Goal: Information Seeking & Learning: Find contact information

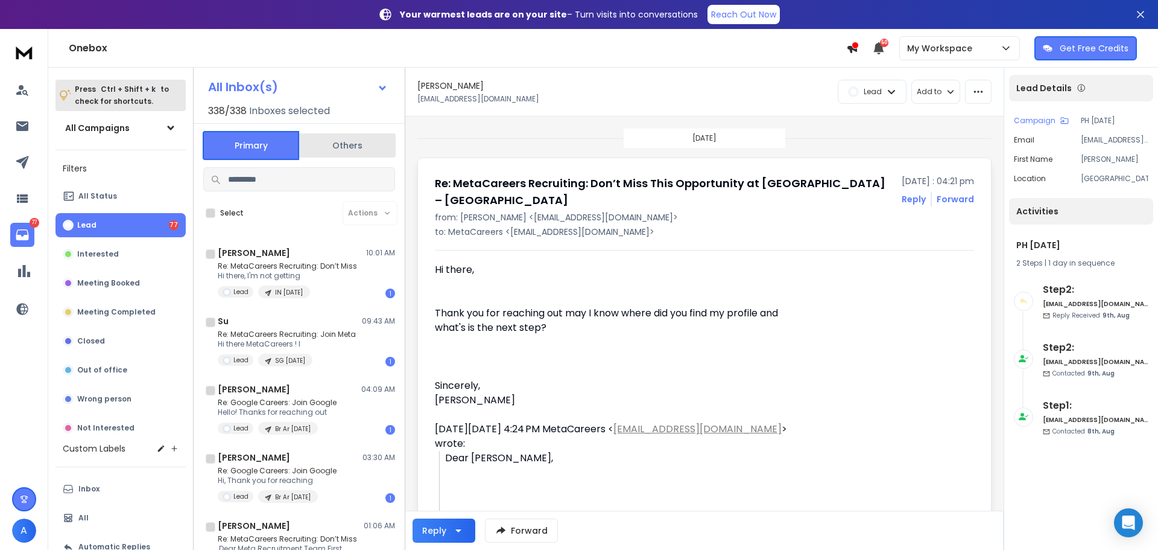
scroll to position [5158, 0]
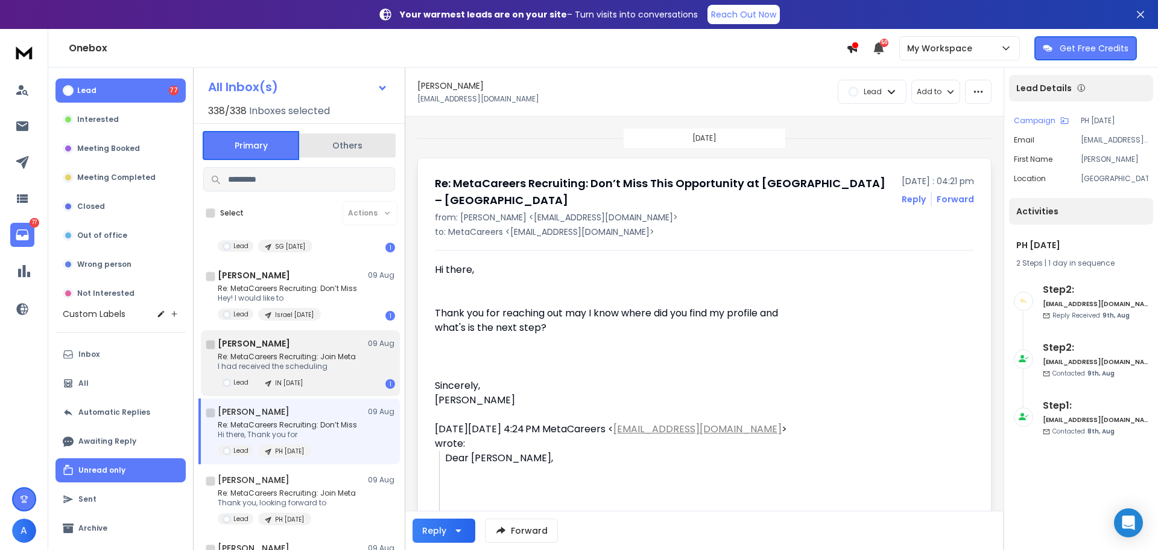
click at [342, 370] on p "I had received the scheduling" at bounding box center [287, 366] width 138 height 10
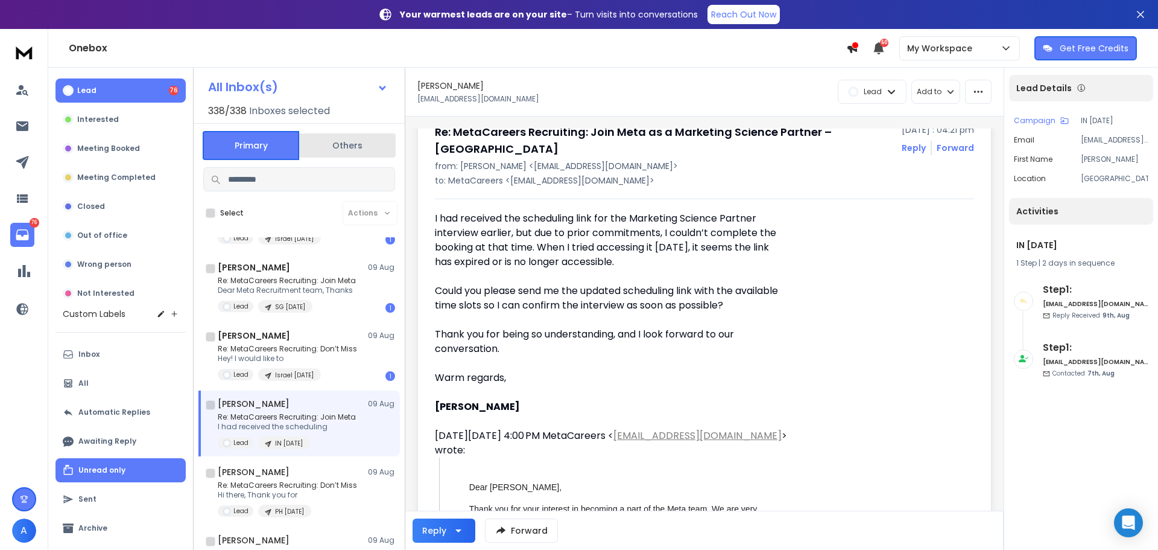
scroll to position [0, 0]
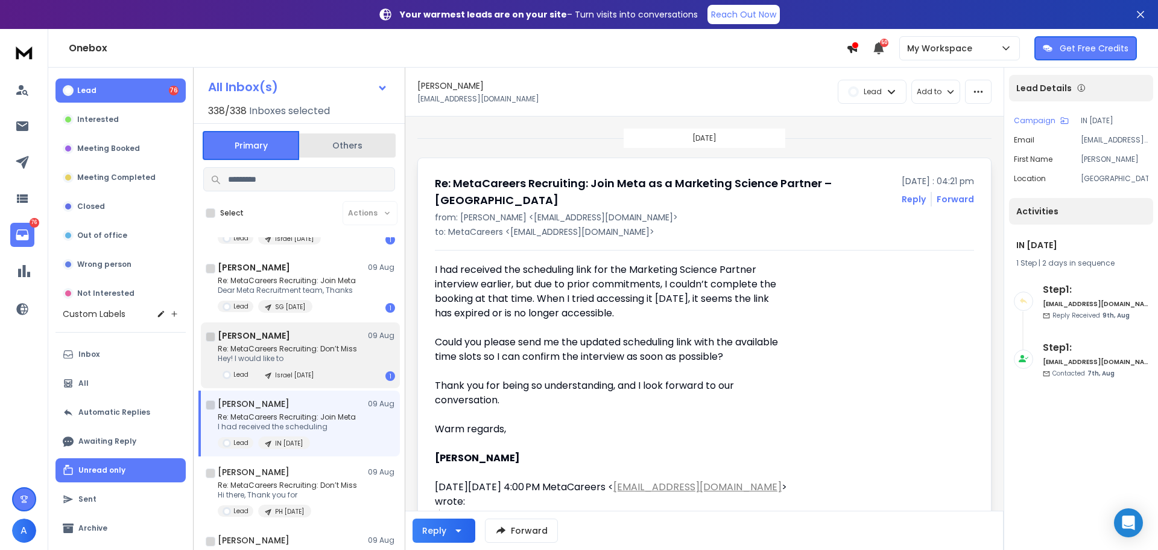
click at [340, 350] on p "Re: MetaCareers Recruiting: Don’t Miss" at bounding box center [287, 349] width 139 height 10
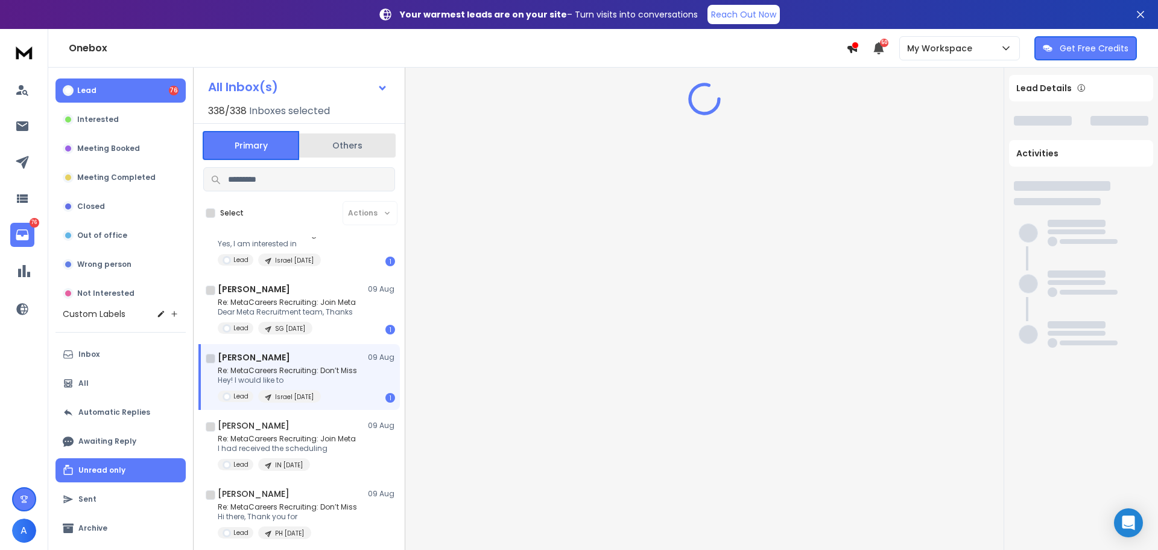
scroll to position [4977, 0]
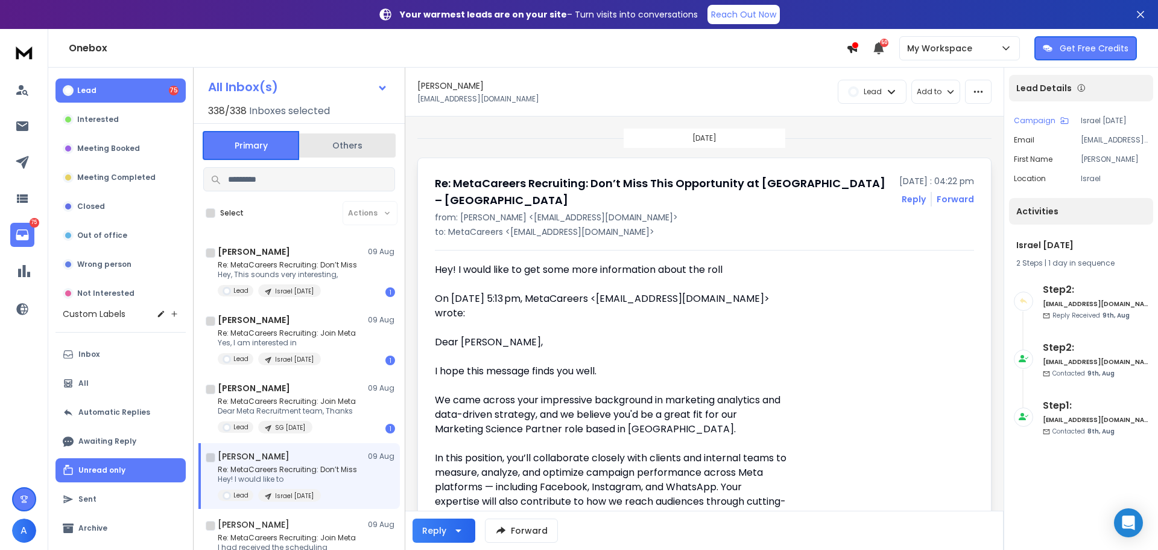
click at [478, 96] on p "[EMAIL_ADDRESS][DOMAIN_NAME]" at bounding box center [478, 99] width 122 height 10
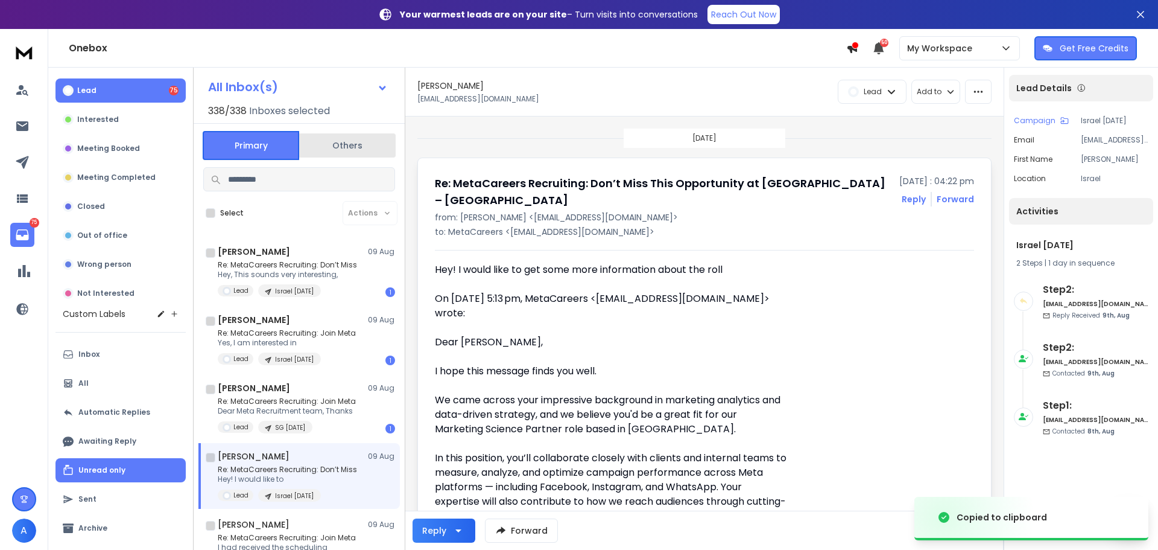
click at [522, 228] on p "to: MetaCareers <[EMAIL_ADDRESS][DOMAIN_NAME]>" at bounding box center [704, 232] width 539 height 12
drag, startPoint x: 522, startPoint y: 228, endPoint x: 642, endPoint y: 232, distance: 120.7
click at [642, 232] on p "to: MetaCareers <[EMAIL_ADDRESS][DOMAIN_NAME]>" at bounding box center [704, 232] width 539 height 12
copy p "[EMAIL_ADDRESS][DOMAIN_NAME]"
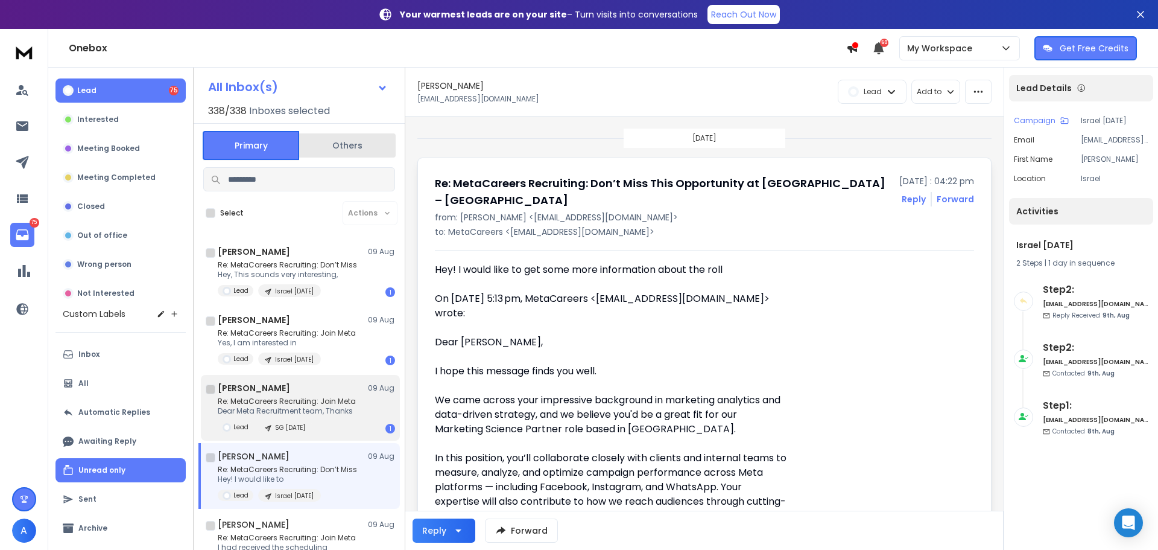
click at [333, 390] on div "[PERSON_NAME] [DATE]" at bounding box center [306, 388] width 177 height 12
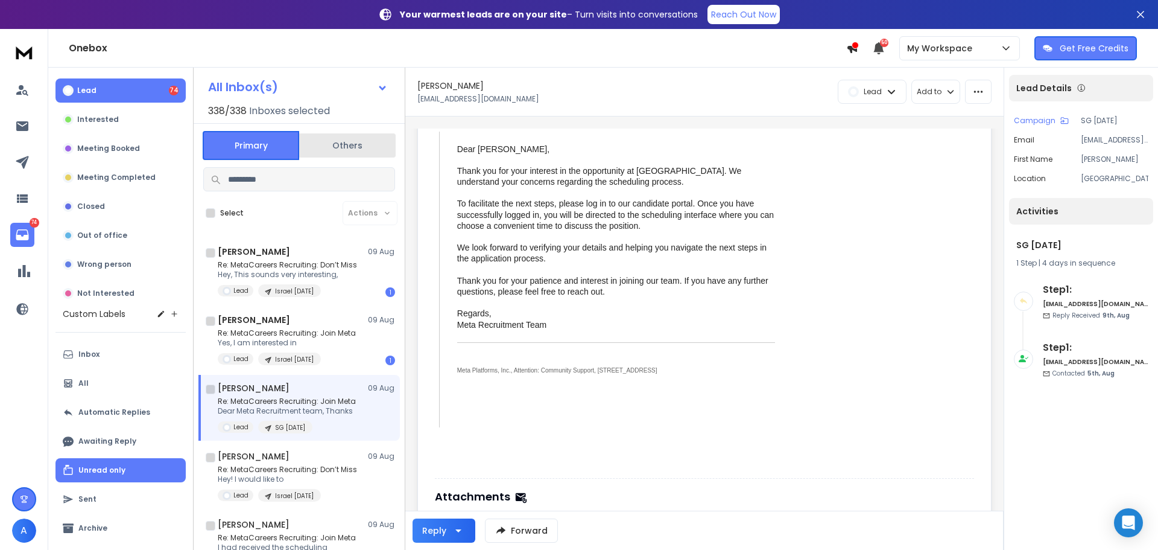
scroll to position [664, 0]
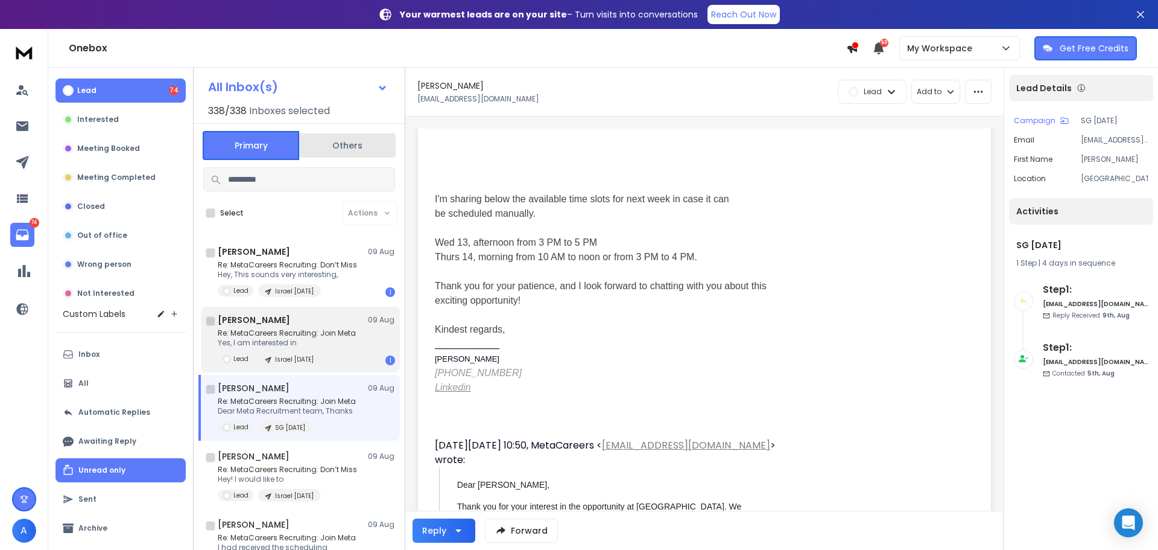
click at [323, 368] on div "[PERSON_NAME] [DATE] Re: MetaCareers Recruiting: Join Meta Yes, I am interested…" at bounding box center [300, 339] width 199 height 66
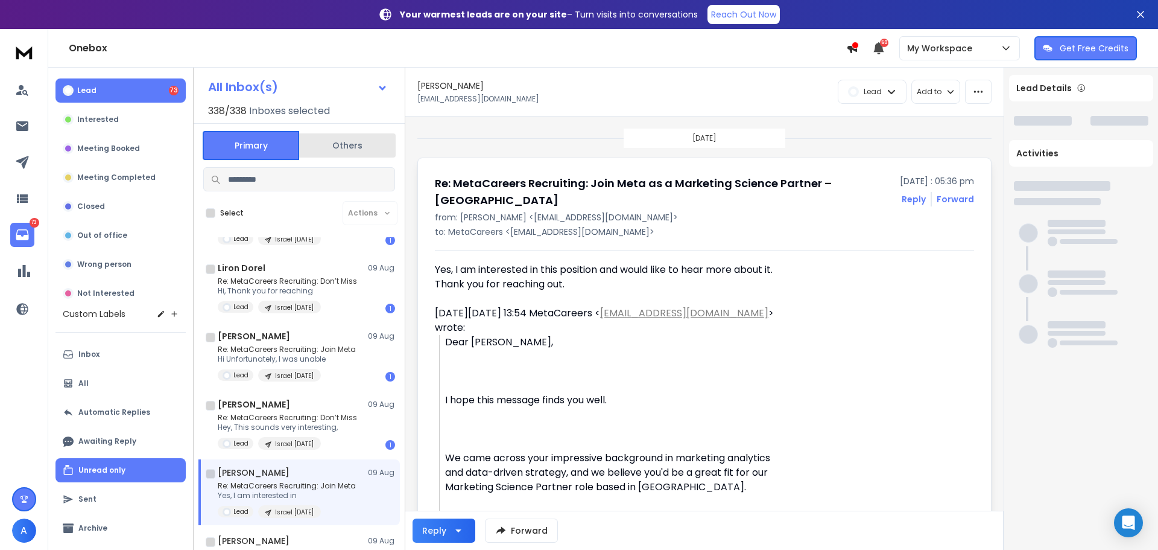
scroll to position [4796, 0]
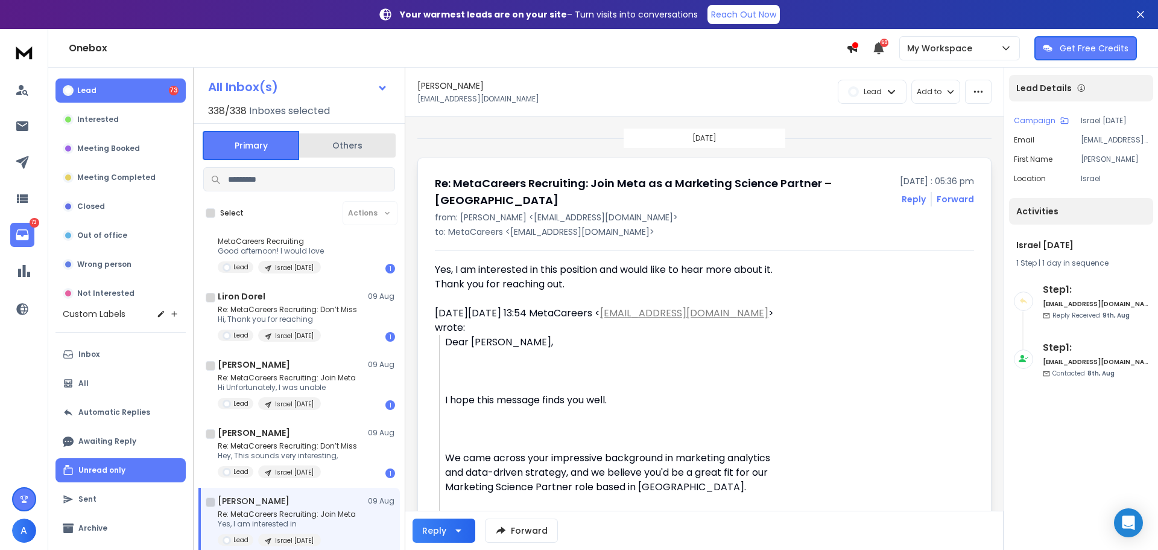
click at [488, 91] on div "[PERSON_NAME] [PERSON_NAME] [EMAIL_ADDRESS][DOMAIN_NAME]" at bounding box center [559, 92] width 284 height 24
click at [490, 101] on p "[EMAIL_ADDRESS][DOMAIN_NAME]" at bounding box center [478, 99] width 122 height 10
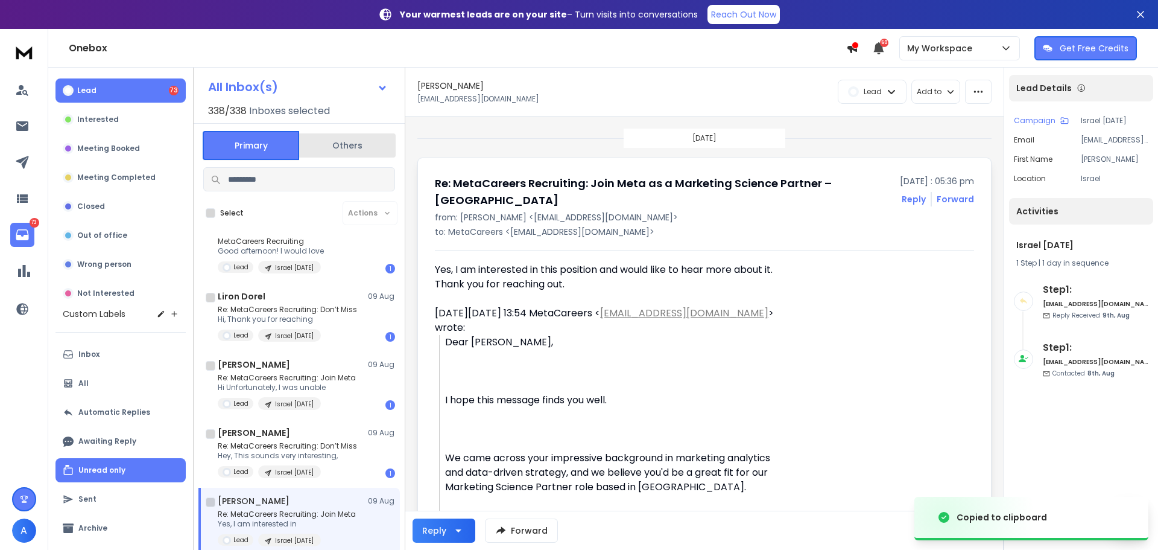
click at [523, 230] on p "to: MetaCareers <[EMAIL_ADDRESS][DOMAIN_NAME]>" at bounding box center [704, 232] width 539 height 12
drag, startPoint x: 523, startPoint y: 230, endPoint x: 650, endPoint y: 238, distance: 127.0
click at [658, 235] on p "to: MetaCareers <[EMAIL_ADDRESS][DOMAIN_NAME]>" at bounding box center [704, 232] width 539 height 12
drag, startPoint x: 658, startPoint y: 235, endPoint x: 522, endPoint y: 236, distance: 136.3
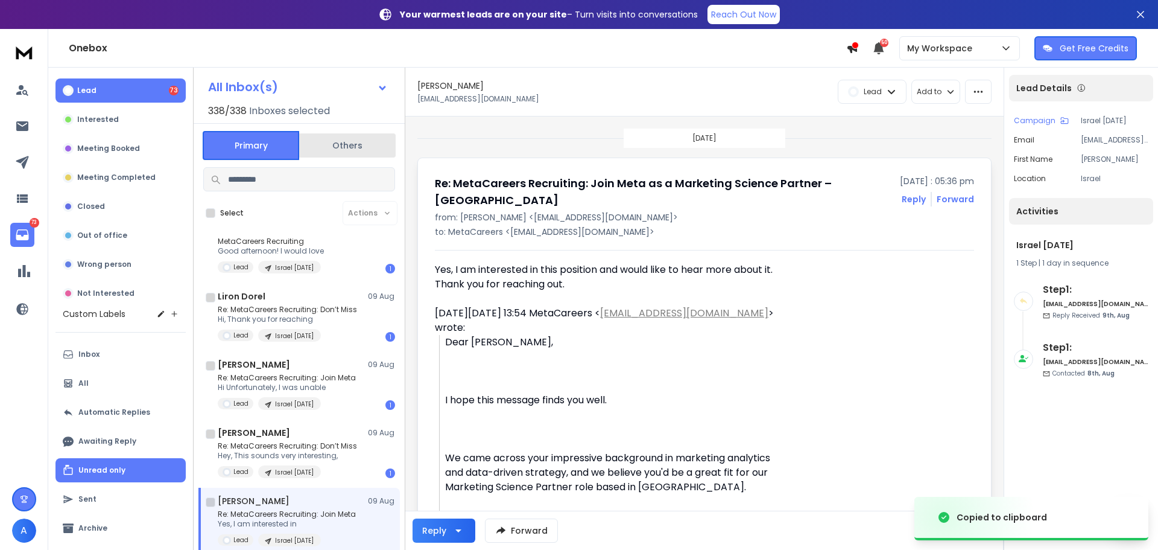
click at [522, 236] on p "to: MetaCareers <[EMAIL_ADDRESS][DOMAIN_NAME]>" at bounding box center [704, 232] width 539 height 12
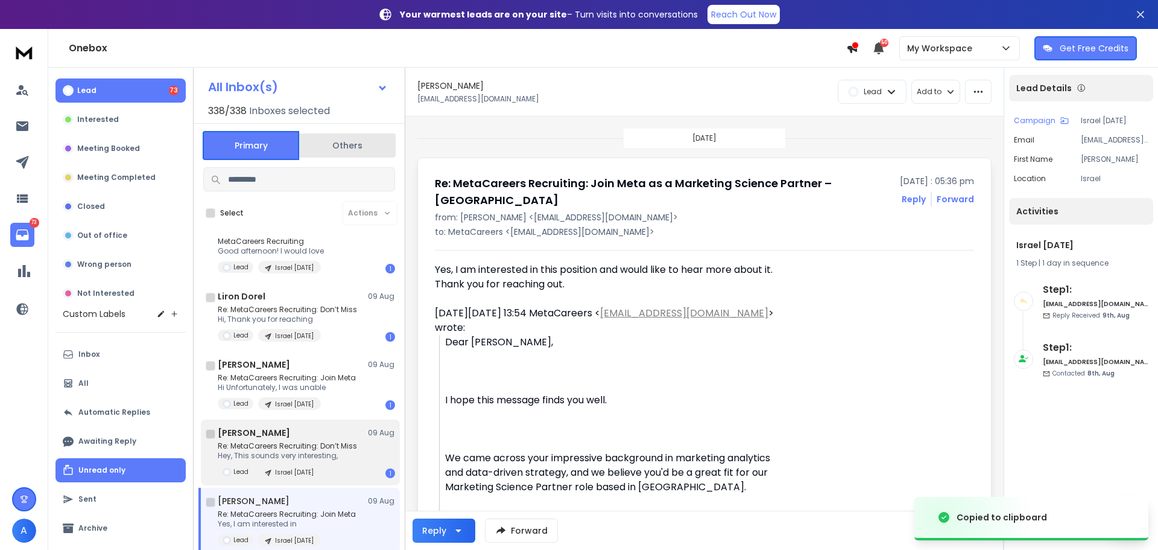
click at [334, 445] on p "Re: MetaCareers Recruiting: Don’t Miss" at bounding box center [287, 446] width 139 height 10
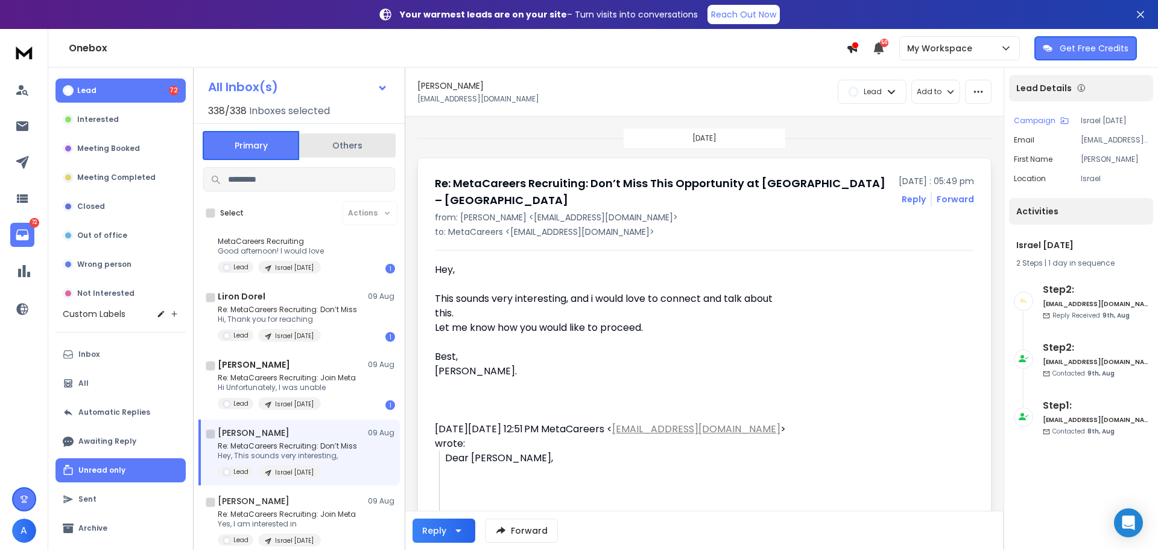
click at [463, 96] on p "[EMAIL_ADDRESS][DOMAIN_NAME]" at bounding box center [478, 99] width 122 height 10
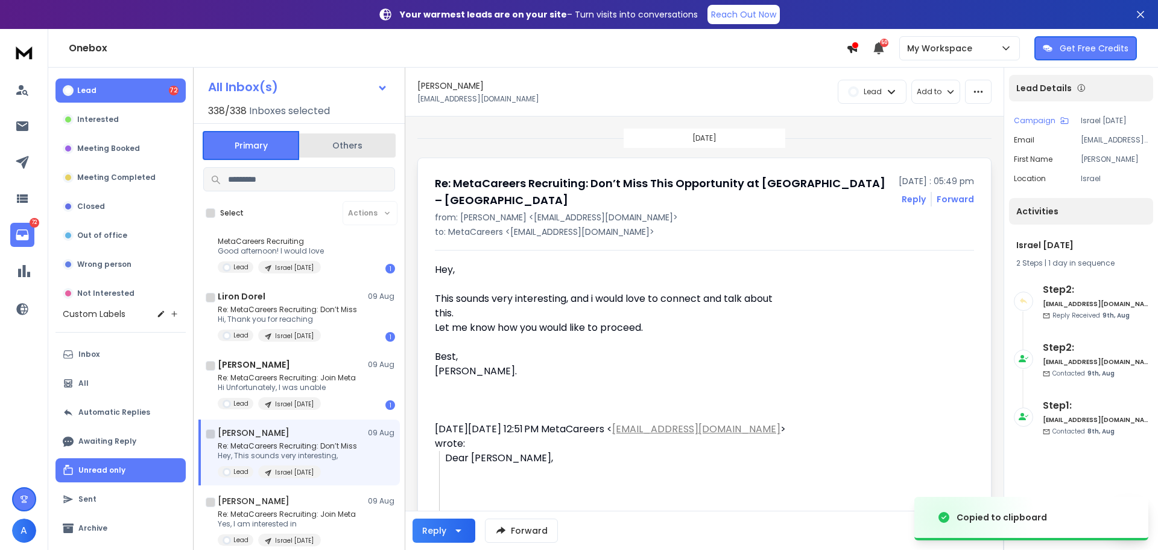
click at [511, 226] on p "to: MetaCareers <[EMAIL_ADDRESS][DOMAIN_NAME]>" at bounding box center [704, 232] width 539 height 12
drag, startPoint x: 511, startPoint y: 226, endPoint x: 636, endPoint y: 232, distance: 125.7
click at [636, 232] on p "to: MetaCareers <[EMAIL_ADDRESS][DOMAIN_NAME]>" at bounding box center [704, 232] width 539 height 12
copy p "[EMAIL_ADDRESS][DOMAIN_NAME]"
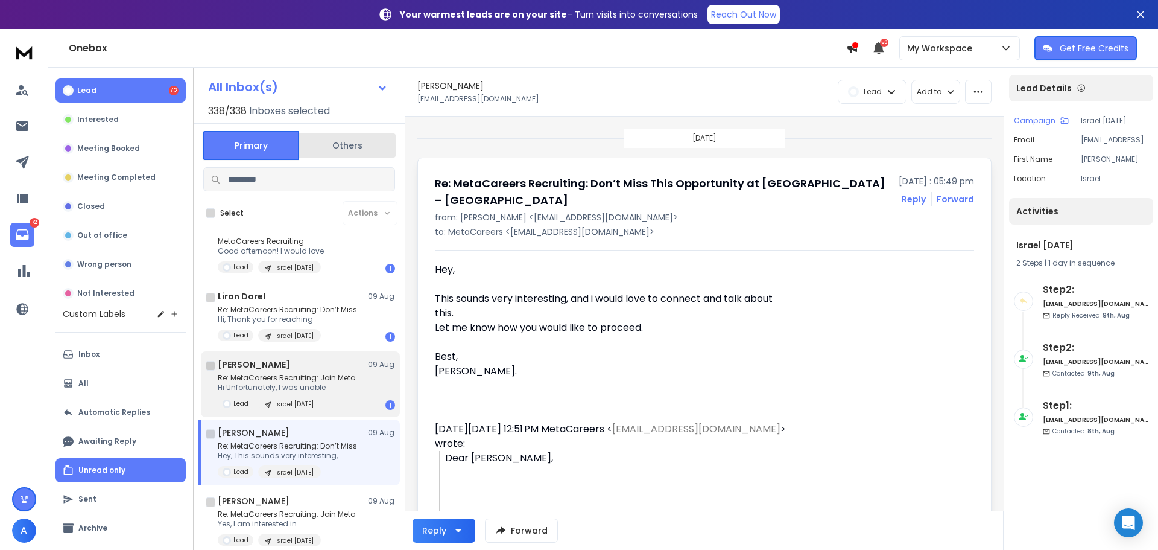
click at [319, 385] on p "Hi Unfortunately, I was unable" at bounding box center [287, 387] width 138 height 10
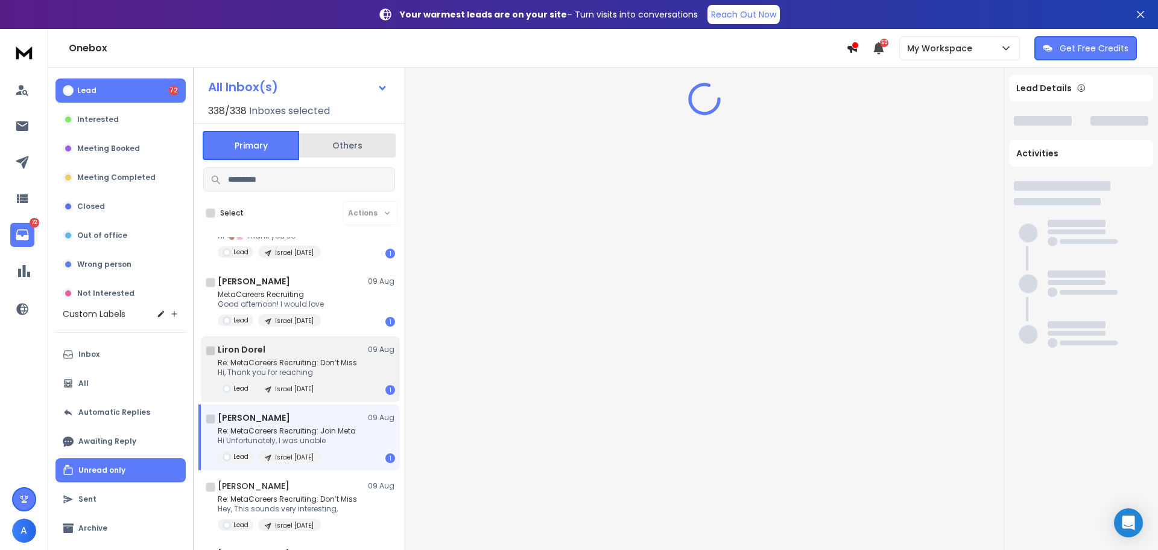
scroll to position [4736, 0]
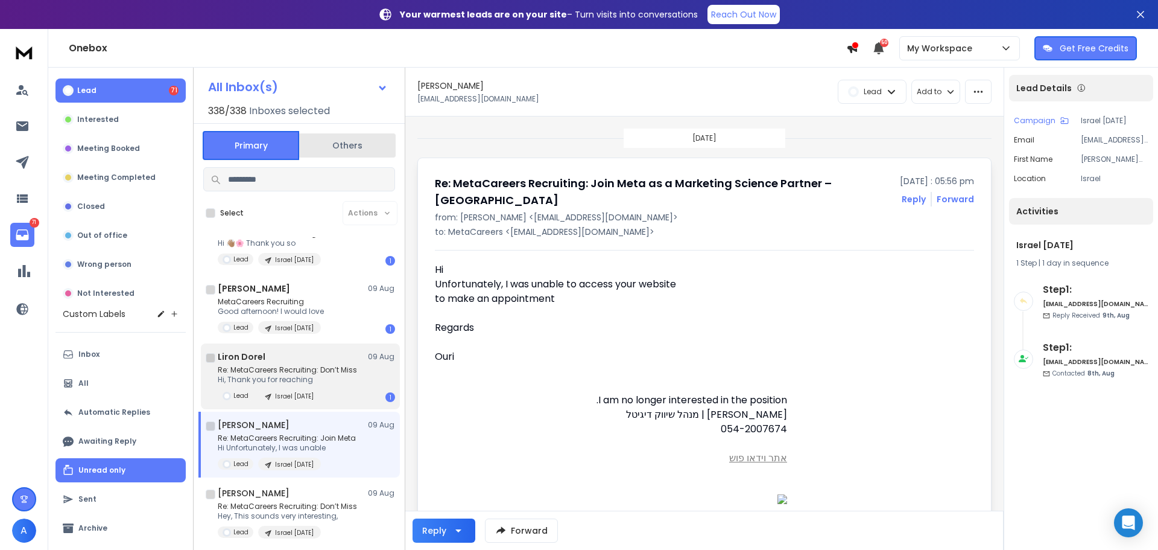
click at [368, 355] on p "09 Aug" at bounding box center [381, 357] width 27 height 10
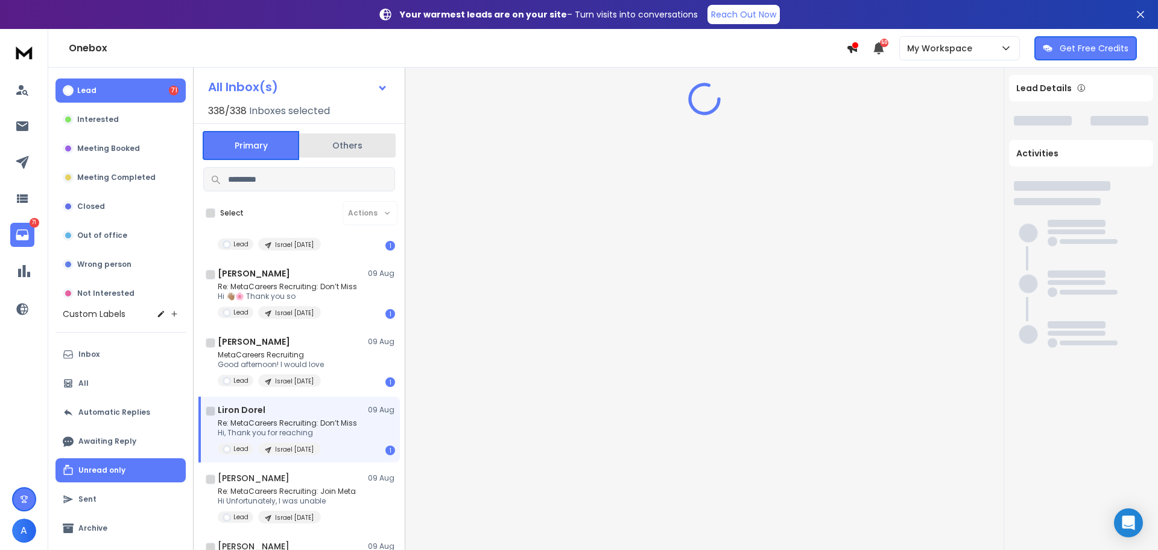
scroll to position [4676, 0]
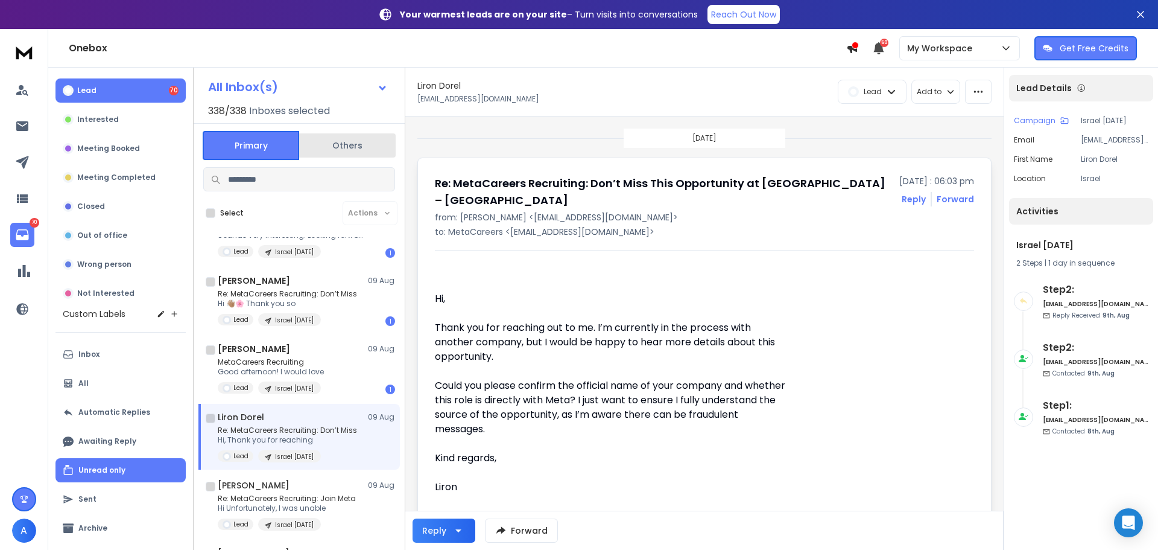
click at [519, 214] on p "from: [PERSON_NAME] <[EMAIL_ADDRESS][DOMAIN_NAME]>" at bounding box center [704, 217] width 539 height 12
drag, startPoint x: 519, startPoint y: 214, endPoint x: 584, endPoint y: 211, distance: 64.6
click at [584, 211] on p "from: [PERSON_NAME] <[EMAIL_ADDRESS][DOMAIN_NAME]>" at bounding box center [704, 217] width 539 height 12
copy p "[EMAIL_ADDRESS][DOMAIN_NAME]"
click at [519, 229] on p "to: MetaCareers <[EMAIL_ADDRESS][DOMAIN_NAME]>" at bounding box center [704, 232] width 539 height 12
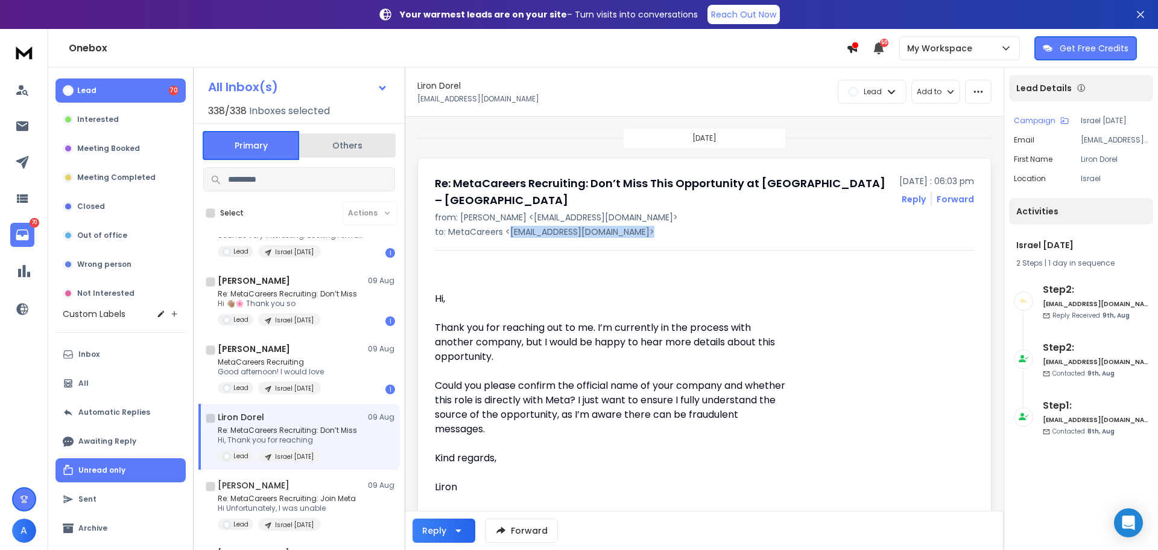
drag, startPoint x: 519, startPoint y: 229, endPoint x: 641, endPoint y: 227, distance: 121.3
click at [641, 227] on p "to: MetaCareers <[EMAIL_ADDRESS][DOMAIN_NAME]>" at bounding box center [704, 232] width 539 height 12
copy p "[EMAIL_ADDRESS][DOMAIN_NAME]"
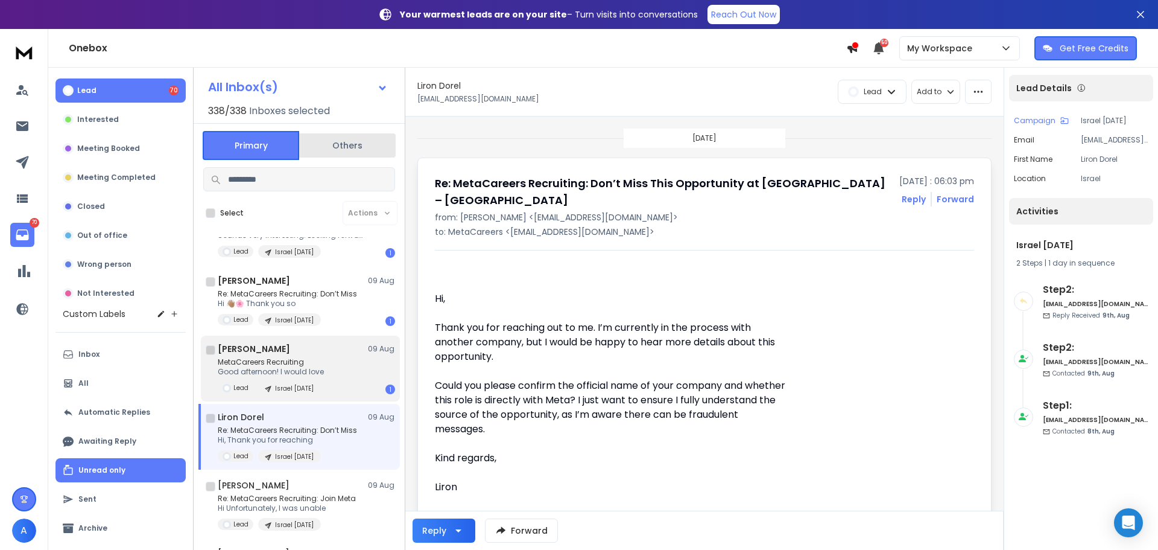
click at [357, 347] on div "[PERSON_NAME] [DATE]" at bounding box center [306, 349] width 177 height 12
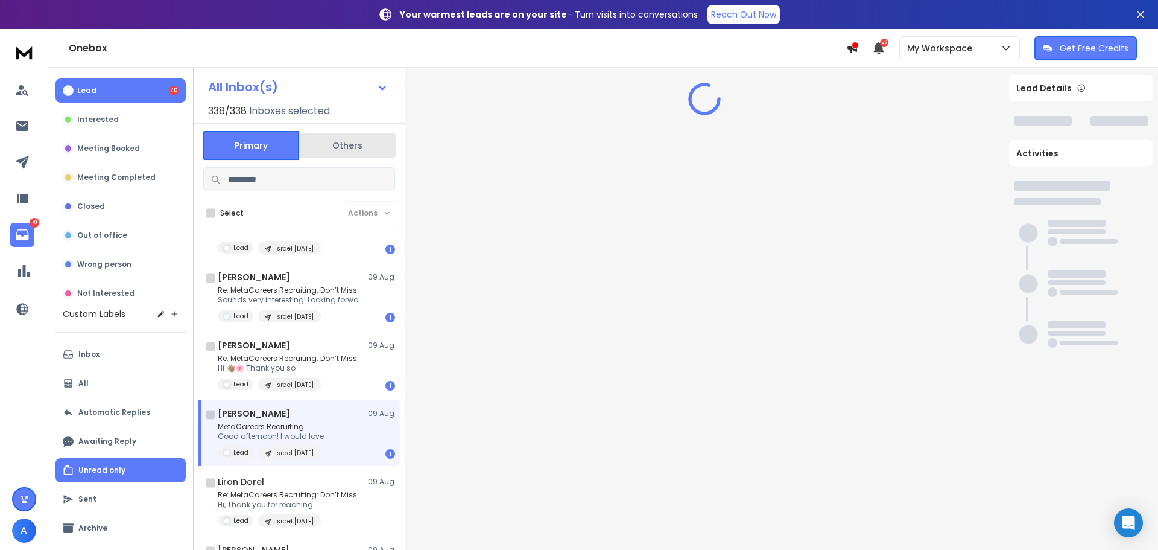
scroll to position [4555, 0]
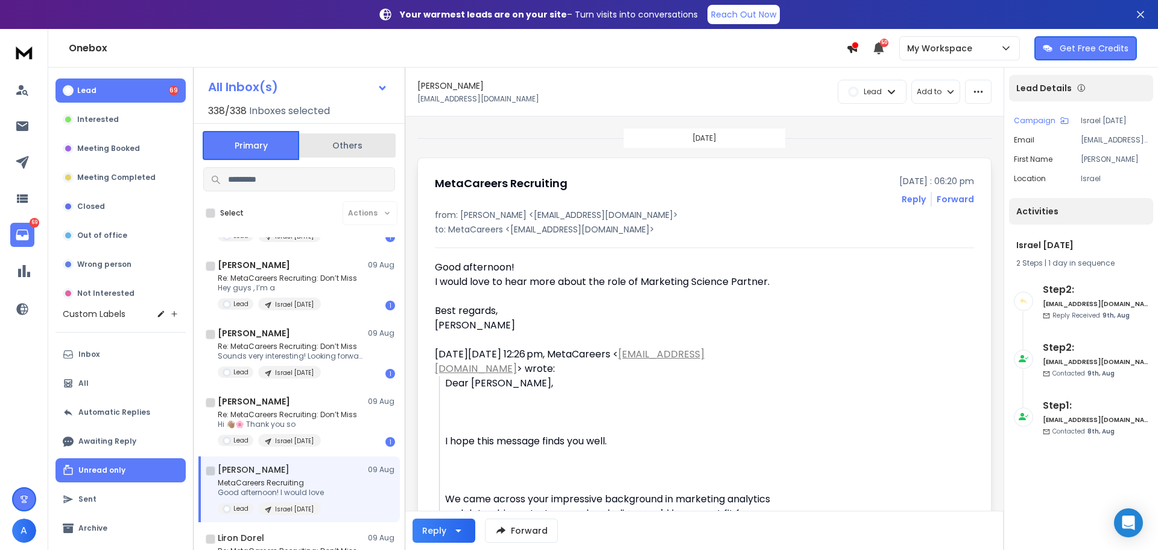
click at [481, 100] on p "[EMAIL_ADDRESS][DOMAIN_NAME]" at bounding box center [478, 99] width 122 height 10
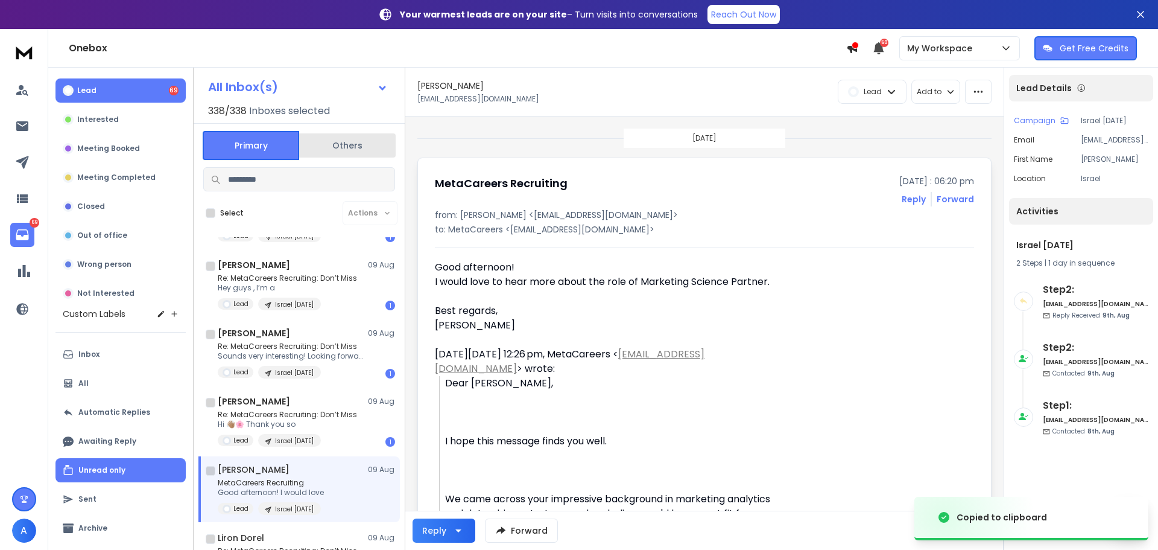
click at [513, 224] on p "to: MetaCareers <[EMAIL_ADDRESS][DOMAIN_NAME]>" at bounding box center [704, 229] width 539 height 12
drag, startPoint x: 513, startPoint y: 224, endPoint x: 647, endPoint y: 228, distance: 134.6
click at [647, 228] on p "to: MetaCareers <[EMAIL_ADDRESS][DOMAIN_NAME]>" at bounding box center [704, 229] width 539 height 12
copy p "[EMAIL_ADDRESS][DOMAIN_NAME]"
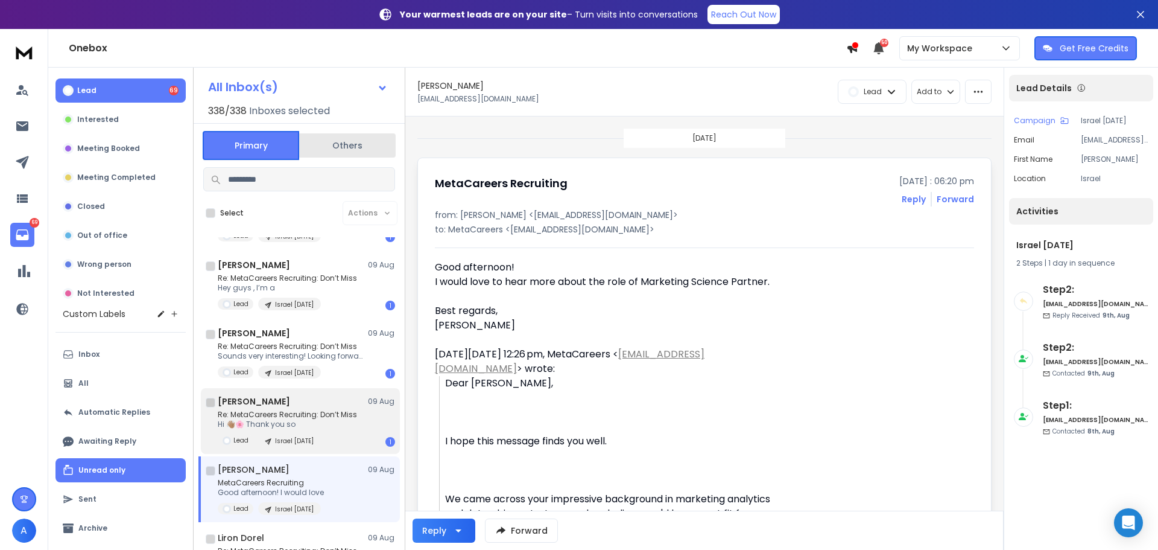
click at [326, 407] on div "[PERSON_NAME] [DATE]" at bounding box center [306, 401] width 177 height 12
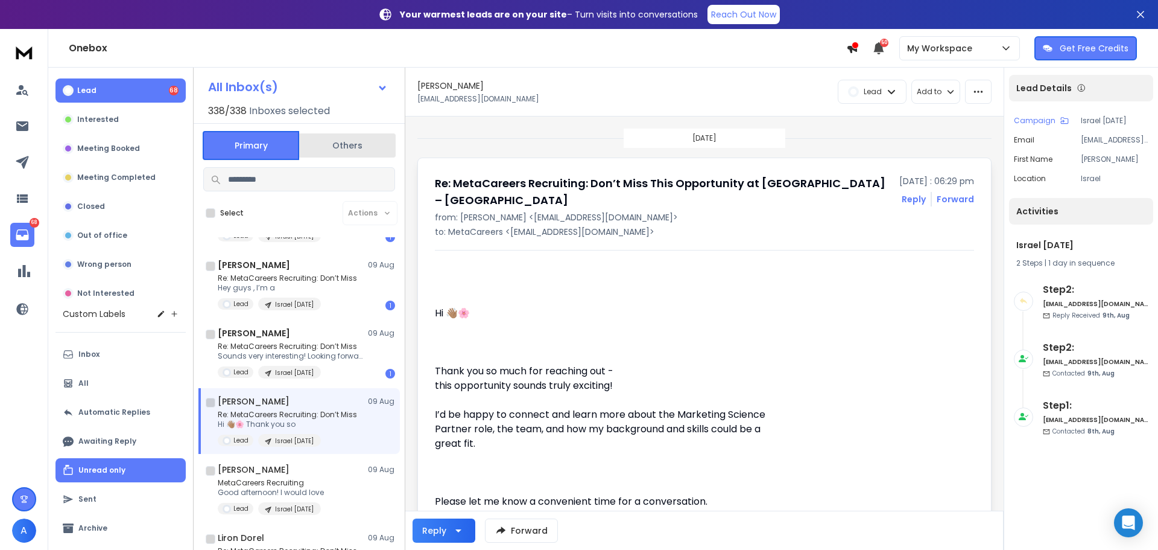
click at [497, 100] on p "[EMAIL_ADDRESS][DOMAIN_NAME]" at bounding box center [478, 99] width 122 height 10
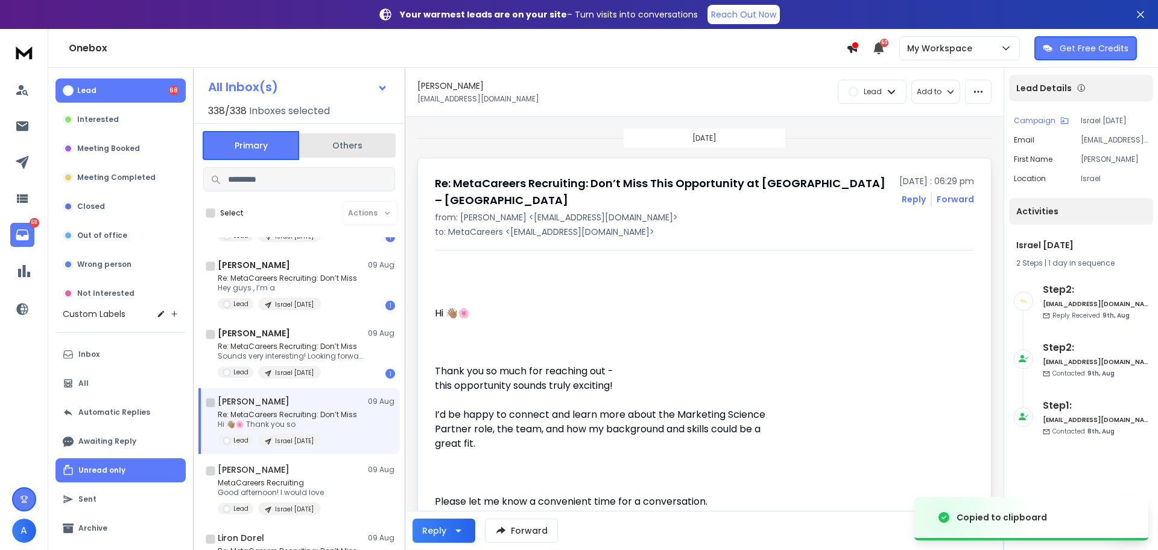
click at [518, 226] on p "to: MetaCareers <[EMAIL_ADDRESS][DOMAIN_NAME]>" at bounding box center [704, 232] width 539 height 12
drag, startPoint x: 518, startPoint y: 225, endPoint x: 655, endPoint y: 226, distance: 136.9
click at [655, 226] on p "to: MetaCareers <[EMAIL_ADDRESS][DOMAIN_NAME]>" at bounding box center [704, 232] width 539 height 12
copy p "[EMAIL_ADDRESS][DOMAIN_NAME]"
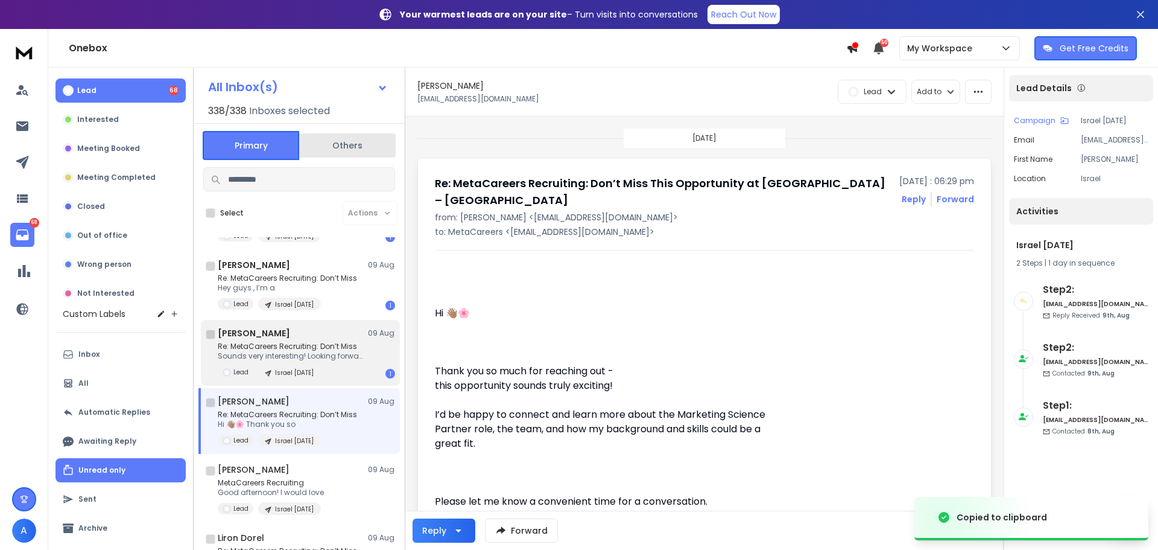
click at [321, 336] on div "[PERSON_NAME] [DATE]" at bounding box center [306, 333] width 177 height 12
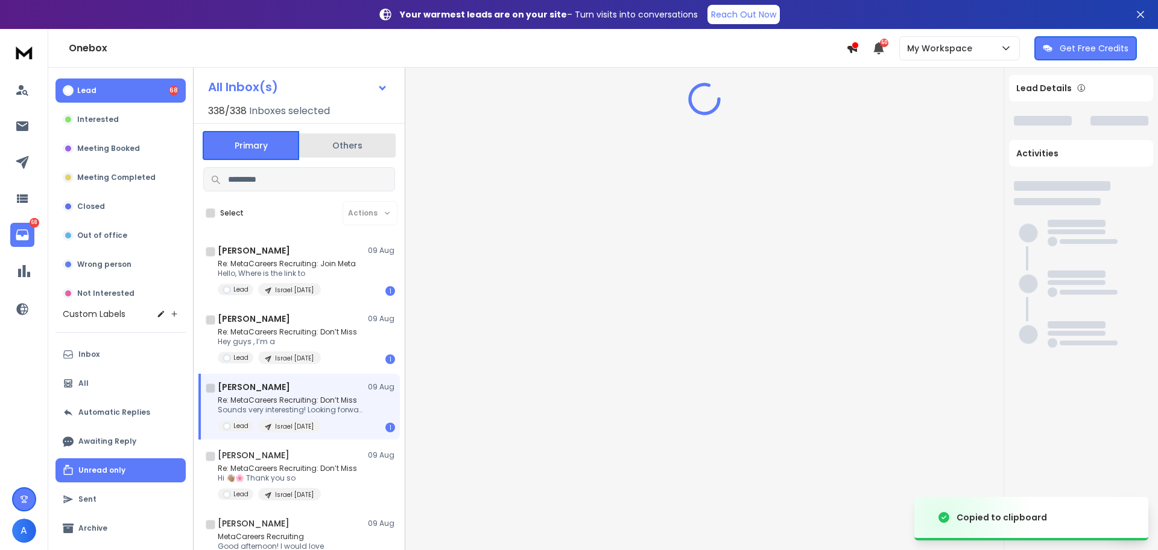
scroll to position [4495, 0]
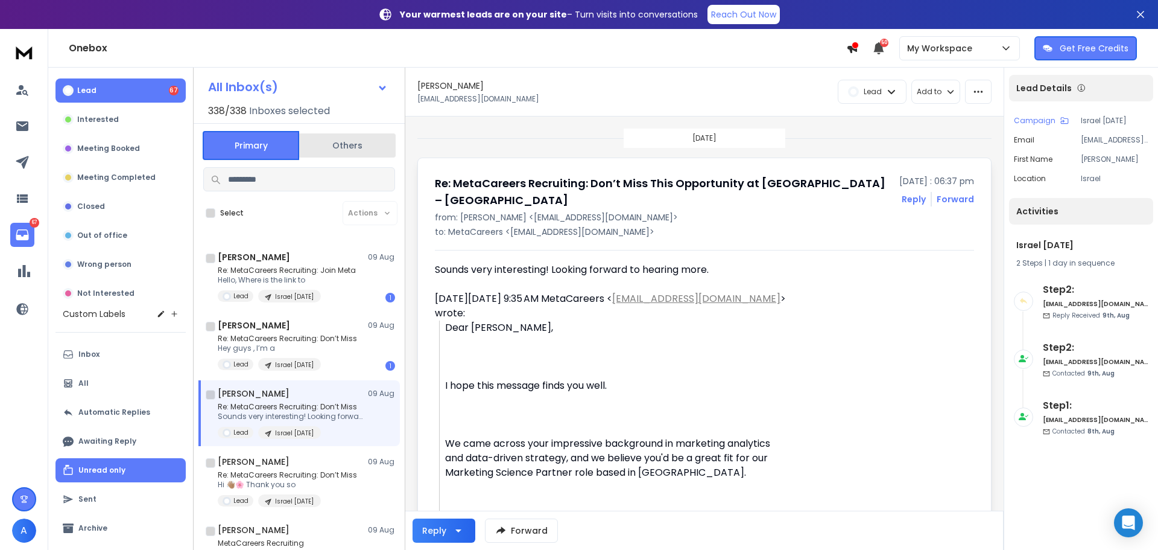
click at [469, 101] on p "[EMAIL_ADDRESS][DOMAIN_NAME]" at bounding box center [478, 99] width 122 height 10
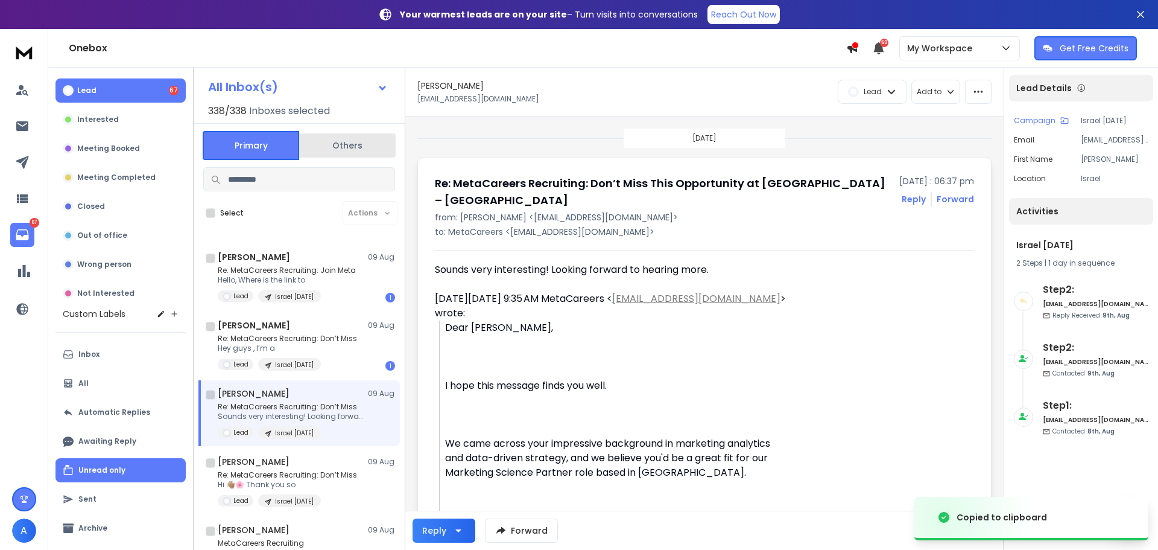
click at [516, 227] on p "to: MetaCareers <[EMAIL_ADDRESS][DOMAIN_NAME]>" at bounding box center [704, 232] width 539 height 12
drag, startPoint x: 516, startPoint y: 227, endPoint x: 659, endPoint y: 226, distance: 143.0
click at [659, 226] on p "to: MetaCareers <[EMAIL_ADDRESS][DOMAIN_NAME]>" at bounding box center [704, 232] width 539 height 12
copy p "[EMAIL_ADDRESS][DOMAIN_NAME]"
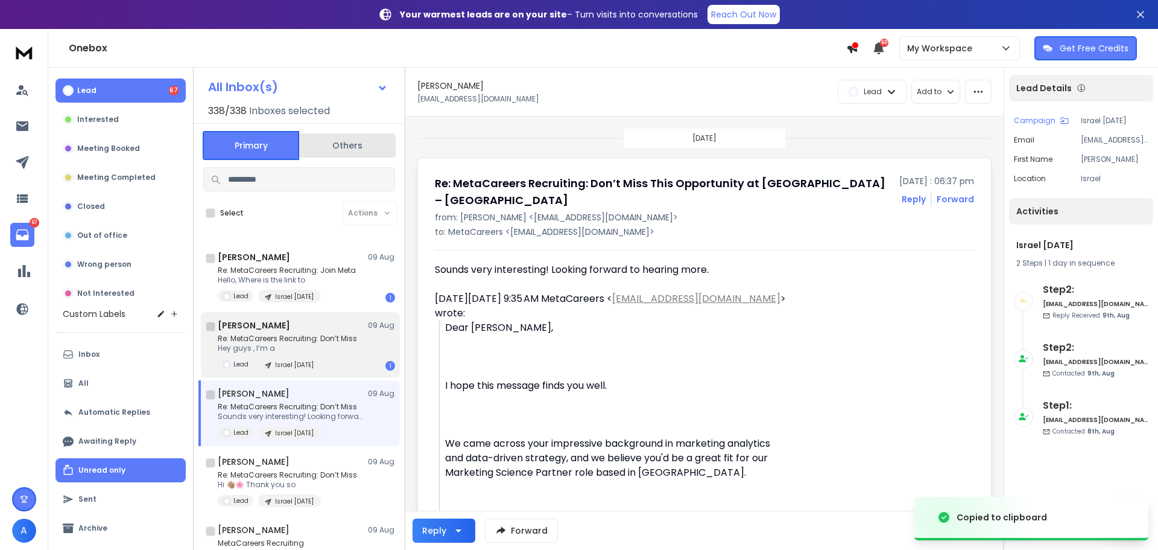
click at [340, 344] on p "Hey guys , I’m a" at bounding box center [287, 348] width 139 height 10
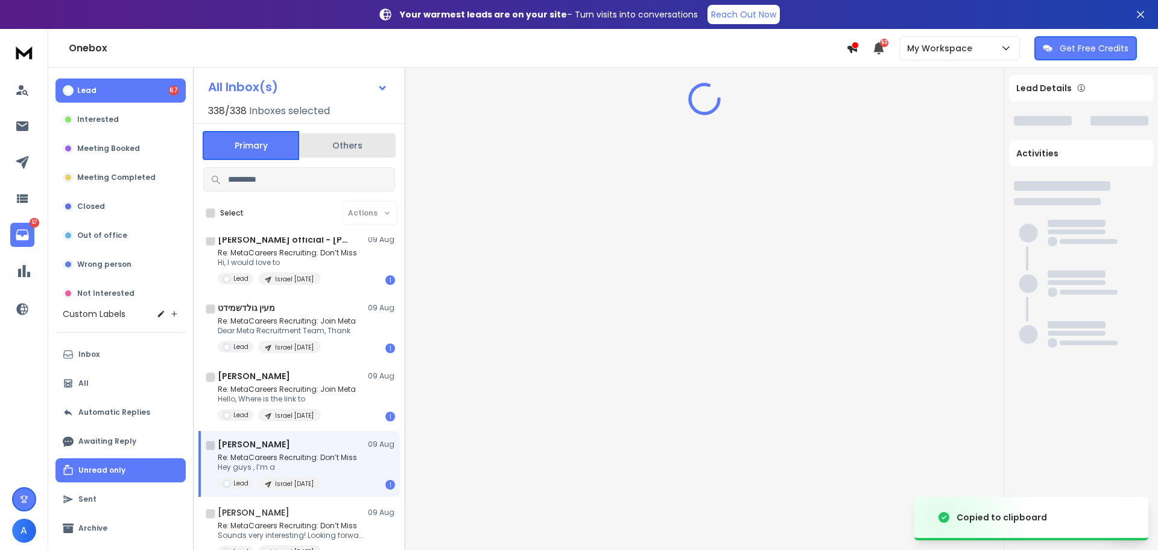
scroll to position [4374, 0]
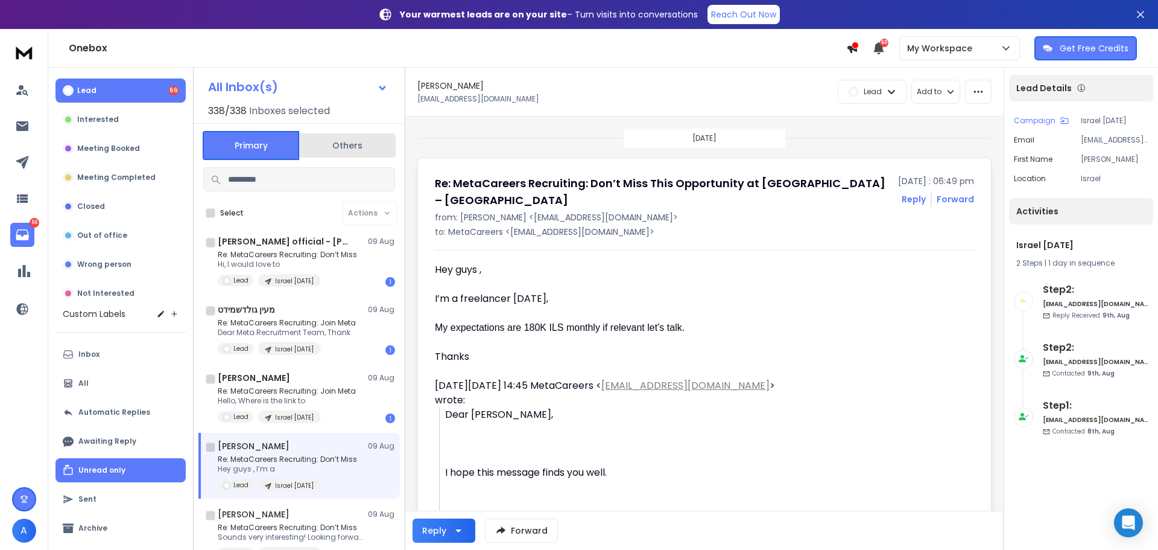
click at [482, 101] on p "[EMAIL_ADDRESS][DOMAIN_NAME]" at bounding box center [478, 99] width 122 height 10
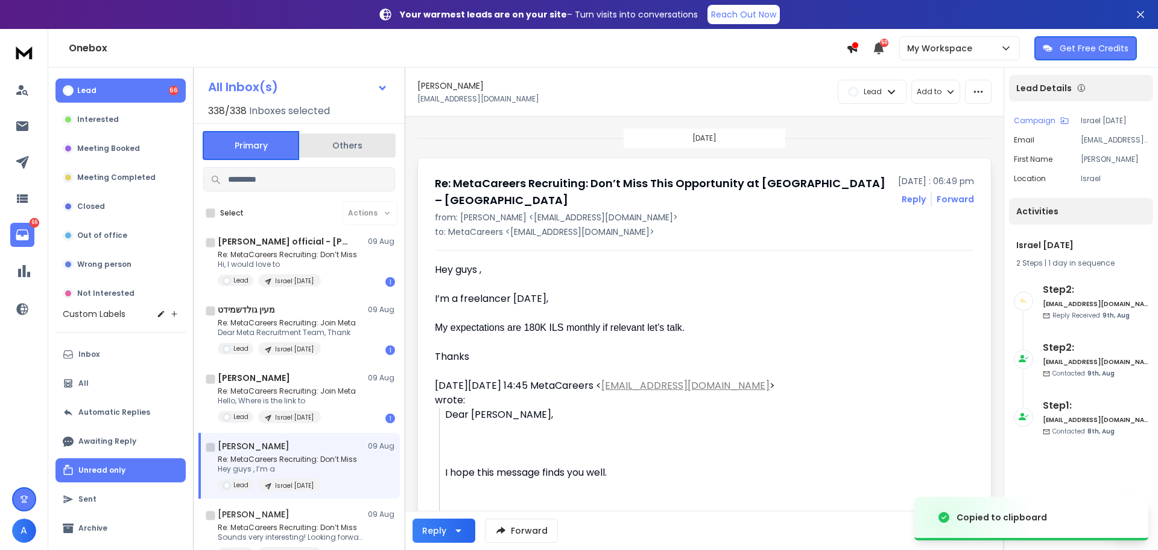
click at [527, 233] on p "to: MetaCareers <[EMAIL_ADDRESS][DOMAIN_NAME]>" at bounding box center [704, 232] width 539 height 12
drag, startPoint x: 527, startPoint y: 233, endPoint x: 654, endPoint y: 226, distance: 126.9
click at [654, 226] on p "to: MetaCareers <[EMAIL_ADDRESS][DOMAIN_NAME]>" at bounding box center [704, 232] width 539 height 12
copy p "[EMAIL_ADDRESS][DOMAIN_NAME]"
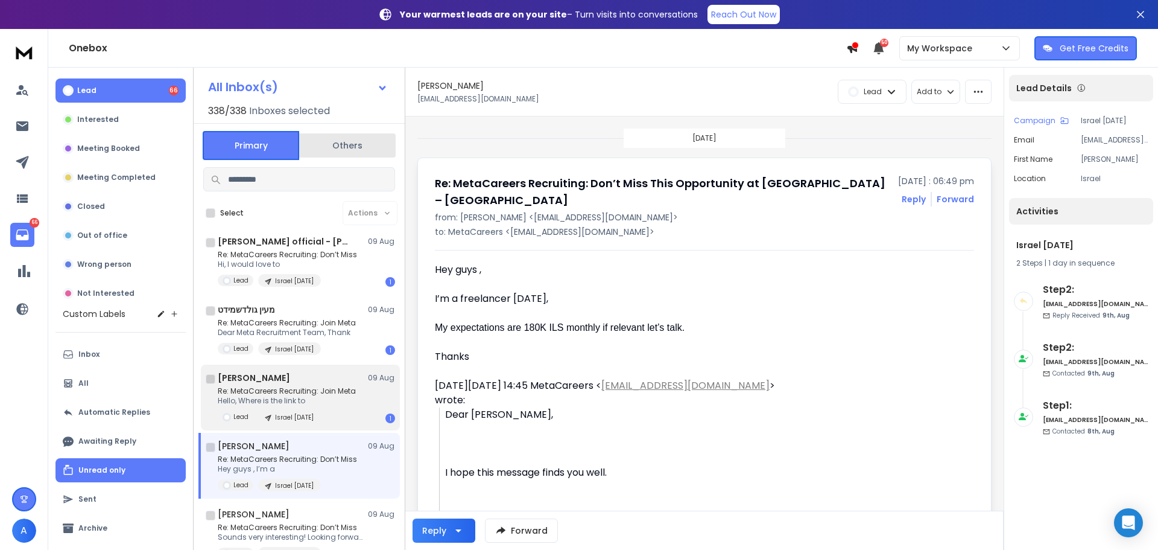
click at [324, 398] on p "Hello, Where is the link to" at bounding box center [287, 401] width 138 height 10
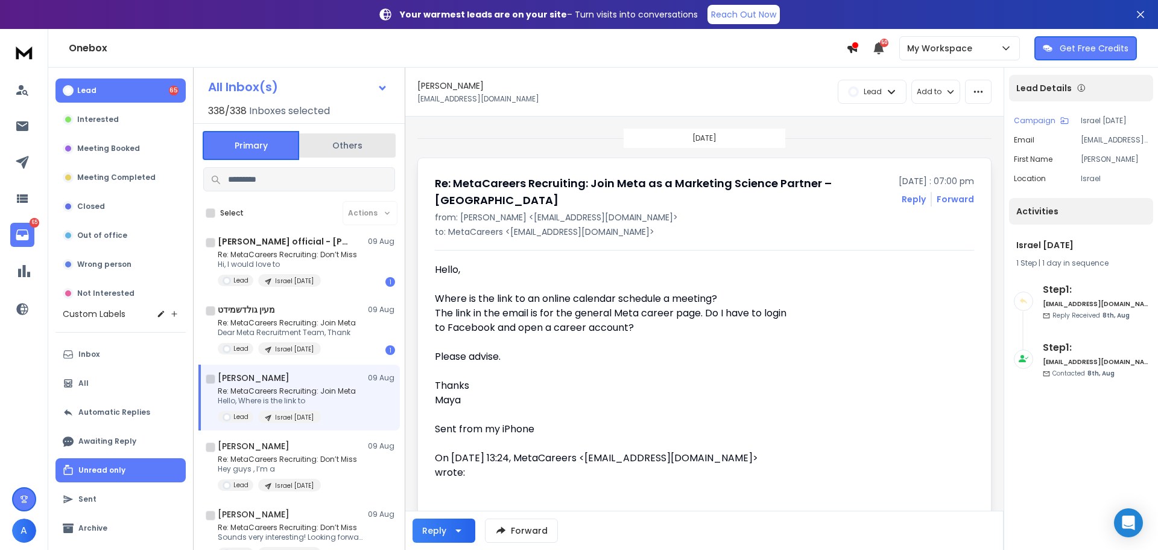
click at [496, 98] on p "[EMAIL_ADDRESS][DOMAIN_NAME]" at bounding box center [478, 99] width 122 height 10
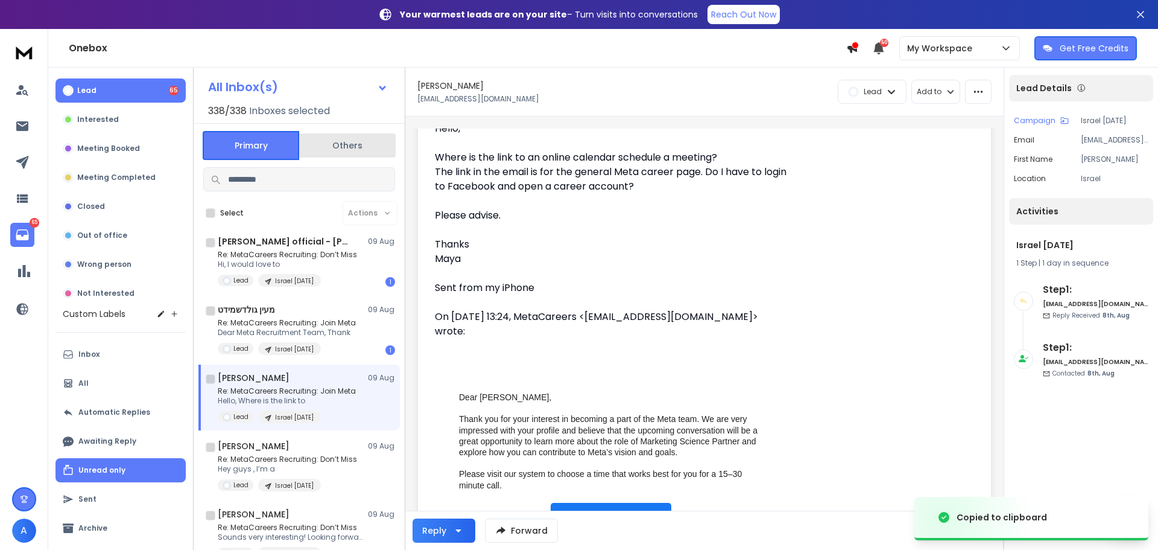
scroll to position [181, 0]
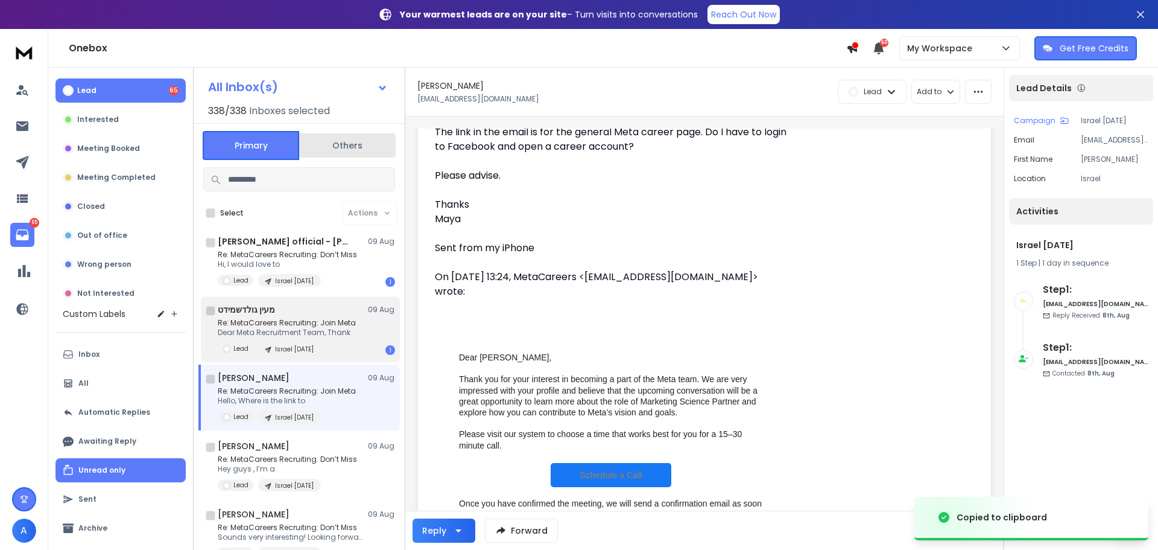
click at [285, 329] on p "Dear Meta Recruitment Team, Thank" at bounding box center [287, 333] width 138 height 10
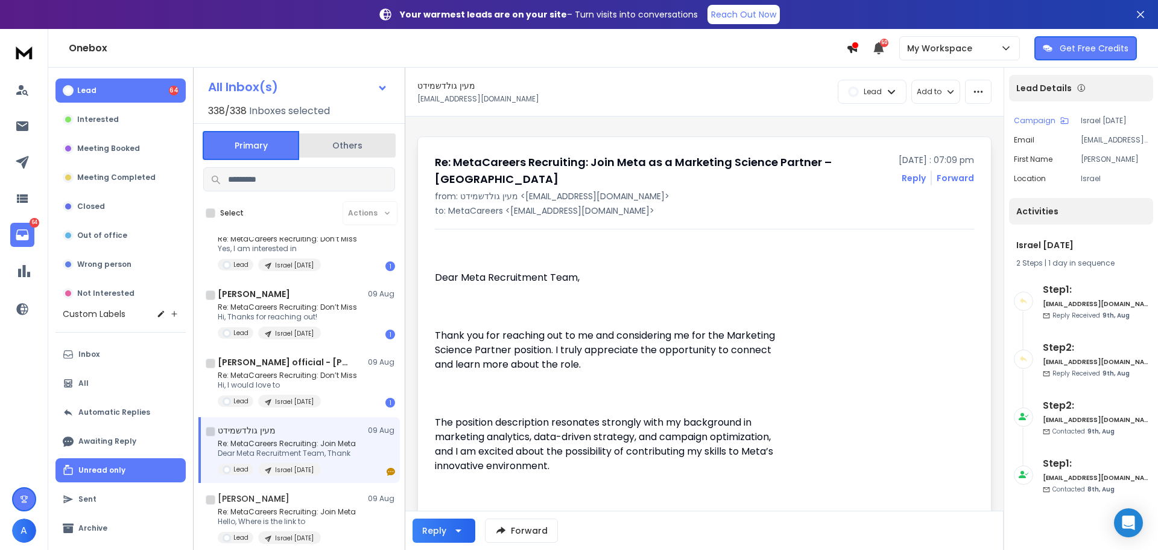
scroll to position [0, 0]
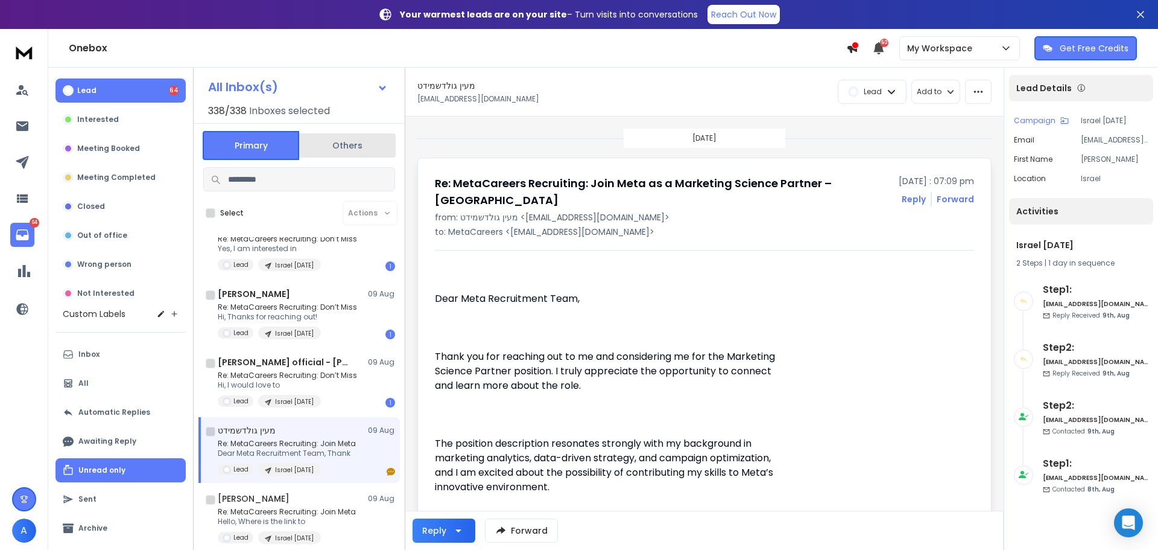
click at [473, 104] on div "מעין גולדשמידט מעין גולדשמידט [EMAIL_ADDRESS][DOMAIN_NAME] Lead Add to Lead Add…" at bounding box center [704, 92] width 598 height 49
click at [476, 101] on p "[EMAIL_ADDRESS][DOMAIN_NAME]" at bounding box center [478, 99] width 122 height 10
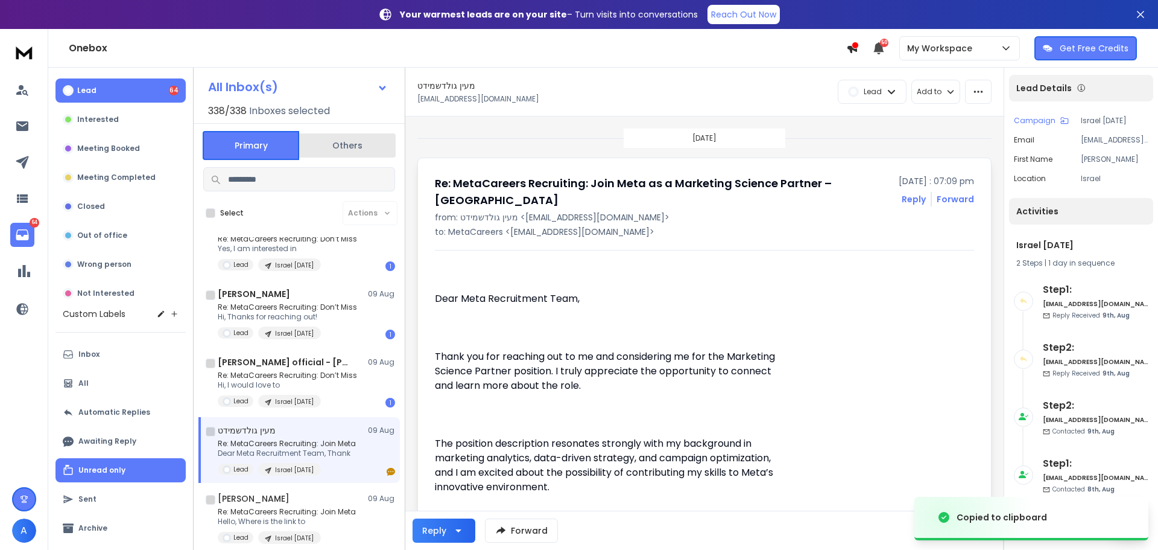
click at [521, 226] on p "to: MetaCareers <[EMAIL_ADDRESS][DOMAIN_NAME]>" at bounding box center [704, 232] width 539 height 12
drag, startPoint x: 521, startPoint y: 226, endPoint x: 668, endPoint y: 227, distance: 147.8
click at [668, 227] on p "to: MetaCareers <[EMAIL_ADDRESS][DOMAIN_NAME]>" at bounding box center [704, 232] width 539 height 12
copy p "[EMAIL_ADDRESS][DOMAIN_NAME]"
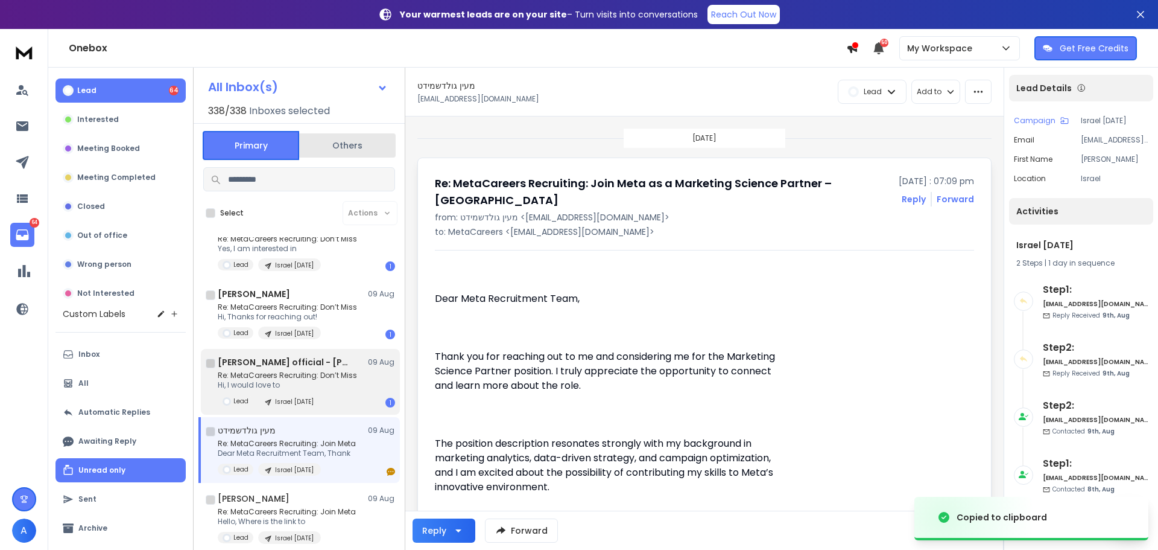
click at [323, 377] on p "Re: MetaCareers Recruiting: Don’t Miss" at bounding box center [287, 375] width 139 height 10
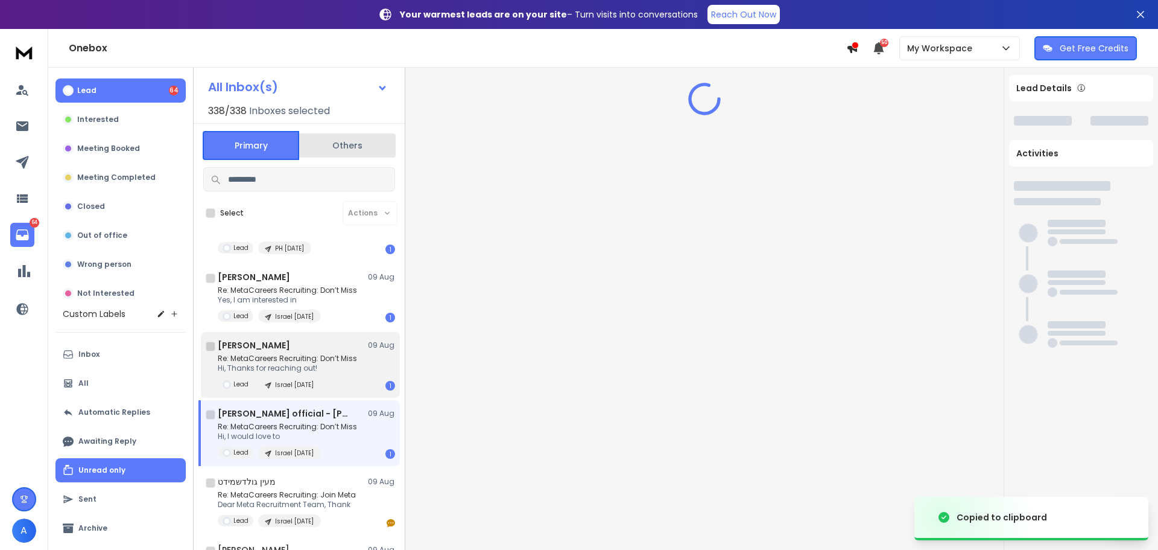
scroll to position [4193, 0]
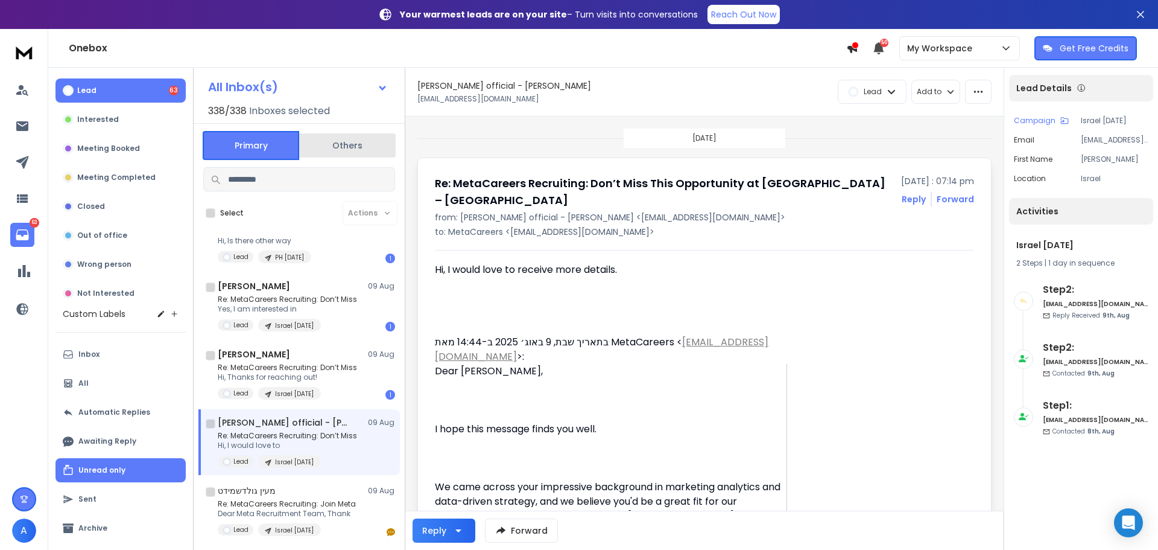
click at [479, 96] on p "[EMAIL_ADDRESS][DOMAIN_NAME]" at bounding box center [478, 99] width 122 height 10
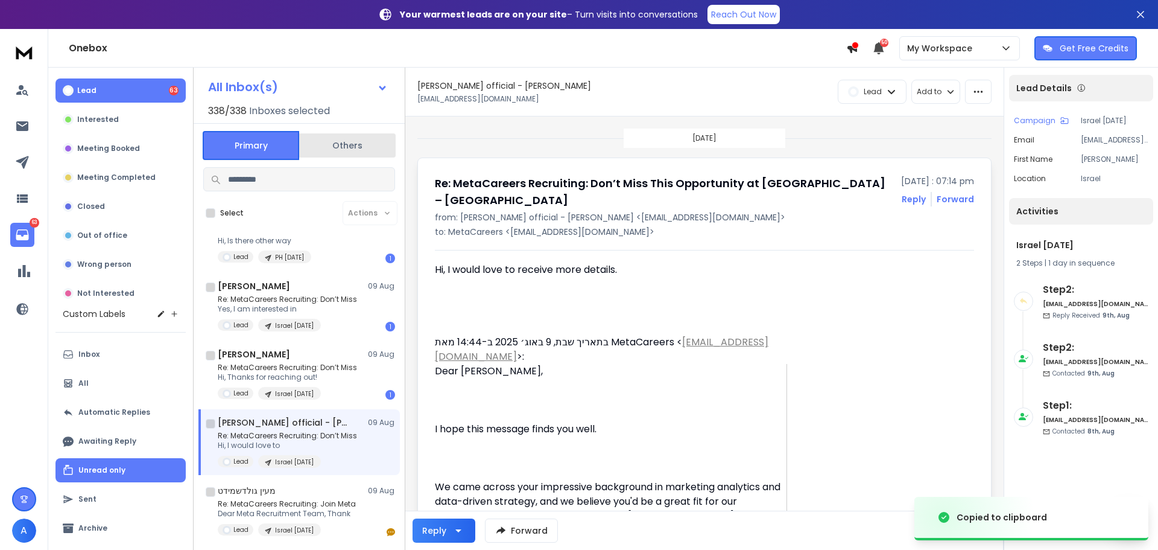
click at [519, 230] on p "to: MetaCareers <[EMAIL_ADDRESS][DOMAIN_NAME]>" at bounding box center [704, 232] width 539 height 12
drag, startPoint x: 519, startPoint y: 230, endPoint x: 661, endPoint y: 227, distance: 141.8
click at [661, 226] on p "to: MetaCareers <[EMAIL_ADDRESS][DOMAIN_NAME]>" at bounding box center [704, 232] width 539 height 12
copy p "[EMAIL_ADDRESS][DOMAIN_NAME]"
click at [314, 370] on p "Re: MetaCareers Recruiting: Don’t Miss" at bounding box center [287, 368] width 139 height 10
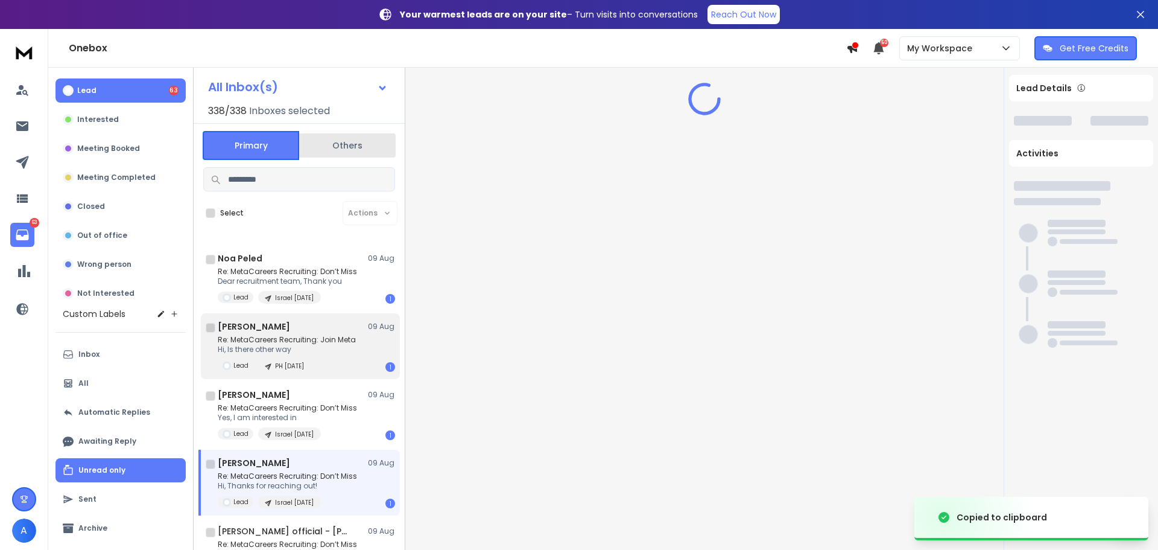
scroll to position [4073, 0]
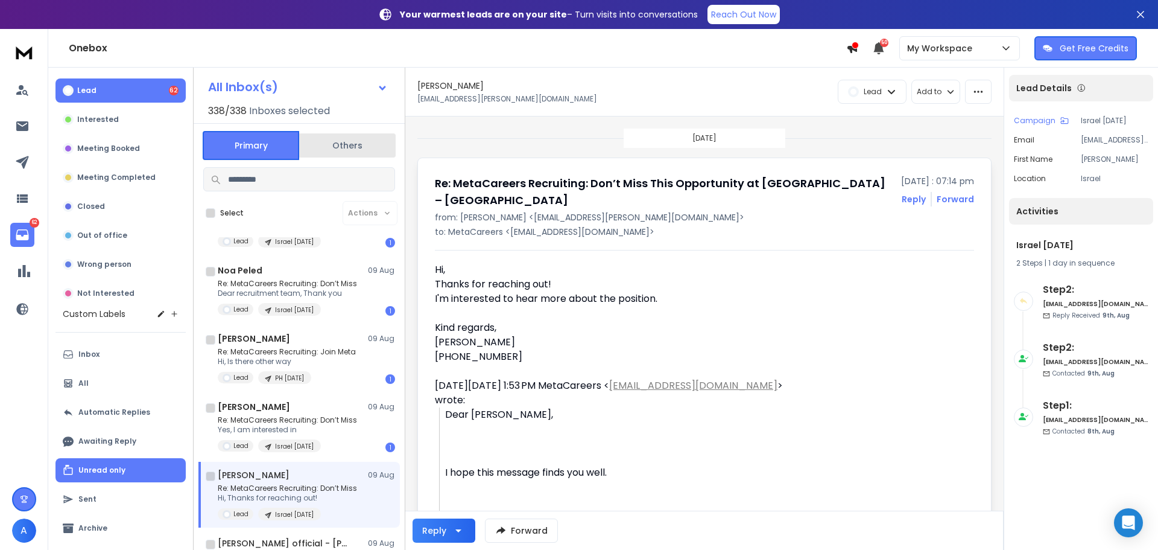
click at [479, 97] on p "[EMAIL_ADDRESS][PERSON_NAME][DOMAIN_NAME]" at bounding box center [507, 99] width 180 height 10
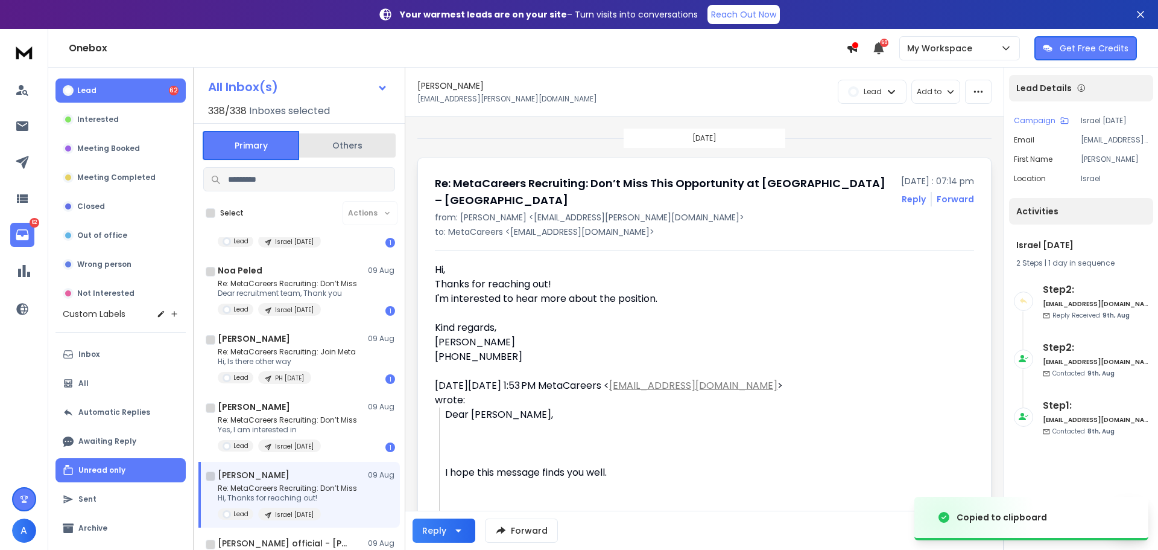
click at [527, 231] on p "to: MetaCareers <[EMAIL_ADDRESS][DOMAIN_NAME]>" at bounding box center [704, 232] width 539 height 12
drag, startPoint x: 527, startPoint y: 231, endPoint x: 683, endPoint y: 229, distance: 155.7
click at [683, 229] on p "to: MetaCareers <[EMAIL_ADDRESS][DOMAIN_NAME]>" at bounding box center [704, 232] width 539 height 12
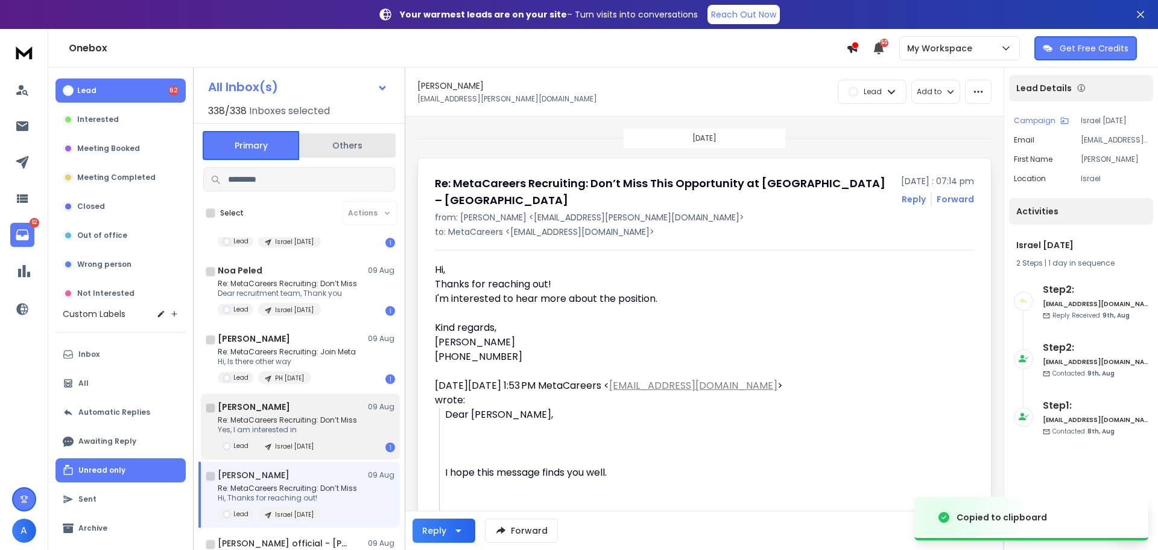
click at [315, 426] on p "Yes, I am interested in" at bounding box center [287, 430] width 139 height 10
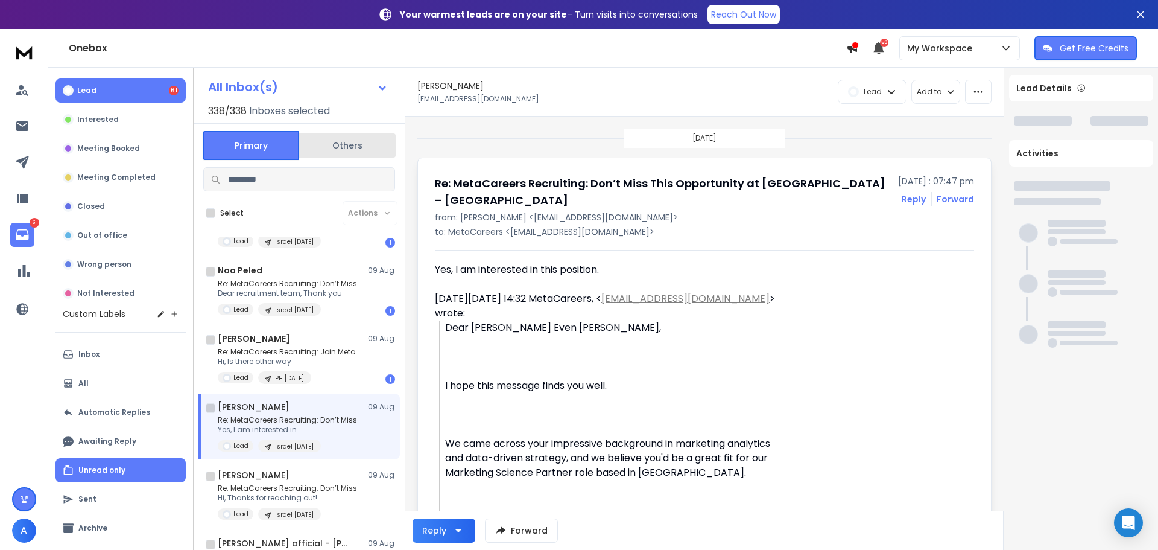
click at [504, 101] on p "[EMAIL_ADDRESS][DOMAIN_NAME]" at bounding box center [478, 99] width 122 height 10
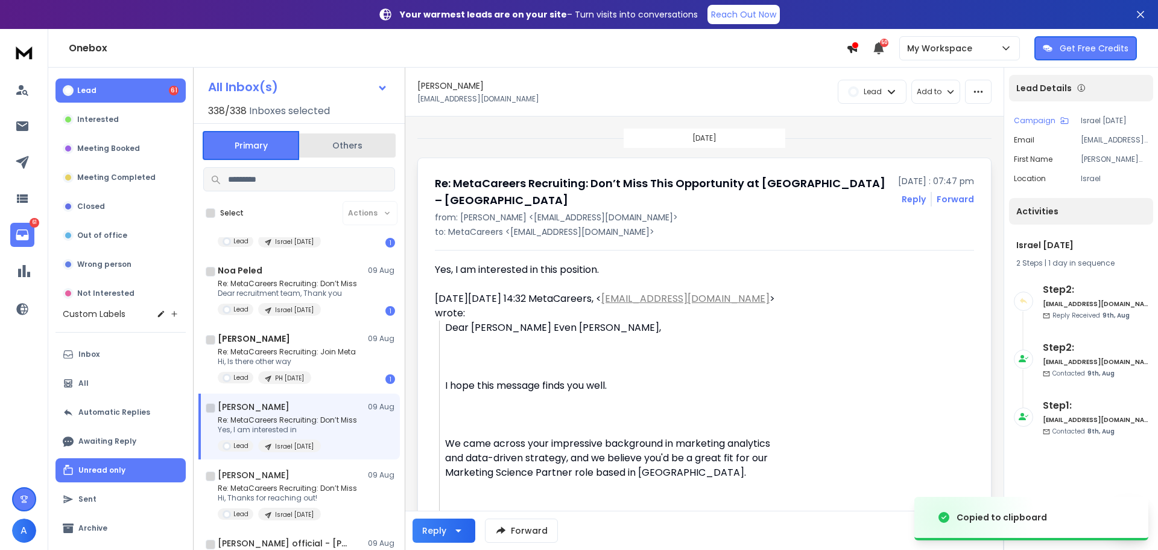
click at [515, 232] on p "to: MetaCareers <[EMAIL_ADDRESS][DOMAIN_NAME]>" at bounding box center [704, 232] width 539 height 12
drag, startPoint x: 515, startPoint y: 232, endPoint x: 650, endPoint y: 231, distance: 135.1
click at [650, 231] on p "to: MetaCareers <[EMAIL_ADDRESS][DOMAIN_NAME]>" at bounding box center [704, 232] width 539 height 12
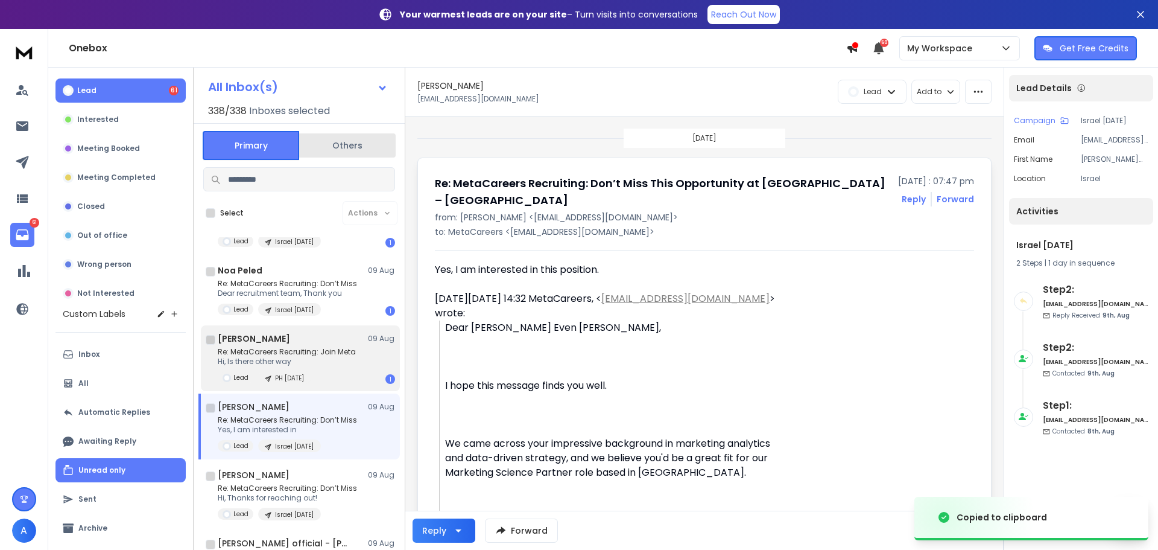
click at [343, 357] on p "Hi, Is there other way" at bounding box center [287, 362] width 138 height 10
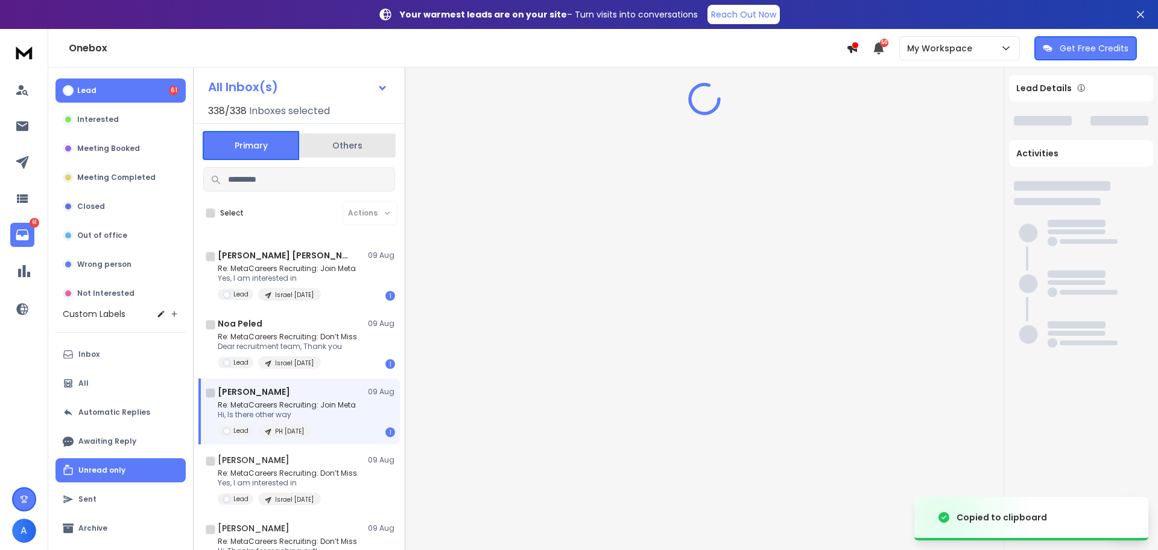
scroll to position [4012, 0]
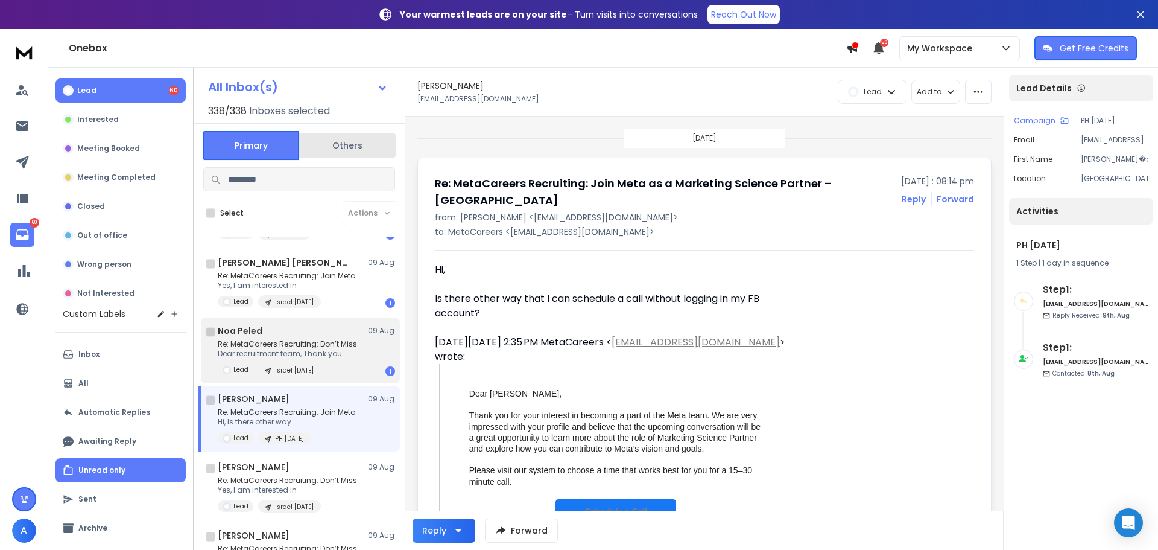
click at [305, 357] on p "Dear recruitment team, Thank you" at bounding box center [287, 354] width 139 height 10
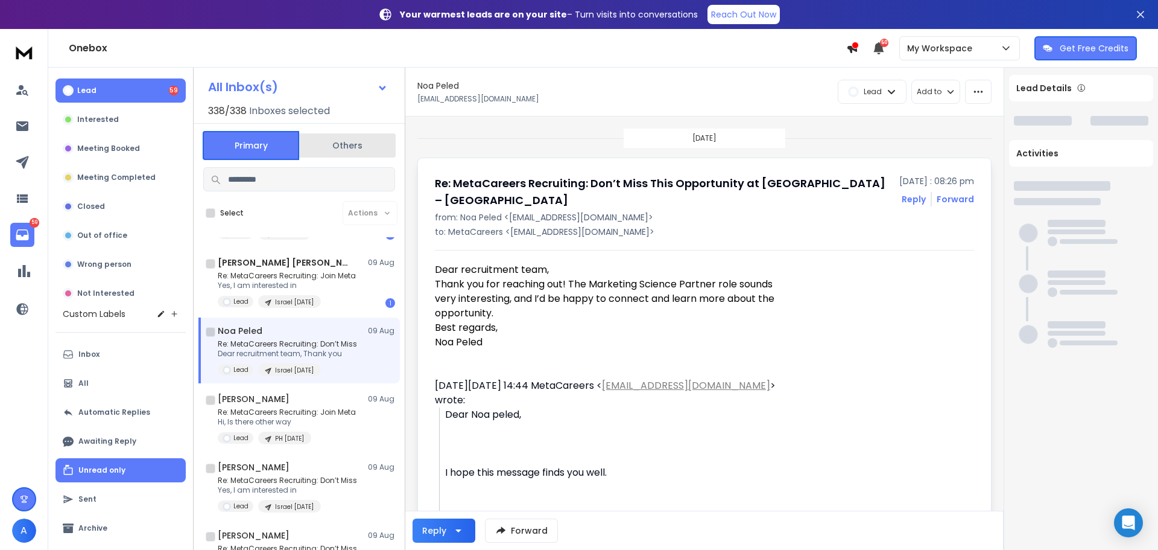
click at [492, 101] on p "[EMAIL_ADDRESS][DOMAIN_NAME]" at bounding box center [478, 99] width 122 height 10
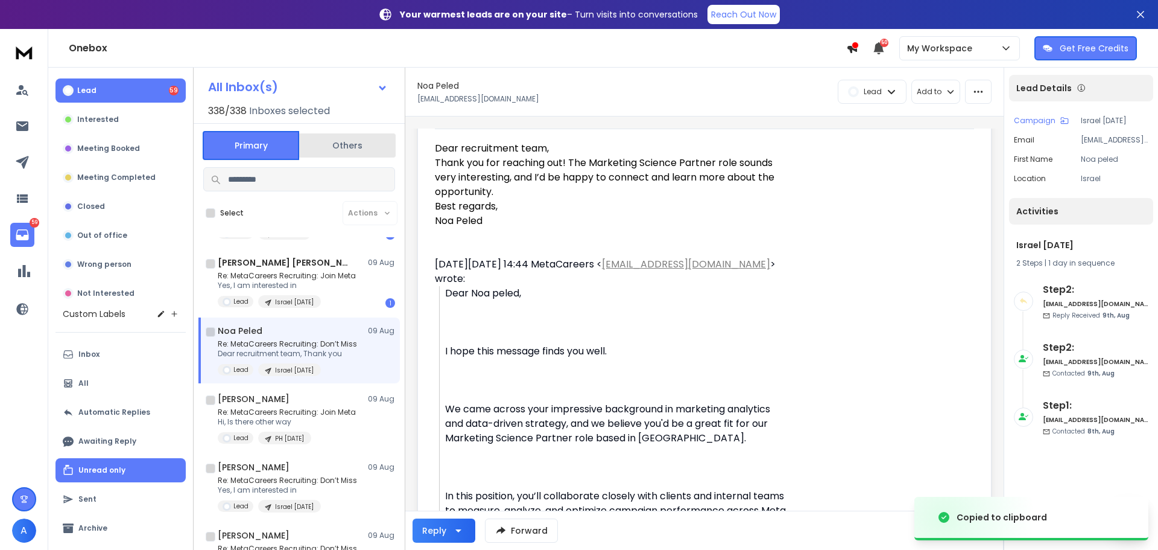
scroll to position [0, 0]
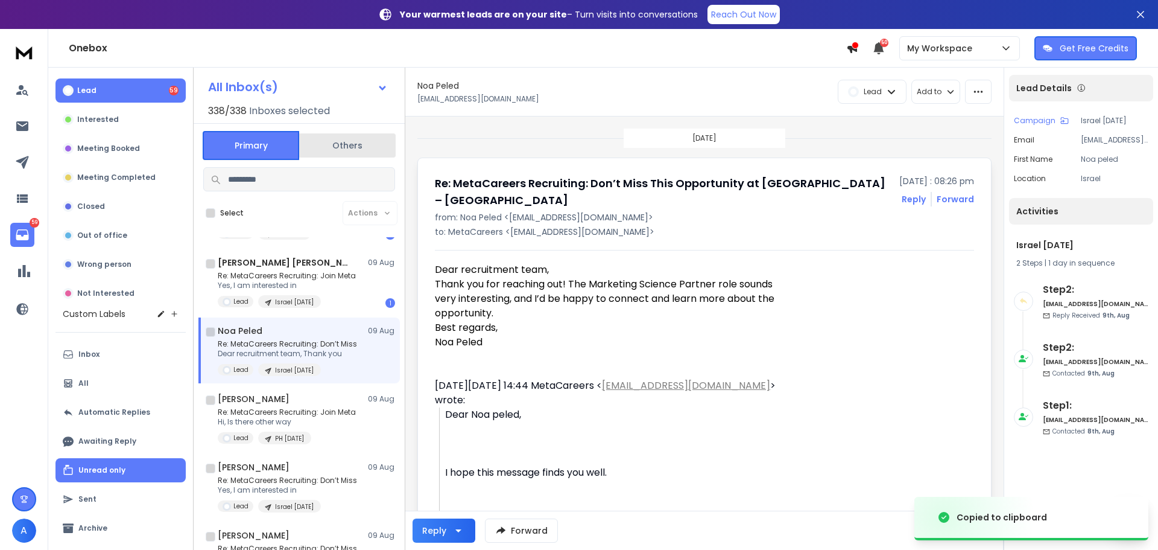
click at [510, 228] on p "to: MetaCareers <[EMAIL_ADDRESS][DOMAIN_NAME]>" at bounding box center [704, 232] width 539 height 12
drag, startPoint x: 510, startPoint y: 228, endPoint x: 623, endPoint y: 230, distance: 112.8
click at [623, 230] on p "to: MetaCareers <[EMAIL_ADDRESS][DOMAIN_NAME]>" at bounding box center [704, 232] width 539 height 12
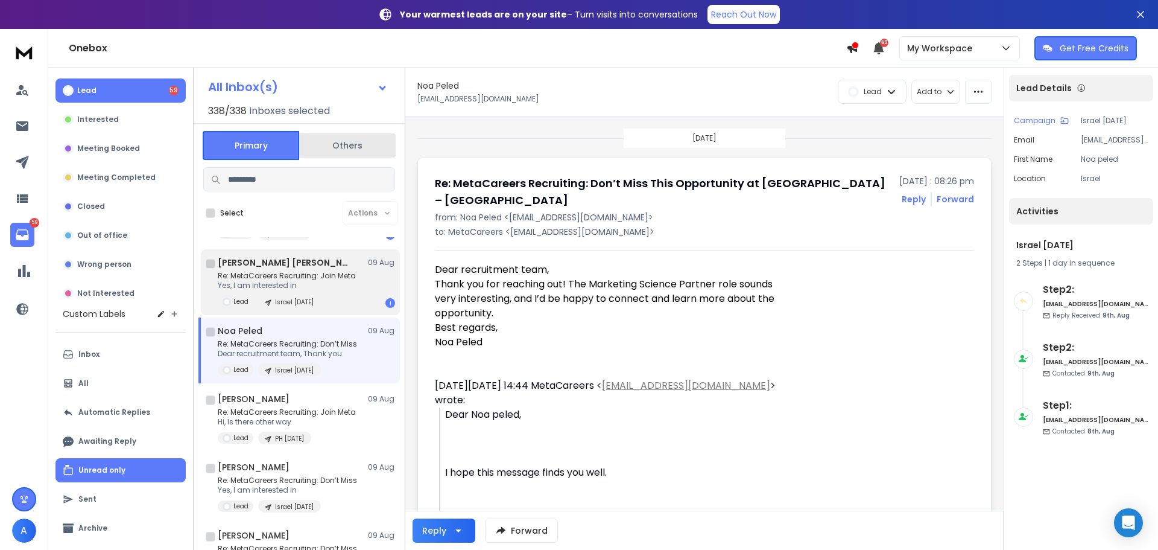
click at [340, 282] on p "Yes, I am interested in" at bounding box center [287, 286] width 138 height 10
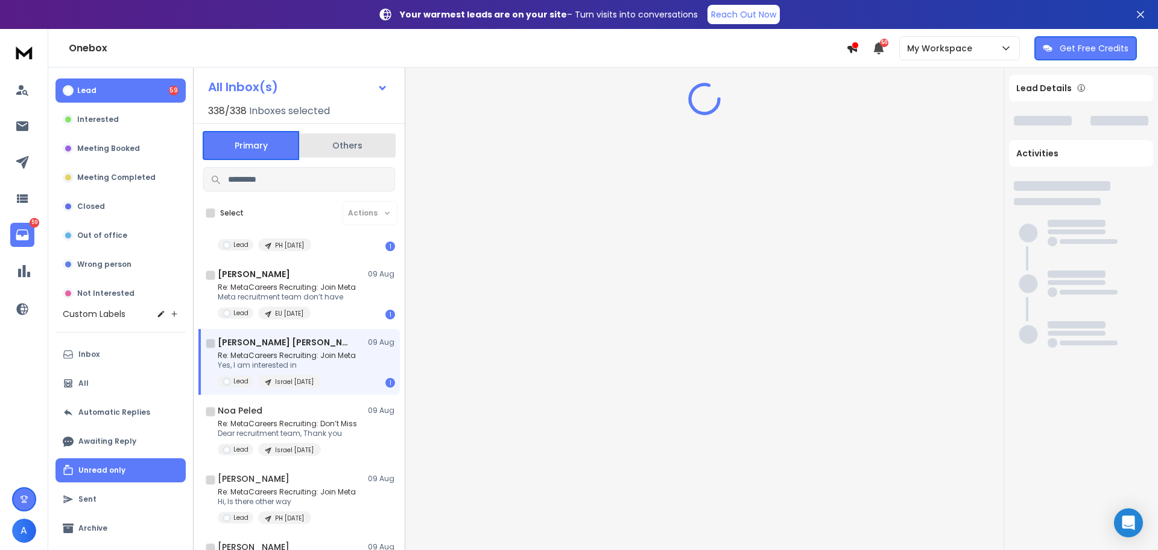
scroll to position [3892, 0]
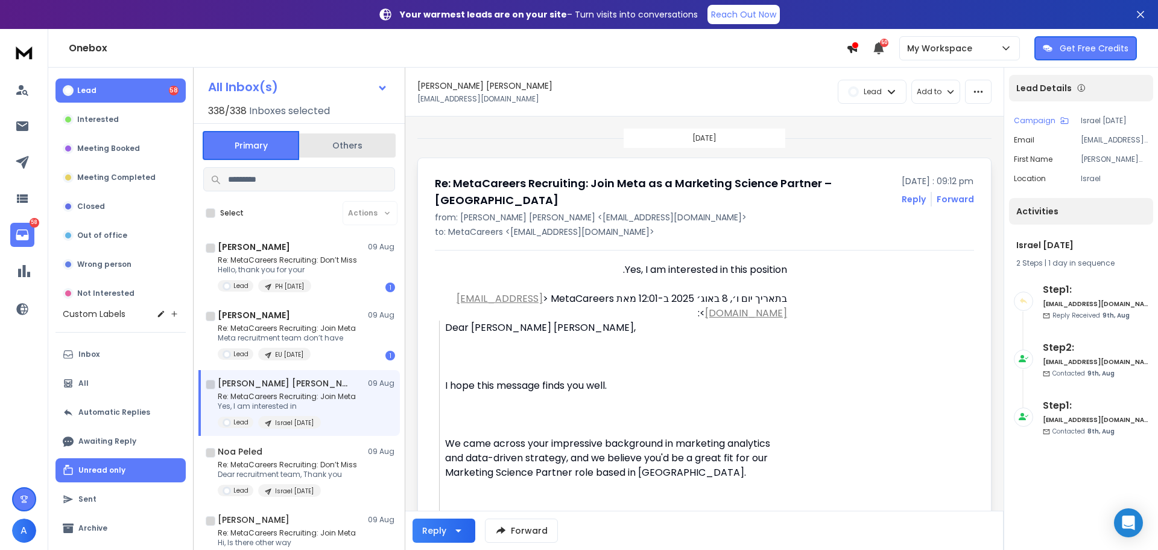
click at [505, 100] on p "[EMAIL_ADDRESS][DOMAIN_NAME]" at bounding box center [478, 99] width 122 height 10
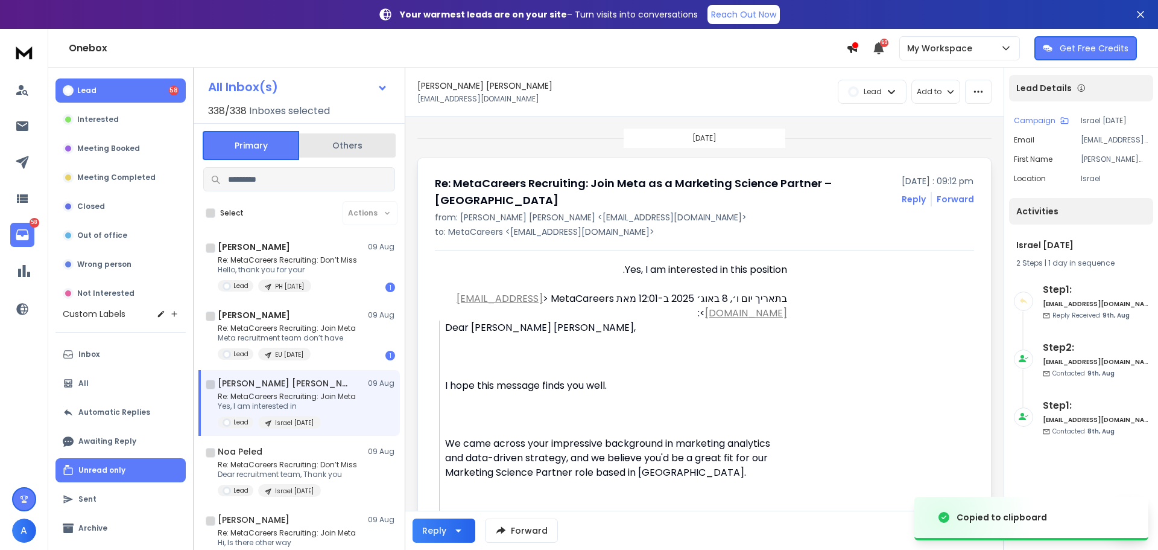
click at [513, 236] on p "to: MetaCareers <[EMAIL_ADDRESS][DOMAIN_NAME]>" at bounding box center [704, 232] width 539 height 12
drag, startPoint x: 513, startPoint y: 236, endPoint x: 664, endPoint y: 230, distance: 150.9
click at [664, 230] on p "to: MetaCareers <[EMAIL_ADDRESS][DOMAIN_NAME]>" at bounding box center [704, 232] width 539 height 12
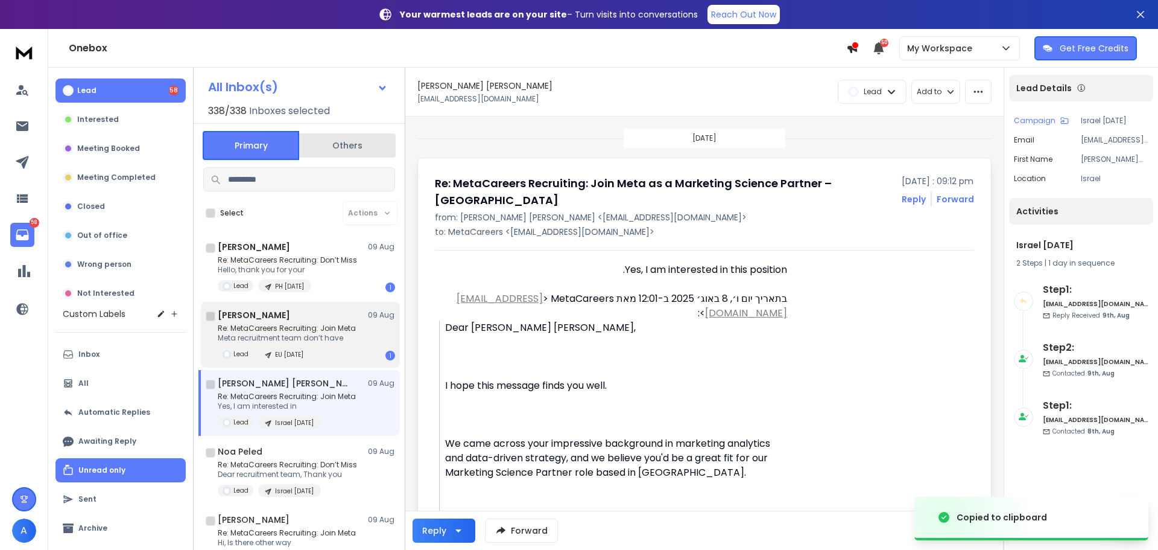
click at [308, 336] on p "Meta recruitment team don’t have" at bounding box center [287, 338] width 138 height 10
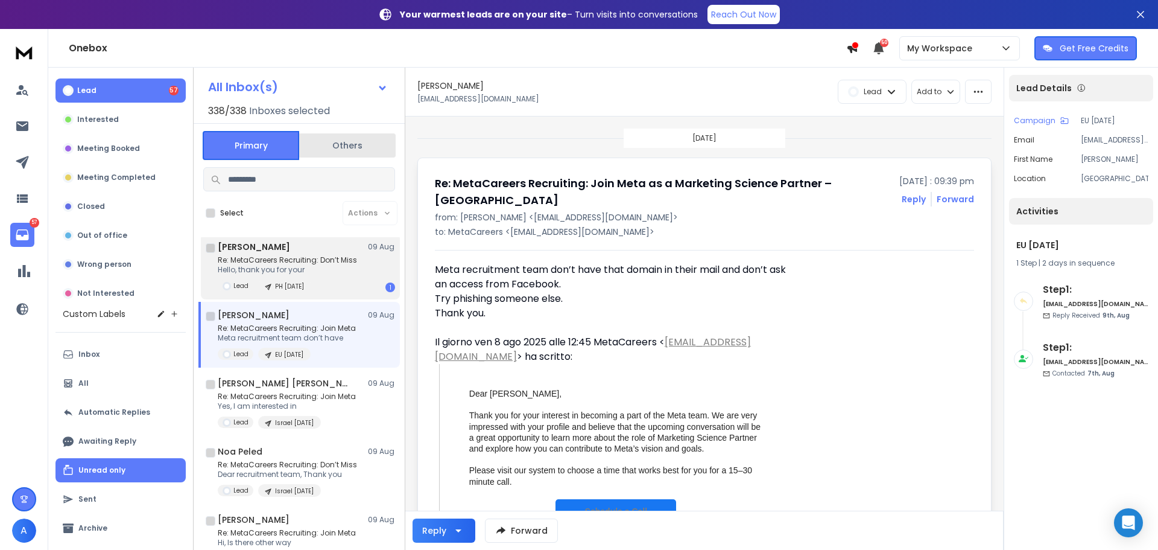
click at [321, 265] on p "Hello, thank you for your" at bounding box center [287, 270] width 139 height 10
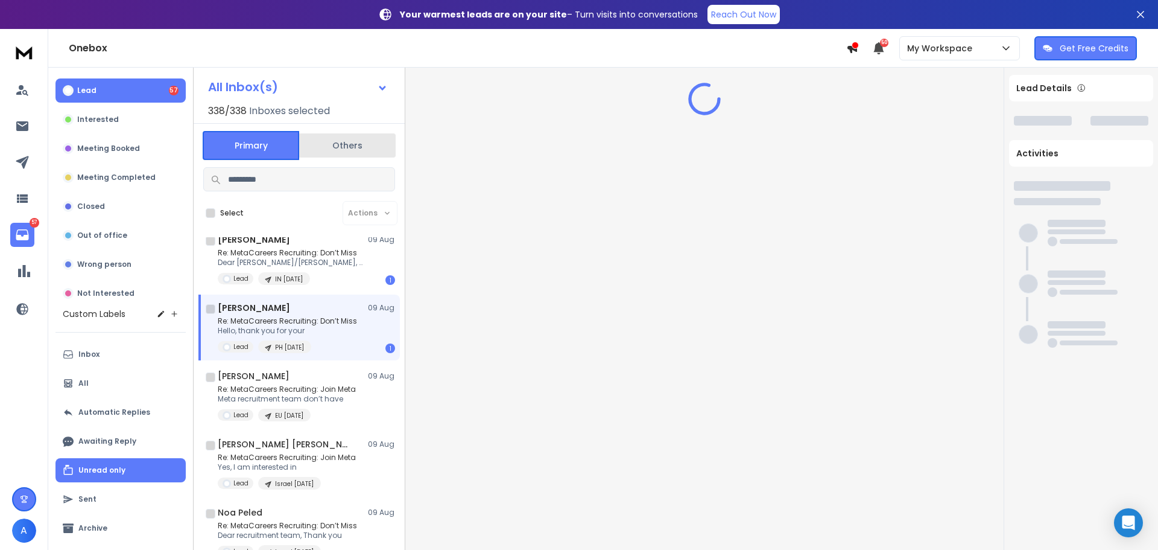
scroll to position [3771, 0]
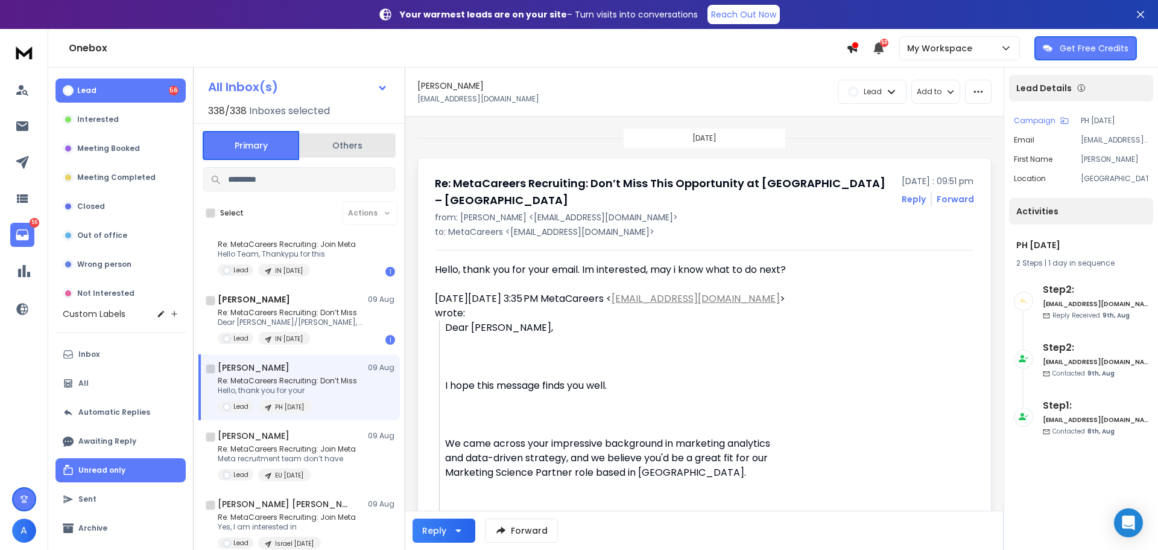
click at [512, 101] on p "[EMAIL_ADDRESS][DOMAIN_NAME]" at bounding box center [478, 99] width 122 height 10
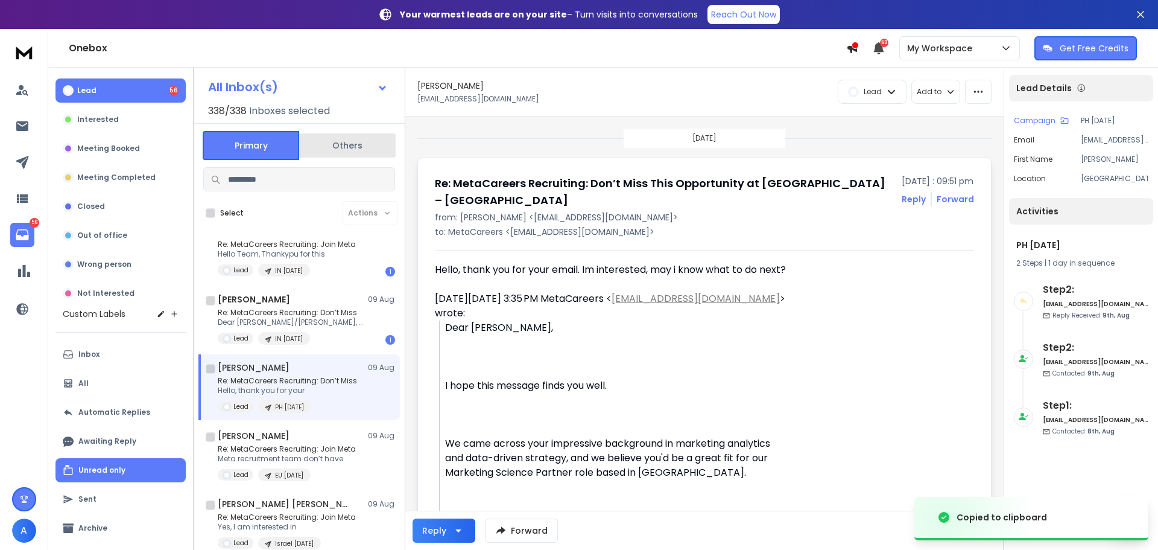
click at [511, 230] on p "to: MetaCareers <[EMAIL_ADDRESS][DOMAIN_NAME]>" at bounding box center [704, 232] width 539 height 12
drag, startPoint x: 511, startPoint y: 230, endPoint x: 640, endPoint y: 227, distance: 129.1
click at [640, 227] on p "to: MetaCareers <[EMAIL_ADDRESS][DOMAIN_NAME]>" at bounding box center [704, 232] width 539 height 12
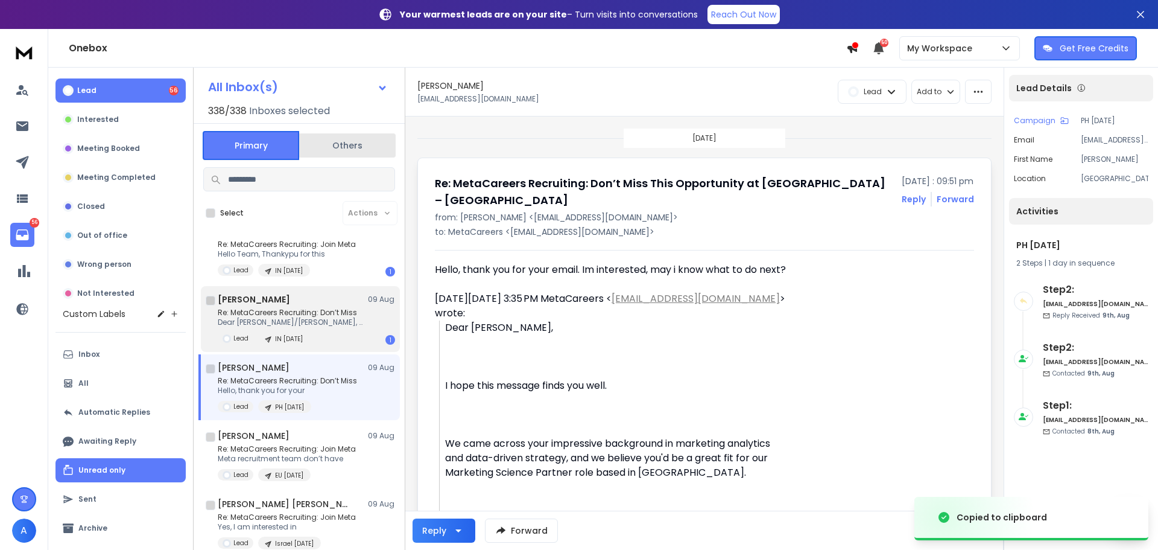
click at [258, 303] on h1 "[PERSON_NAME]" at bounding box center [254, 299] width 72 height 12
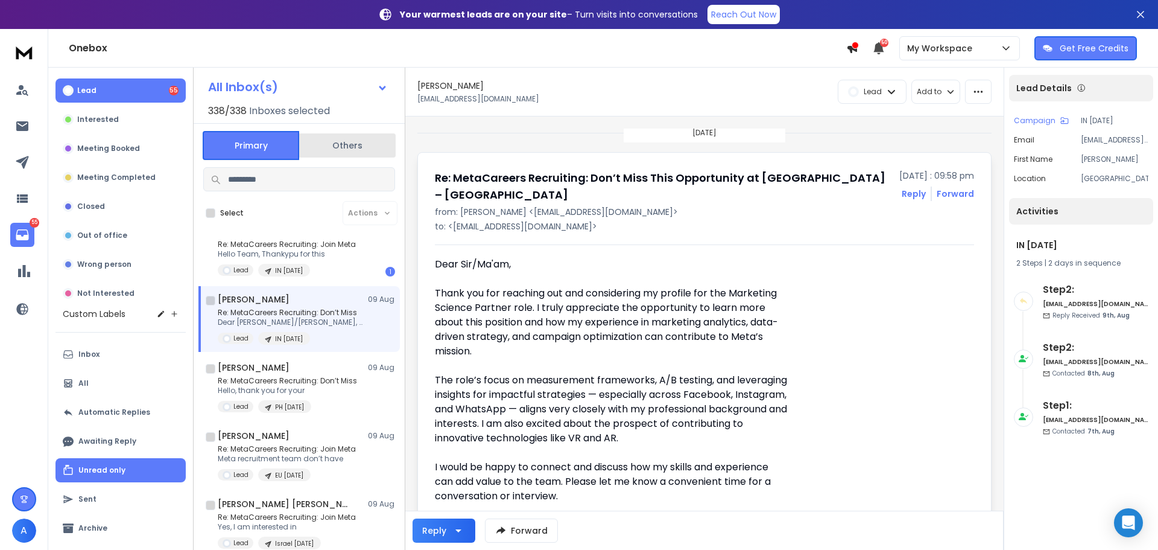
scroll to position [0, 0]
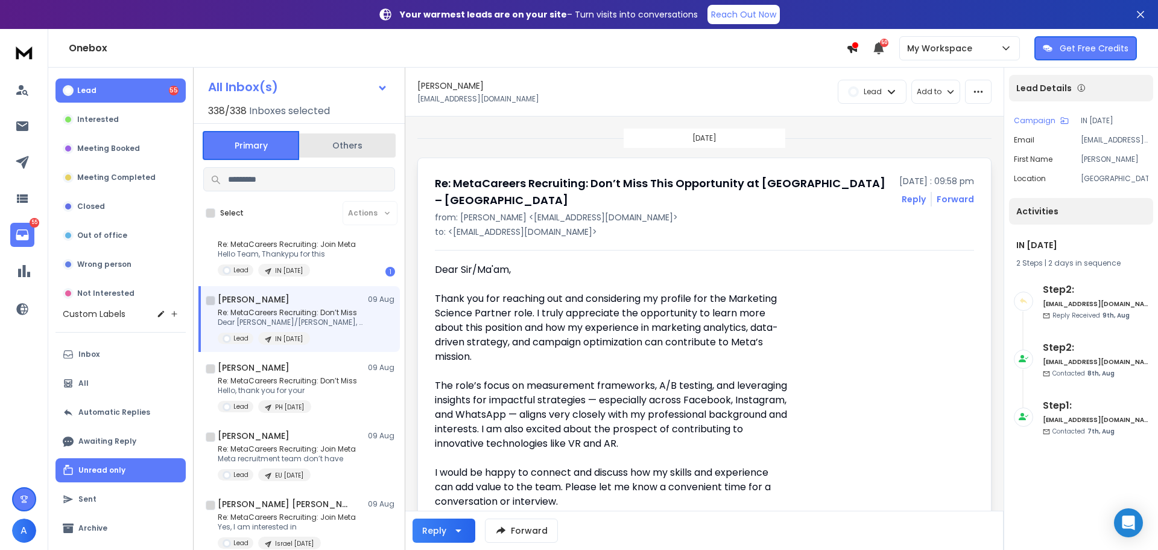
click at [466, 103] on p "[EMAIL_ADDRESS][DOMAIN_NAME]" at bounding box center [478, 99] width 122 height 10
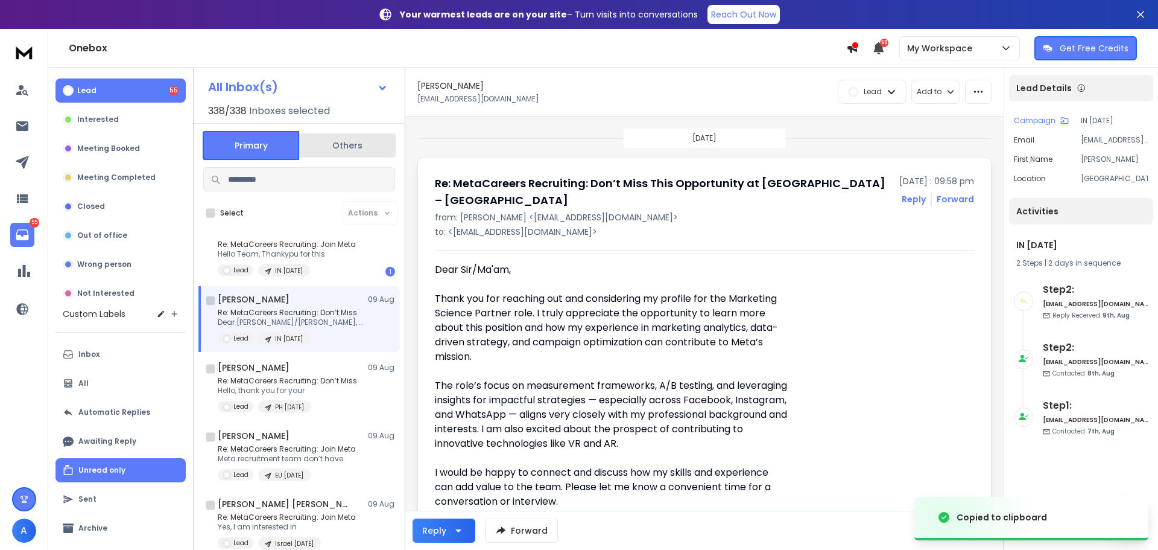
click at [466, 229] on p "to: <[EMAIL_ADDRESS][DOMAIN_NAME]>" at bounding box center [704, 232] width 539 height 12
drag, startPoint x: 466, startPoint y: 229, endPoint x: 588, endPoint y: 225, distance: 121.9
click at [588, 226] on p "to: <[EMAIL_ADDRESS][DOMAIN_NAME]>" at bounding box center [704, 232] width 539 height 12
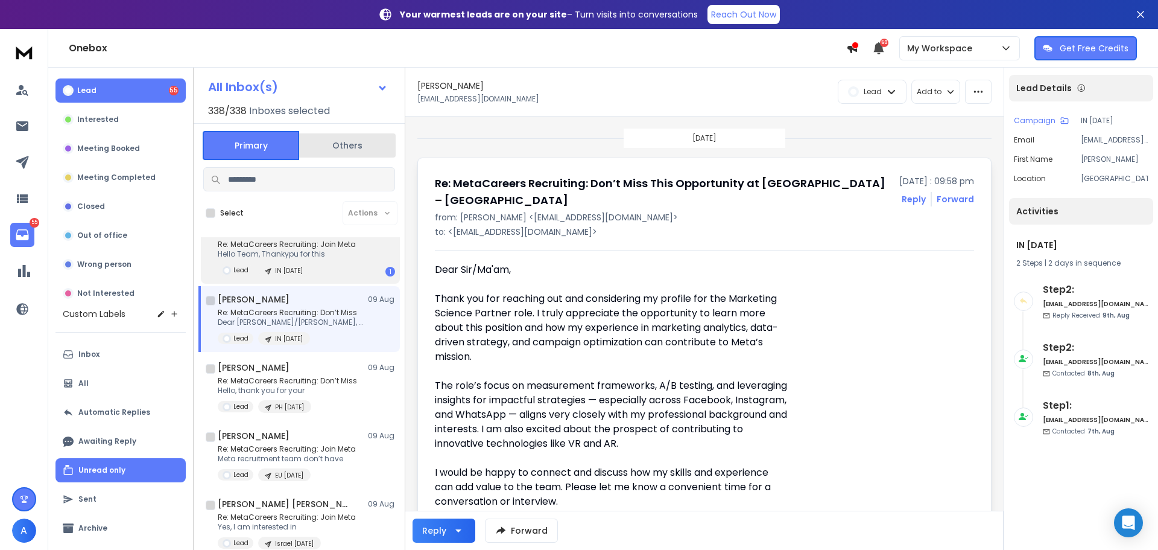
click at [331, 267] on div "Lead IN [DATE]" at bounding box center [287, 270] width 138 height 13
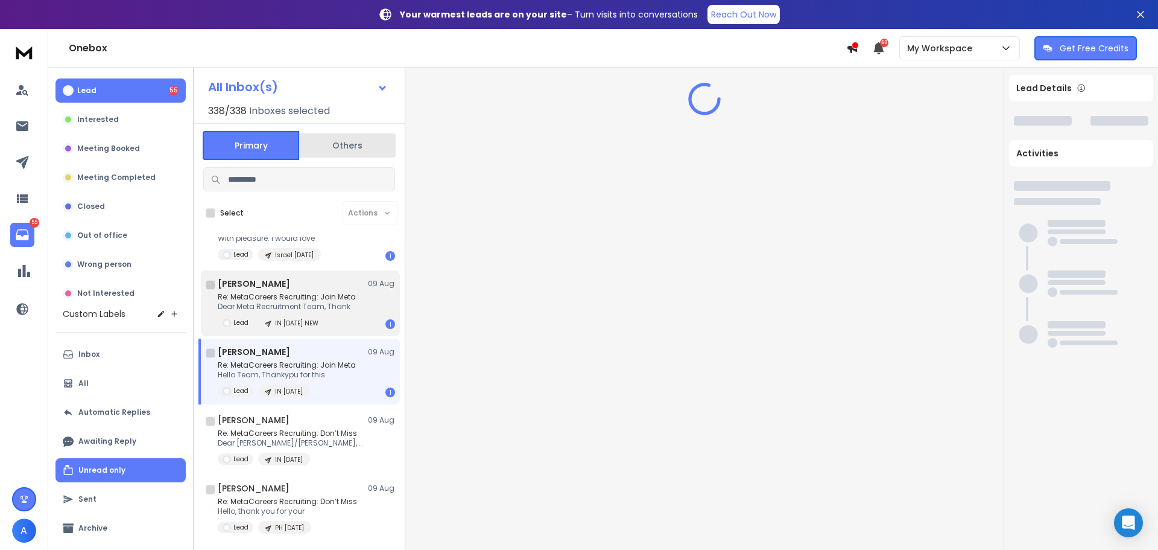
scroll to position [3590, 0]
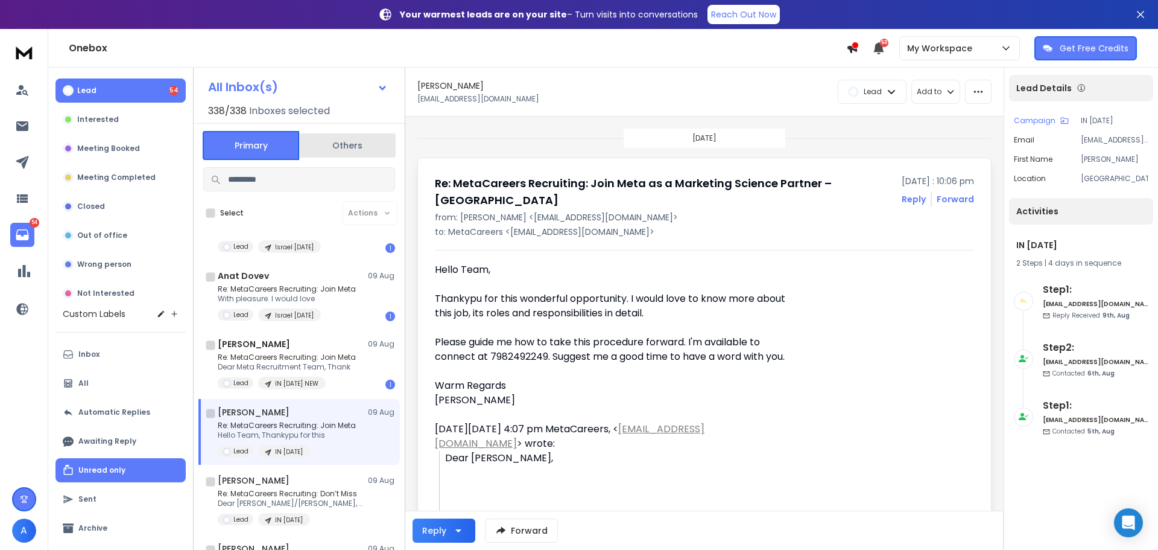
click at [487, 97] on p "[EMAIL_ADDRESS][DOMAIN_NAME]" at bounding box center [478, 99] width 122 height 10
click at [520, 230] on p "to: MetaCareers <[EMAIL_ADDRESS][DOMAIN_NAME]>" at bounding box center [704, 232] width 539 height 12
click at [509, 230] on p "to: MetaCareers <[EMAIL_ADDRESS][DOMAIN_NAME]>" at bounding box center [704, 232] width 539 height 12
drag, startPoint x: 509, startPoint y: 230, endPoint x: 653, endPoint y: 228, distance: 144.8
click at [653, 228] on p "to: MetaCareers <[EMAIL_ADDRESS][DOMAIN_NAME]>" at bounding box center [704, 232] width 539 height 12
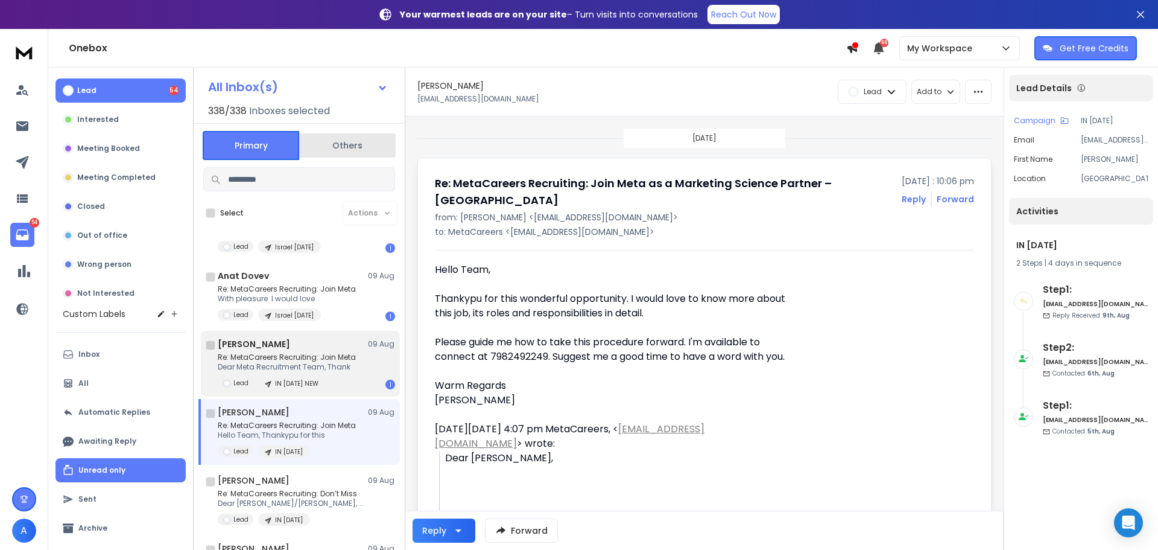
click at [321, 341] on div "[PERSON_NAME] [DATE]" at bounding box center [306, 344] width 177 height 12
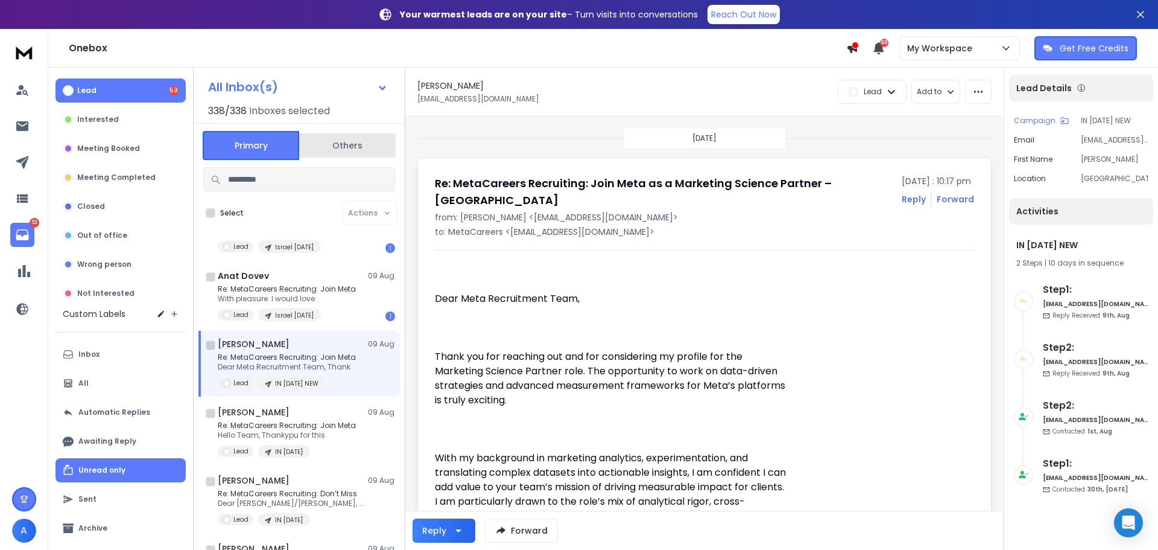
click at [480, 98] on p "[EMAIL_ADDRESS][DOMAIN_NAME]" at bounding box center [478, 99] width 122 height 10
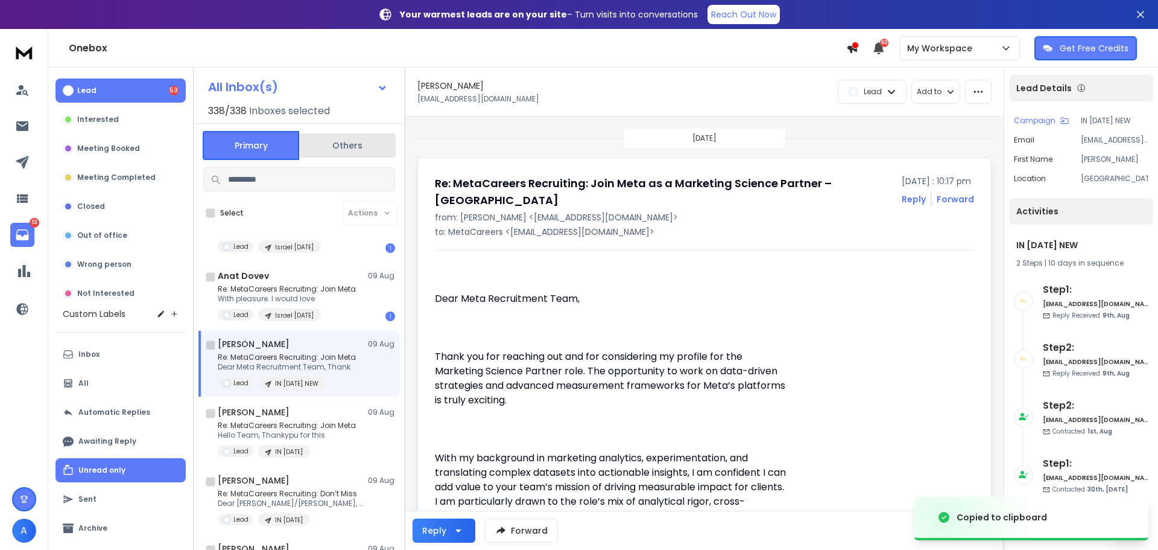
click at [513, 229] on p "to: MetaCareers <[EMAIL_ADDRESS][DOMAIN_NAME]>" at bounding box center [704, 232] width 539 height 12
drag, startPoint x: 513, startPoint y: 229, endPoint x: 636, endPoint y: 229, distance: 123.1
click at [636, 229] on p "to: MetaCareers <[EMAIL_ADDRESS][DOMAIN_NAME]>" at bounding box center [704, 232] width 539 height 12
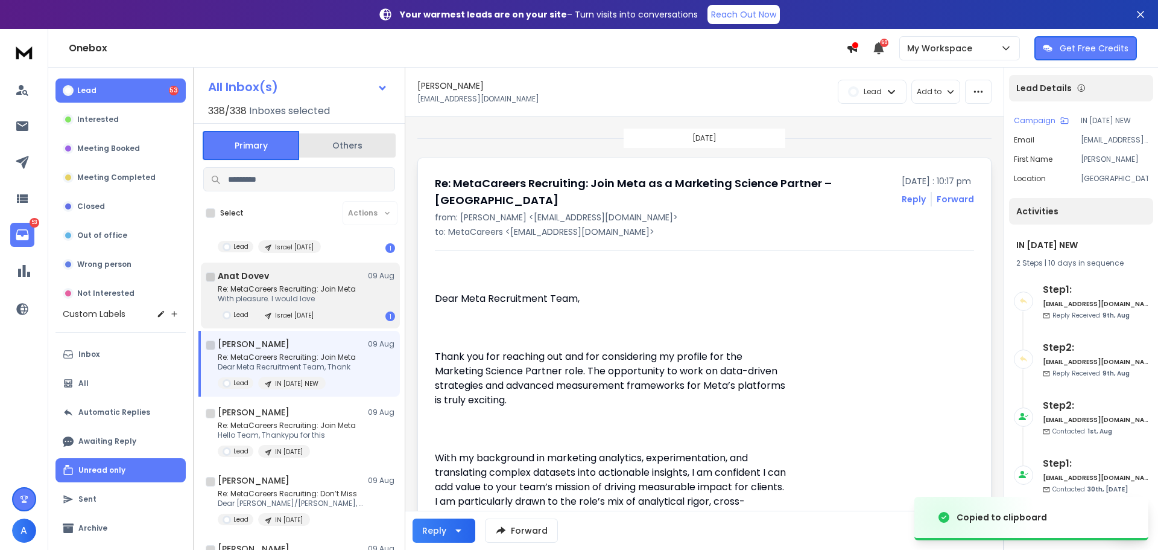
click at [346, 290] on p "Re: MetaCareers Recruiting: Join Meta" at bounding box center [287, 289] width 138 height 10
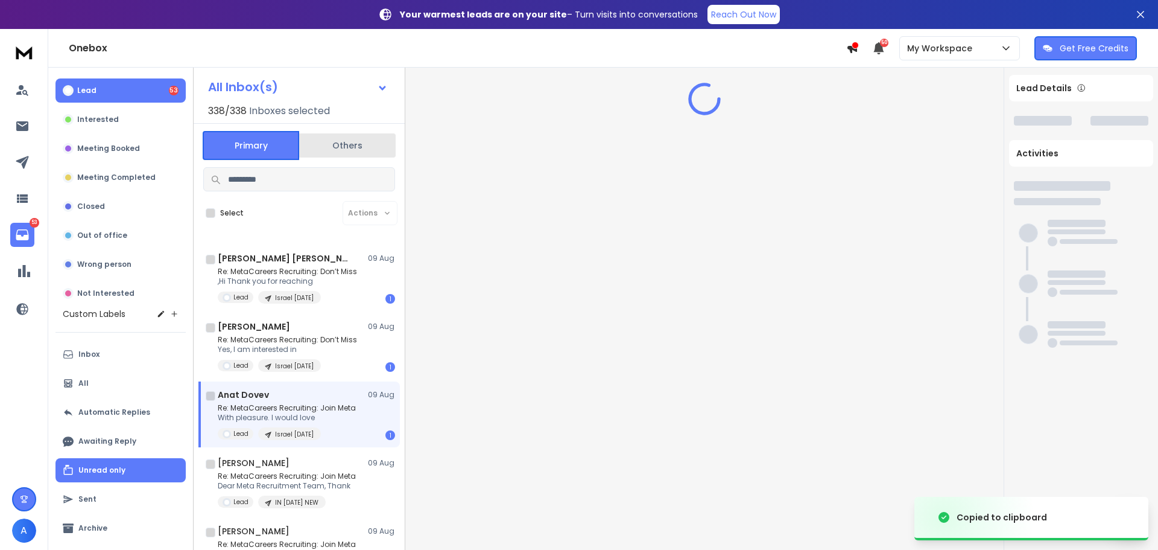
scroll to position [3469, 0]
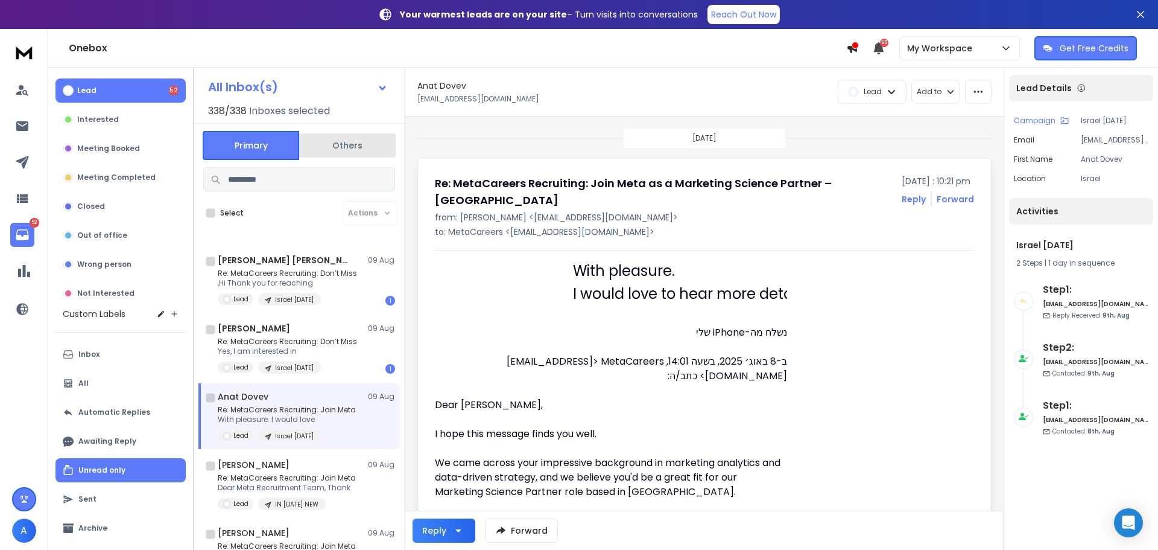
click at [484, 100] on p "[EMAIL_ADDRESS][DOMAIN_NAME]" at bounding box center [478, 99] width 122 height 10
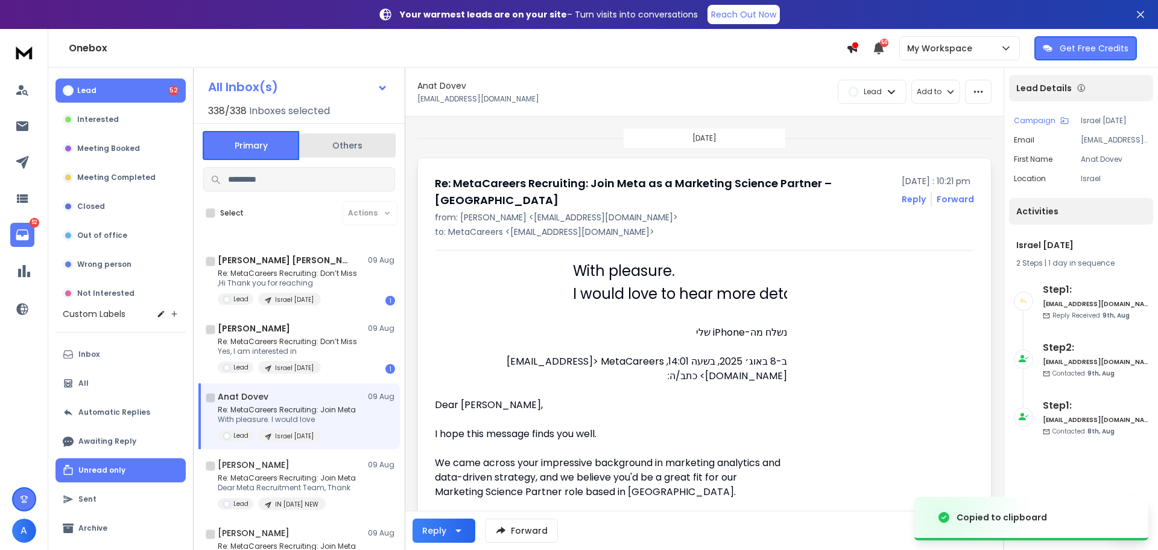
click at [522, 232] on p "to: MetaCareers <[EMAIL_ADDRESS][DOMAIN_NAME]>" at bounding box center [704, 232] width 539 height 12
drag, startPoint x: 522, startPoint y: 232, endPoint x: 666, endPoint y: 225, distance: 143.7
click at [666, 226] on p "to: MetaCareers <[EMAIL_ADDRESS][DOMAIN_NAME]>" at bounding box center [704, 232] width 539 height 12
click at [325, 352] on p "Yes, I am interested in" at bounding box center [287, 351] width 139 height 10
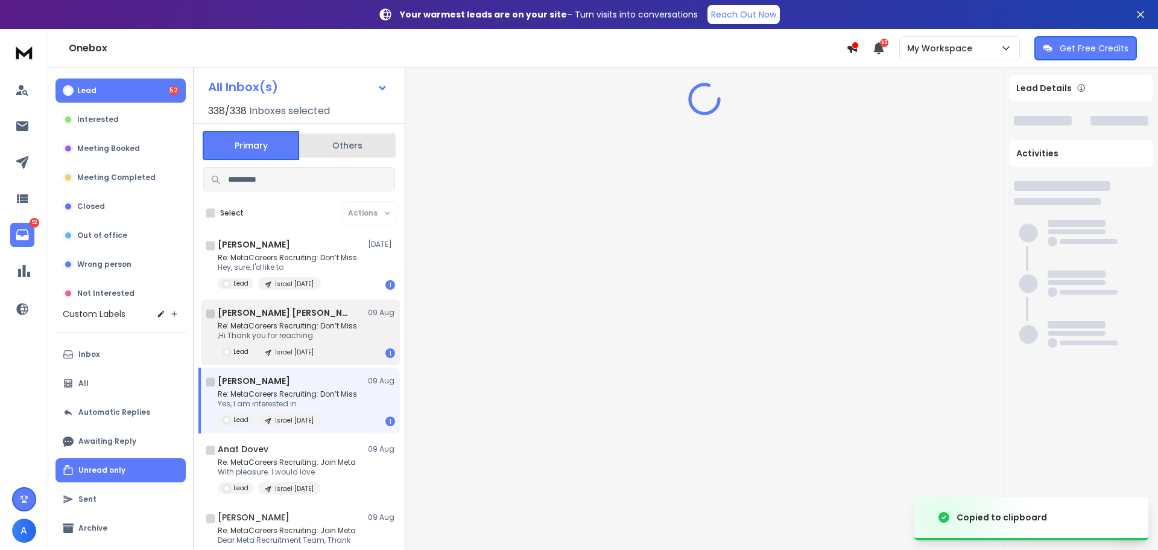
scroll to position [3409, 0]
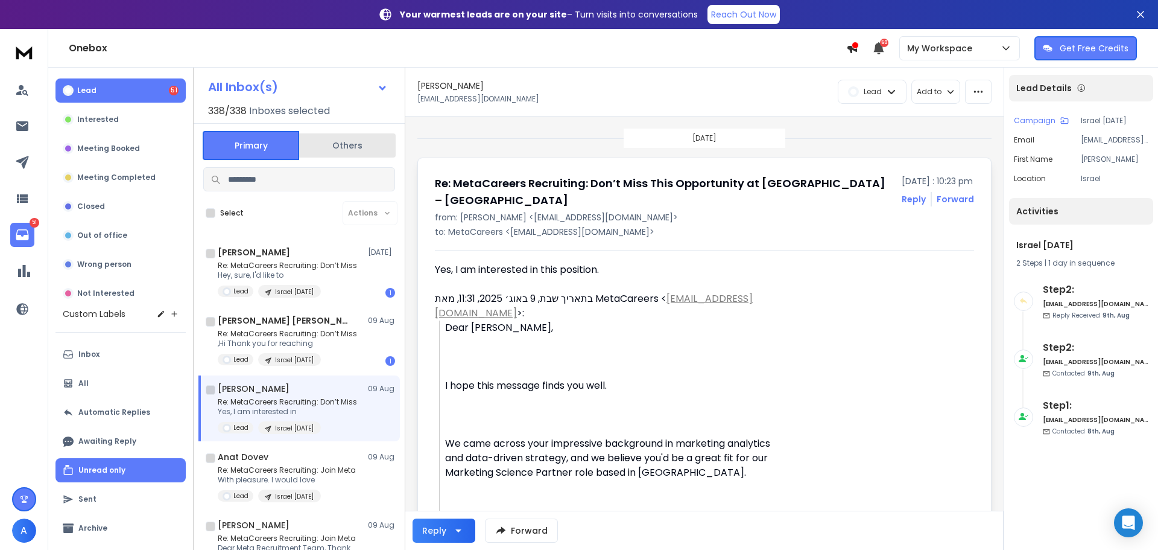
click at [481, 103] on p "[EMAIL_ADDRESS][DOMAIN_NAME]" at bounding box center [478, 99] width 122 height 10
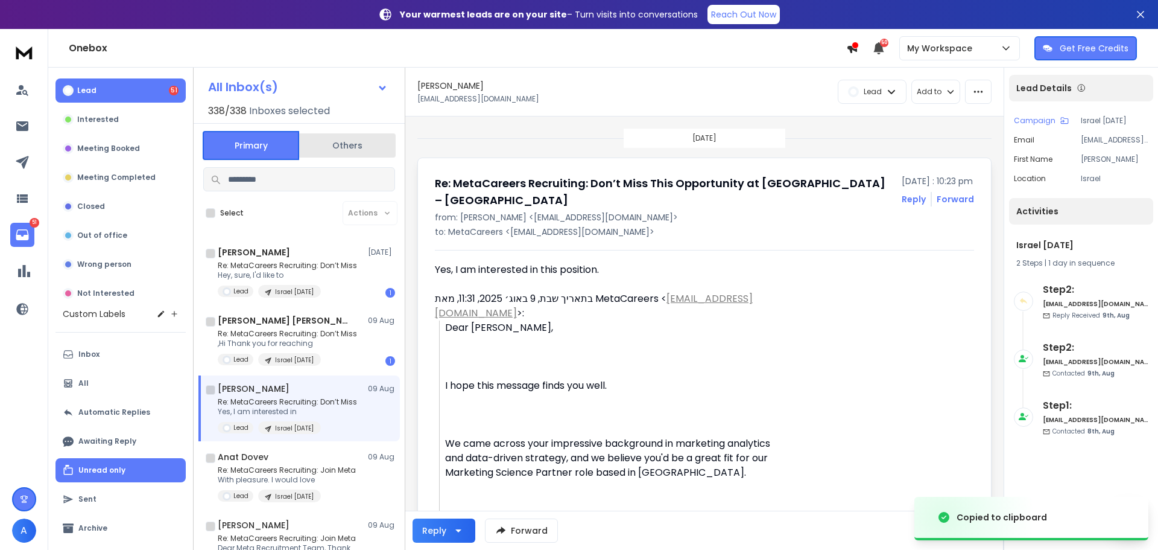
click at [514, 230] on p "to: MetaCareers <[EMAIL_ADDRESS][DOMAIN_NAME]>" at bounding box center [704, 232] width 539 height 12
drag, startPoint x: 514, startPoint y: 230, endPoint x: 658, endPoint y: 226, distance: 144.2
click at [658, 226] on p "to: MetaCareers <[EMAIL_ADDRESS][DOMAIN_NAME]>" at bounding box center [704, 232] width 539 height 12
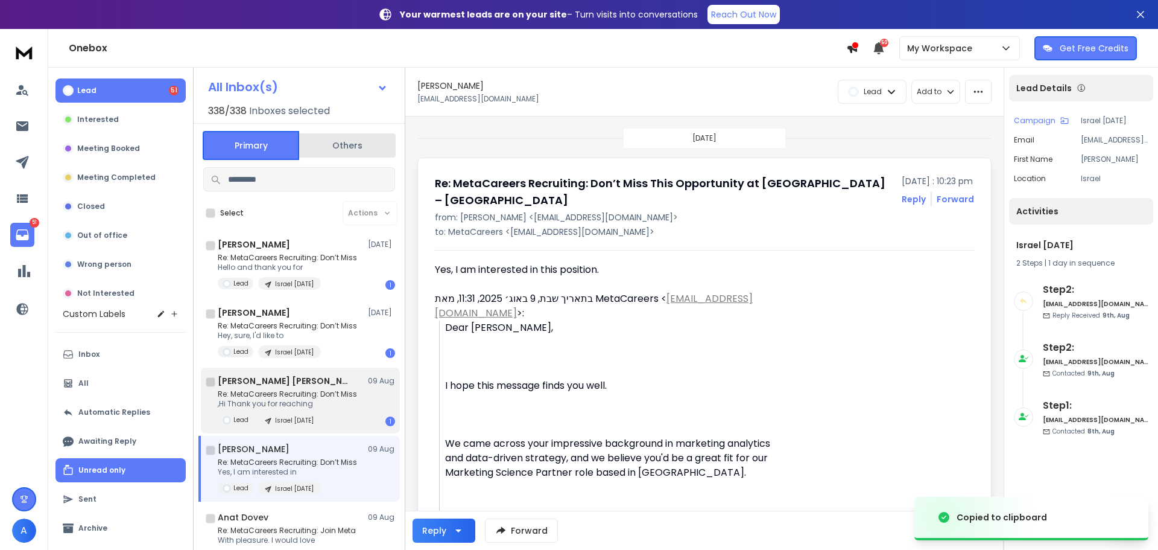
click at [350, 385] on div "[PERSON_NAME] [PERSON_NAME] [DATE]" at bounding box center [306, 381] width 177 height 12
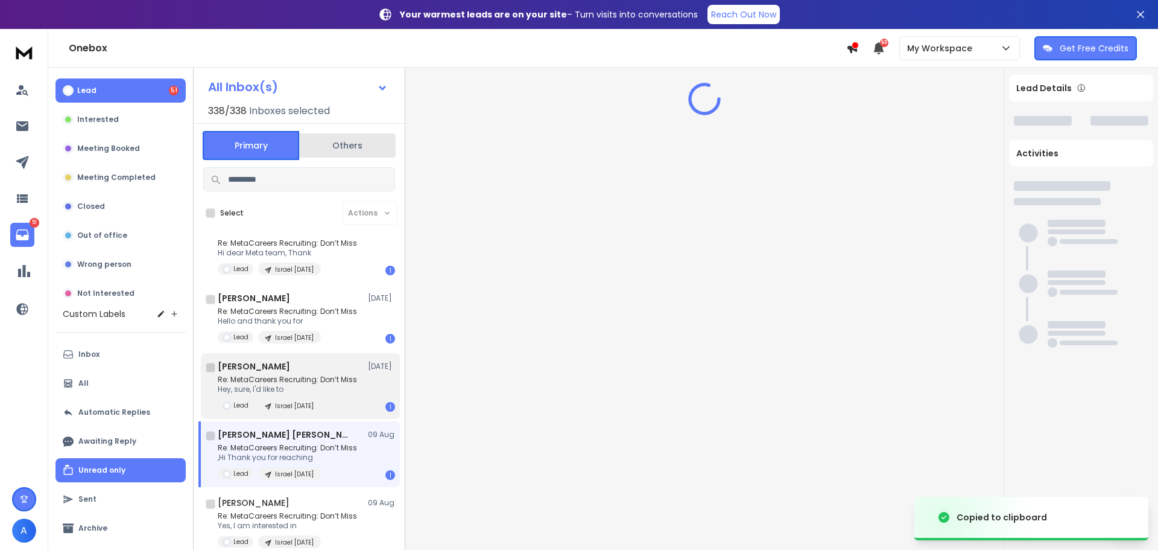
scroll to position [3288, 0]
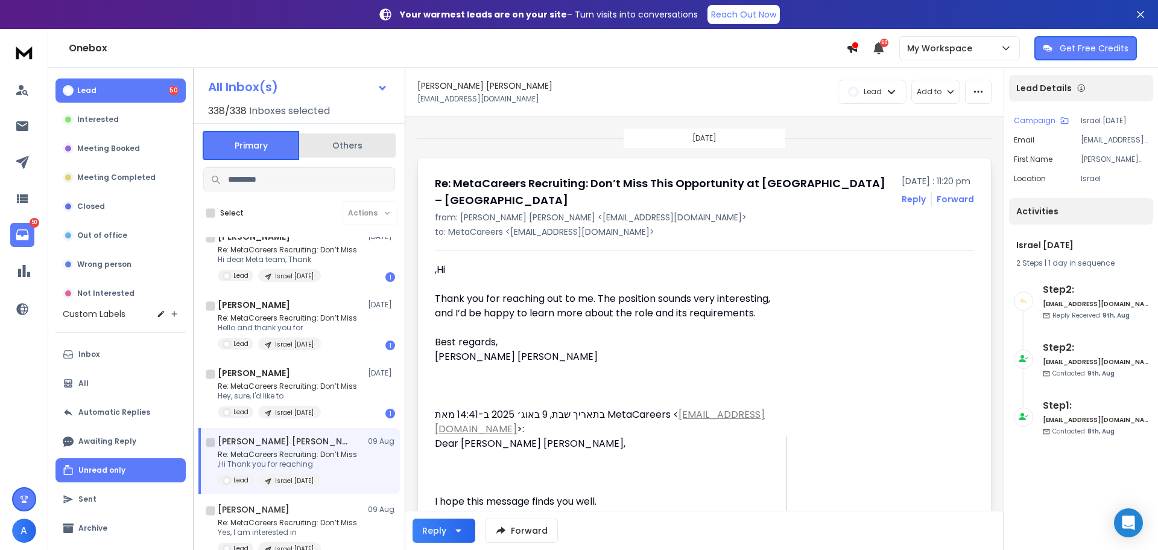
click at [486, 99] on p "[EMAIL_ADDRESS][DOMAIN_NAME]" at bounding box center [478, 99] width 122 height 10
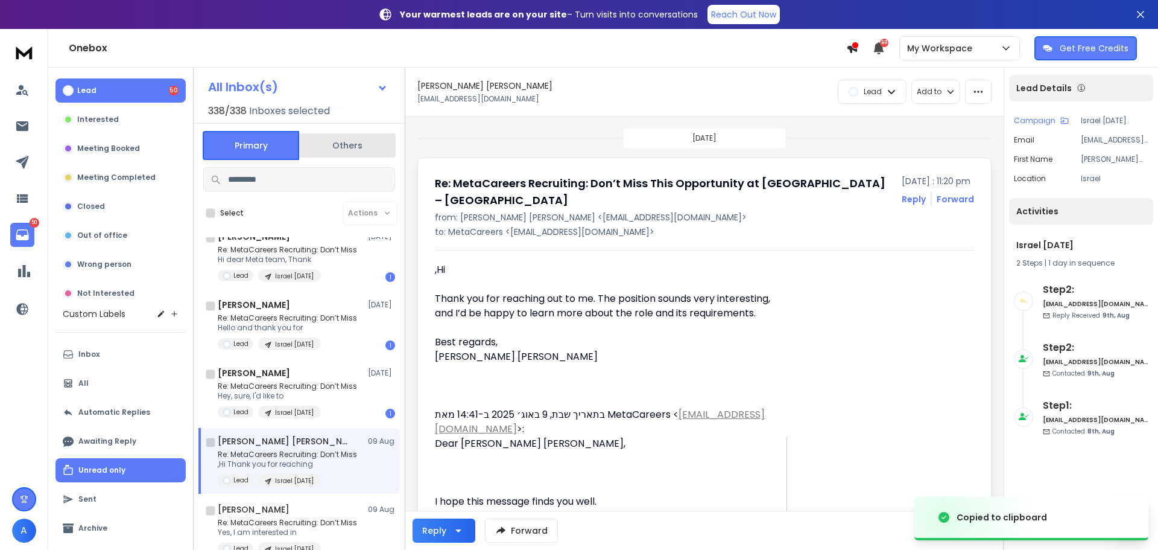
click at [519, 226] on p "to: MetaCareers <[EMAIL_ADDRESS][DOMAIN_NAME]>" at bounding box center [704, 232] width 539 height 12
drag, startPoint x: 519, startPoint y: 226, endPoint x: 642, endPoint y: 224, distance: 123.1
click at [642, 226] on p "to: MetaCareers <[EMAIL_ADDRESS][DOMAIN_NAME]>" at bounding box center [704, 232] width 539 height 12
click at [635, 228] on p "to: MetaCareers <[EMAIL_ADDRESS][DOMAIN_NAME]>" at bounding box center [704, 232] width 539 height 12
drag, startPoint x: 635, startPoint y: 228, endPoint x: 517, endPoint y: 235, distance: 117.8
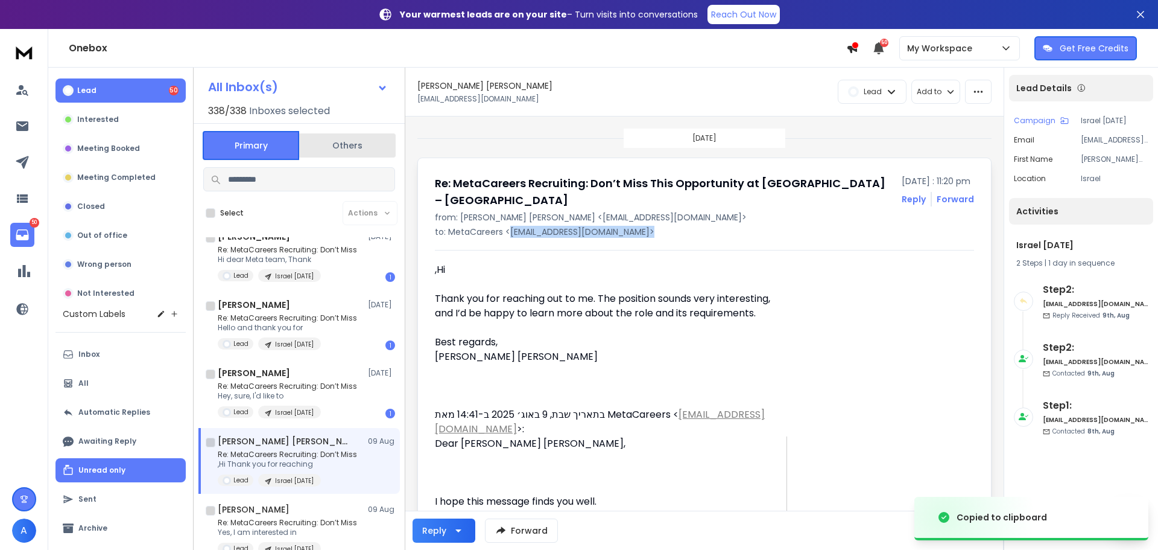
click at [517, 235] on p "to: MetaCareers <[EMAIL_ADDRESS][DOMAIN_NAME]>" at bounding box center [704, 232] width 539 height 12
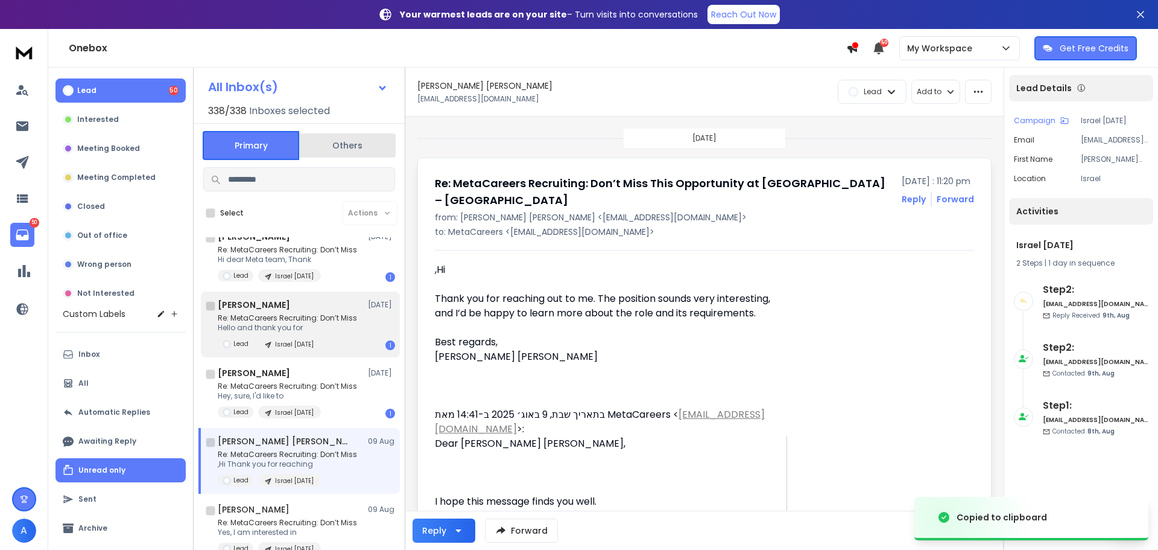
click at [344, 322] on p "Re: MetaCareers Recruiting: Don’t Miss" at bounding box center [287, 318] width 139 height 10
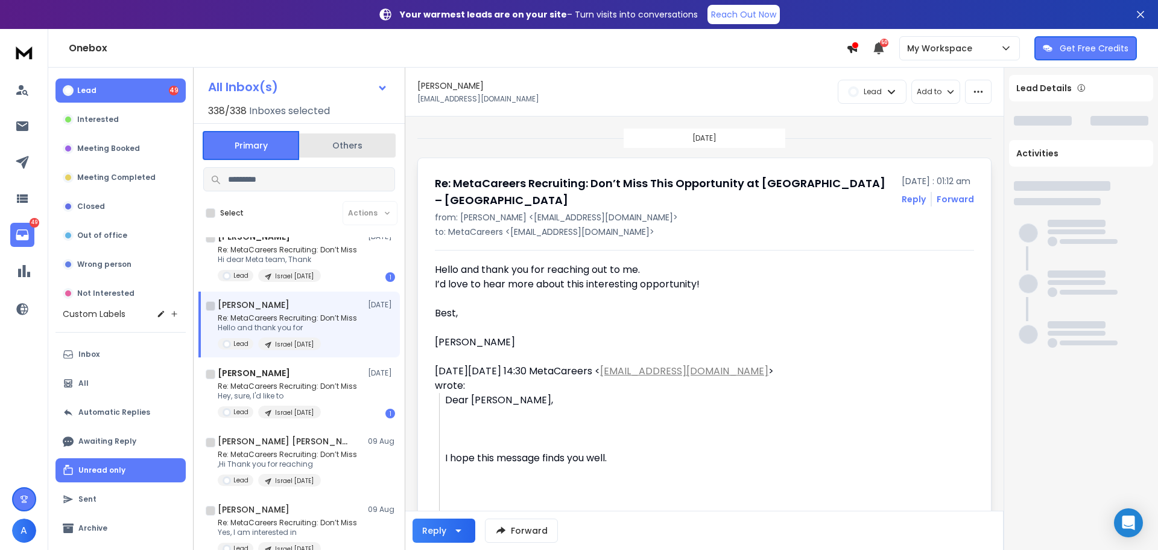
click at [485, 100] on p "[EMAIL_ADDRESS][DOMAIN_NAME]" at bounding box center [478, 99] width 122 height 10
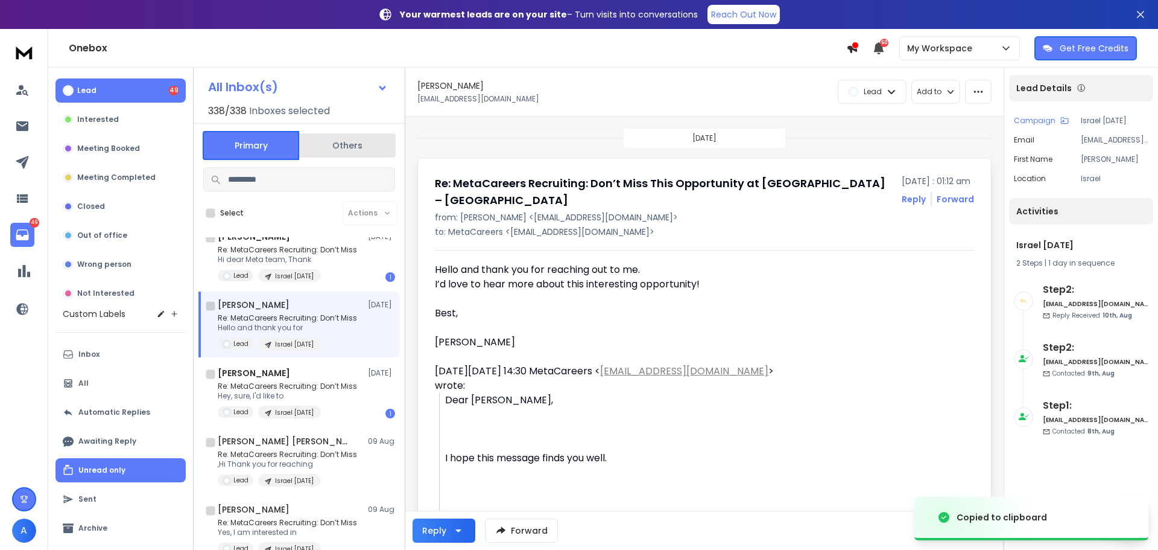
click at [508, 227] on p "to: MetaCareers <[EMAIL_ADDRESS][DOMAIN_NAME]>" at bounding box center [704, 232] width 539 height 12
drag, startPoint x: 508, startPoint y: 227, endPoint x: 619, endPoint y: 225, distance: 111.0
click at [619, 226] on p "to: MetaCareers <[EMAIL_ADDRESS][DOMAIN_NAME]>" at bounding box center [704, 232] width 539 height 12
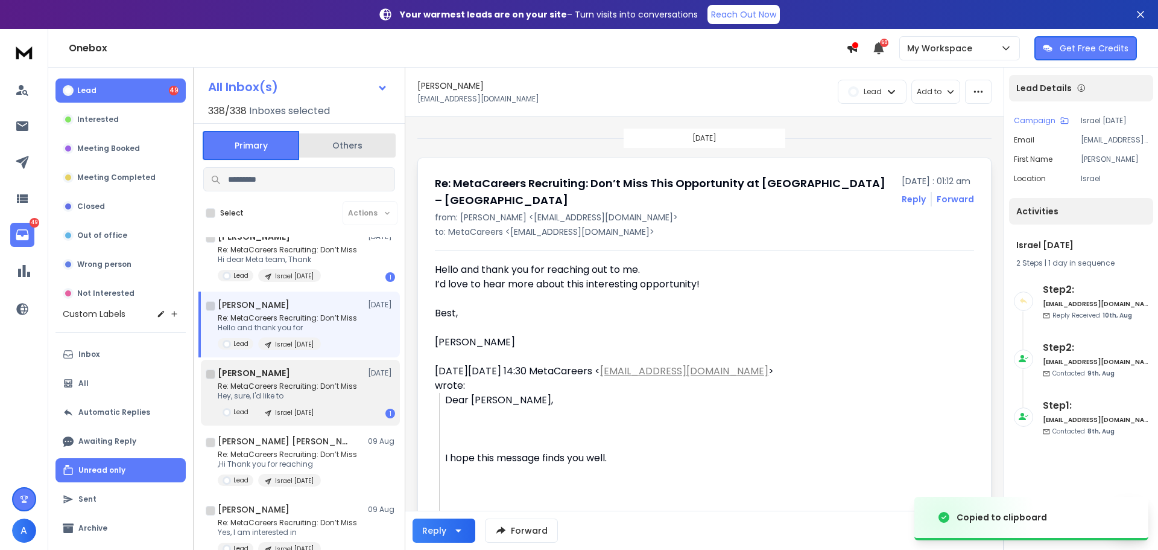
click at [321, 410] on div "Israel [DATE]" at bounding box center [289, 411] width 63 height 13
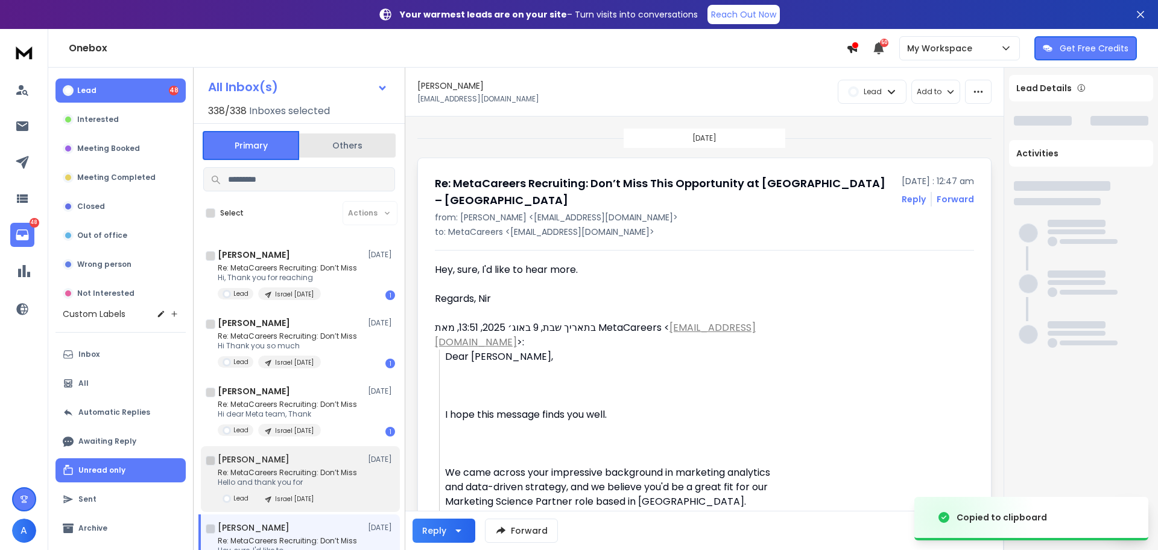
scroll to position [3107, 0]
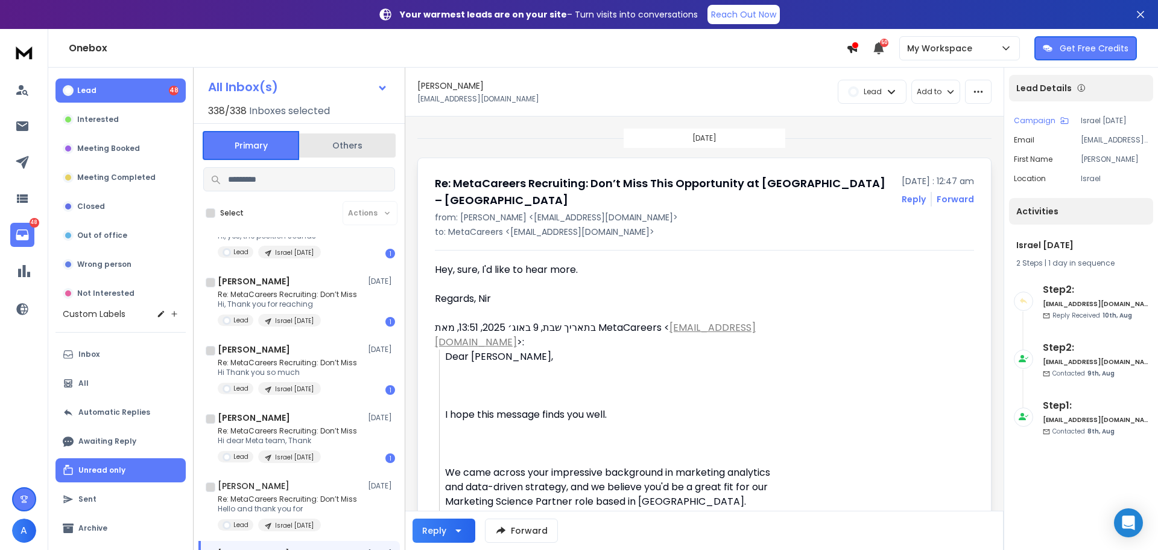
click at [486, 100] on p "[EMAIL_ADDRESS][DOMAIN_NAME]" at bounding box center [478, 99] width 122 height 10
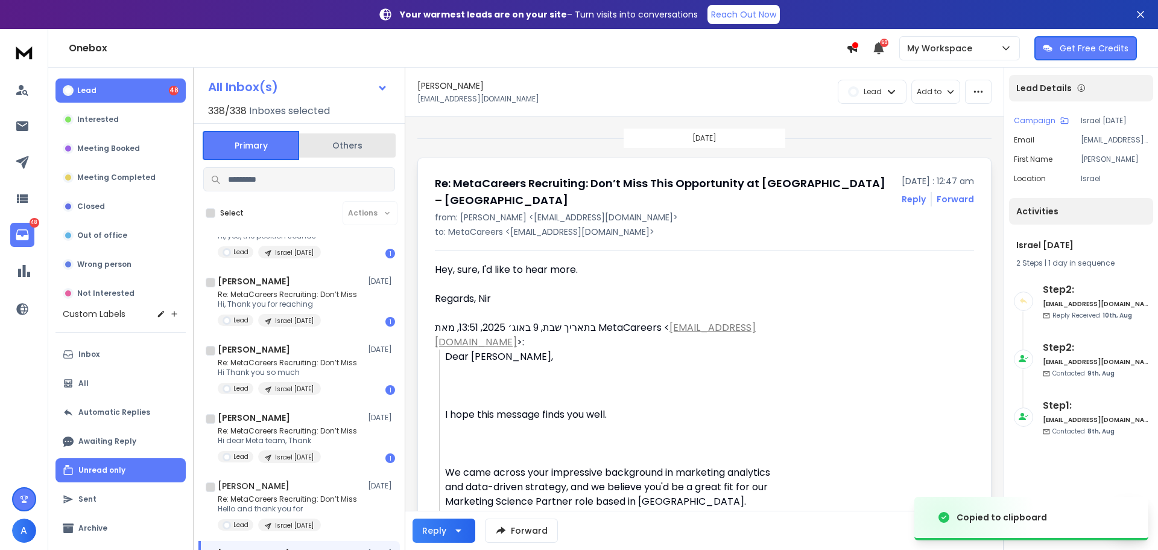
click at [515, 232] on p "to: MetaCareers <[EMAIL_ADDRESS][DOMAIN_NAME]>" at bounding box center [704, 232] width 539 height 12
drag, startPoint x: 515, startPoint y: 232, endPoint x: 633, endPoint y: 228, distance: 118.3
click at [633, 228] on p "to: MetaCareers <[EMAIL_ADDRESS][DOMAIN_NAME]>" at bounding box center [704, 232] width 539 height 12
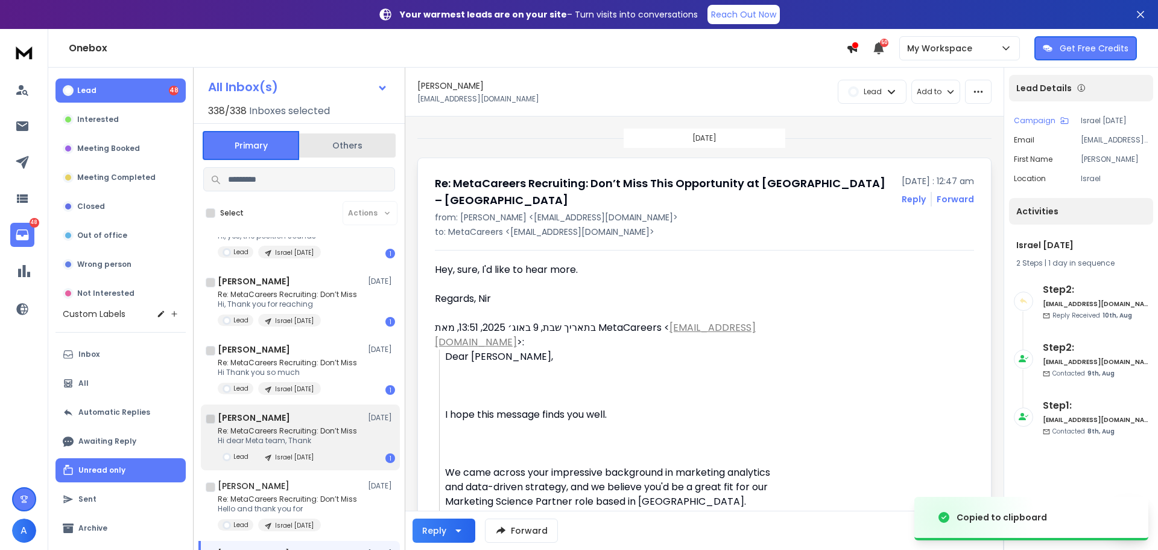
click at [324, 445] on p "Hi dear Meta team, Thank" at bounding box center [287, 441] width 139 height 10
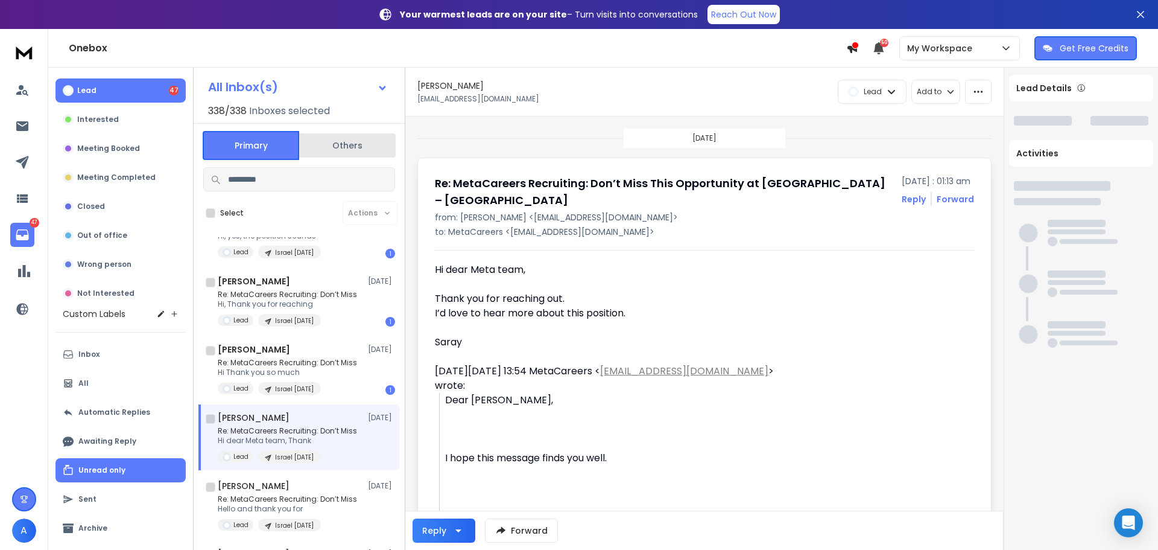
click at [500, 98] on p "[EMAIL_ADDRESS][DOMAIN_NAME]" at bounding box center [478, 99] width 122 height 10
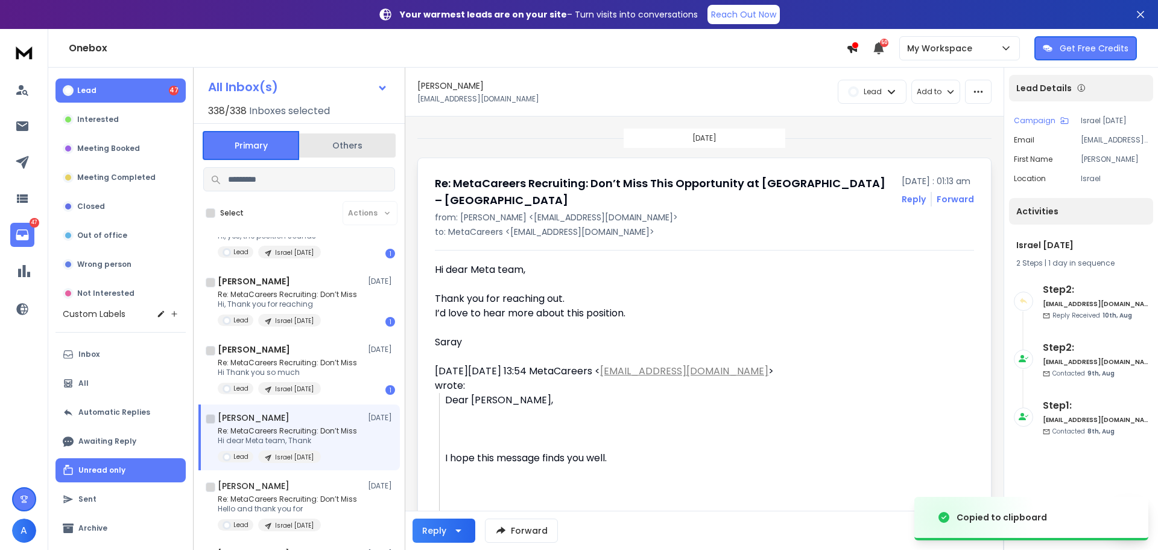
click at [519, 231] on p "to: MetaCareers <[EMAIL_ADDRESS][DOMAIN_NAME]>" at bounding box center [704, 232] width 539 height 12
drag, startPoint x: 519, startPoint y: 231, endPoint x: 653, endPoint y: 224, distance: 134.1
click at [653, 226] on p "to: MetaCareers <[EMAIL_ADDRESS][DOMAIN_NAME]>" at bounding box center [704, 232] width 539 height 12
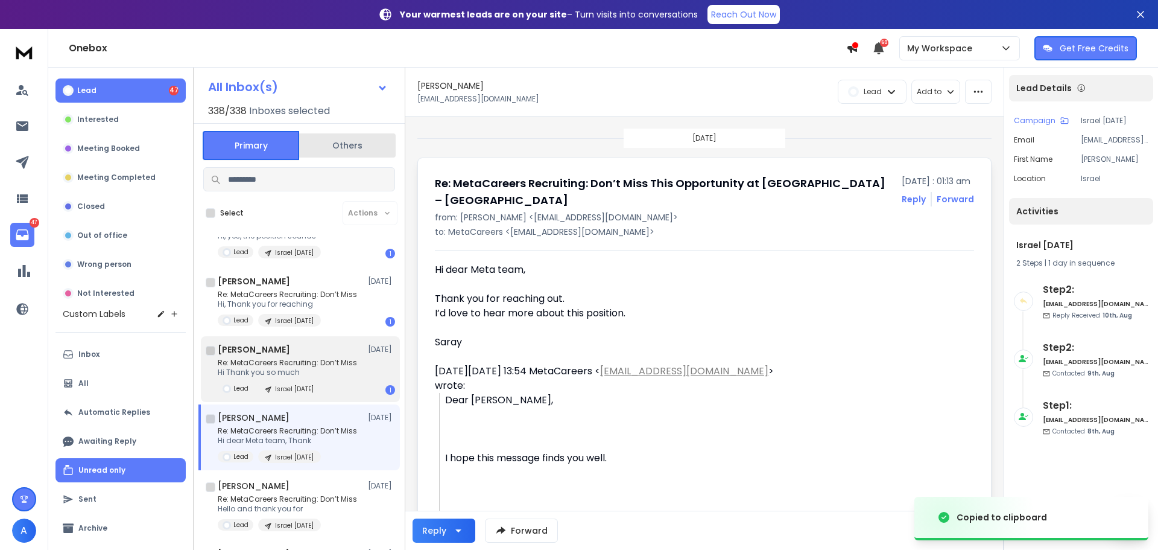
click at [356, 386] on div "Re: MetaCareers Recruiting: Don’t Miss Hi Thank you so much Lead Israel [DATE] 1" at bounding box center [306, 376] width 177 height 37
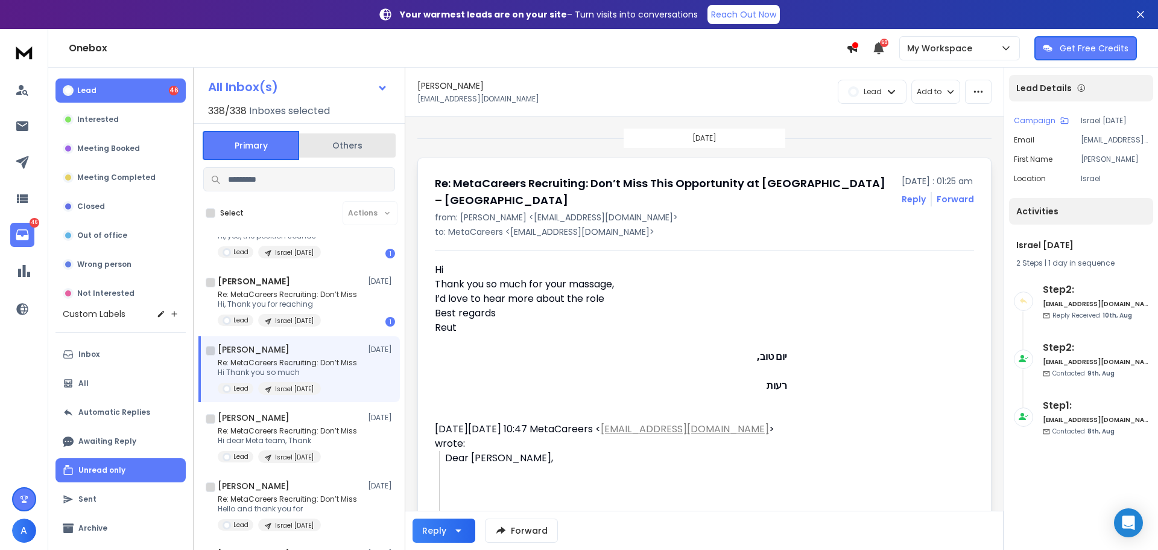
click at [474, 106] on div "[PERSON_NAME] [PERSON_NAME] [EMAIL_ADDRESS][DOMAIN_NAME] Lead Add to Lead Add to" at bounding box center [704, 92] width 598 height 49
click at [474, 104] on div "[PERSON_NAME] [PERSON_NAME] [EMAIL_ADDRESS][DOMAIN_NAME] Lead Add to Lead Add to" at bounding box center [704, 92] width 598 height 49
click at [474, 103] on p "[EMAIL_ADDRESS][DOMAIN_NAME]" at bounding box center [478, 99] width 122 height 10
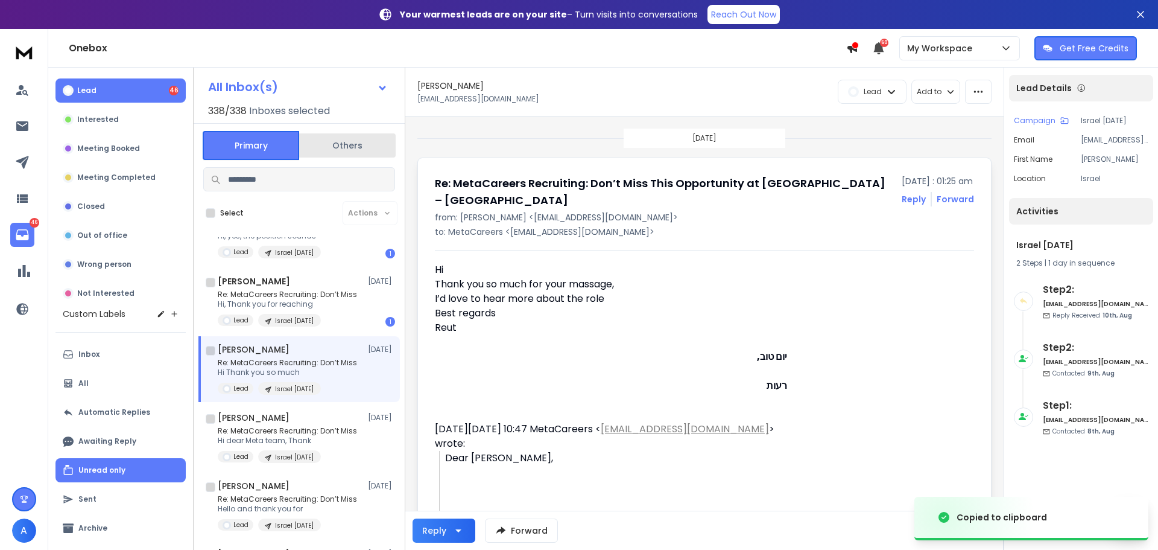
click at [515, 230] on p "to: MetaCareers <[EMAIL_ADDRESS][DOMAIN_NAME]>" at bounding box center [704, 232] width 539 height 12
drag, startPoint x: 515, startPoint y: 230, endPoint x: 635, endPoint y: 229, distance: 120.1
click at [635, 229] on p "to: MetaCareers <[EMAIL_ADDRESS][DOMAIN_NAME]>" at bounding box center [704, 232] width 539 height 12
click at [349, 304] on p "Hi, Thank you for reaching" at bounding box center [287, 304] width 139 height 10
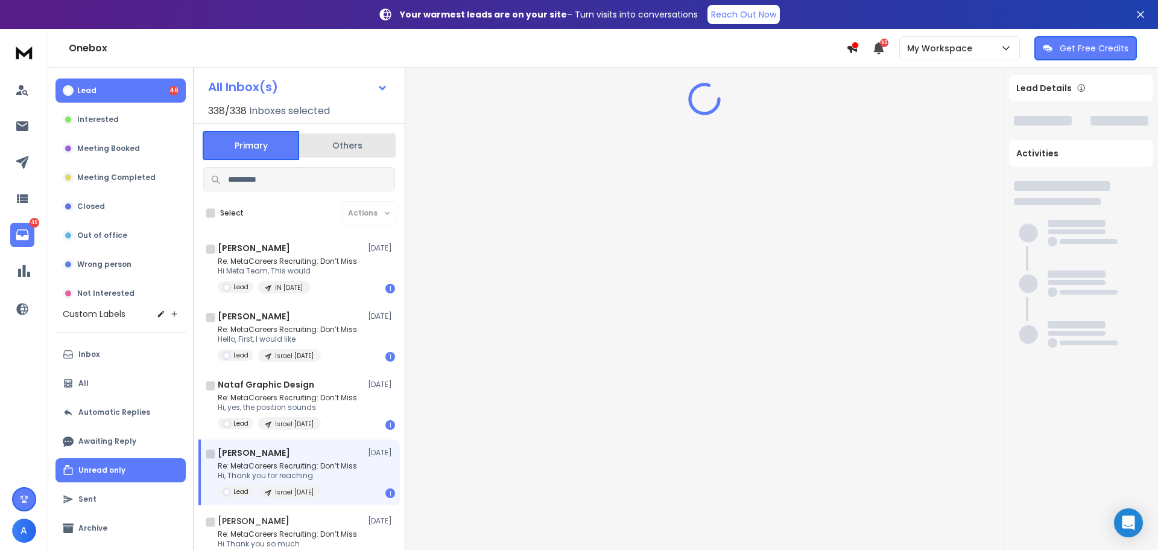
scroll to position [2926, 0]
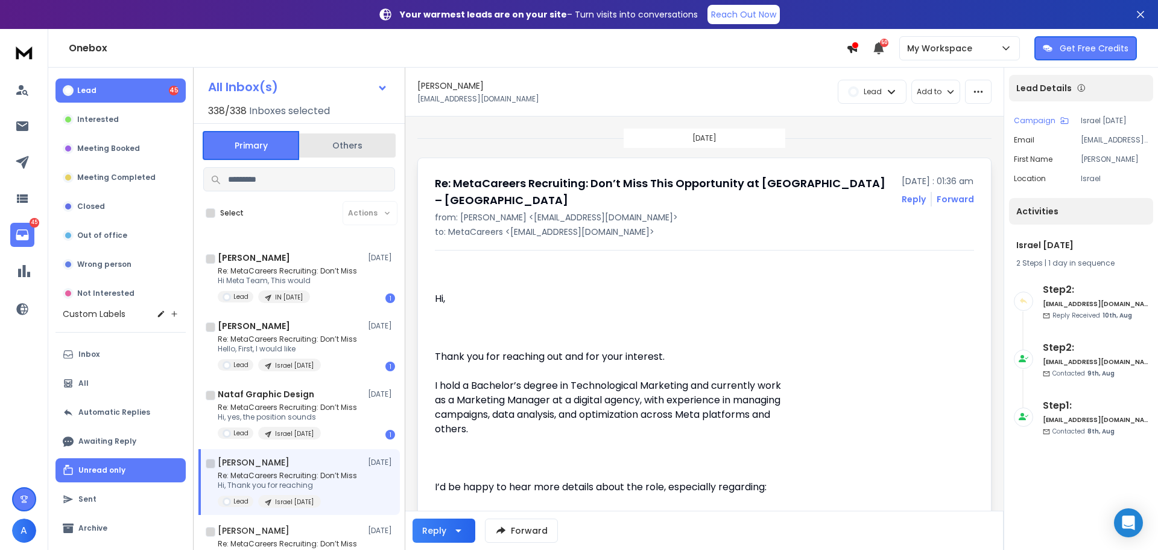
click at [492, 102] on p "[EMAIL_ADDRESS][DOMAIN_NAME]" at bounding box center [478, 99] width 122 height 10
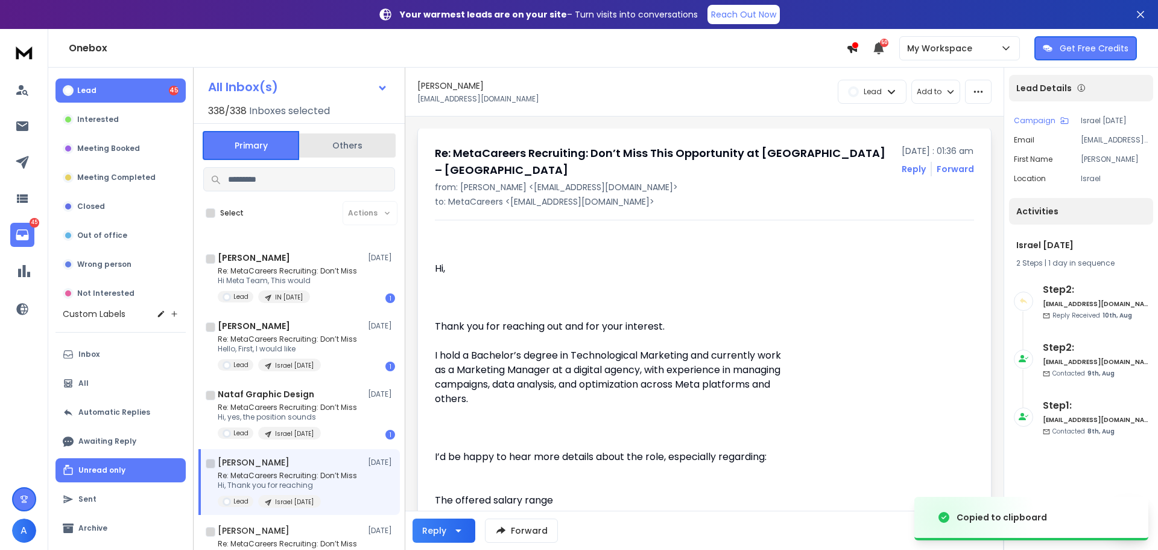
scroll to position [0, 0]
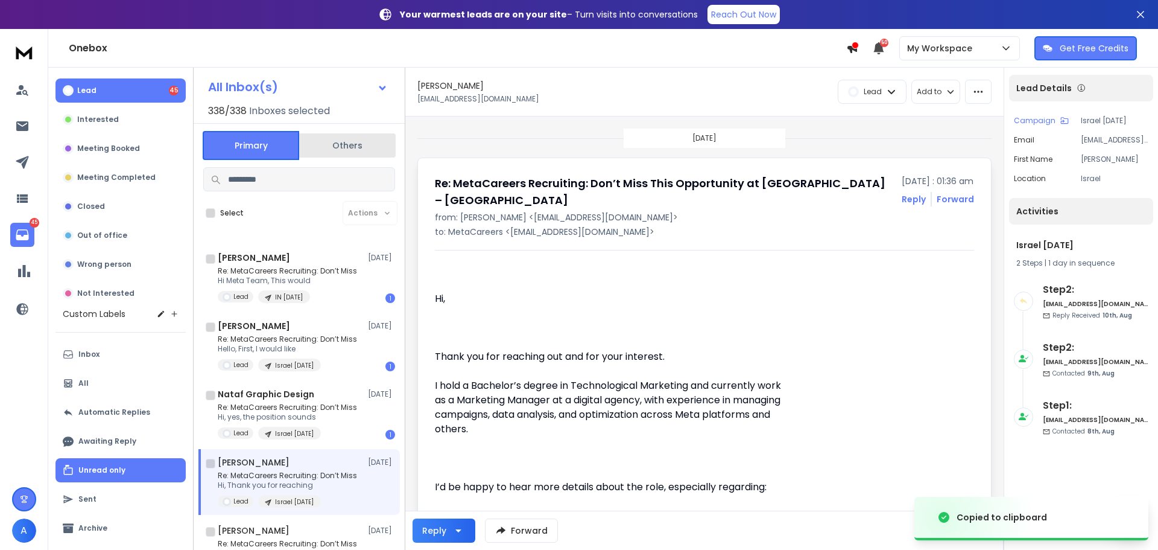
click at [512, 234] on p "to: MetaCareers <[EMAIL_ADDRESS][DOMAIN_NAME]>" at bounding box center [704, 232] width 539 height 12
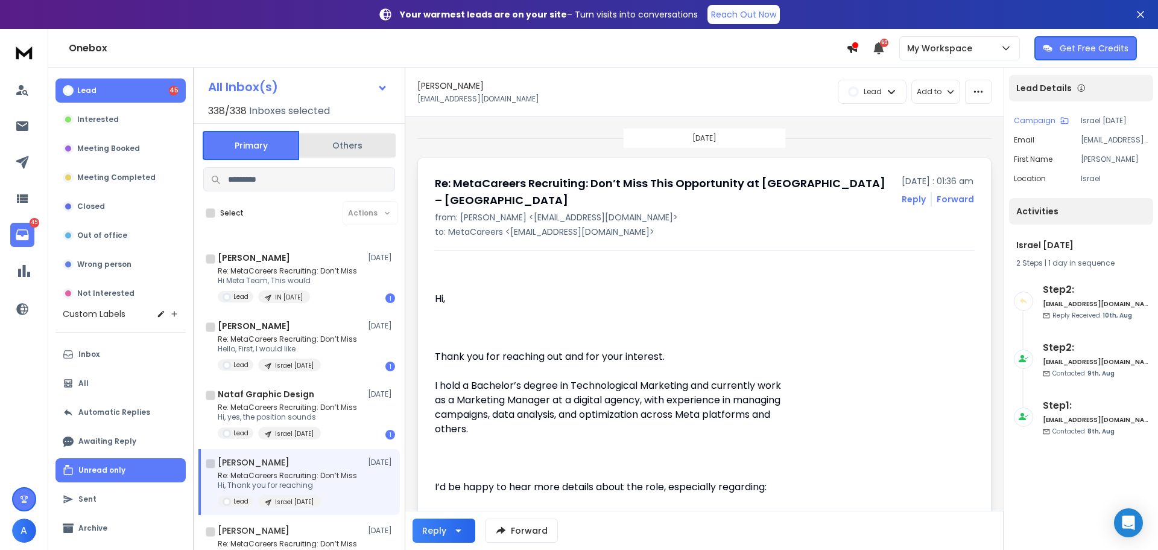
drag, startPoint x: 512, startPoint y: 234, endPoint x: 653, endPoint y: 235, distance: 140.6
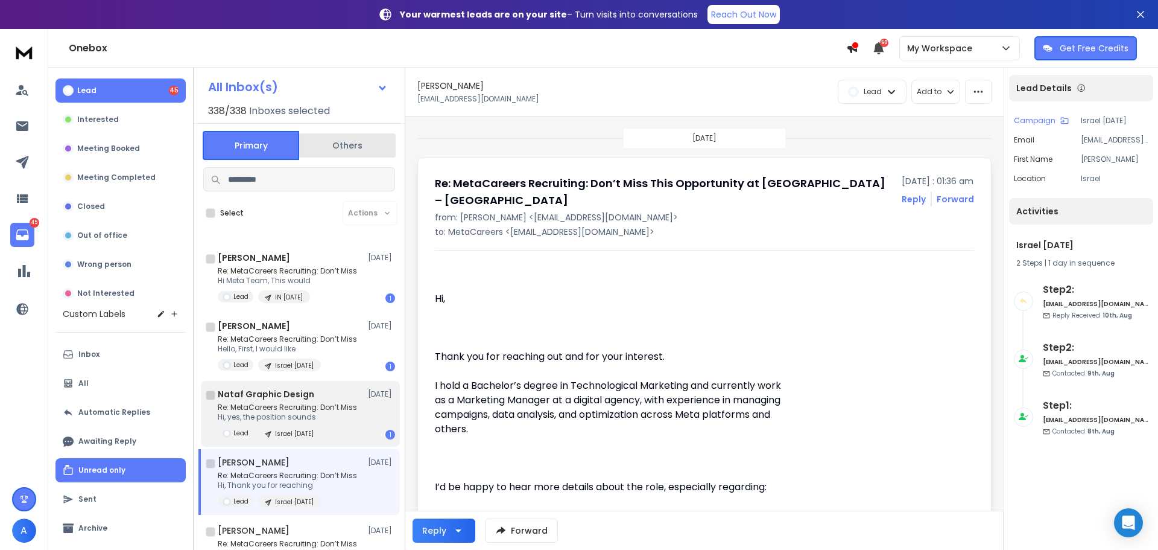
click at [358, 420] on div "Re: MetaCareers Recruiting: Don’t Miss Hi, yes, the position sounds Lead Israel…" at bounding box center [306, 420] width 177 height 37
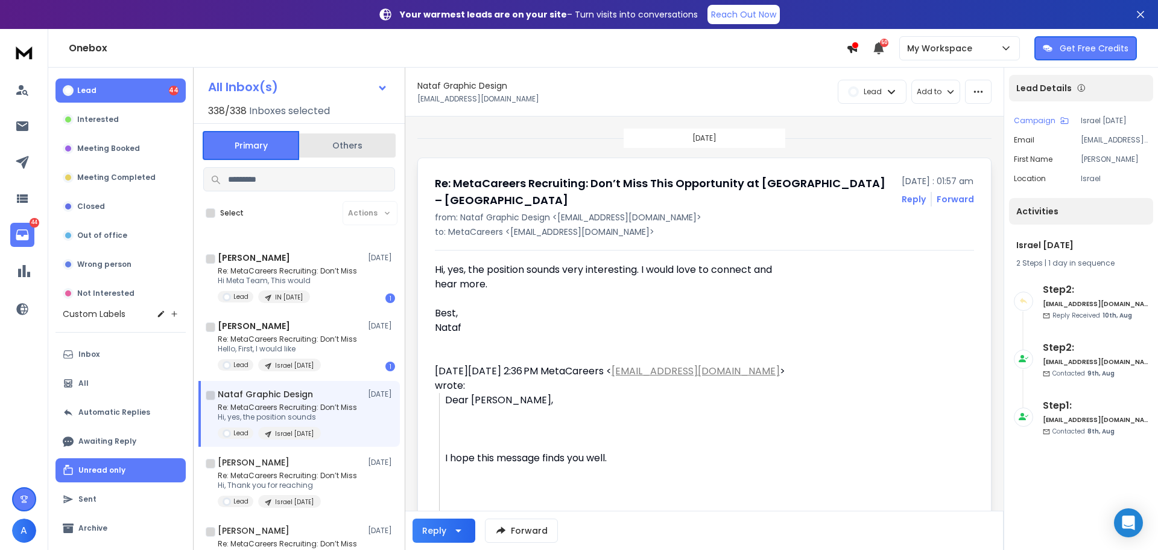
click at [477, 97] on p "[EMAIL_ADDRESS][DOMAIN_NAME]" at bounding box center [478, 99] width 122 height 10
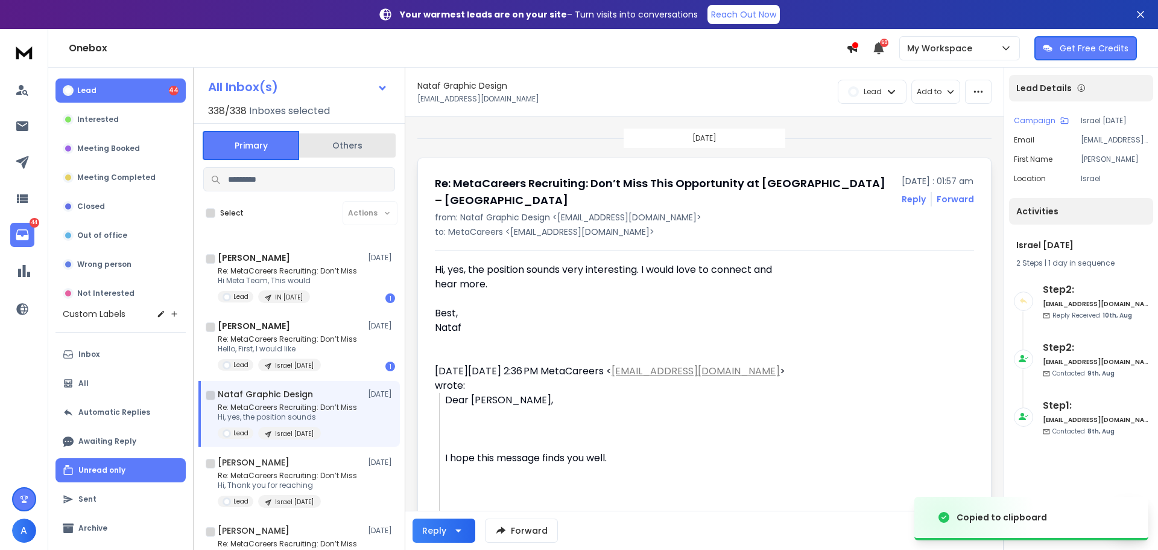
click at [525, 229] on p "to: MetaCareers <[EMAIL_ADDRESS][DOMAIN_NAME]>" at bounding box center [704, 232] width 539 height 12
drag, startPoint x: 525, startPoint y: 229, endPoint x: 664, endPoint y: 230, distance: 138.8
click at [664, 230] on p "to: MetaCareers <[EMAIL_ADDRESS][DOMAIN_NAME]>" at bounding box center [704, 232] width 539 height 12
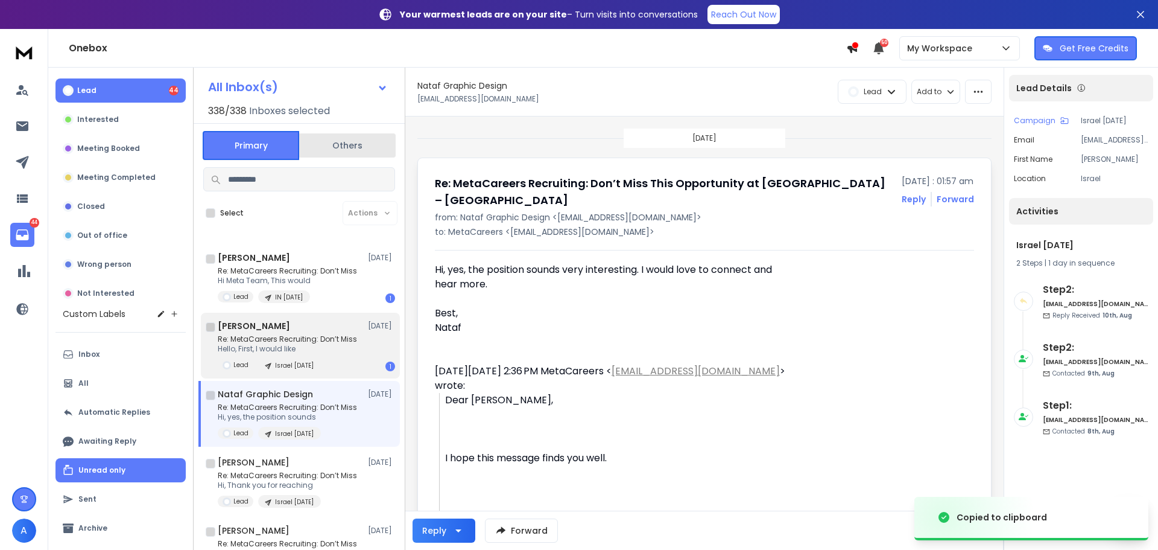
click at [366, 343] on div "Re: MetaCareers Recruiting: Don’t Miss Hello, First, I would like Lead Israel […" at bounding box center [306, 352] width 177 height 37
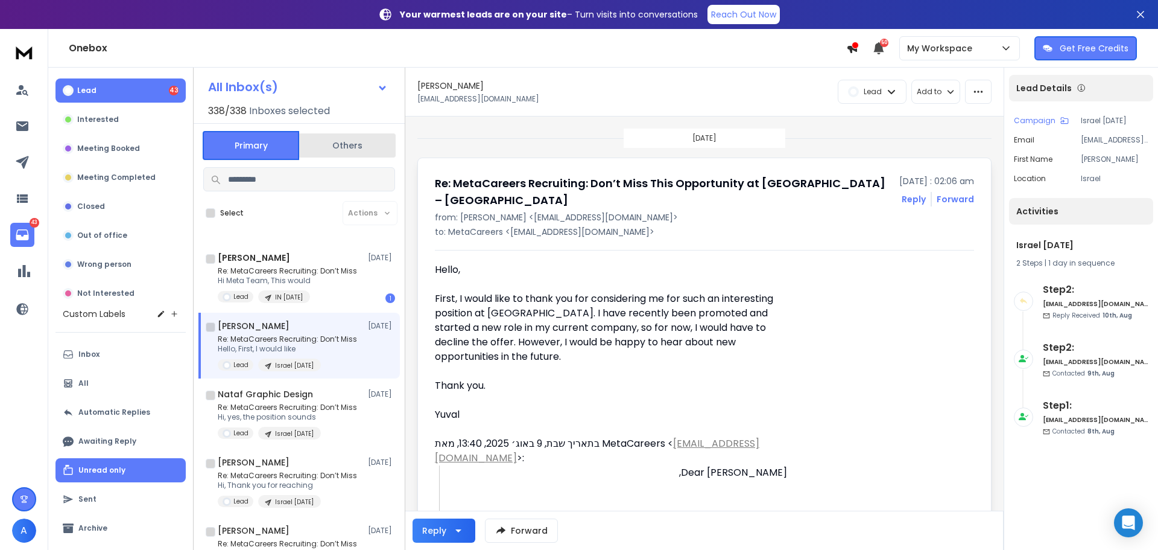
click at [498, 102] on p "[EMAIL_ADDRESS][DOMAIN_NAME]" at bounding box center [478, 99] width 122 height 10
click at [459, 95] on p "[EMAIL_ADDRESS][DOMAIN_NAME]" at bounding box center [478, 99] width 122 height 10
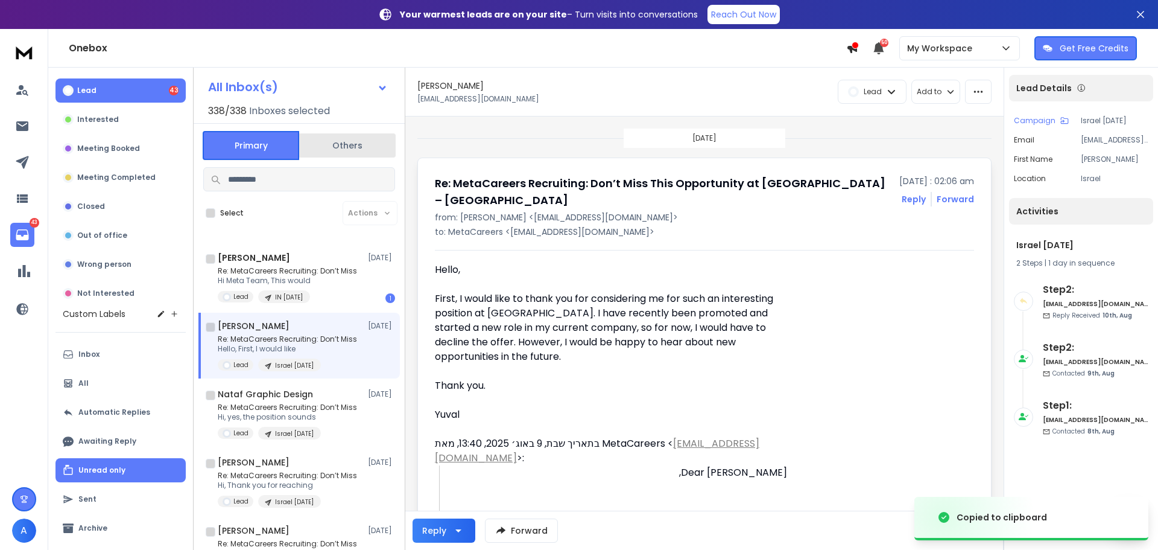
click at [512, 231] on p "to: MetaCareers <[EMAIL_ADDRESS][DOMAIN_NAME]>" at bounding box center [704, 232] width 539 height 12
drag, startPoint x: 512, startPoint y: 231, endPoint x: 664, endPoint y: 229, distance: 151.4
click at [664, 229] on p "to: MetaCareers <[EMAIL_ADDRESS][DOMAIN_NAME]>" at bounding box center [704, 232] width 539 height 12
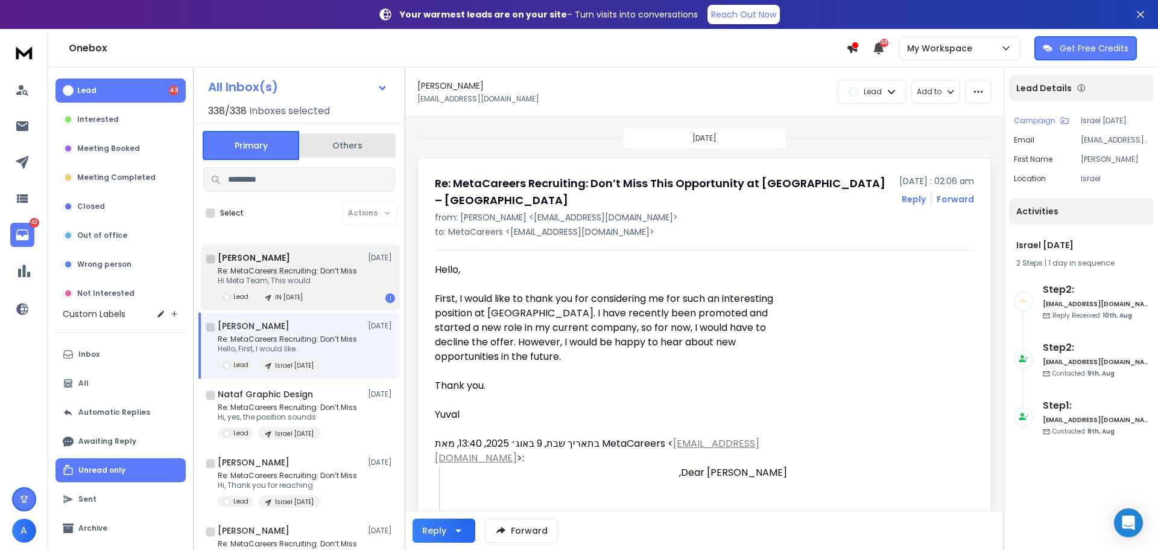
click at [364, 285] on div "Re: MetaCareers Recruiting: Don’t Miss Hi Meta Team, This would Lead IN [DATE] 1" at bounding box center [306, 284] width 177 height 37
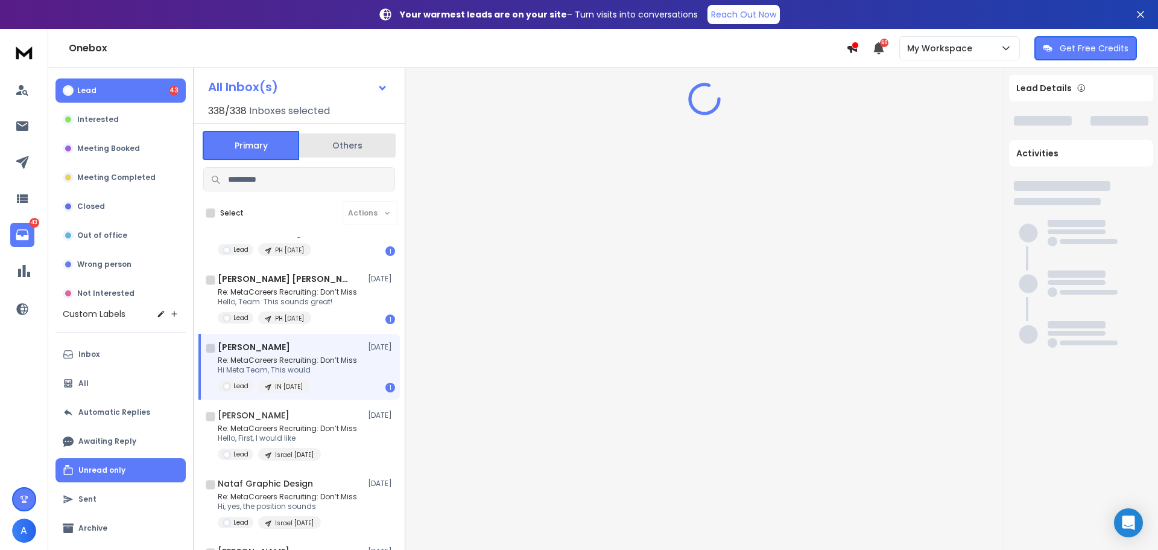
scroll to position [2745, 0]
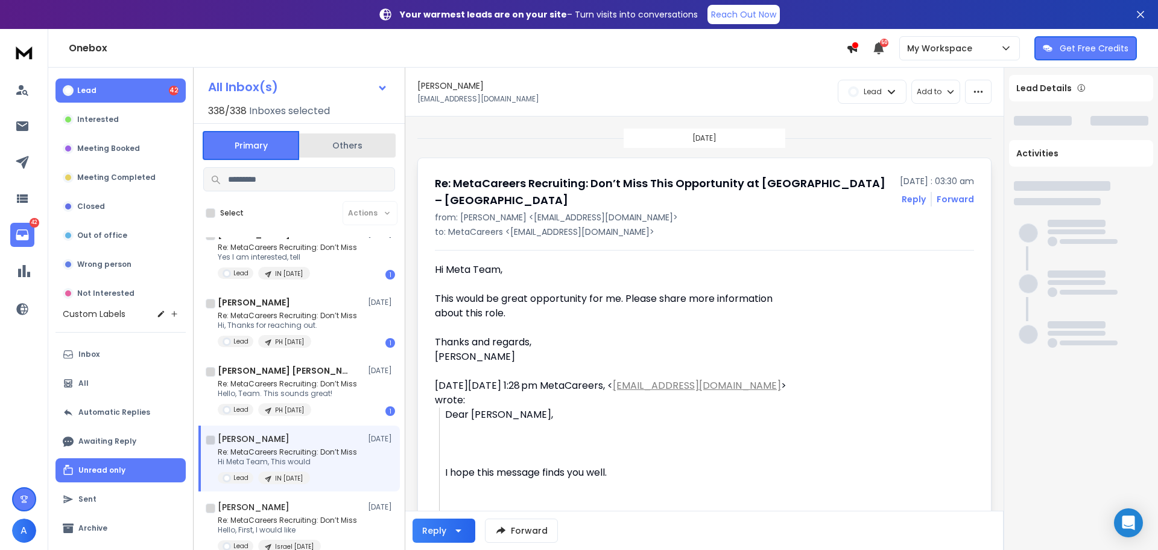
click at [488, 104] on div "jaya pandey jaya pandey [EMAIL_ADDRESS][DOMAIN_NAME] Lead Add to Lead Add to" at bounding box center [704, 92] width 598 height 49
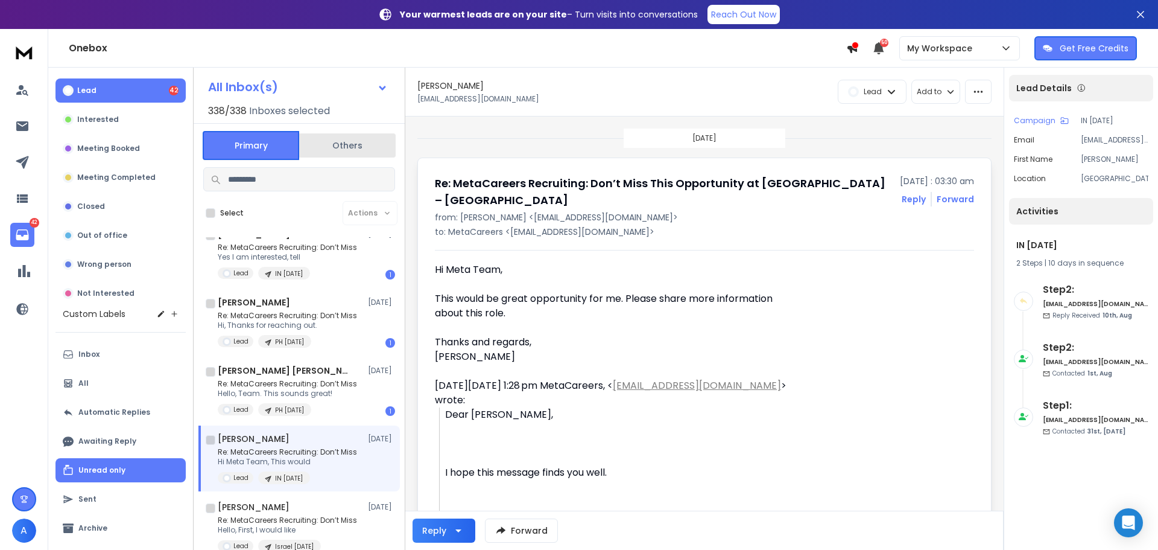
click at [489, 101] on p "[EMAIL_ADDRESS][DOMAIN_NAME]" at bounding box center [478, 99] width 122 height 10
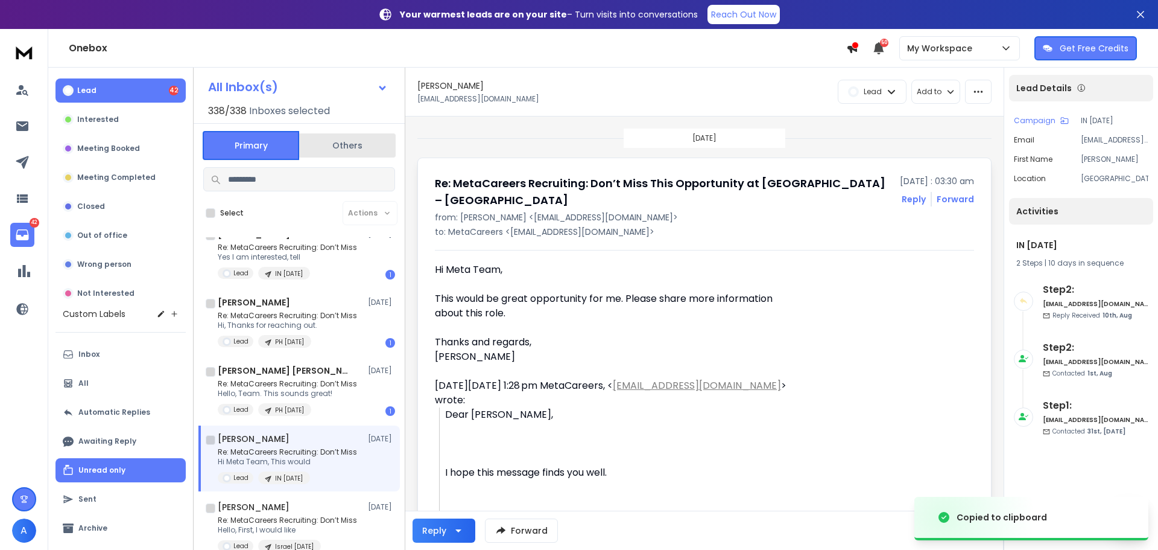
click at [513, 232] on p "to: MetaCareers <[EMAIL_ADDRESS][DOMAIN_NAME]>" at bounding box center [704, 232] width 539 height 12
drag, startPoint x: 513, startPoint y: 232, endPoint x: 632, endPoint y: 233, distance: 118.8
click at [632, 233] on p "to: MetaCareers <[EMAIL_ADDRESS][DOMAIN_NAME]>" at bounding box center [704, 232] width 539 height 12
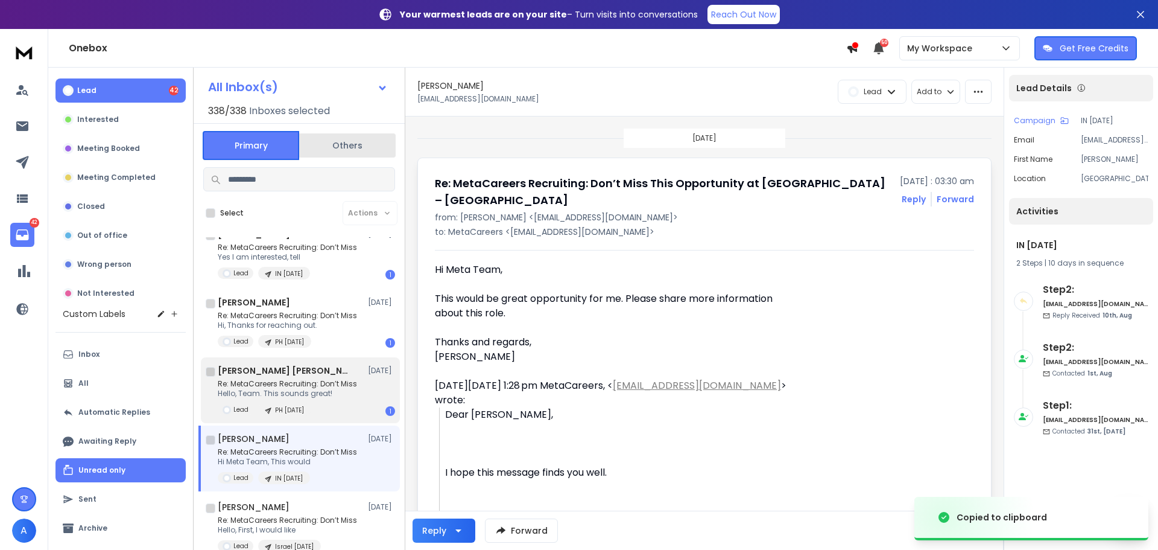
click at [289, 367] on h1 "[PERSON_NAME] [PERSON_NAME]" at bounding box center [284, 370] width 133 height 12
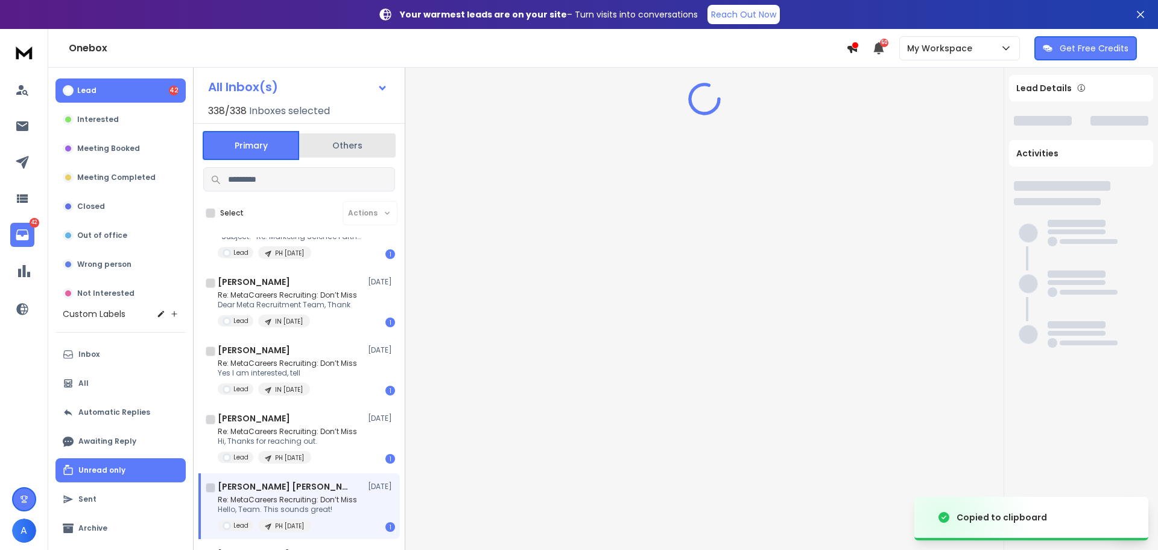
scroll to position [2625, 0]
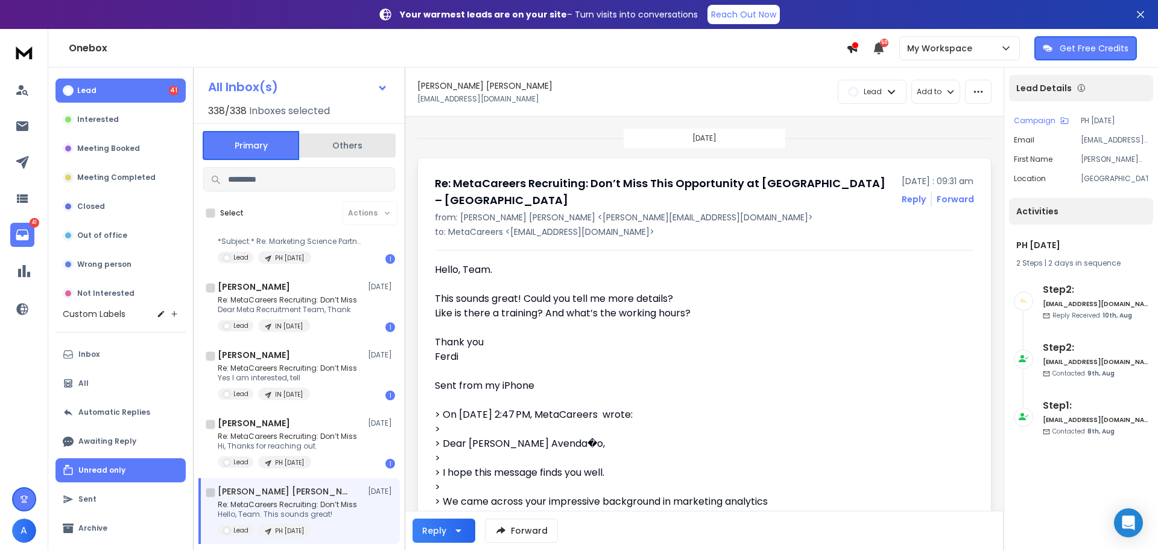
drag, startPoint x: 481, startPoint y: 92, endPoint x: 477, endPoint y: 107, distance: 15.7
click at [481, 92] on div "[PERSON_NAME] [PERSON_NAME] Jr Avendaño [EMAIL_ADDRESS][DOMAIN_NAME]" at bounding box center [559, 92] width 284 height 24
click at [487, 95] on p "[EMAIL_ADDRESS][DOMAIN_NAME]" at bounding box center [478, 99] width 122 height 10
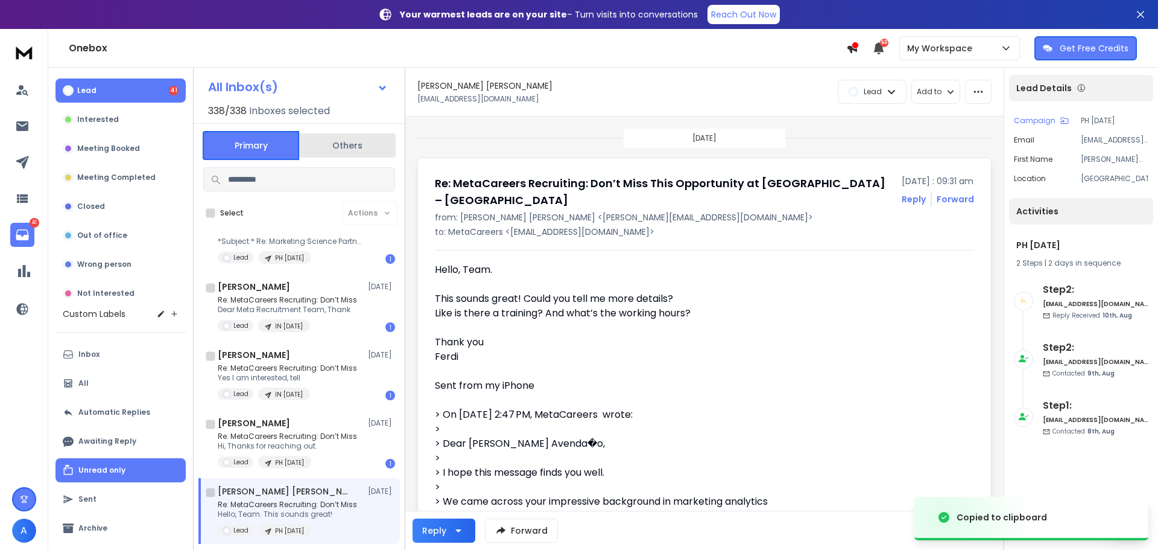
click at [522, 234] on p "to: MetaCareers <[EMAIL_ADDRESS][DOMAIN_NAME]>" at bounding box center [704, 232] width 539 height 12
drag, startPoint x: 522, startPoint y: 234, endPoint x: 649, endPoint y: 236, distance: 127.3
click at [649, 236] on p "to: MetaCareers <[EMAIL_ADDRESS][DOMAIN_NAME]>" at bounding box center [704, 232] width 539 height 12
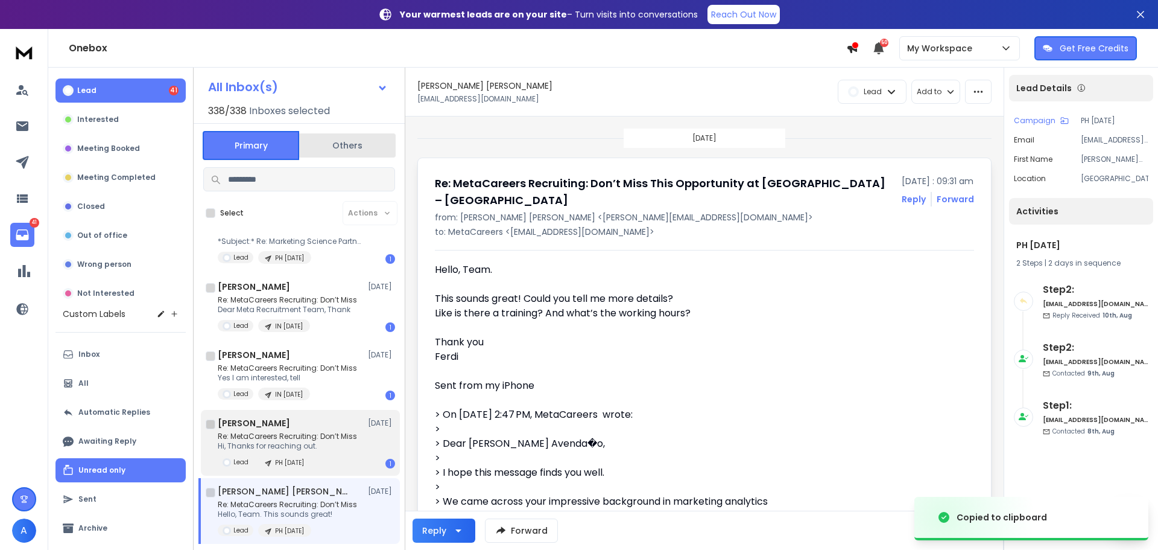
click at [319, 422] on div "[PERSON_NAME] [DATE]" at bounding box center [306, 423] width 177 height 12
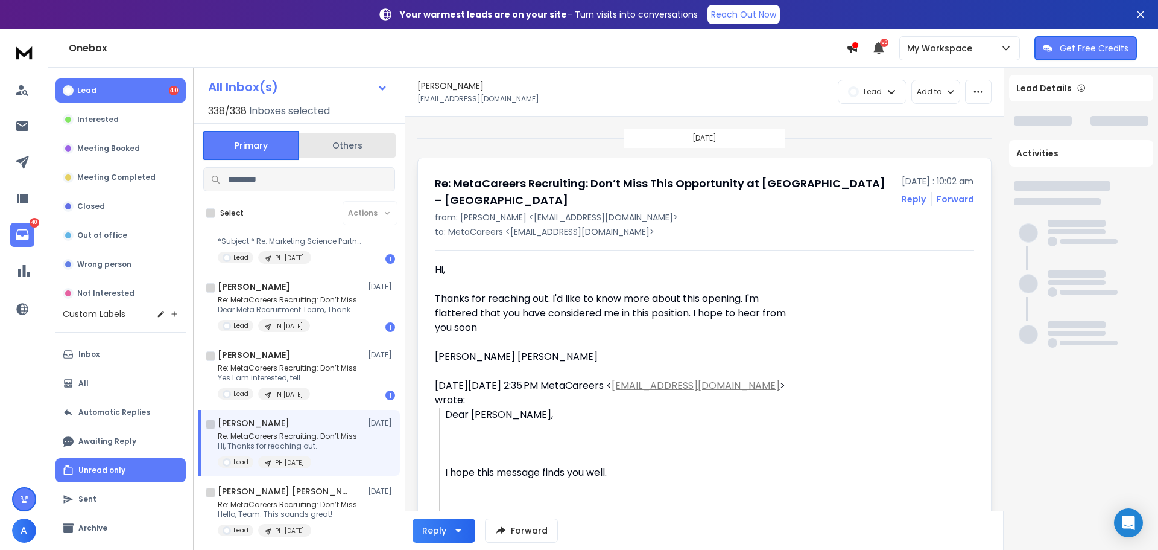
click at [506, 101] on p "[EMAIL_ADDRESS][DOMAIN_NAME]" at bounding box center [478, 99] width 122 height 10
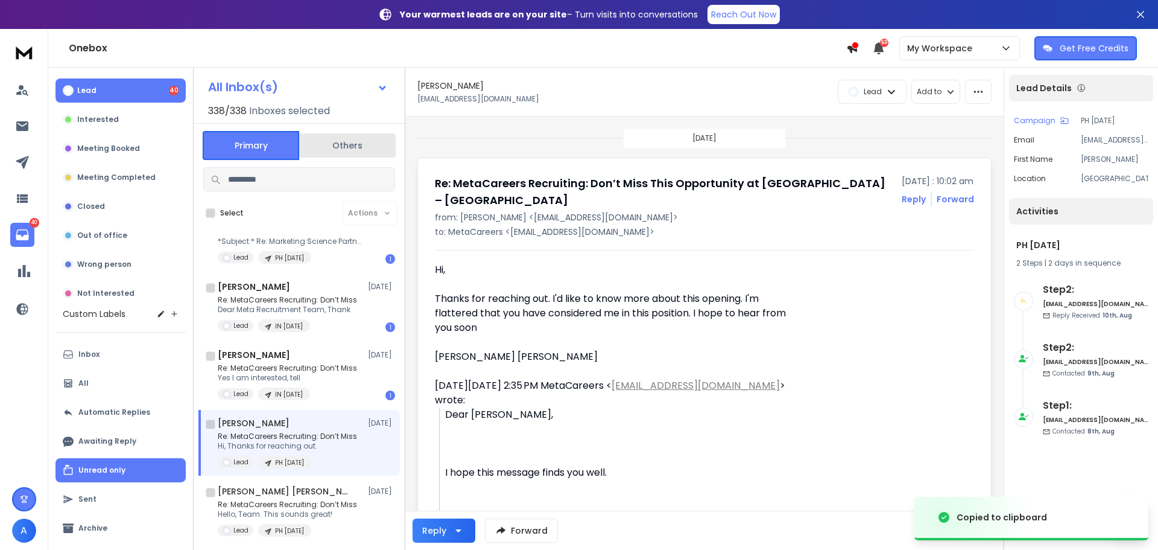
click at [518, 232] on p "to: MetaCareers <[EMAIL_ADDRESS][DOMAIN_NAME]>" at bounding box center [704, 232] width 539 height 12
drag, startPoint x: 518, startPoint y: 232, endPoint x: 666, endPoint y: 235, distance: 148.4
click at [666, 235] on p "to: MetaCareers <[EMAIL_ADDRESS][DOMAIN_NAME]>" at bounding box center [704, 232] width 539 height 12
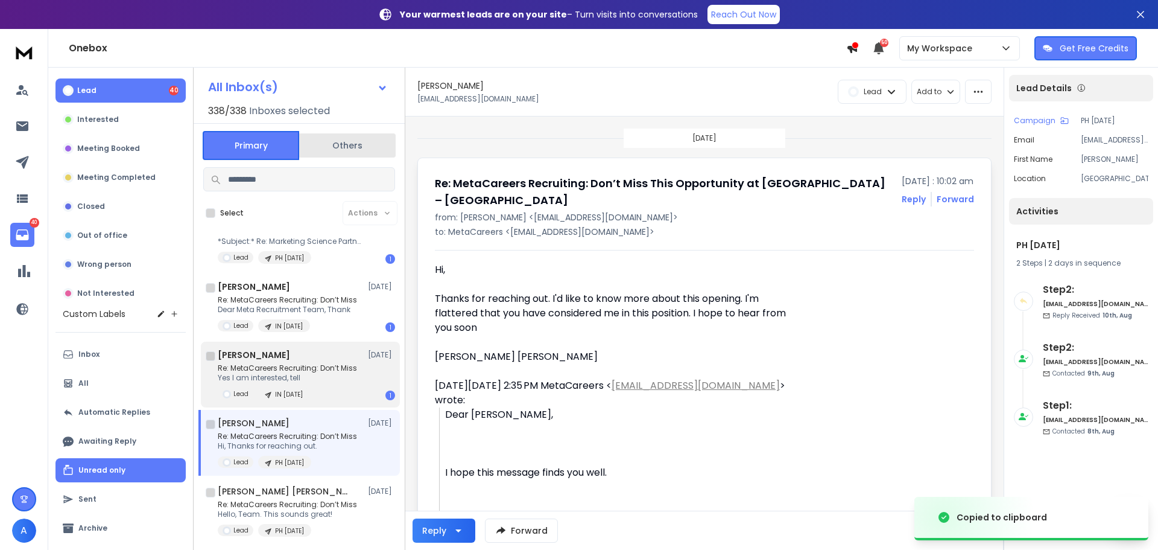
click at [323, 360] on div "[PERSON_NAME] [DATE]" at bounding box center [306, 355] width 177 height 12
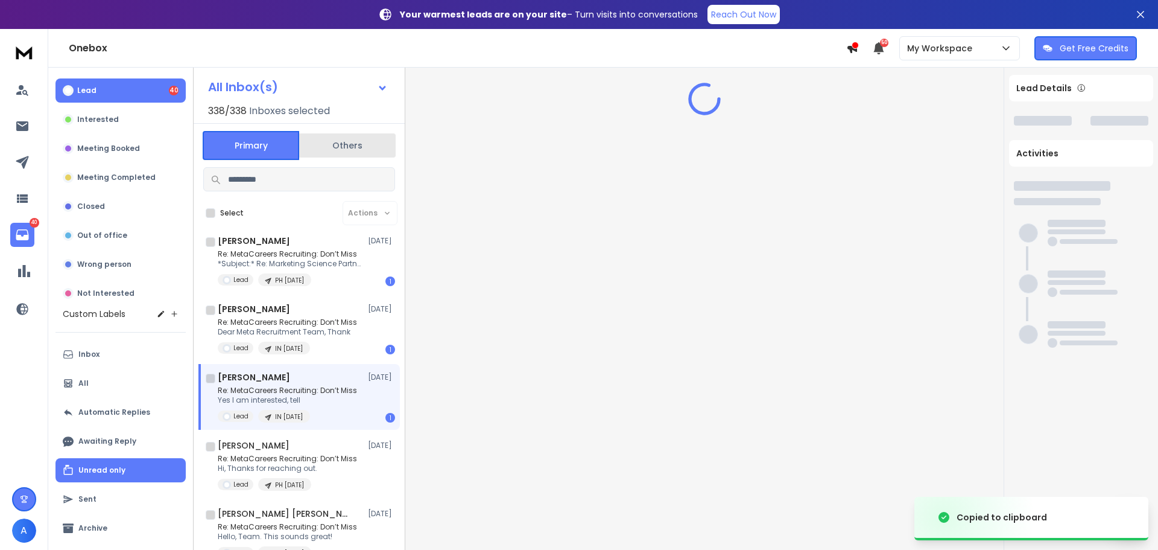
scroll to position [2504, 0]
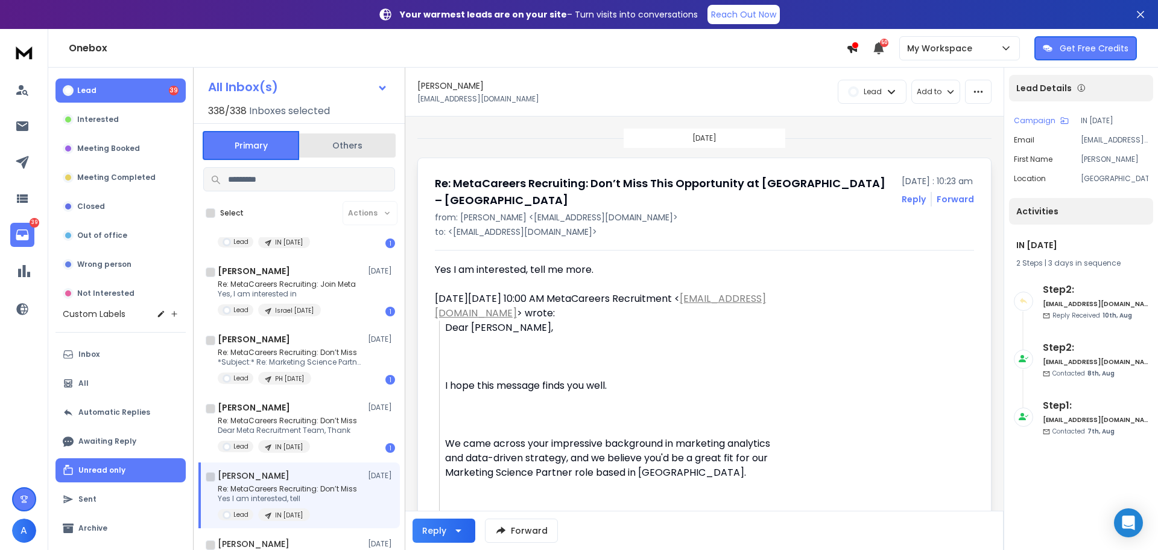
click at [486, 100] on p "[EMAIL_ADDRESS][DOMAIN_NAME]" at bounding box center [478, 99] width 122 height 10
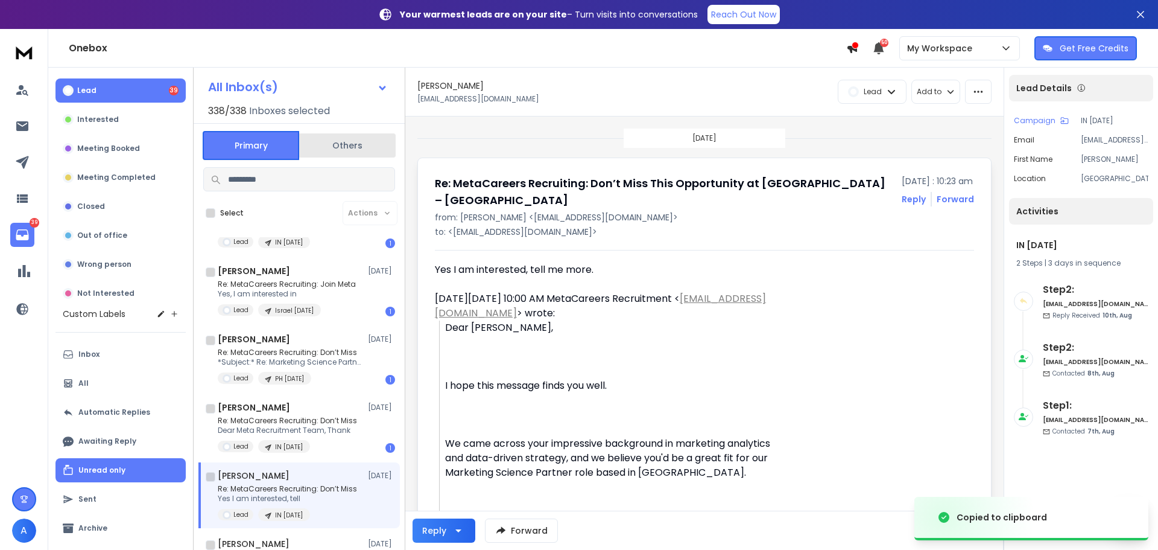
click at [463, 229] on p "to: <[EMAIL_ADDRESS][DOMAIN_NAME]>" at bounding box center [704, 232] width 539 height 12
drag, startPoint x: 463, startPoint y: 229, endPoint x: 580, endPoint y: 229, distance: 117.0
click at [580, 229] on p "to: <[EMAIL_ADDRESS][DOMAIN_NAME]>" at bounding box center [704, 232] width 539 height 12
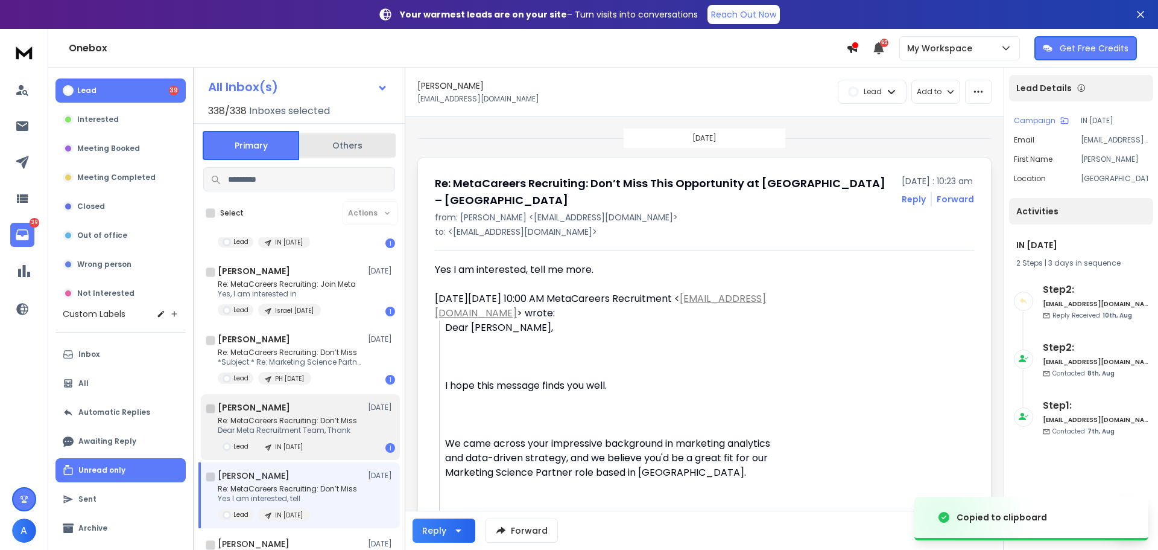
click at [328, 418] on p "Re: MetaCareers Recruiting: Don’t Miss" at bounding box center [287, 421] width 139 height 10
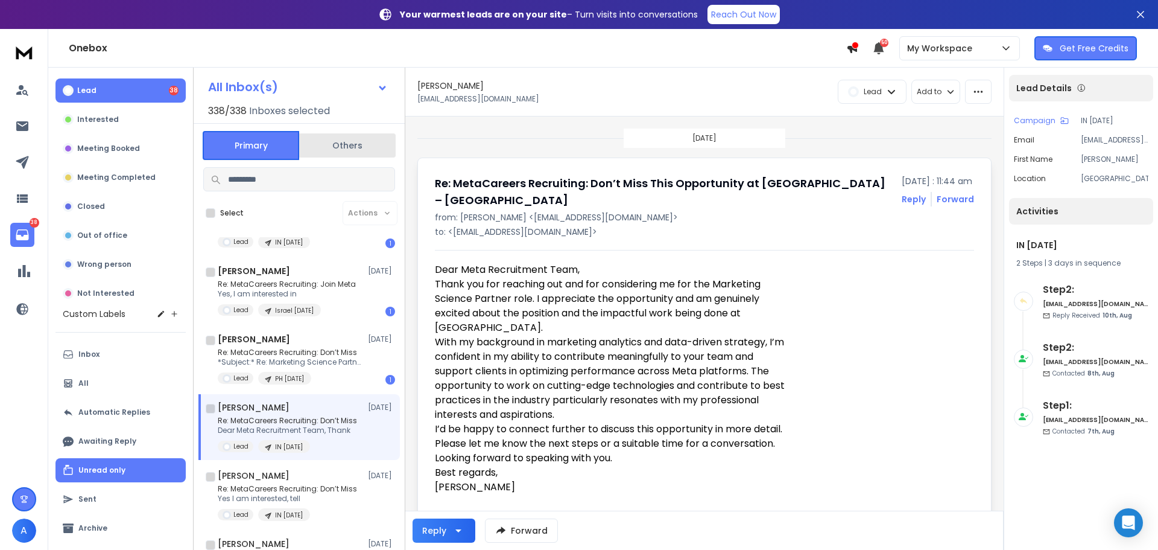
click at [492, 102] on p "[EMAIL_ADDRESS][DOMAIN_NAME]" at bounding box center [478, 99] width 122 height 10
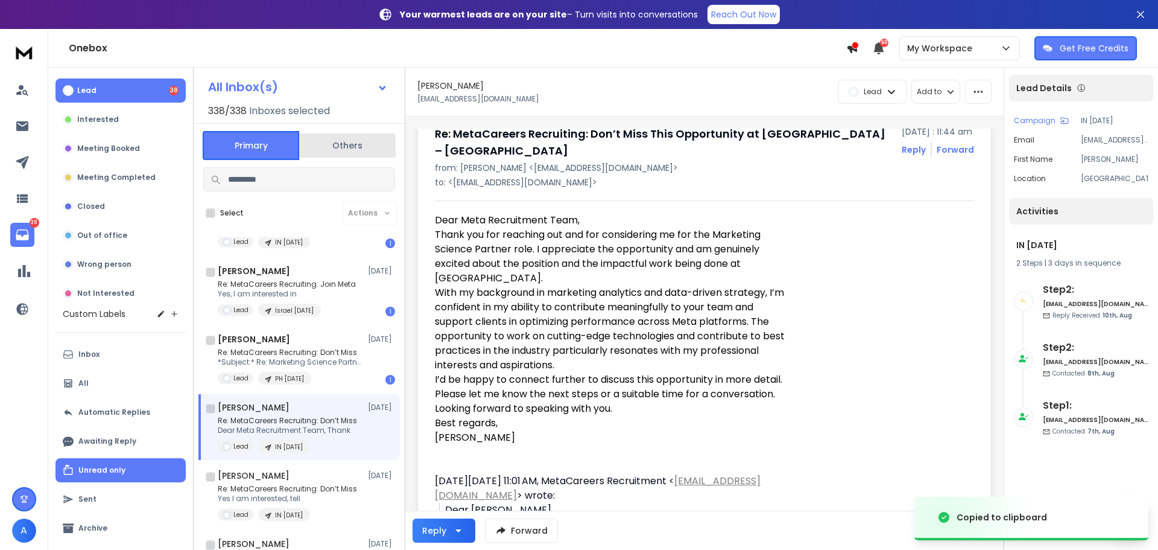
scroll to position [0, 0]
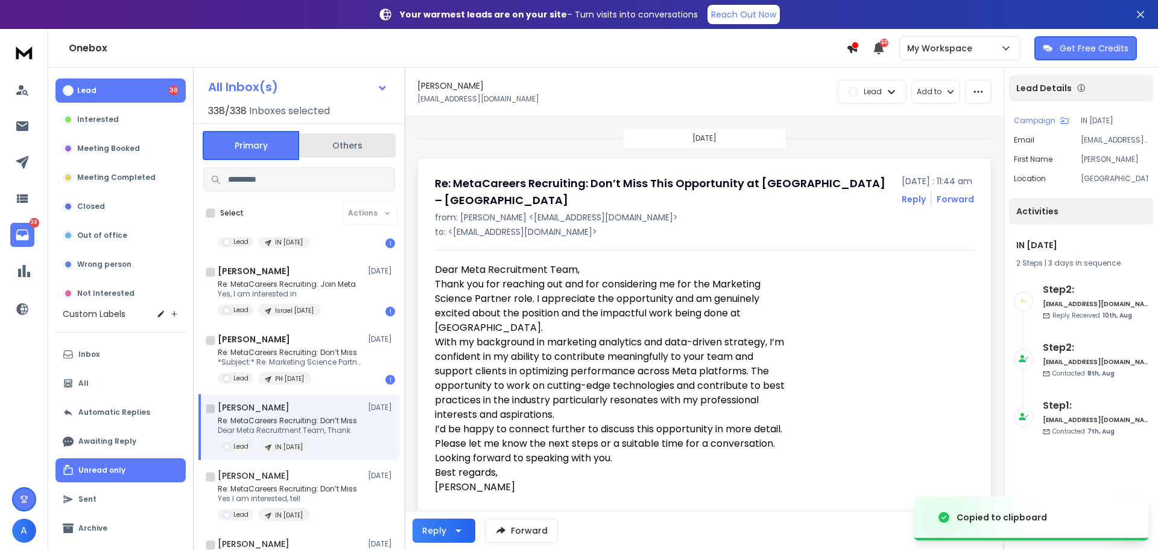
click at [475, 232] on p "to: <[EMAIL_ADDRESS][DOMAIN_NAME]>" at bounding box center [704, 232] width 539 height 12
drag, startPoint x: 475, startPoint y: 232, endPoint x: 610, endPoint y: 231, distance: 135.7
click at [610, 231] on p "to: <[EMAIL_ADDRESS][DOMAIN_NAME]>" at bounding box center [704, 232] width 539 height 12
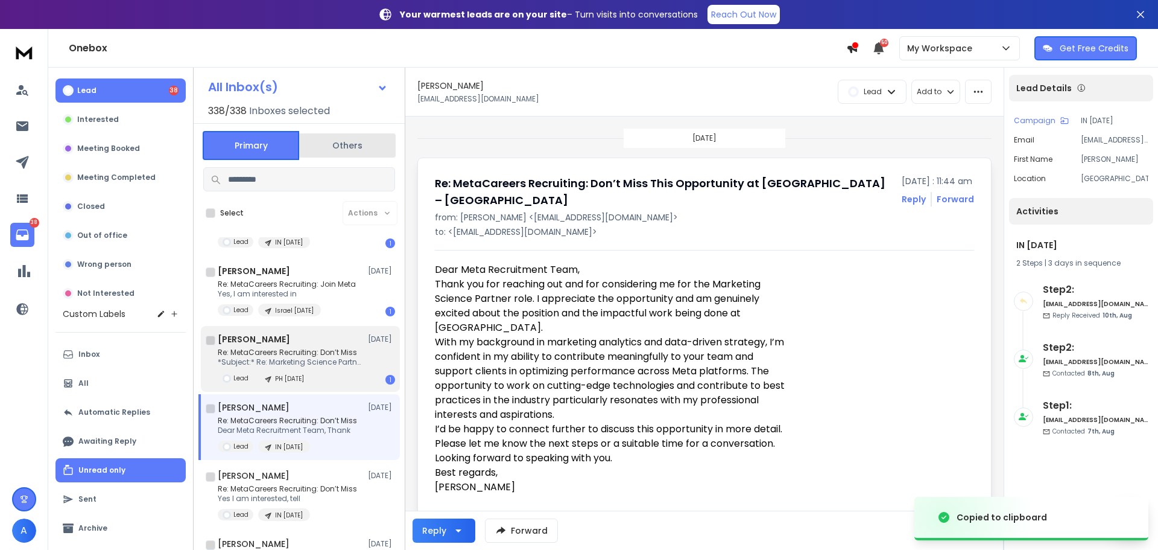
click at [332, 370] on div "Re: MetaCareers Recruiting: Don’t Miss *Subject:* Re: Marketing Science Partner…" at bounding box center [290, 365] width 145 height 37
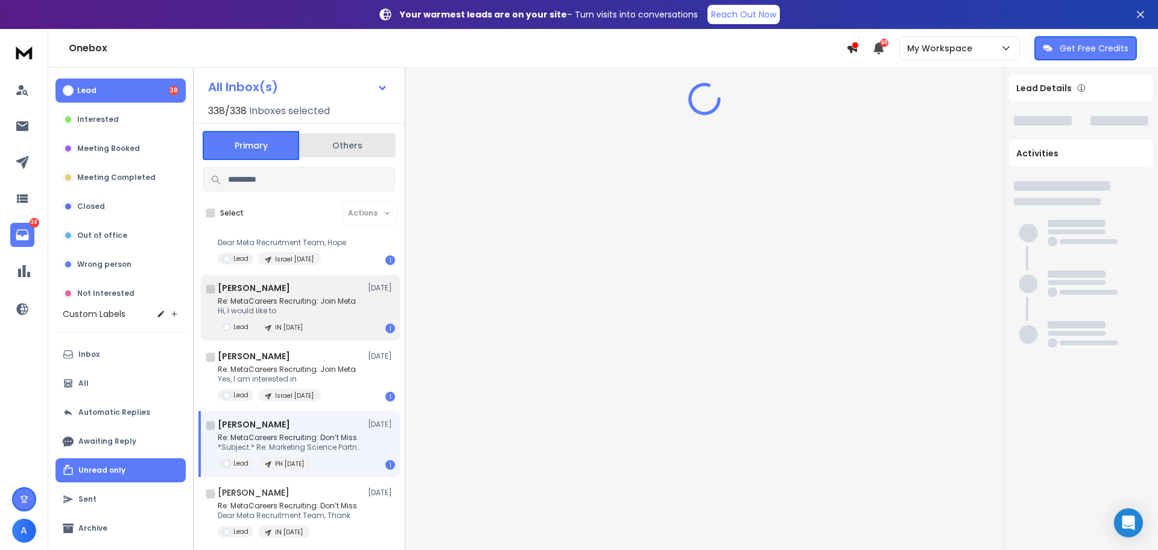
scroll to position [2383, 0]
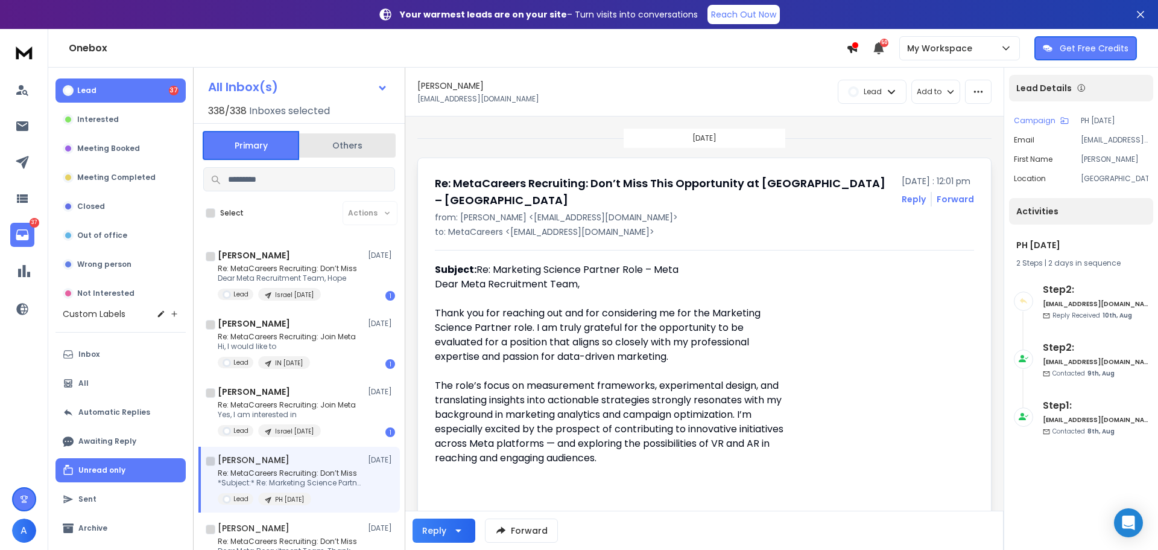
click at [495, 103] on p "[EMAIL_ADDRESS][DOMAIN_NAME]" at bounding box center [478, 99] width 122 height 10
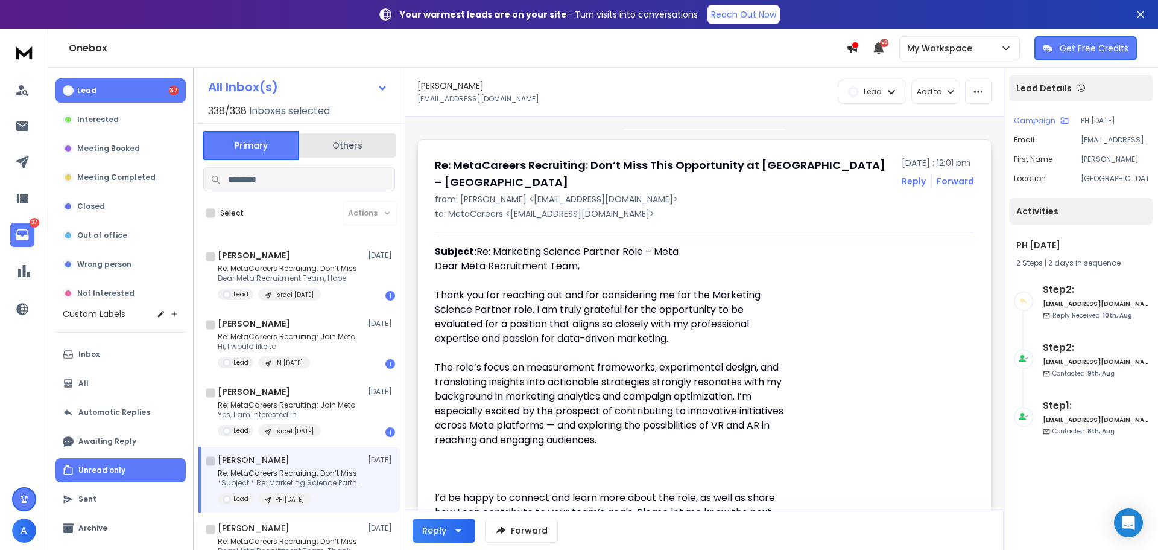
scroll to position [0, 0]
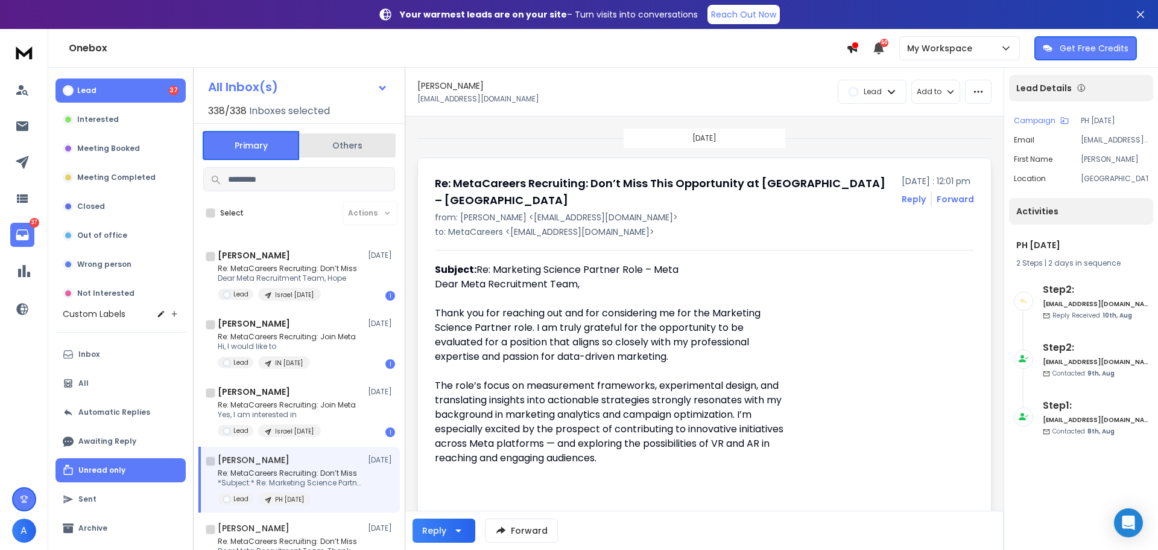
click at [528, 232] on p "to: MetaCareers <[EMAIL_ADDRESS][DOMAIN_NAME]>" at bounding box center [704, 232] width 539 height 12
drag, startPoint x: 528, startPoint y: 232, endPoint x: 655, endPoint y: 232, distance: 126.7
click at [655, 232] on p "to: MetaCareers <[EMAIL_ADDRESS][DOMAIN_NAME]>" at bounding box center [704, 232] width 539 height 12
click at [334, 411] on p "Yes, I am interested in" at bounding box center [287, 415] width 138 height 10
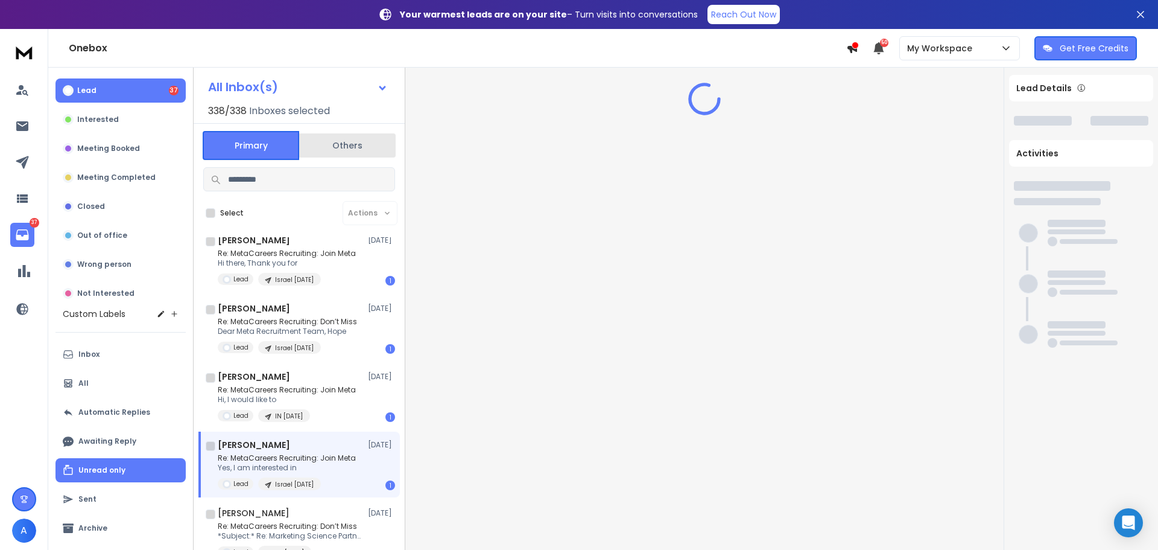
scroll to position [2323, 0]
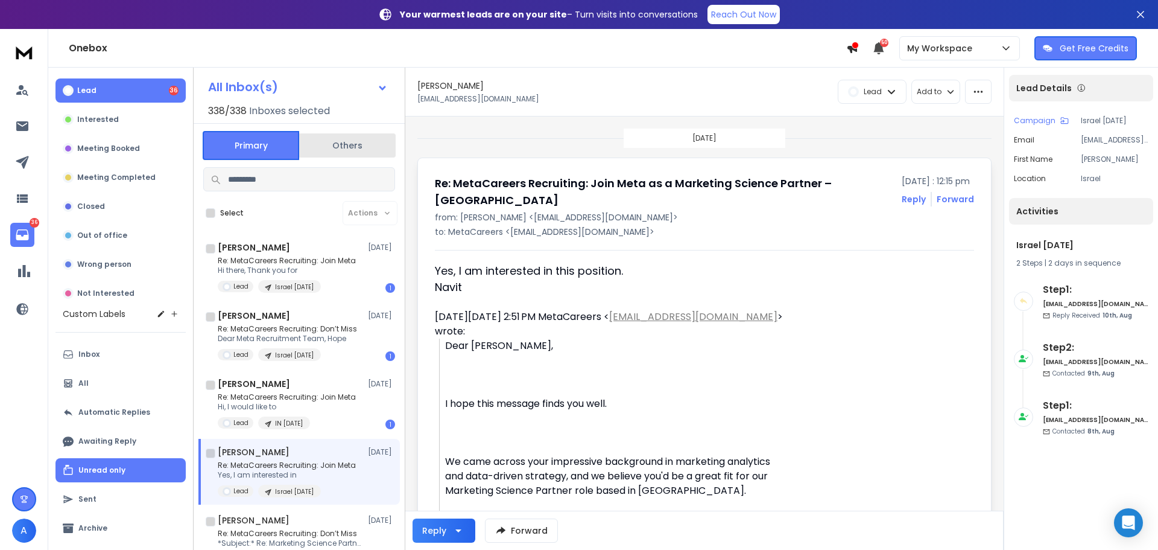
click at [501, 98] on p "[EMAIL_ADDRESS][DOMAIN_NAME]" at bounding box center [478, 99] width 122 height 10
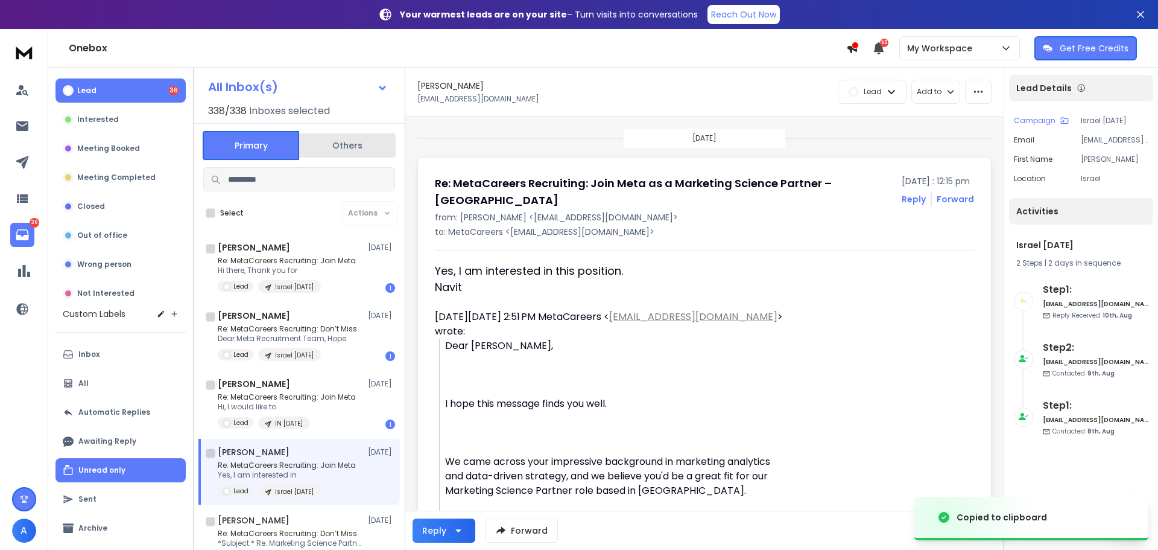
click at [528, 235] on p "to: MetaCareers <[EMAIL_ADDRESS][DOMAIN_NAME]>" at bounding box center [704, 232] width 539 height 12
drag, startPoint x: 528, startPoint y: 235, endPoint x: 649, endPoint y: 233, distance: 120.7
click at [649, 233] on p "to: MetaCareers <[EMAIL_ADDRESS][DOMAIN_NAME]>" at bounding box center [704, 232] width 539 height 12
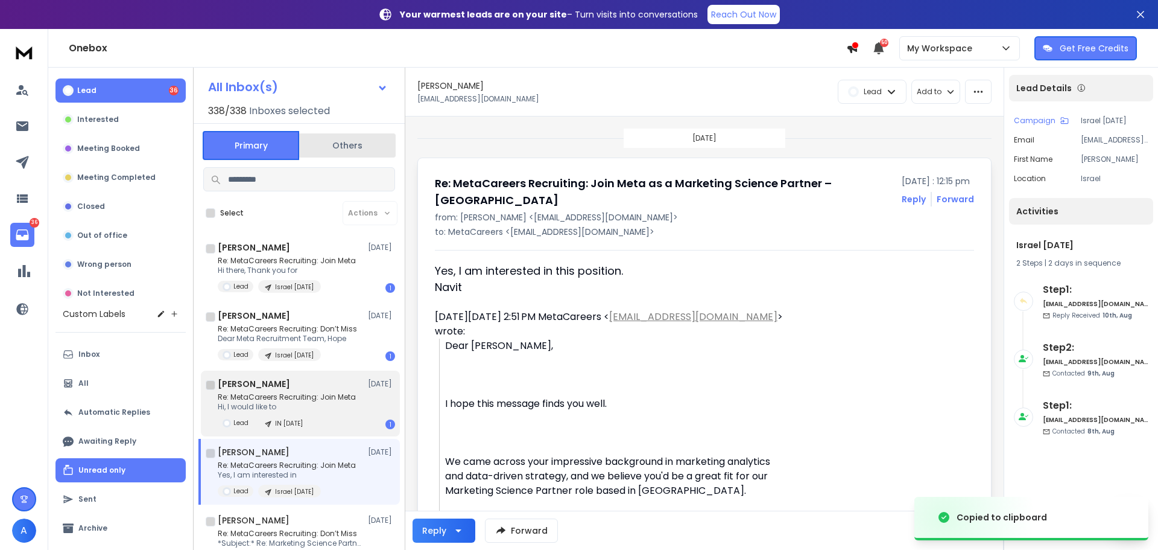
click at [347, 400] on p "Re: MetaCareers Recruiting: Join Meta" at bounding box center [287, 397] width 138 height 10
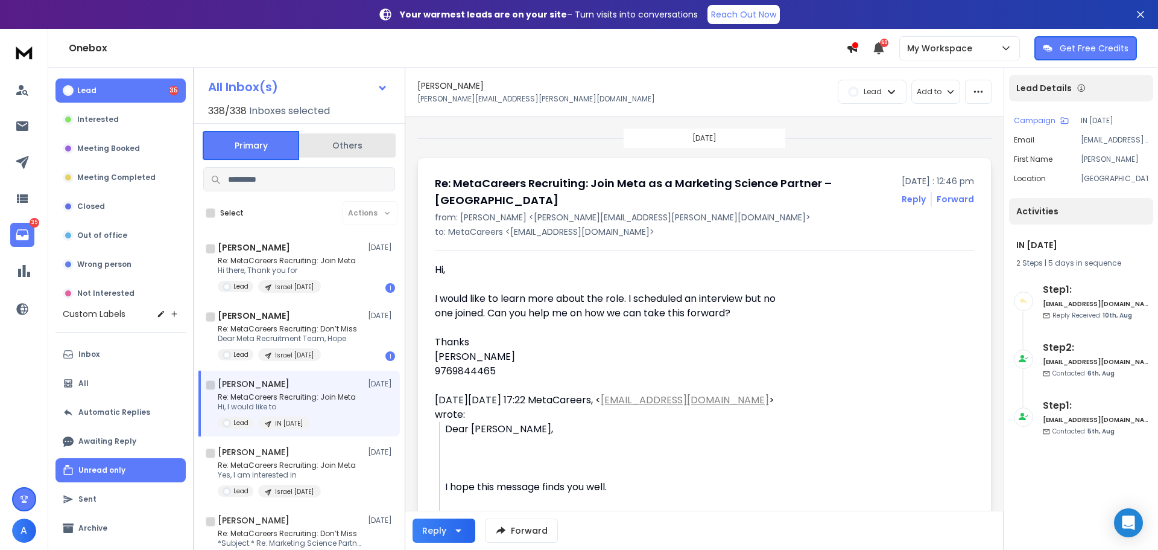
click at [493, 111] on div "[PERSON_NAME] [PERSON_NAME] [PERSON_NAME][EMAIL_ADDRESS][PERSON_NAME][DOMAIN_NA…" at bounding box center [704, 92] width 598 height 49
click at [492, 103] on p "[PERSON_NAME][EMAIL_ADDRESS][PERSON_NAME][DOMAIN_NAME]" at bounding box center [536, 99] width 238 height 10
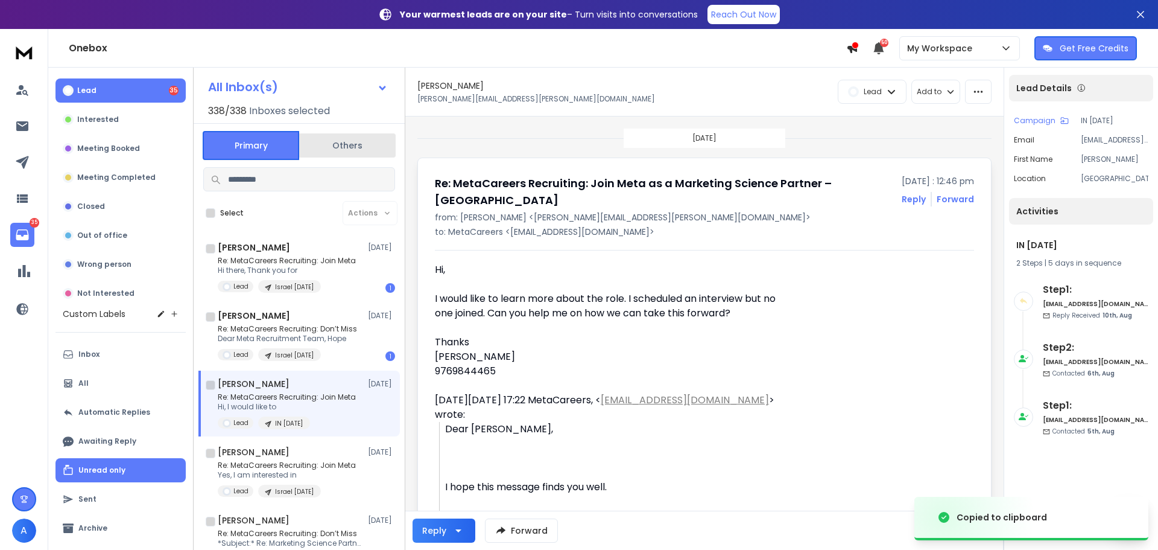
click at [520, 233] on p "to: MetaCareers <[EMAIL_ADDRESS][DOMAIN_NAME]>" at bounding box center [704, 232] width 539 height 12
drag, startPoint x: 520, startPoint y: 233, endPoint x: 629, endPoint y: 230, distance: 109.2
click at [629, 230] on p "to: MetaCareers <[EMAIL_ADDRESS][DOMAIN_NAME]>" at bounding box center [704, 232] width 539 height 12
click at [339, 344] on div "Re: MetaCareers Recruiting: Don’t Miss Dear Meta Recruitment Team, Hope Lead Is…" at bounding box center [287, 342] width 139 height 37
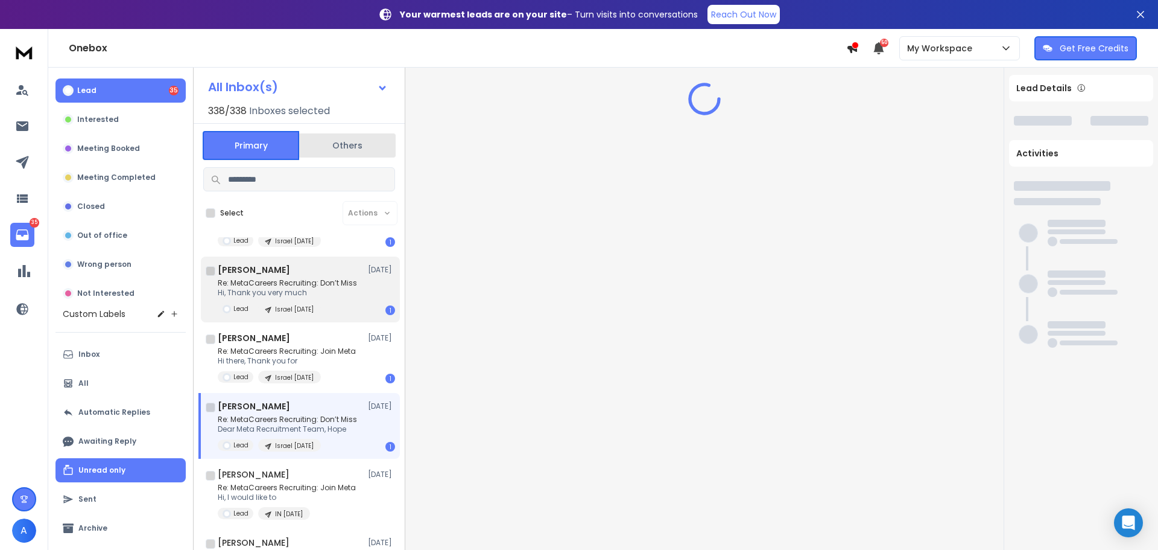
scroll to position [2202, 0]
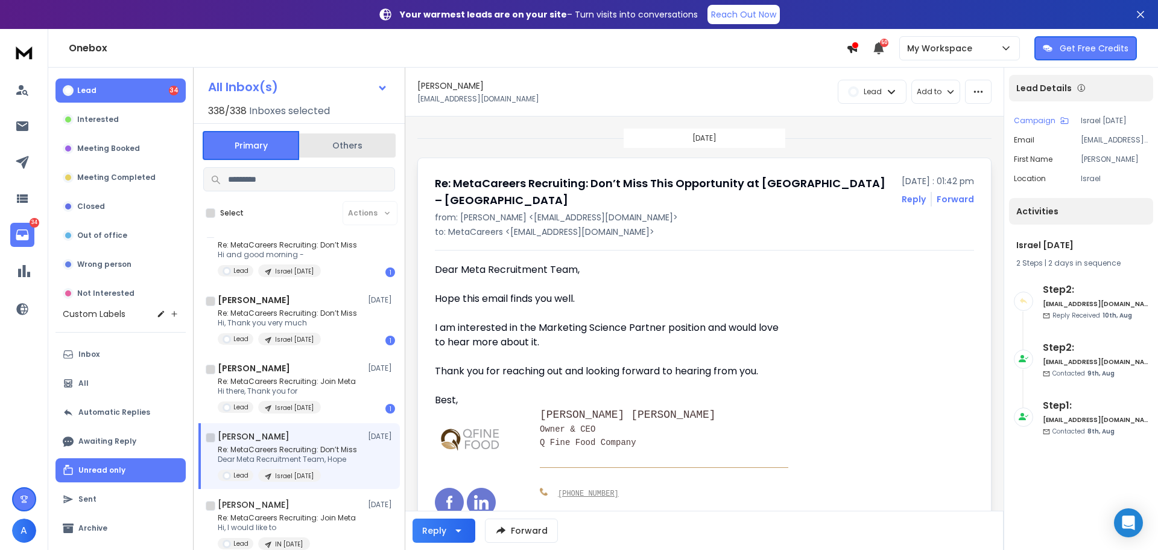
click at [501, 103] on p "[EMAIL_ADDRESS][DOMAIN_NAME]" at bounding box center [478, 99] width 122 height 10
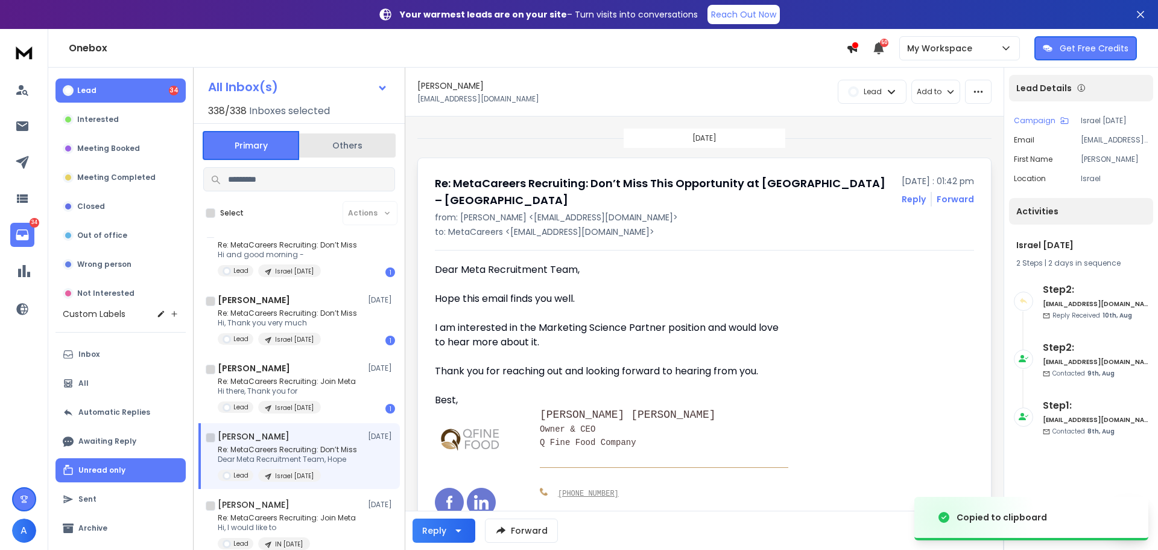
click at [500, 98] on p "[EMAIL_ADDRESS][DOMAIN_NAME]" at bounding box center [478, 99] width 122 height 10
click at [510, 229] on p "to: MetaCareers <[EMAIL_ADDRESS][DOMAIN_NAME]>" at bounding box center [704, 232] width 539 height 12
drag, startPoint x: 510, startPoint y: 229, endPoint x: 648, endPoint y: 229, distance: 138.7
click at [648, 229] on p "to: MetaCareers <[EMAIL_ADDRESS][DOMAIN_NAME]>" at bounding box center [704, 232] width 539 height 12
click at [349, 384] on p "Re: MetaCareers Recruiting: Join Meta" at bounding box center [287, 381] width 138 height 10
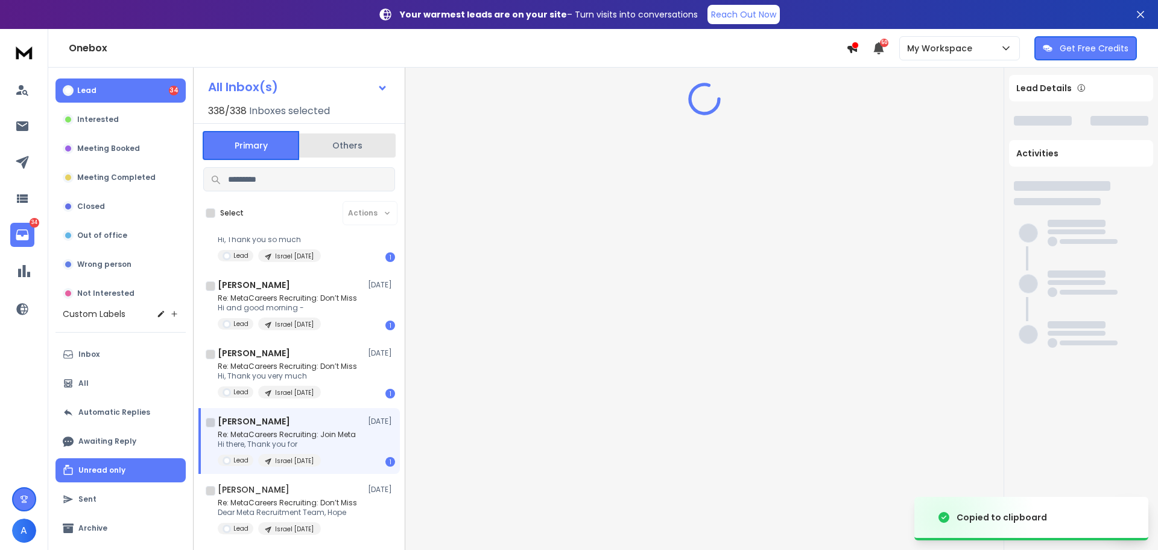
scroll to position [2142, 0]
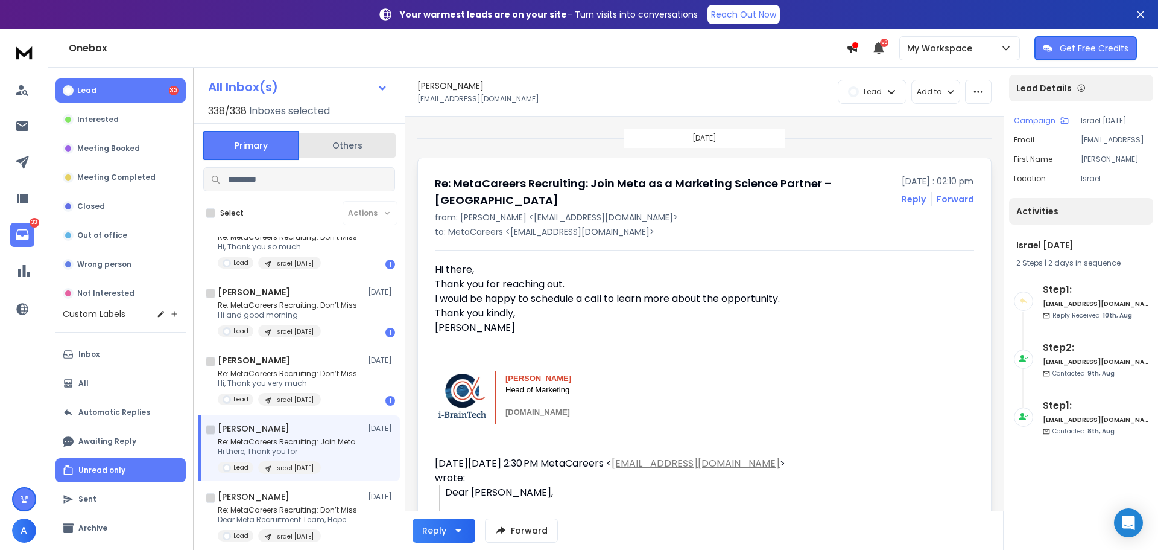
click at [491, 97] on p "[EMAIL_ADDRESS][DOMAIN_NAME]" at bounding box center [478, 99] width 122 height 10
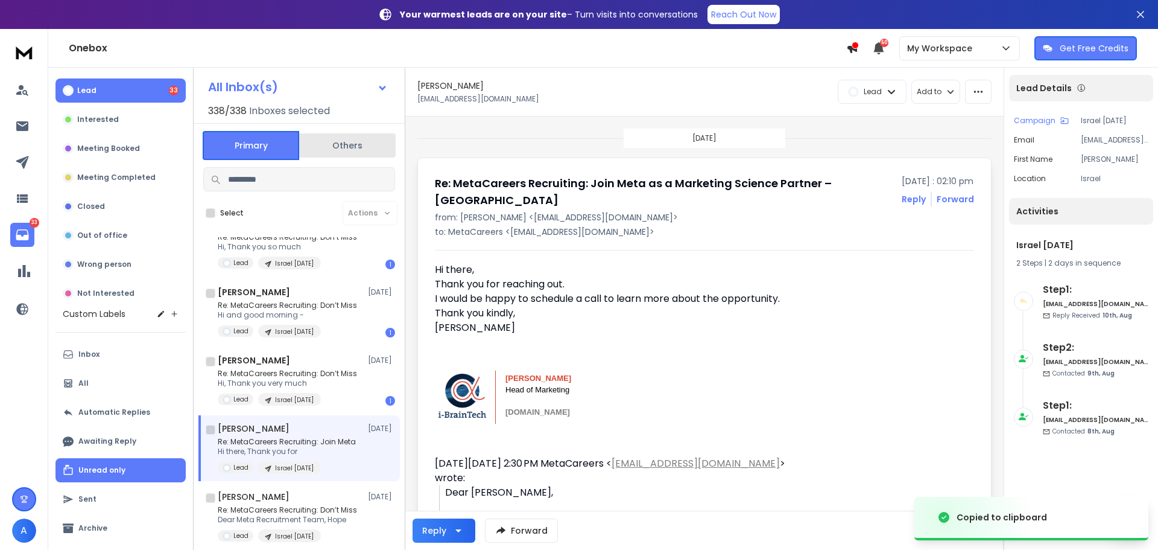
click at [510, 232] on p "to: MetaCareers <[EMAIL_ADDRESS][DOMAIN_NAME]>" at bounding box center [704, 232] width 539 height 12
drag, startPoint x: 510, startPoint y: 232, endPoint x: 663, endPoint y: 229, distance: 152.6
click at [663, 229] on p "to: MetaCareers <[EMAIL_ADDRESS][DOMAIN_NAME]>" at bounding box center [704, 232] width 539 height 12
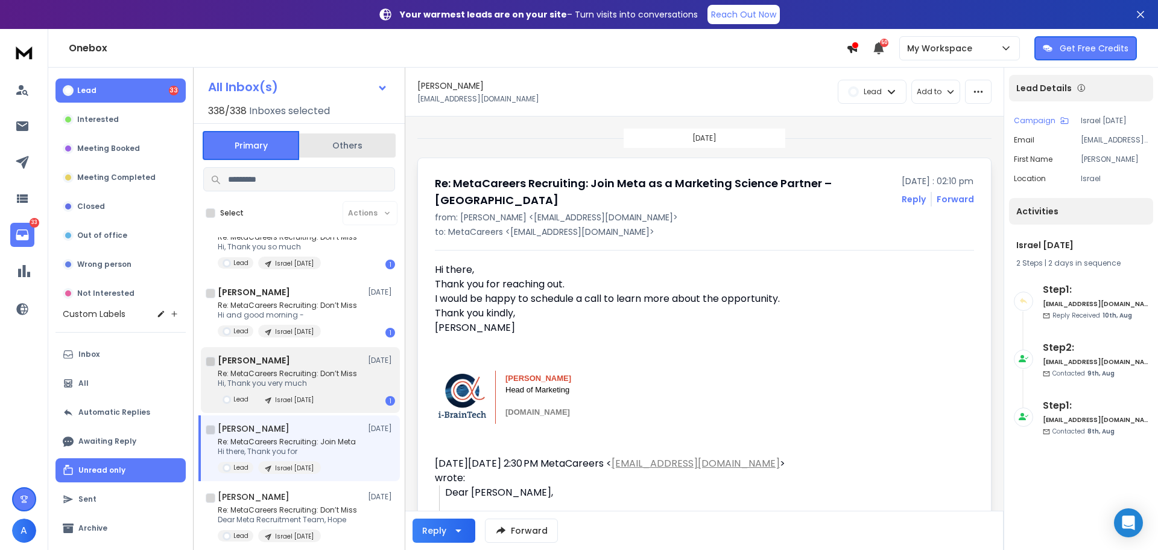
click at [335, 357] on div "[PERSON_NAME] [DATE]" at bounding box center [306, 360] width 177 height 12
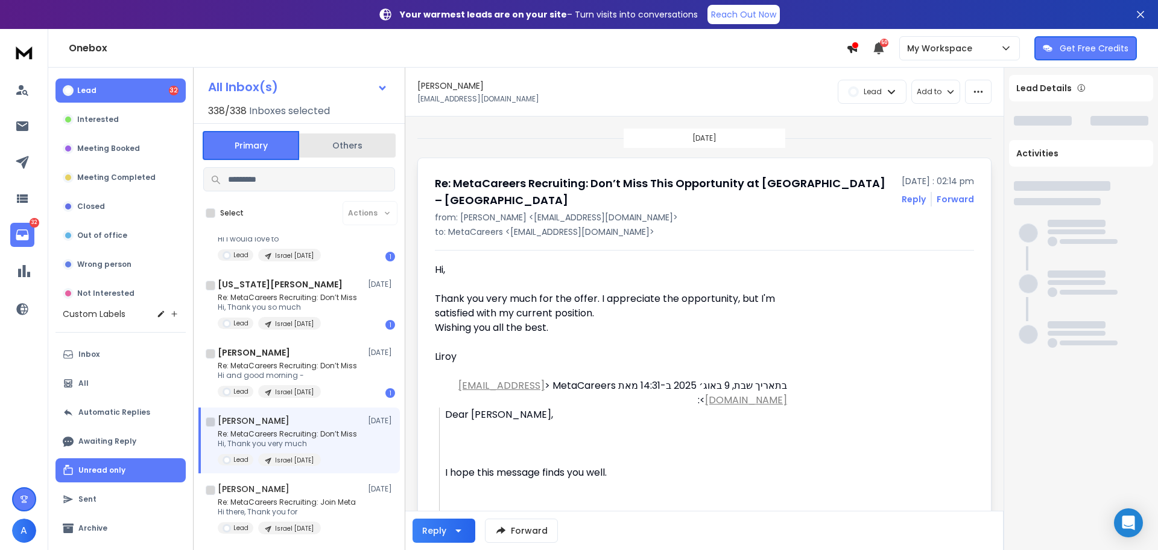
scroll to position [1961, 0]
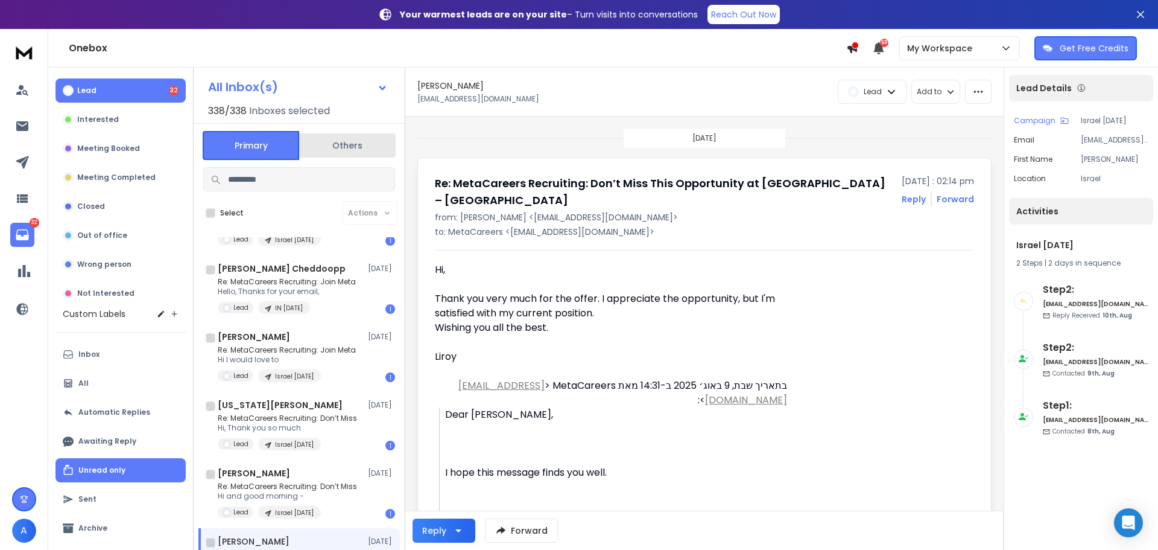
click at [467, 96] on p "[EMAIL_ADDRESS][DOMAIN_NAME]" at bounding box center [478, 99] width 122 height 10
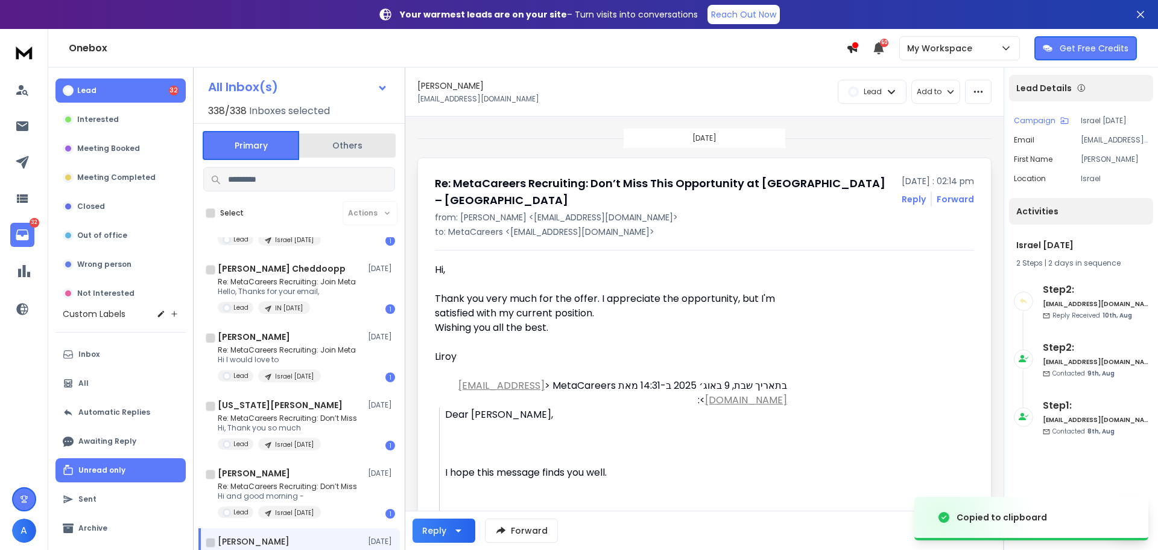
click at [507, 229] on p "to: MetaCareers <[EMAIL_ADDRESS][DOMAIN_NAME]>" at bounding box center [704, 232] width 539 height 12
click at [512, 230] on p "to: MetaCareers <[EMAIL_ADDRESS][DOMAIN_NAME]>" at bounding box center [704, 232] width 539 height 12
drag, startPoint x: 528, startPoint y: 232, endPoint x: 664, endPoint y: 233, distance: 135.1
click at [664, 233] on p "to: MetaCareers <[EMAIL_ADDRESS][DOMAIN_NAME]>" at bounding box center [704, 232] width 539 height 12
click at [317, 480] on div "Cid [PERSON_NAME] [DATE] Re: MetaCareers Recruiting: Don’t Miss Hi and good mor…" at bounding box center [306, 492] width 177 height 51
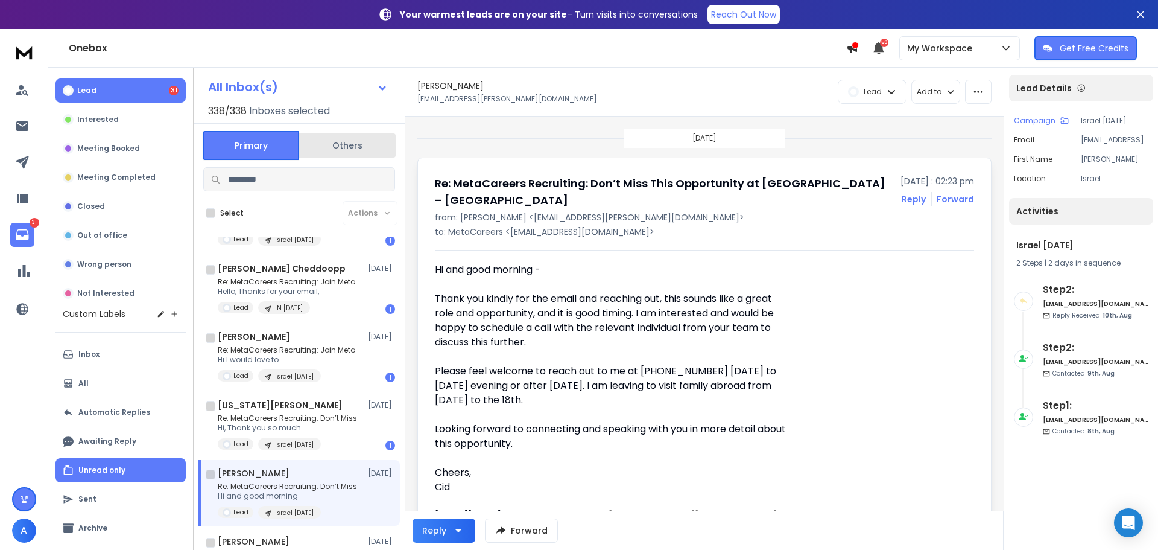
click at [481, 101] on p "[EMAIL_ADDRESS][PERSON_NAME][DOMAIN_NAME]" at bounding box center [507, 99] width 180 height 10
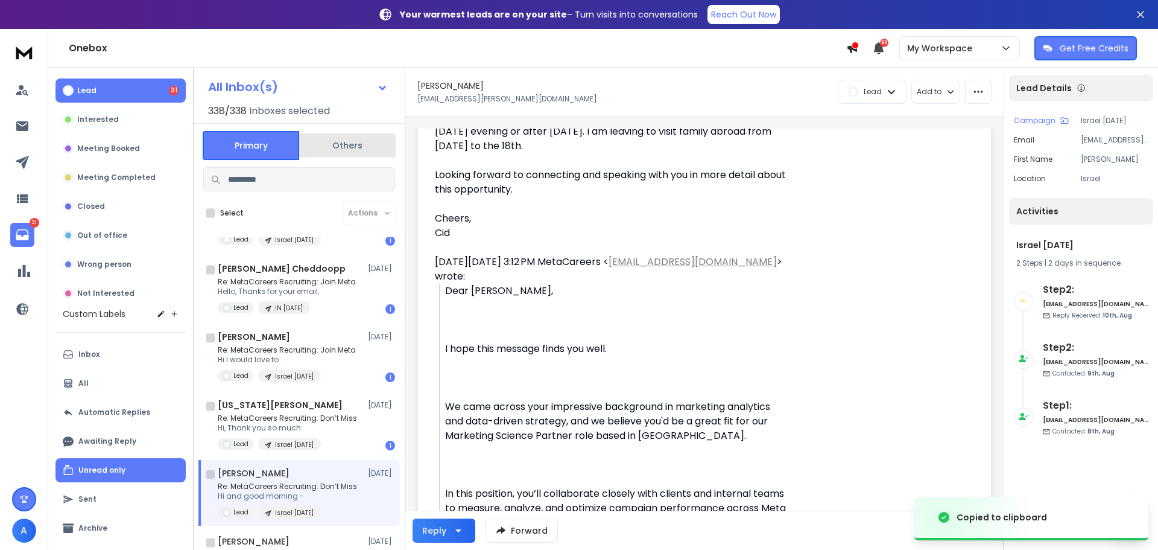
scroll to position [0, 0]
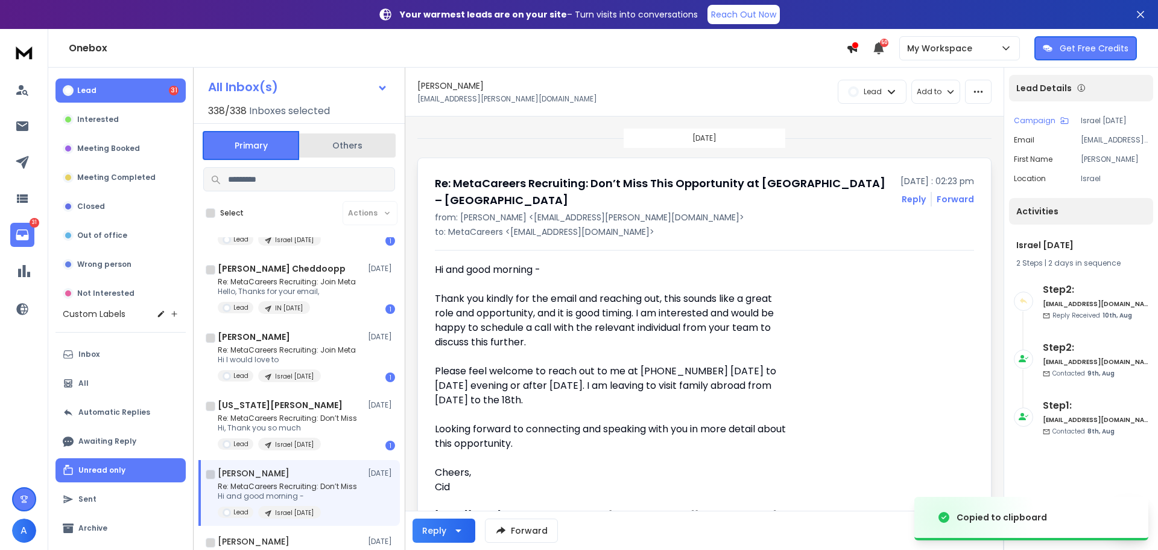
click at [518, 230] on p "to: MetaCareers <[EMAIL_ADDRESS][DOMAIN_NAME]>" at bounding box center [704, 232] width 539 height 12
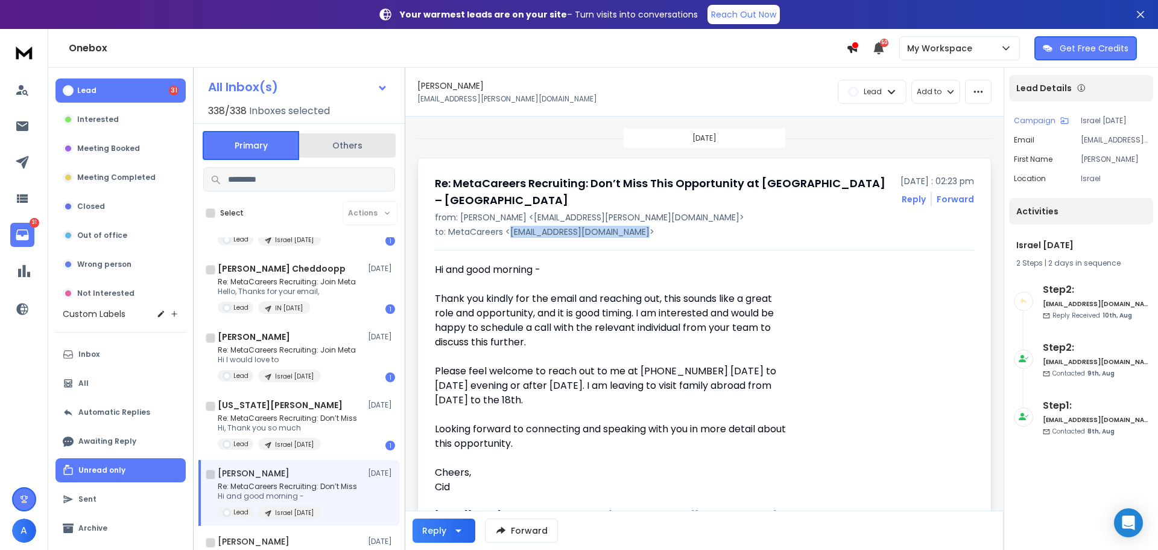
drag, startPoint x: 518, startPoint y: 230, endPoint x: 630, endPoint y: 223, distance: 113.0
click at [630, 226] on p "to: MetaCareers <[EMAIL_ADDRESS][DOMAIN_NAME]>" at bounding box center [704, 232] width 539 height 12
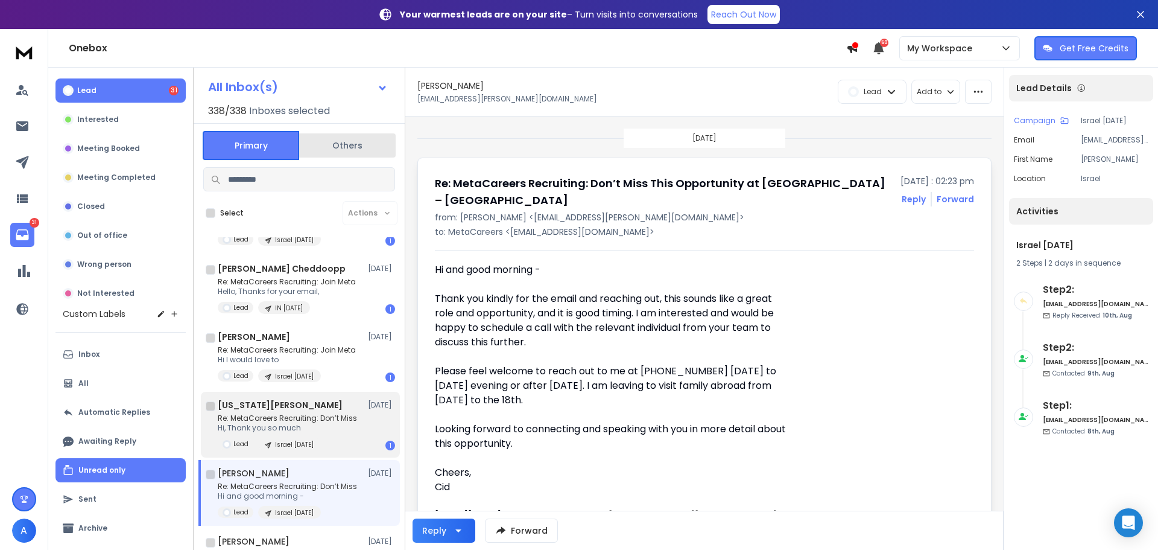
click at [314, 405] on div "[US_STATE][PERSON_NAME] [DATE]" at bounding box center [306, 405] width 177 height 12
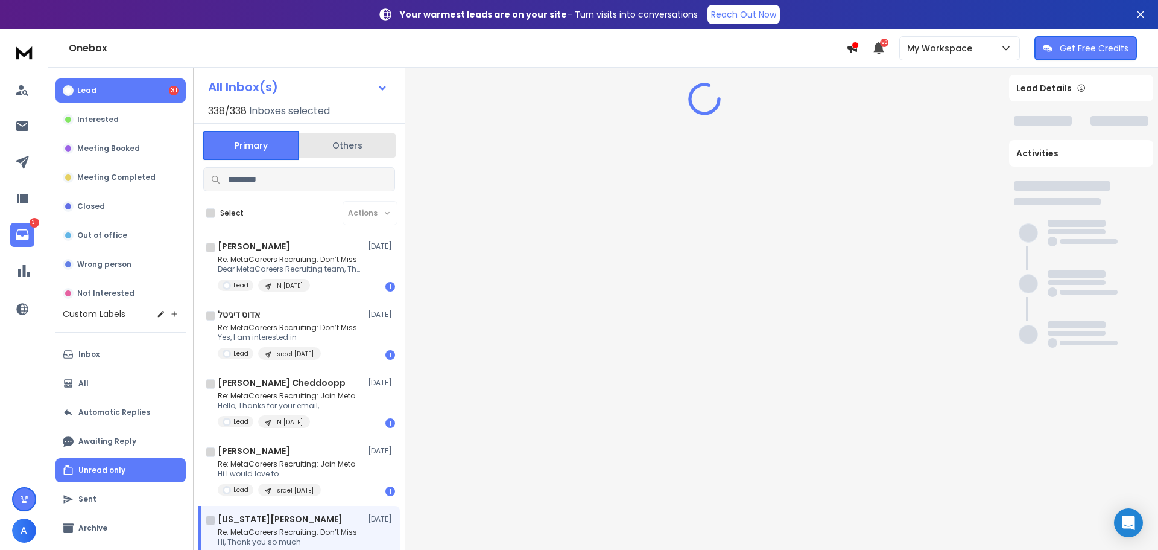
scroll to position [1841, 0]
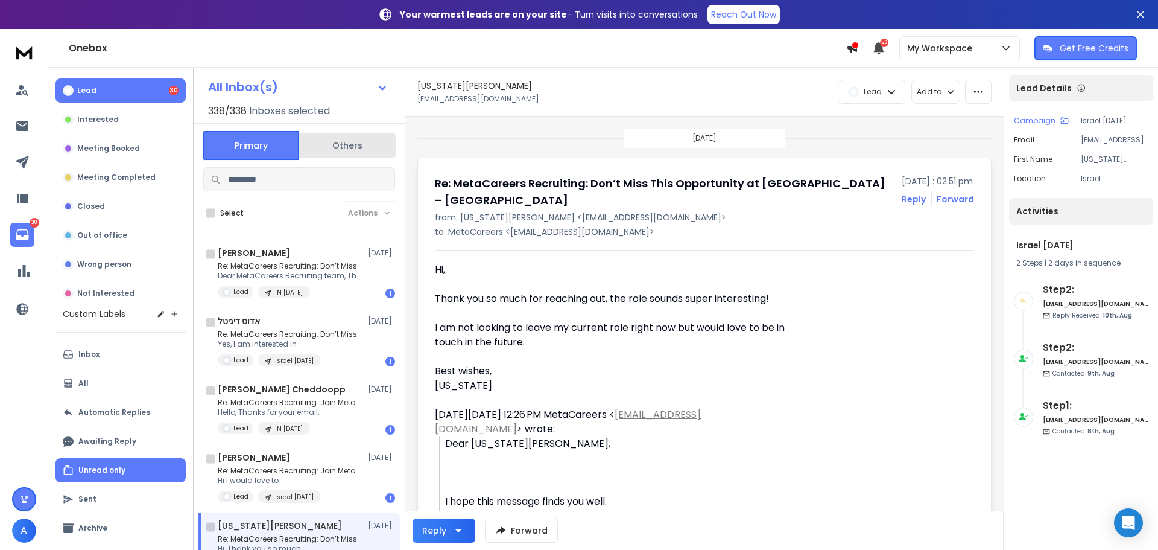
click at [472, 102] on p "[EMAIL_ADDRESS][DOMAIN_NAME]" at bounding box center [478, 99] width 122 height 10
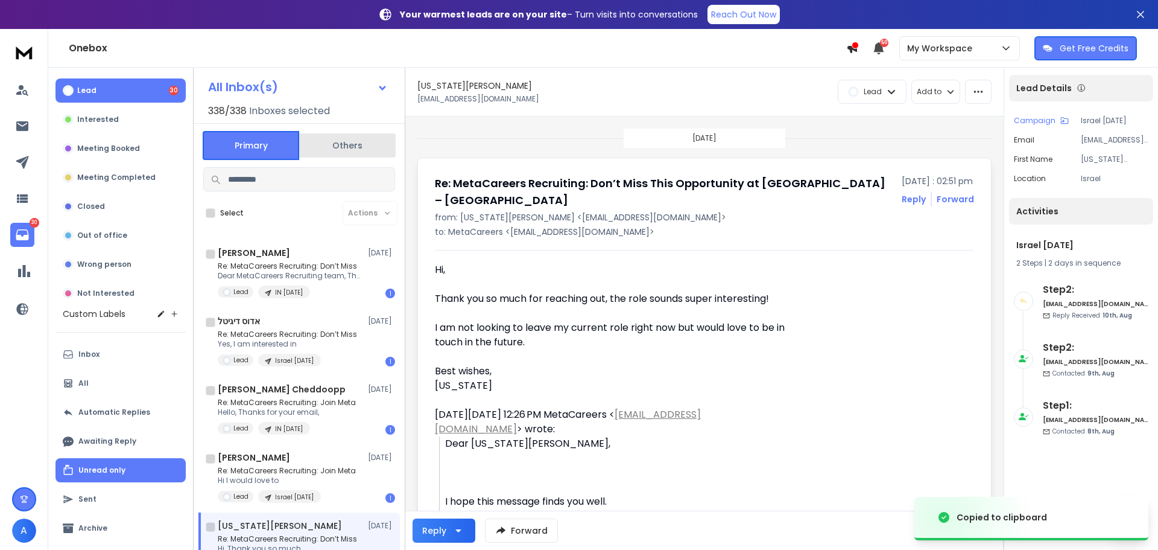
click at [519, 228] on p "to: MetaCareers <[EMAIL_ADDRESS][DOMAIN_NAME]>" at bounding box center [704, 232] width 539 height 12
drag, startPoint x: 519, startPoint y: 228, endPoint x: 662, endPoint y: 232, distance: 143.0
click at [662, 232] on p "to: MetaCareers <[EMAIL_ADDRESS][DOMAIN_NAME]>" at bounding box center [704, 232] width 539 height 12
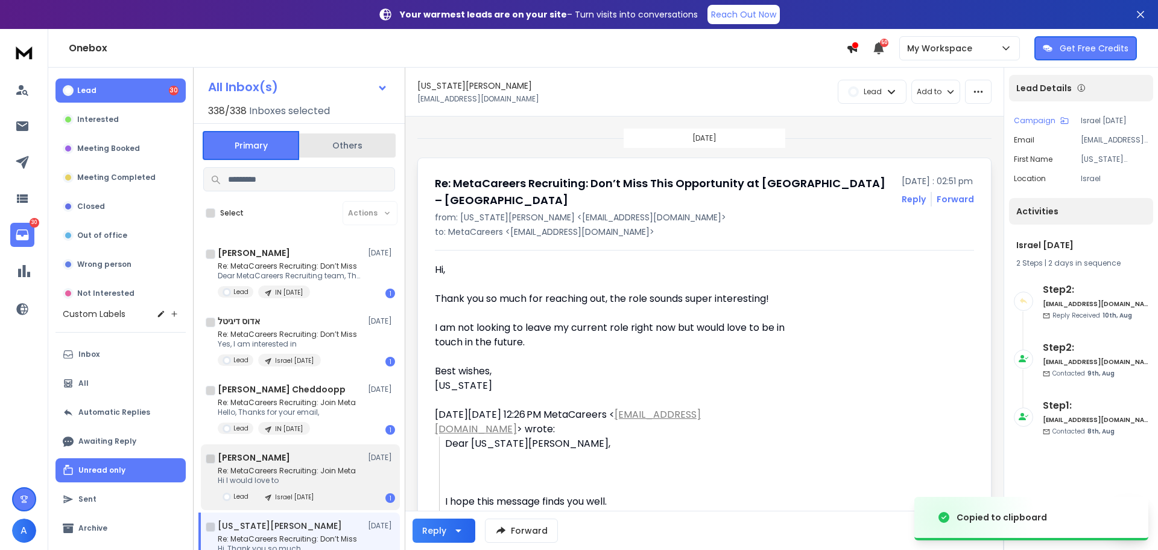
click at [328, 470] on p "Re: MetaCareers Recruiting: Join Meta" at bounding box center [287, 471] width 138 height 10
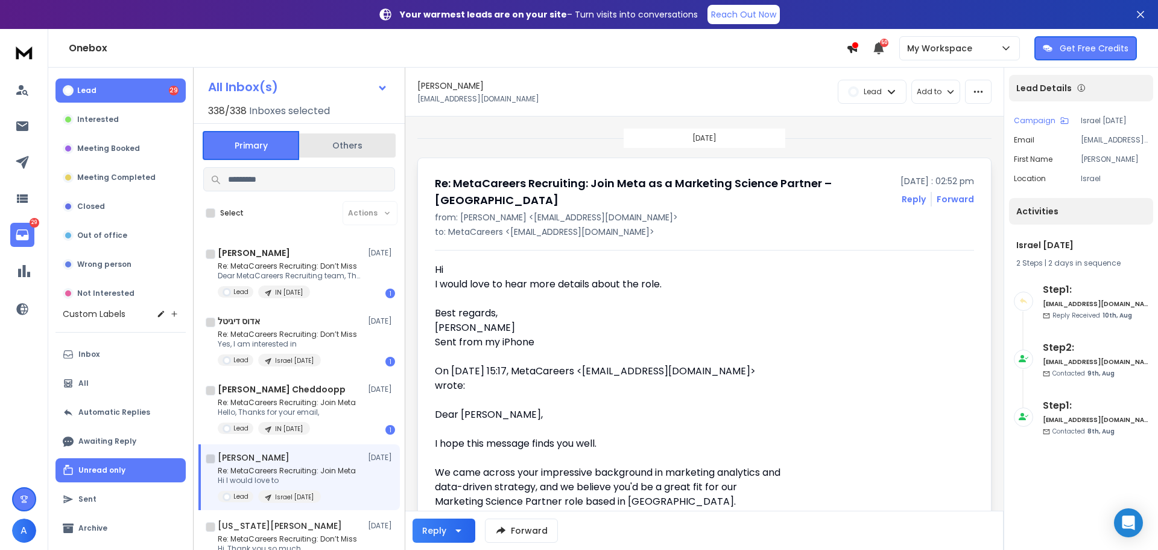
click at [483, 101] on p "[EMAIL_ADDRESS][DOMAIN_NAME]" at bounding box center [478, 99] width 122 height 10
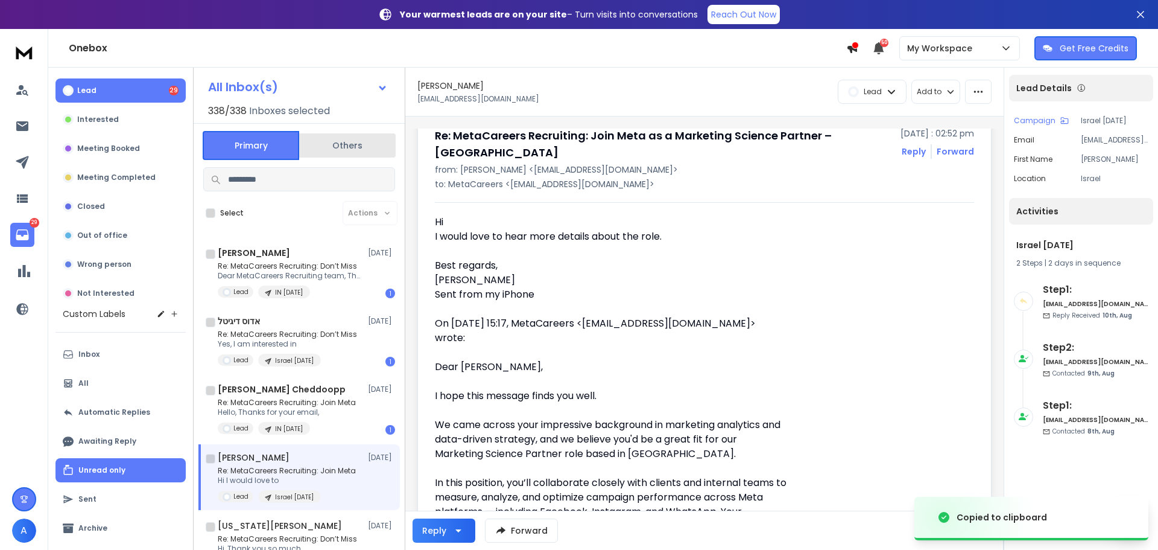
scroll to position [0, 0]
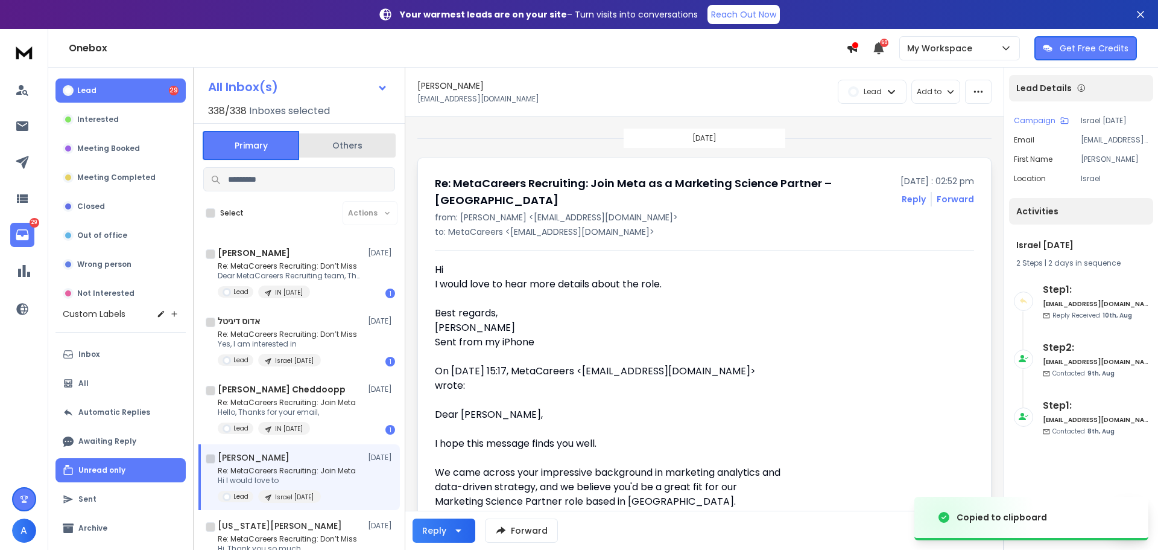
click at [517, 235] on p "to: MetaCareers <[EMAIL_ADDRESS][DOMAIN_NAME]>" at bounding box center [704, 232] width 539 height 12
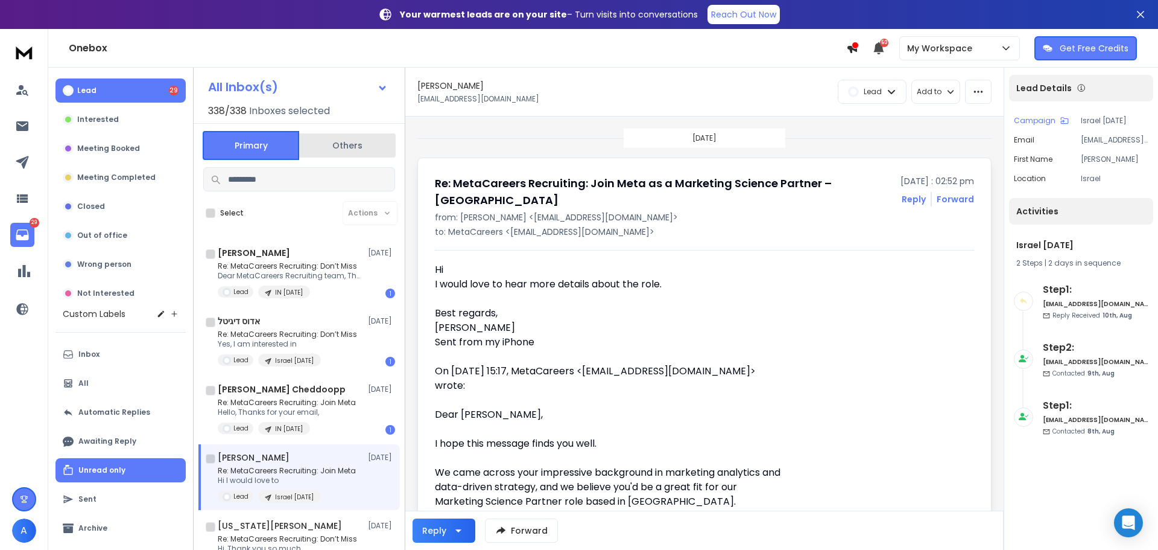
drag, startPoint x: 517, startPoint y: 235, endPoint x: 673, endPoint y: 232, distance: 155.7
click at [673, 232] on p "to: MetaCareers <[EMAIL_ADDRESS][DOMAIN_NAME]>" at bounding box center [704, 232] width 539 height 12
click at [344, 395] on div "[PERSON_NAME] Cheddoopp [DATE] Re: MetaCareers Recruiting: Join Meta Hello, Tha…" at bounding box center [306, 408] width 177 height 51
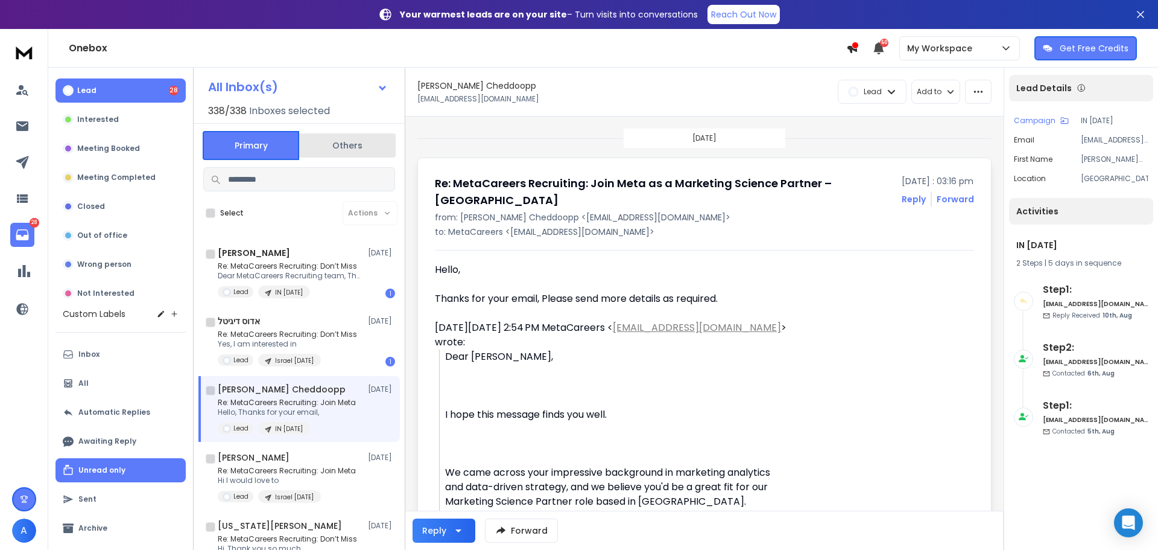
click at [510, 103] on p "[EMAIL_ADDRESS][DOMAIN_NAME]" at bounding box center [478, 99] width 122 height 10
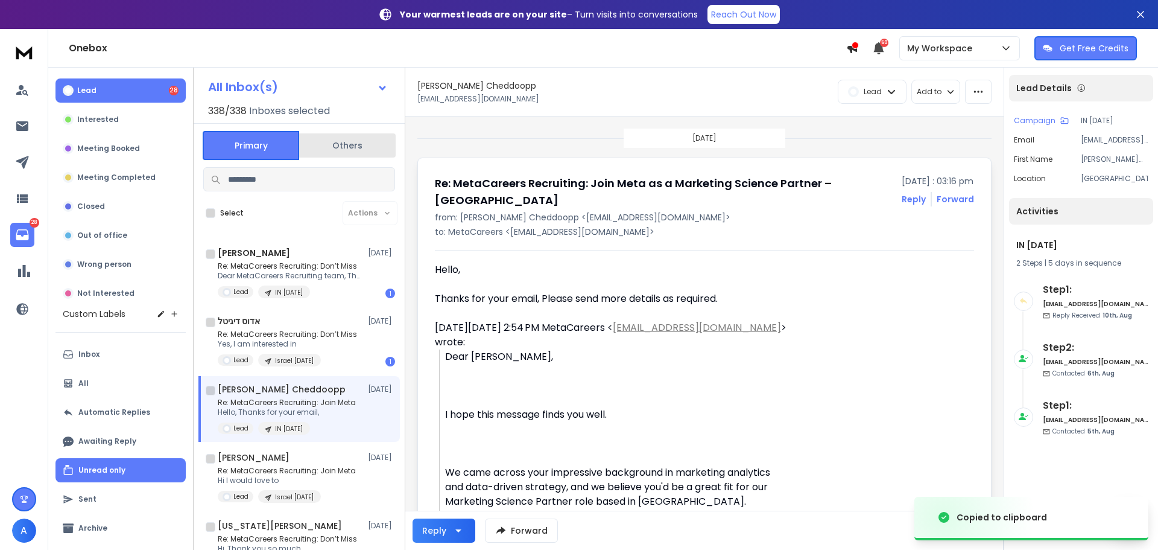
click at [518, 235] on p "to: MetaCareers <[EMAIL_ADDRESS][DOMAIN_NAME]>" at bounding box center [704, 232] width 539 height 12
drag, startPoint x: 518, startPoint y: 235, endPoint x: 647, endPoint y: 230, distance: 129.2
click at [647, 230] on p "to: MetaCareers <[EMAIL_ADDRESS][DOMAIN_NAME]>" at bounding box center [704, 232] width 539 height 12
click at [335, 361] on div "Lead Israel [DATE]" at bounding box center [287, 360] width 139 height 13
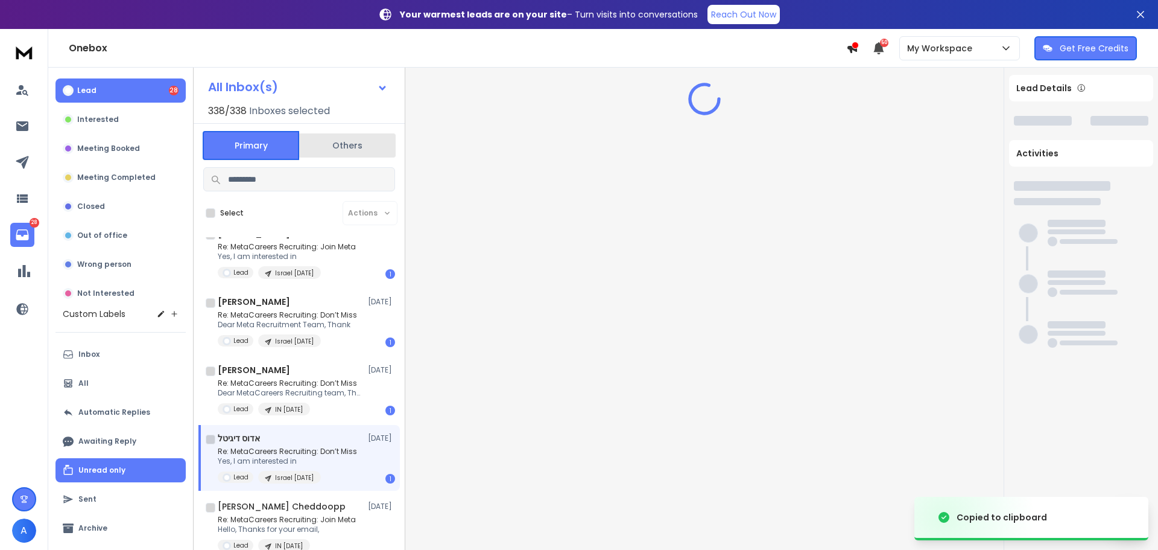
scroll to position [1720, 0]
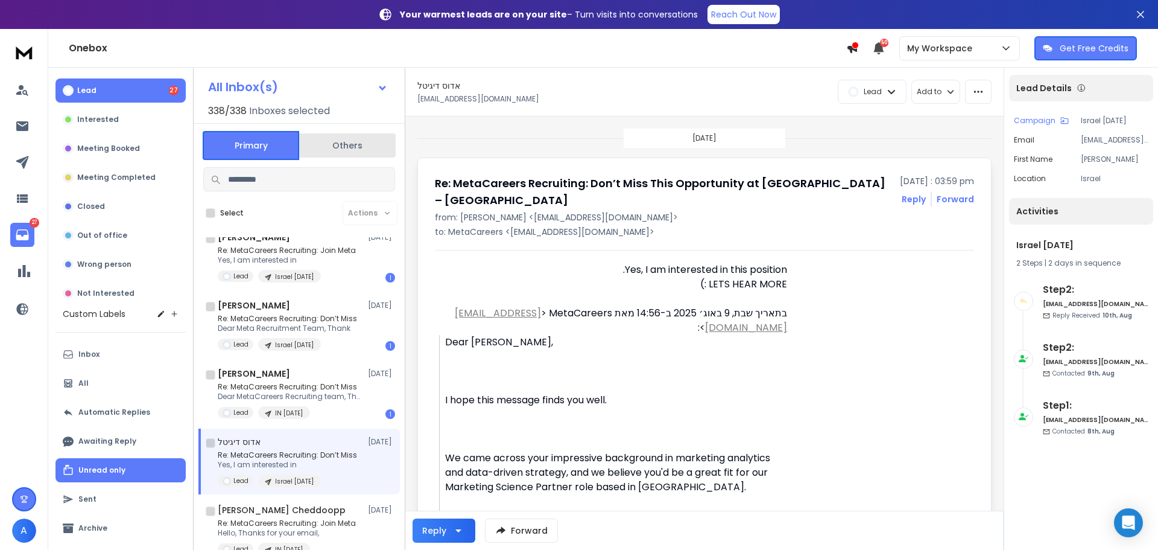
click at [506, 100] on p "[EMAIL_ADDRESS][DOMAIN_NAME]" at bounding box center [478, 99] width 122 height 10
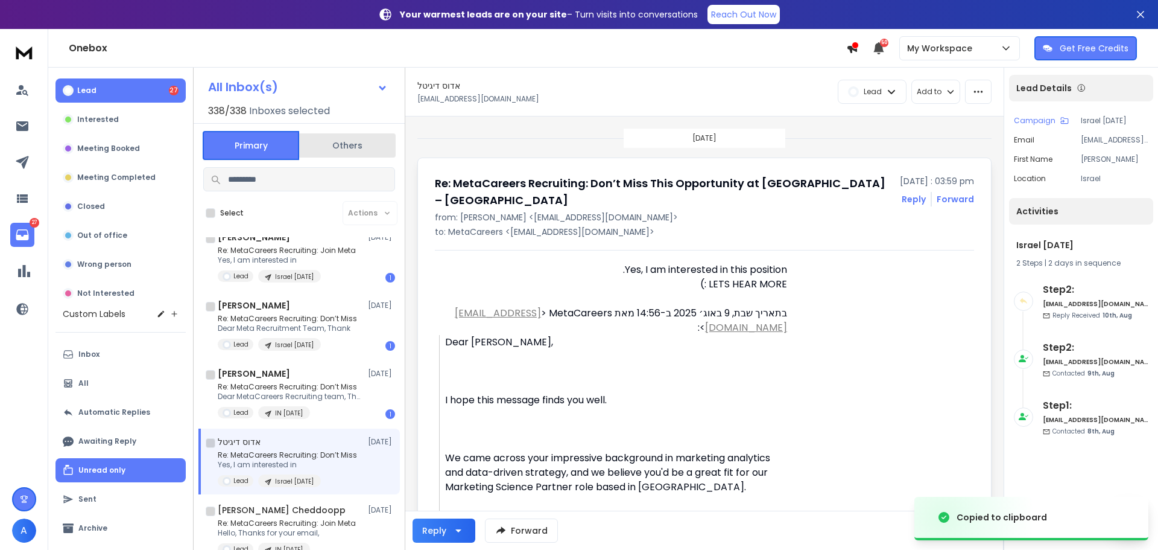
click at [518, 226] on p "to: MetaCareers <[EMAIL_ADDRESS][DOMAIN_NAME]>" at bounding box center [704, 232] width 539 height 12
drag, startPoint x: 518, startPoint y: 226, endPoint x: 651, endPoint y: 228, distance: 133.3
click at [651, 228] on p "to: MetaCareers <[EMAIL_ADDRESS][DOMAIN_NAME]>" at bounding box center [704, 232] width 539 height 12
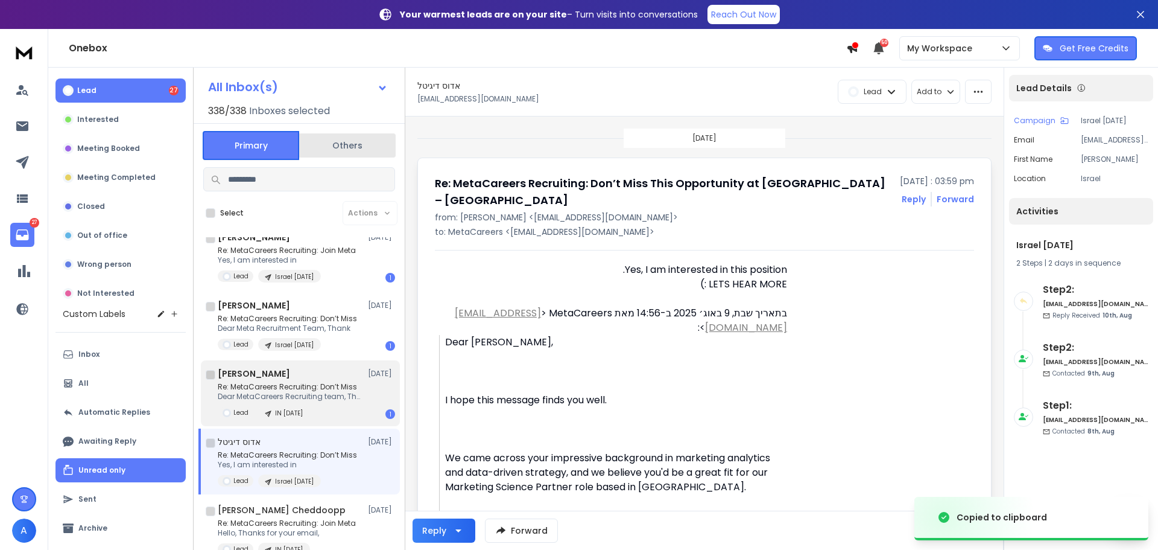
click at [341, 398] on p "Dear MetaCareers Recruiting team, Thank" at bounding box center [290, 397] width 145 height 10
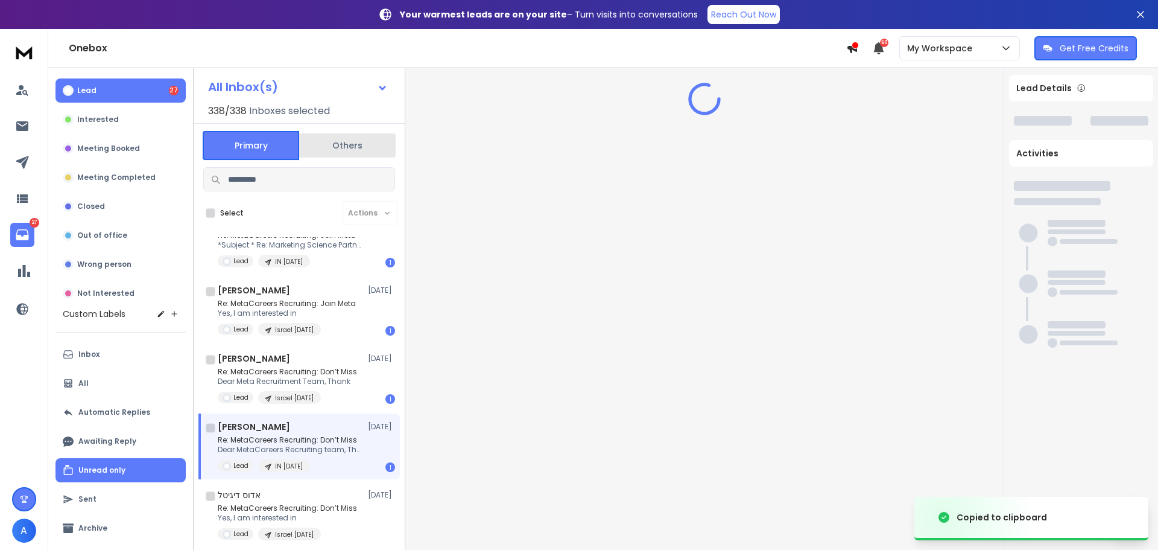
scroll to position [1660, 0]
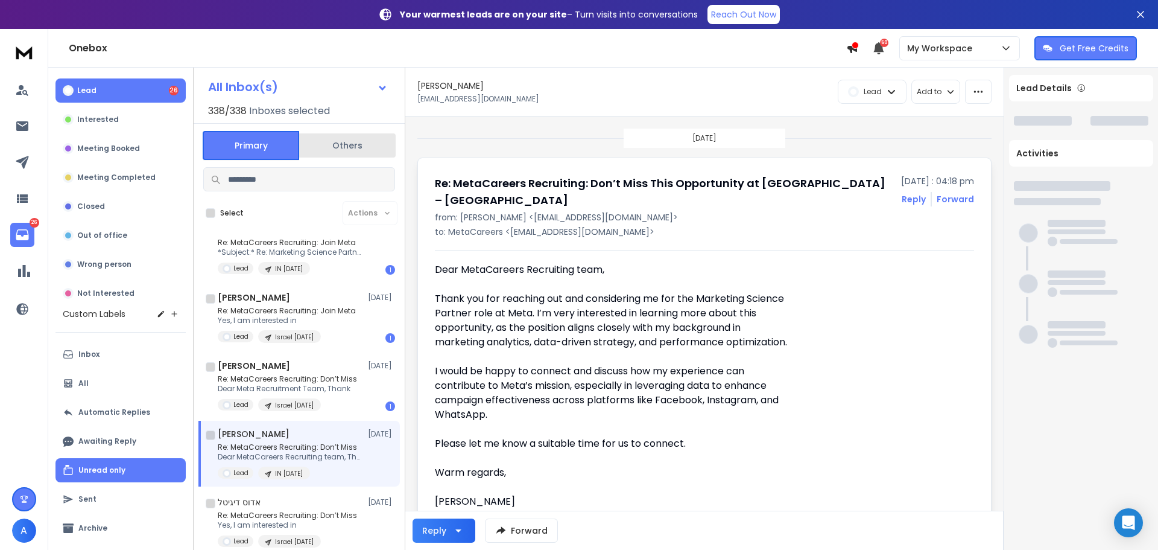
click at [493, 100] on p "[EMAIL_ADDRESS][DOMAIN_NAME]" at bounding box center [478, 99] width 122 height 10
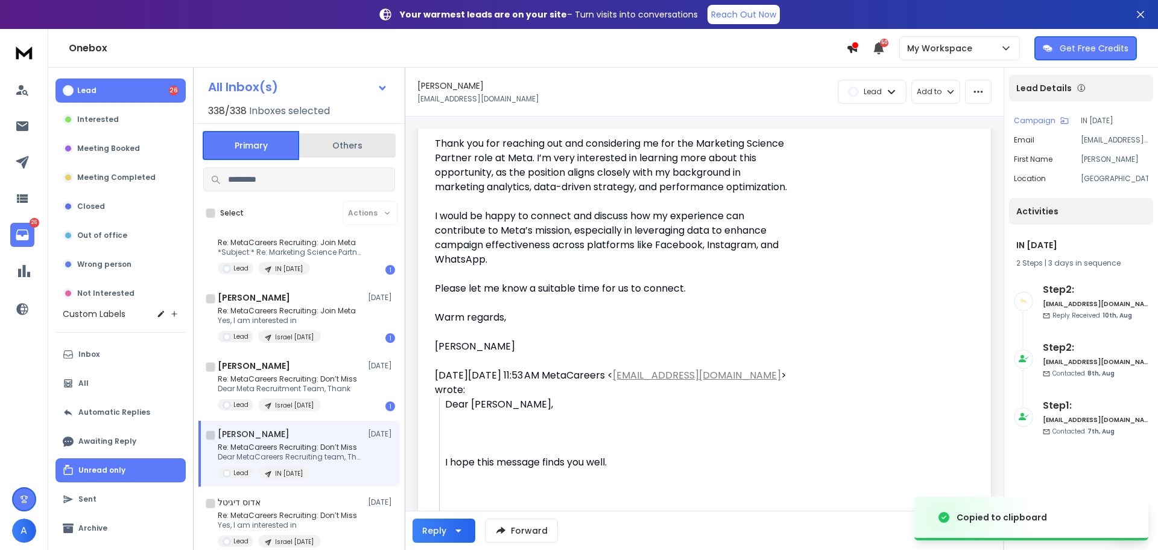
scroll to position [0, 0]
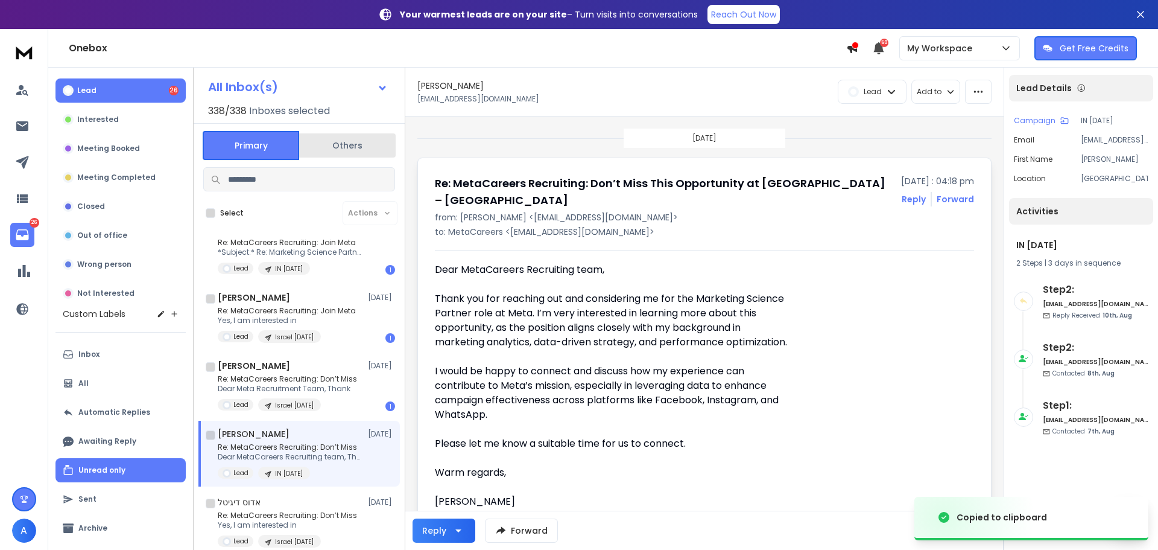
drag, startPoint x: 521, startPoint y: 223, endPoint x: 506, endPoint y: 227, distance: 16.1
click at [521, 226] on p "to: MetaCareers <[EMAIL_ADDRESS][DOMAIN_NAME]>" at bounding box center [704, 232] width 539 height 12
click at [510, 228] on p "to: MetaCareers <[EMAIL_ADDRESS][DOMAIN_NAME]>" at bounding box center [704, 232] width 539 height 12
drag, startPoint x: 510, startPoint y: 228, endPoint x: 655, endPoint y: 233, distance: 144.3
click at [655, 233] on p "to: MetaCareers <[EMAIL_ADDRESS][DOMAIN_NAME]>" at bounding box center [704, 232] width 539 height 12
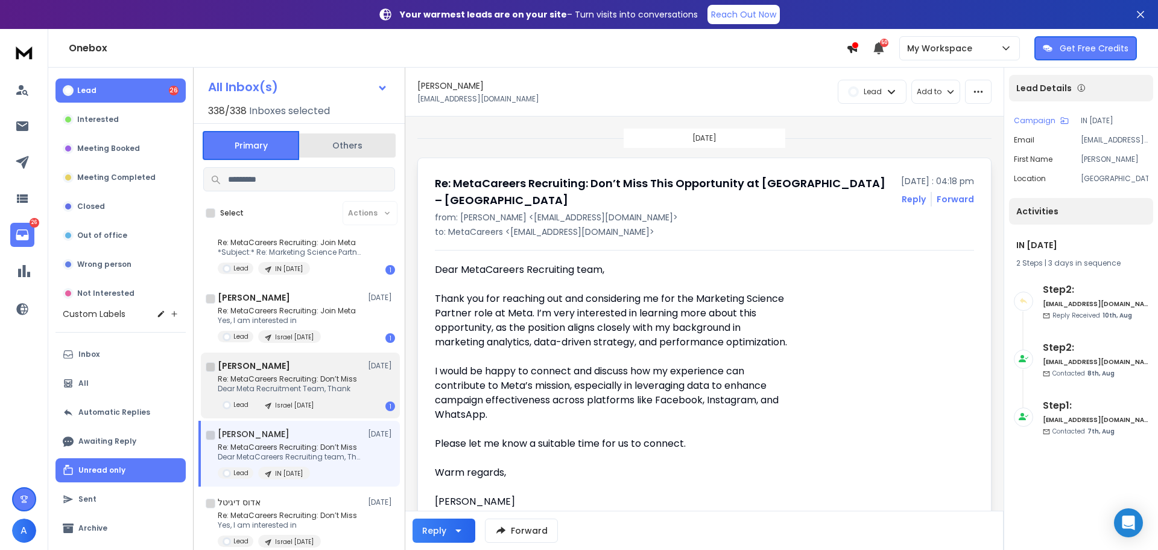
click at [313, 375] on p "Re: MetaCareers Recruiting: Don’t Miss" at bounding box center [287, 379] width 139 height 10
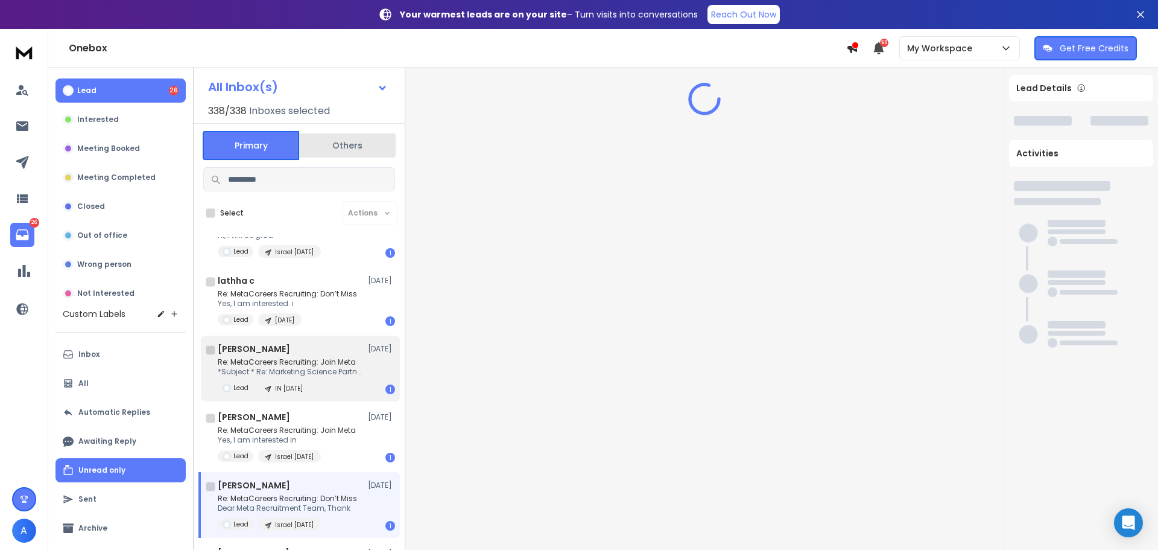
scroll to position [1539, 0]
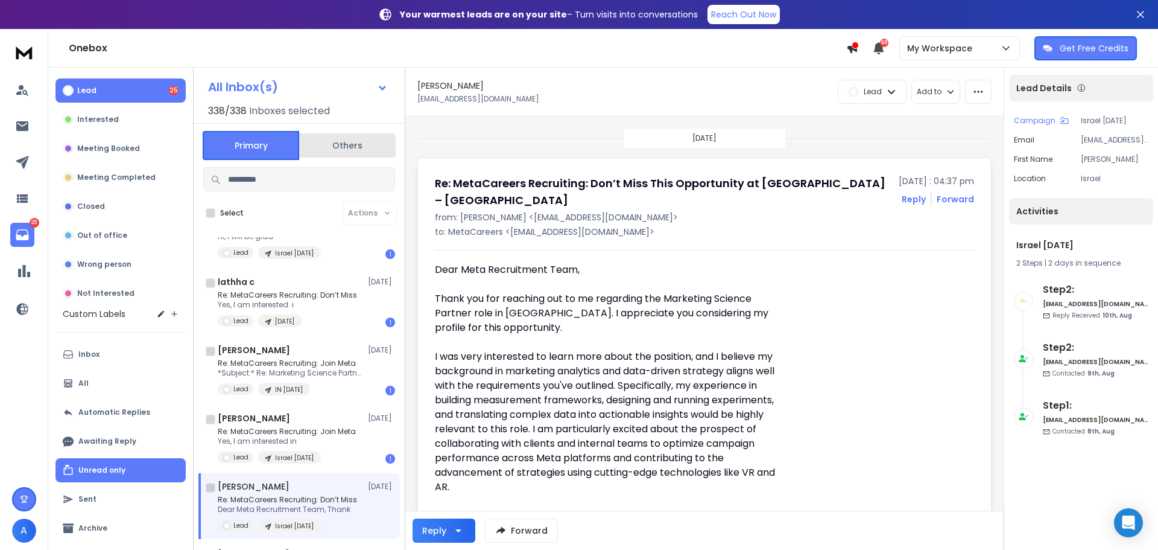
click at [485, 103] on p "[EMAIL_ADDRESS][DOMAIN_NAME]" at bounding box center [478, 99] width 122 height 10
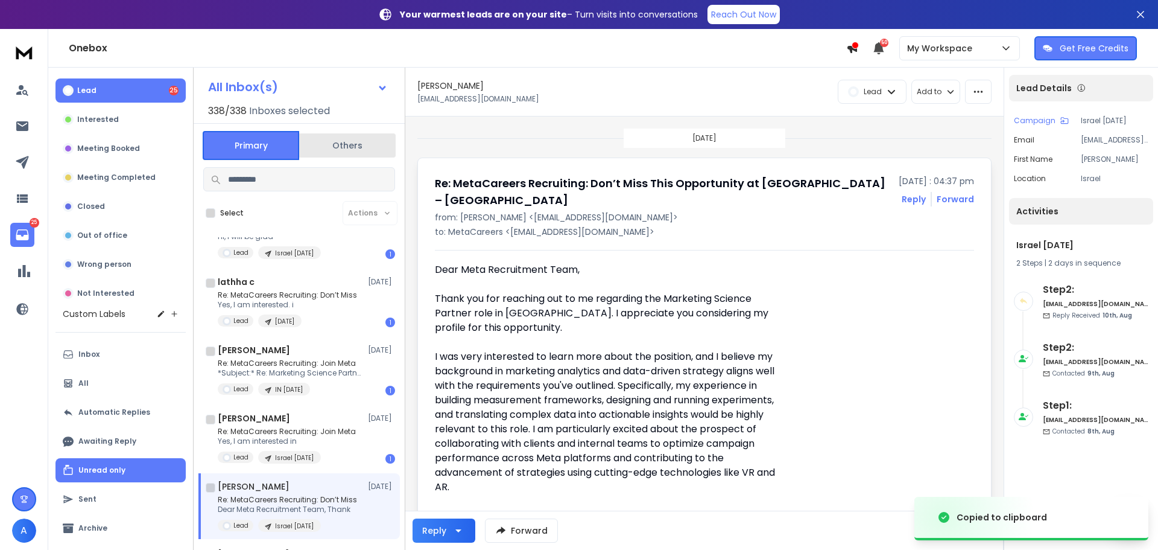
click at [507, 232] on p "to: MetaCareers <[EMAIL_ADDRESS][DOMAIN_NAME]>" at bounding box center [704, 232] width 539 height 12
drag, startPoint x: 512, startPoint y: 232, endPoint x: 620, endPoint y: 224, distance: 108.2
click at [620, 226] on p "to: MetaCareers <[EMAIL_ADDRESS][DOMAIN_NAME]>" at bounding box center [704, 232] width 539 height 12
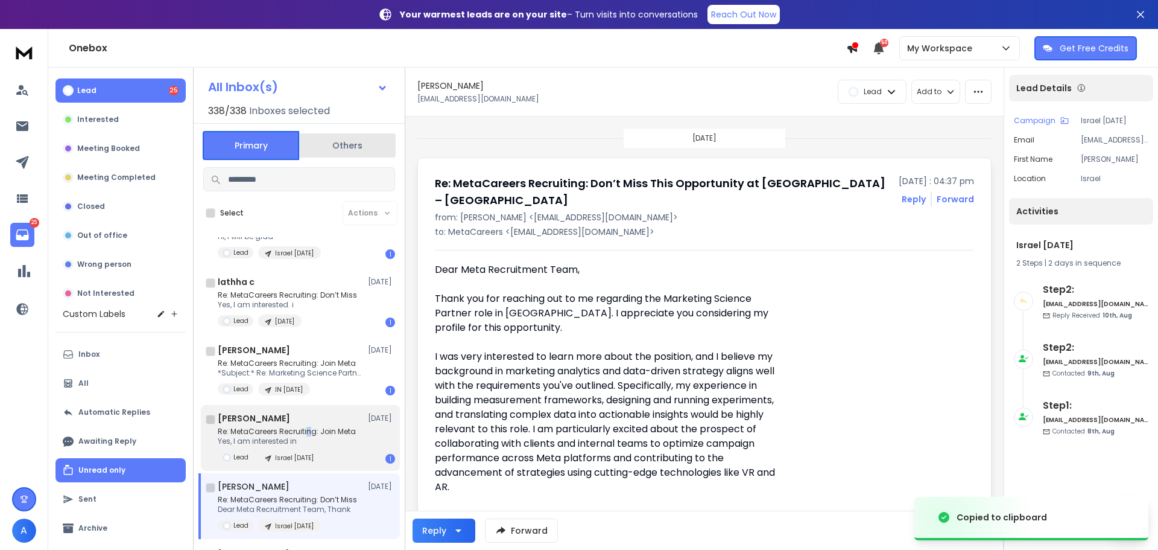
click at [306, 431] on p "Re: MetaCareers Recruiting: Join Meta" at bounding box center [287, 431] width 138 height 10
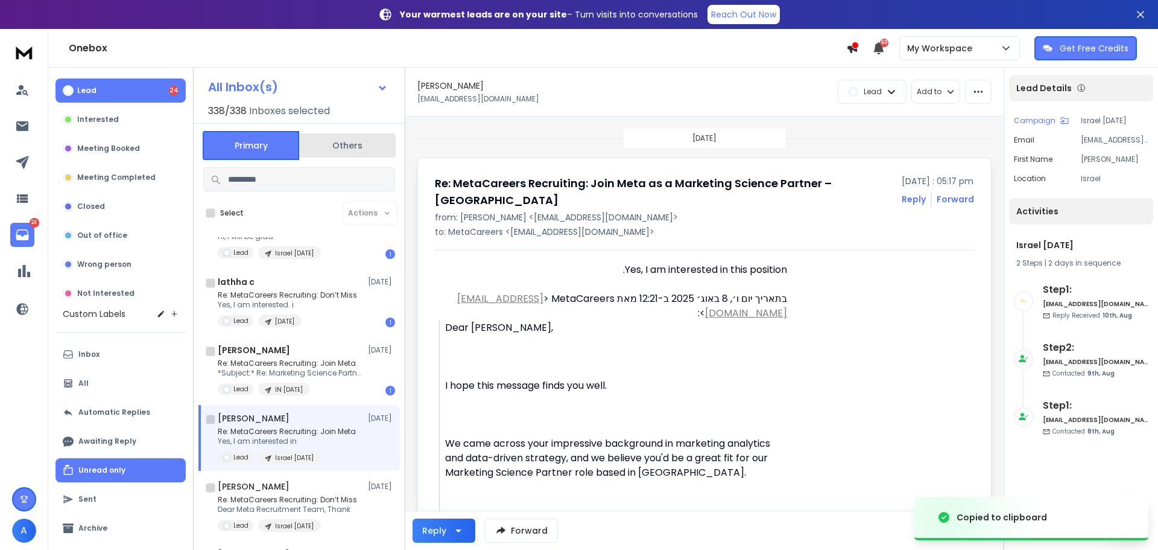
click at [474, 101] on p "[EMAIL_ADDRESS][DOMAIN_NAME]" at bounding box center [478, 99] width 122 height 10
click at [524, 233] on p "to: MetaCareers <[EMAIL_ADDRESS][DOMAIN_NAME]>" at bounding box center [704, 232] width 539 height 12
drag, startPoint x: 524, startPoint y: 233, endPoint x: 647, endPoint y: 231, distance: 123.1
click at [647, 231] on p "to: MetaCareers <[EMAIL_ADDRESS][DOMAIN_NAME]>" at bounding box center [704, 232] width 539 height 12
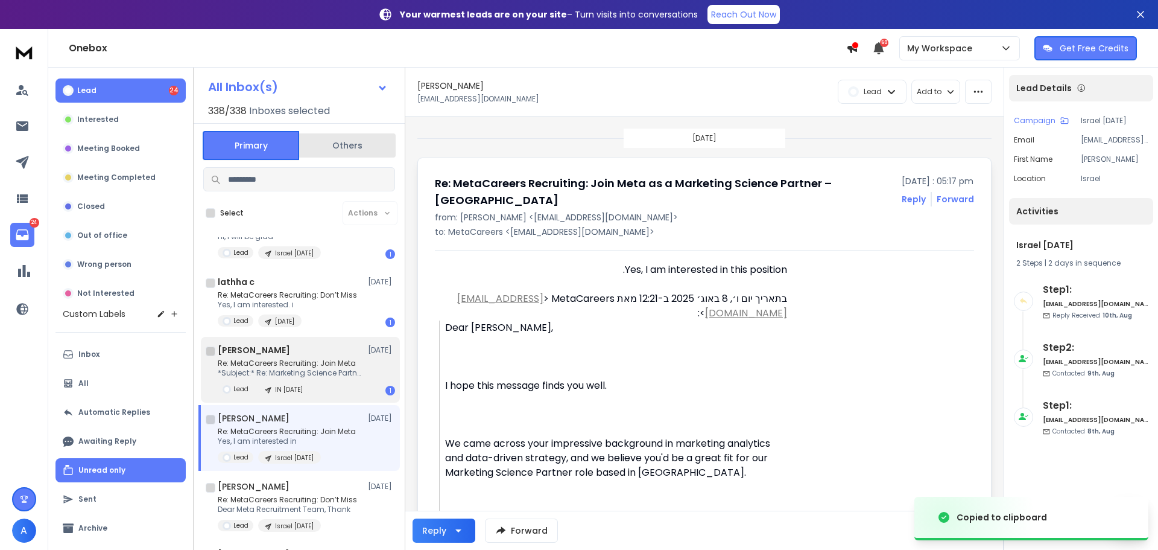
click at [327, 370] on p "*Subject:* Re: Marketing Science Partner" at bounding box center [290, 373] width 145 height 10
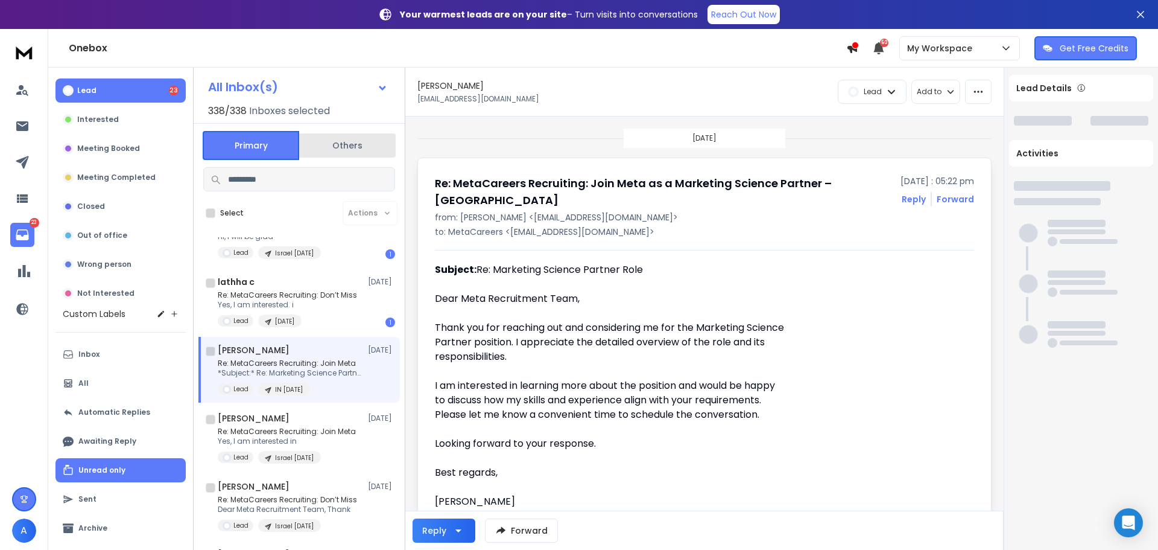
click at [501, 100] on p "[EMAIL_ADDRESS][DOMAIN_NAME]" at bounding box center [478, 99] width 122 height 10
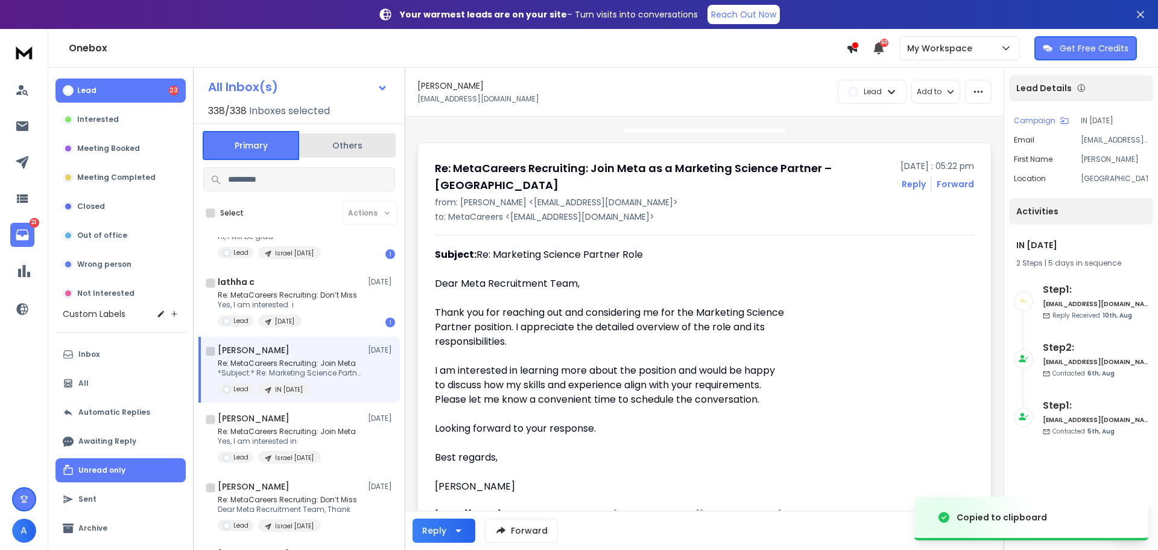
scroll to position [0, 0]
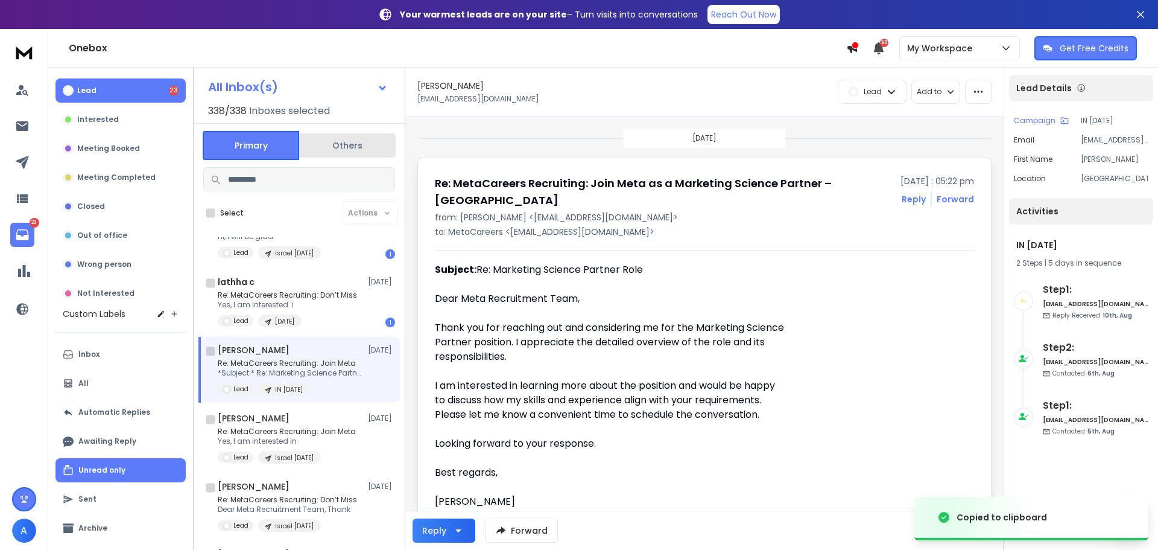
click at [531, 236] on p "to: MetaCareers <[EMAIL_ADDRESS][DOMAIN_NAME]>" at bounding box center [704, 232] width 539 height 12
drag, startPoint x: 531, startPoint y: 236, endPoint x: 657, endPoint y: 227, distance: 126.4
click at [657, 227] on p "to: MetaCareers <[EMAIL_ADDRESS][DOMAIN_NAME]>" at bounding box center [704, 232] width 539 height 12
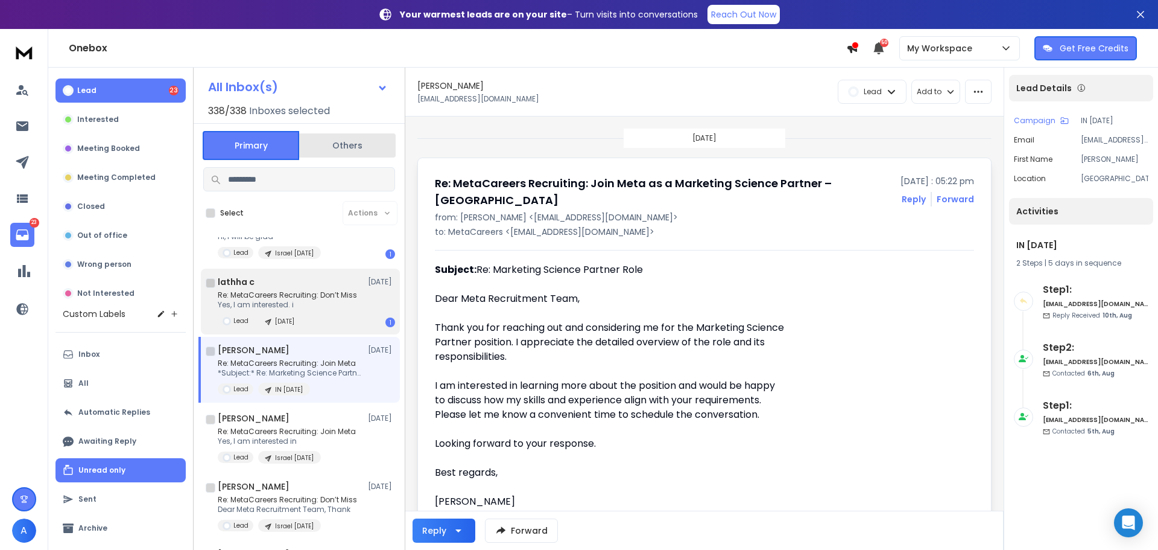
click at [332, 312] on div "Re: MetaCareers Recruiting: Don’t Miss Yes, I am interested. i Lead [DATE]" at bounding box center [287, 308] width 139 height 37
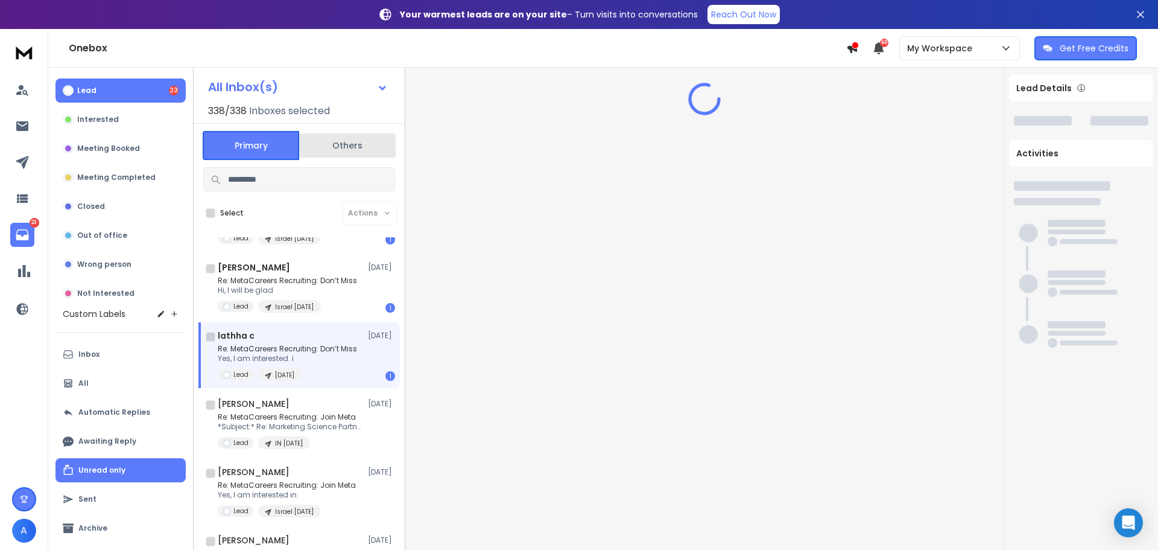
scroll to position [1479, 0]
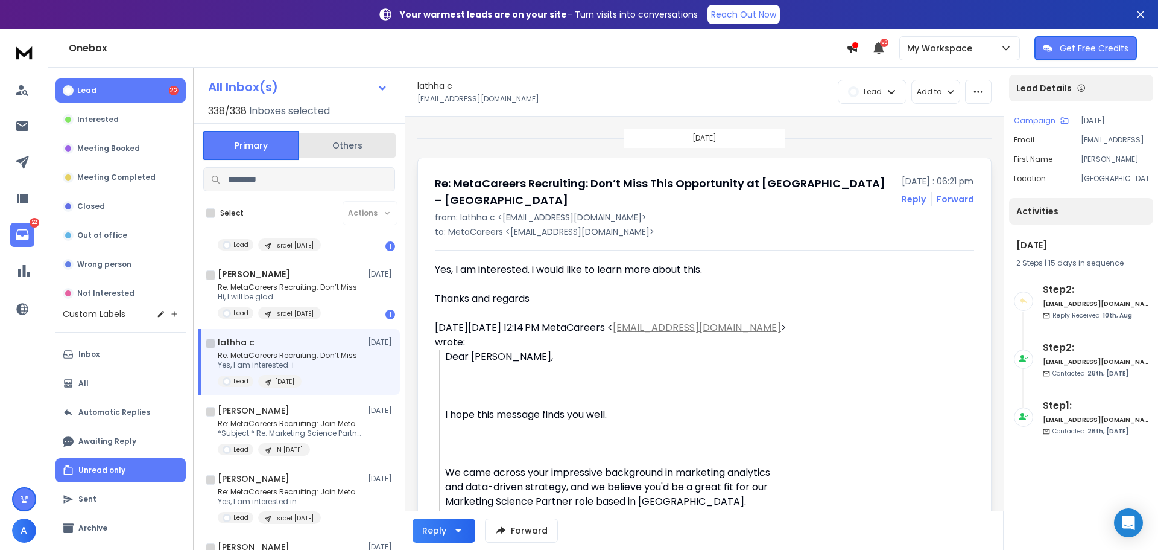
click at [498, 119] on div "lathha c lathha c [EMAIL_ADDRESS][DOMAIN_NAME] Lead Add to Lead Add to [DATE] R…" at bounding box center [704, 343] width 598 height 550
click at [499, 101] on p "[EMAIL_ADDRESS][DOMAIN_NAME]" at bounding box center [478, 99] width 122 height 10
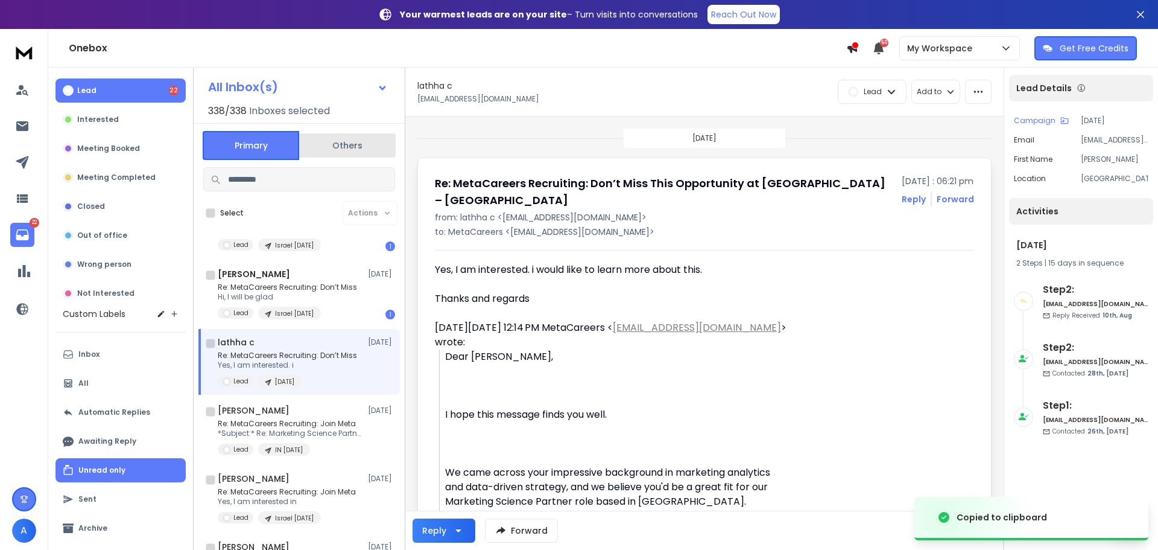
click at [518, 226] on p "to: MetaCareers <[EMAIL_ADDRESS][DOMAIN_NAME]>" at bounding box center [704, 232] width 539 height 12
click at [515, 227] on p "to: MetaCareers <[EMAIL_ADDRESS][DOMAIN_NAME]>" at bounding box center [704, 232] width 539 height 12
drag, startPoint x: 515, startPoint y: 227, endPoint x: 627, endPoint y: 224, distance: 111.6
click at [627, 226] on p "to: MetaCareers <[EMAIL_ADDRESS][DOMAIN_NAME]>" at bounding box center [704, 232] width 539 height 12
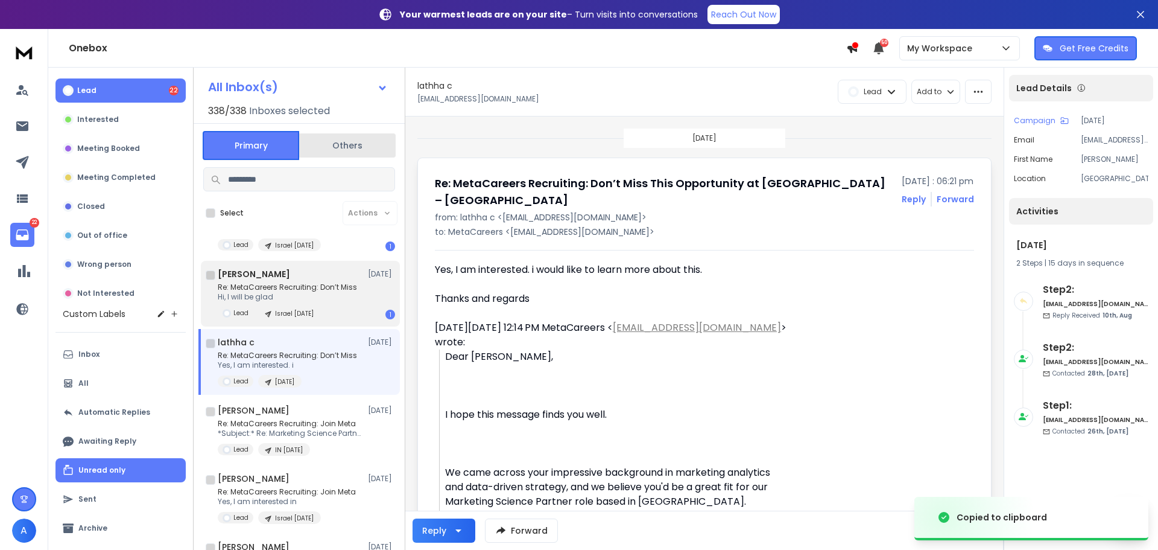
click at [331, 289] on p "Re: MetaCareers Recruiting: Don’t Miss" at bounding box center [287, 287] width 139 height 10
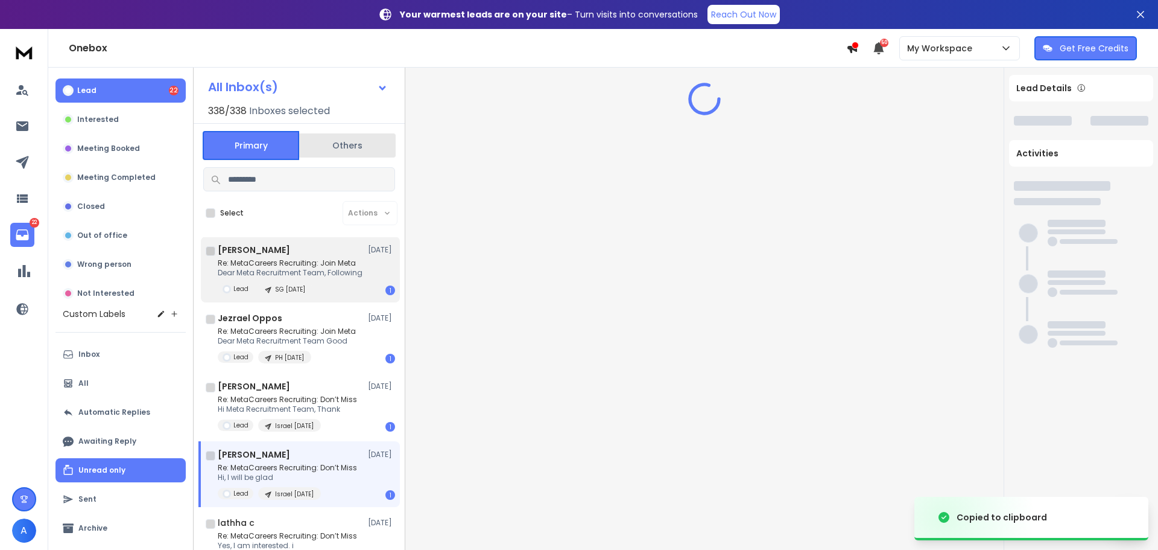
scroll to position [1298, 0]
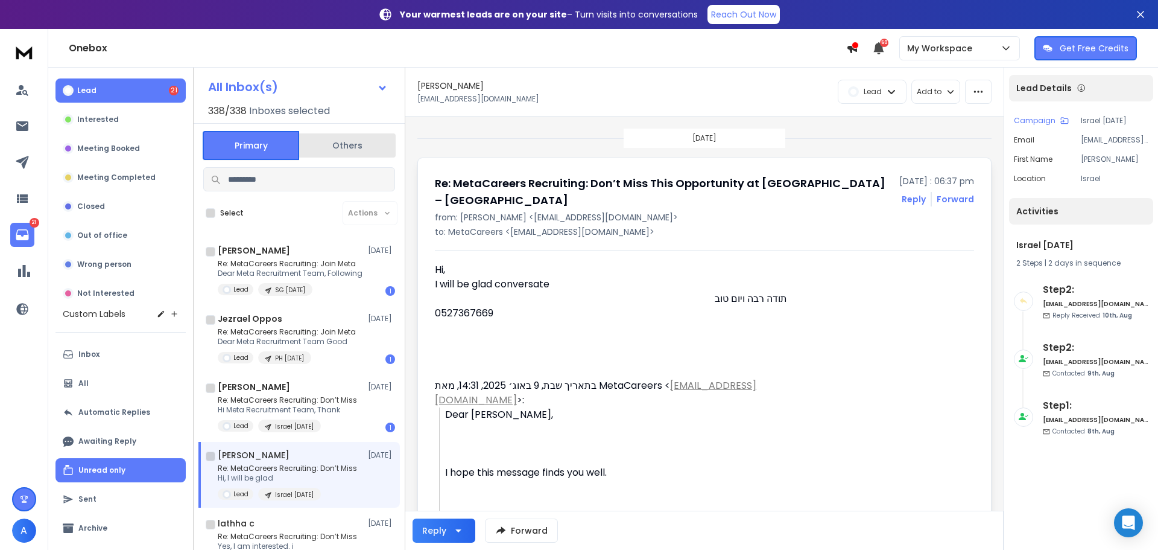
click at [479, 103] on p "[EMAIL_ADDRESS][DOMAIN_NAME]" at bounding box center [478, 99] width 122 height 10
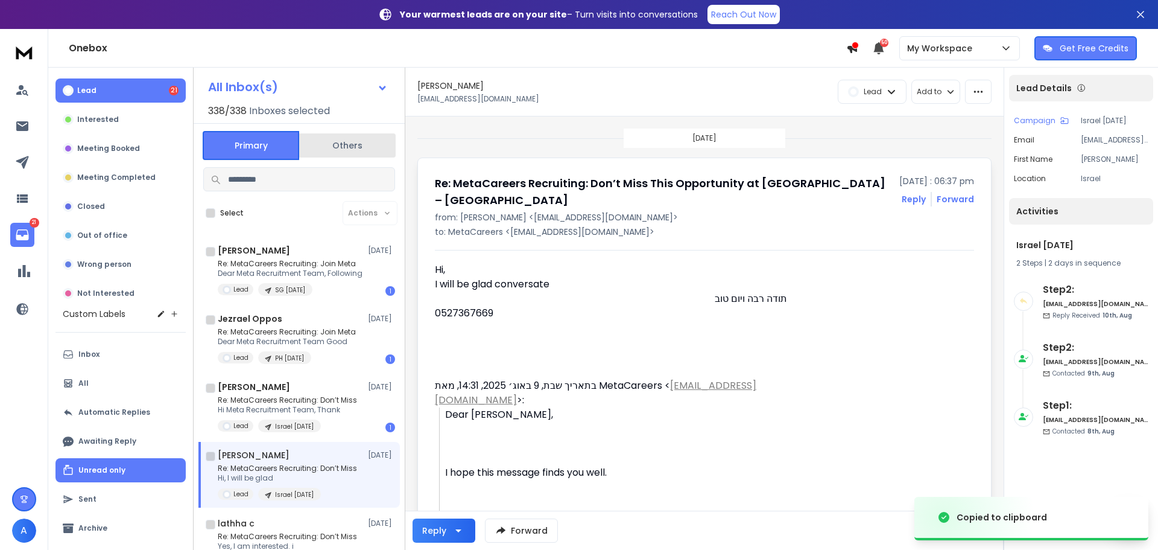
click at [511, 232] on p "to: MetaCareers <[EMAIL_ADDRESS][DOMAIN_NAME]>" at bounding box center [704, 232] width 539 height 12
drag, startPoint x: 511, startPoint y: 232, endPoint x: 641, endPoint y: 228, distance: 130.4
click at [641, 228] on p "to: MetaCareers <[EMAIL_ADDRESS][DOMAIN_NAME]>" at bounding box center [704, 232] width 539 height 12
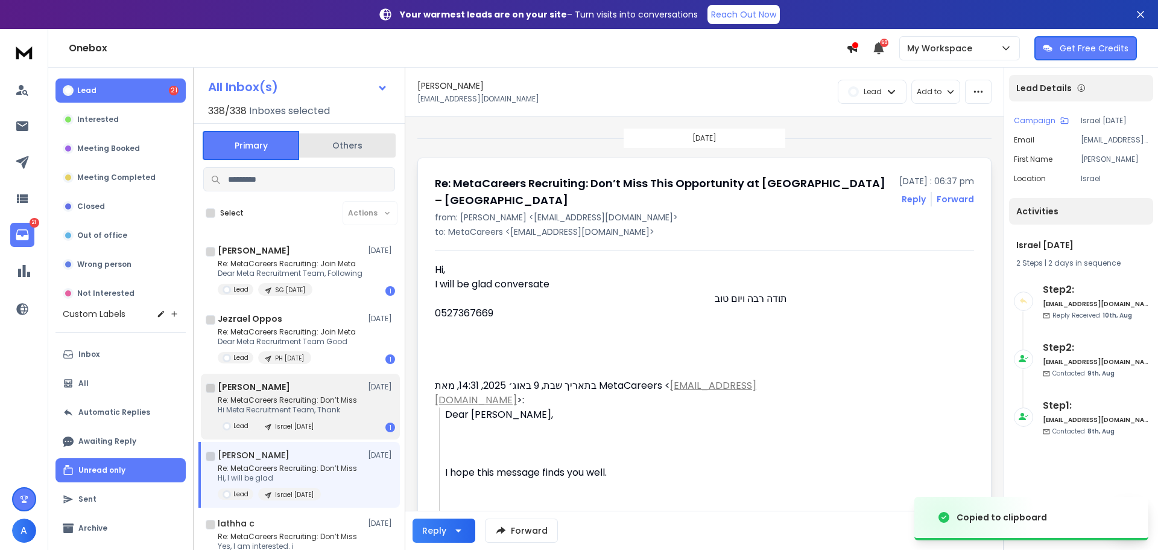
click at [334, 399] on p "Re: MetaCareers Recruiting: Don’t Miss" at bounding box center [287, 400] width 139 height 10
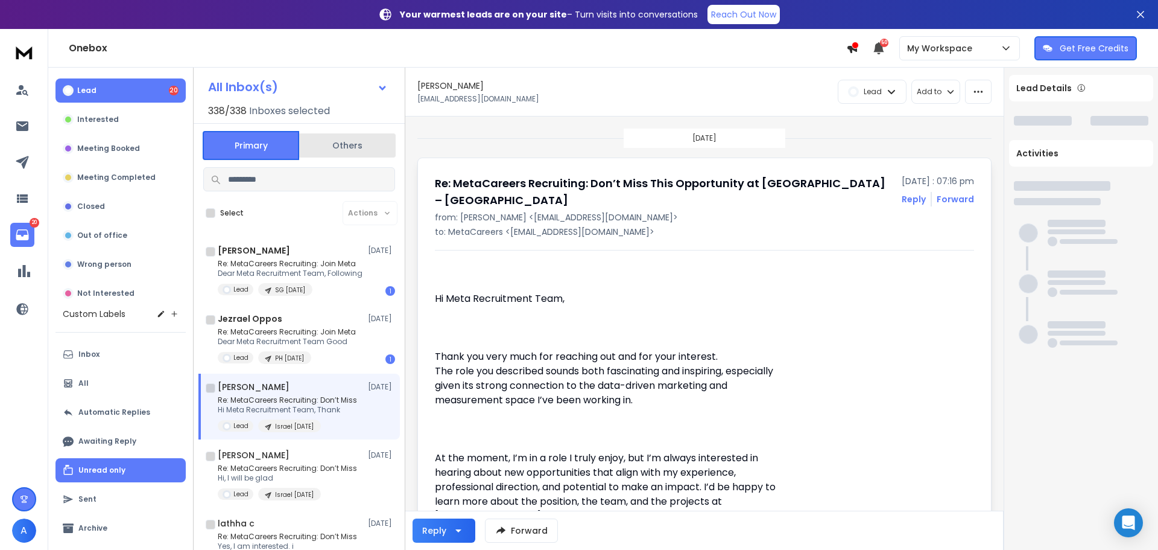
click at [475, 101] on p "[EMAIL_ADDRESS][DOMAIN_NAME]" at bounding box center [478, 99] width 122 height 10
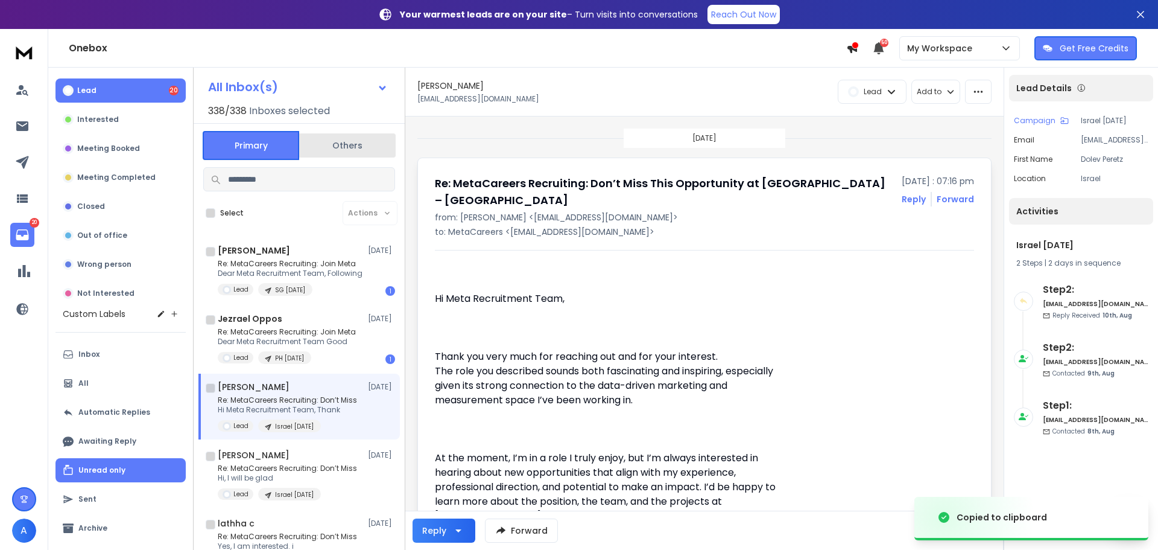
click at [515, 234] on p "to: MetaCareers <[EMAIL_ADDRESS][DOMAIN_NAME]>" at bounding box center [704, 232] width 539 height 12
drag, startPoint x: 515, startPoint y: 234, endPoint x: 645, endPoint y: 225, distance: 130.6
click at [645, 226] on p "to: MetaCareers <[EMAIL_ADDRESS][DOMAIN_NAME]>" at bounding box center [704, 232] width 539 height 12
click at [344, 314] on div "Jezrael Oppos [DATE]" at bounding box center [306, 318] width 177 height 12
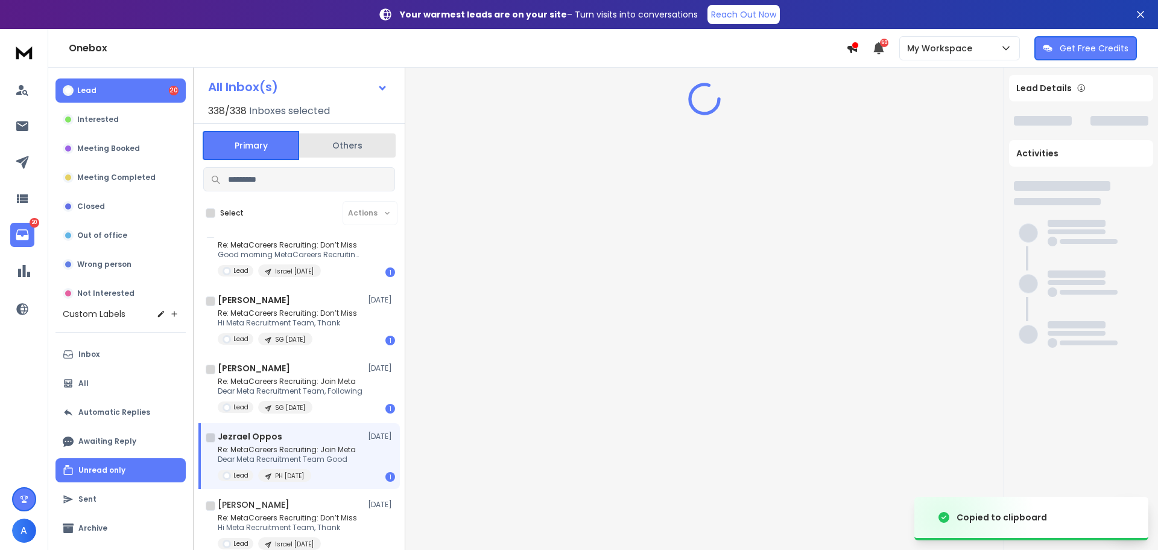
scroll to position [1177, 0]
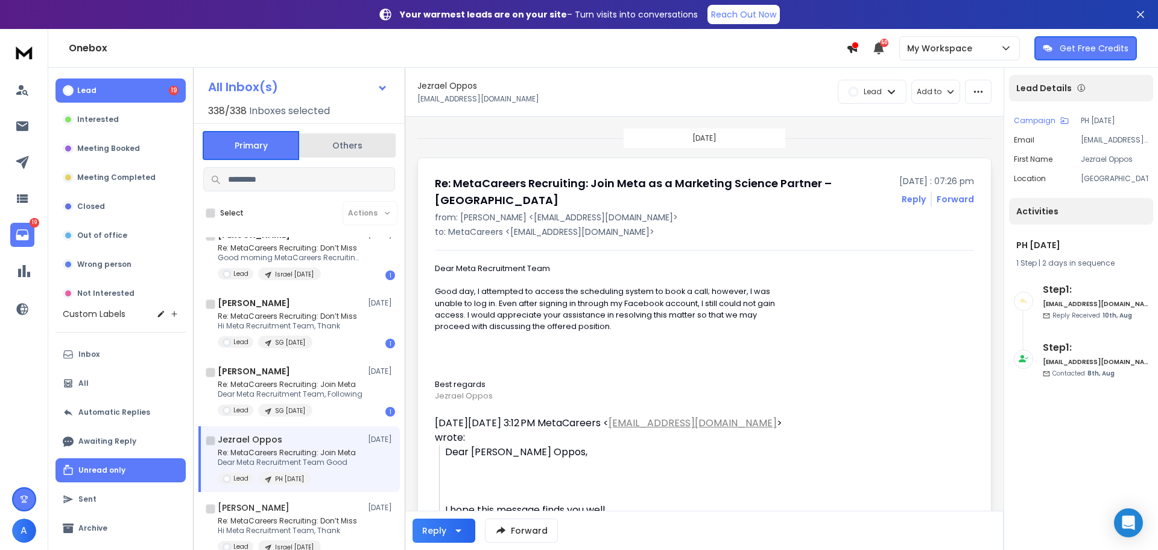
click at [501, 98] on p "[EMAIL_ADDRESS][DOMAIN_NAME]" at bounding box center [478, 99] width 122 height 10
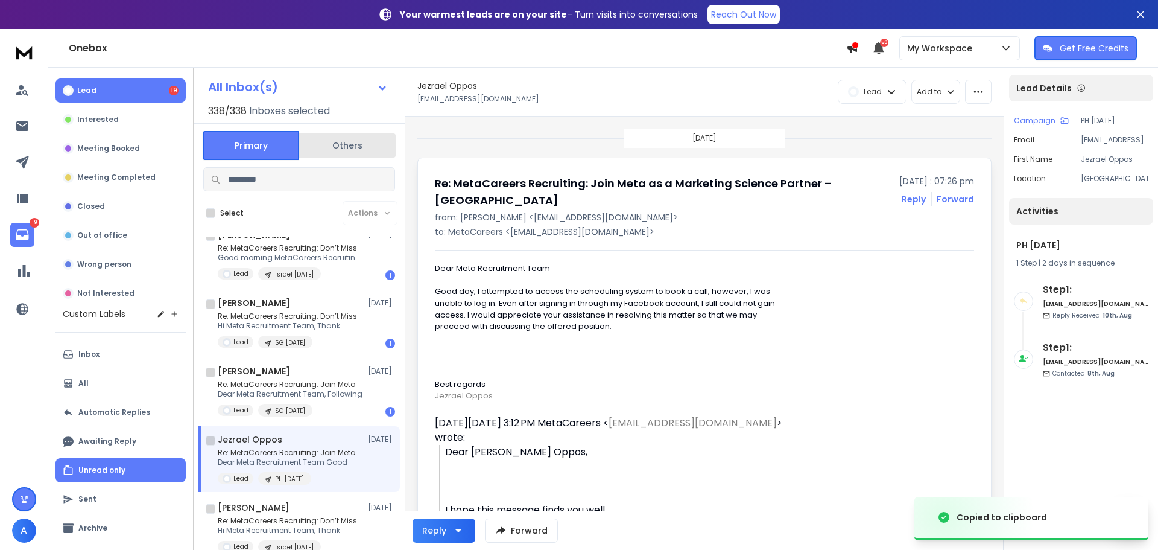
click at [528, 229] on p "to: MetaCareers <[EMAIL_ADDRESS][DOMAIN_NAME]>" at bounding box center [704, 232] width 539 height 12
drag, startPoint x: 528, startPoint y: 229, endPoint x: 671, endPoint y: 225, distance: 142.4
click at [671, 225] on div "Re: MetaCareers Recruiting: Join Meta as a Marketing Science Partner – [GEOGRAP…" at bounding box center [704, 206] width 539 height 63
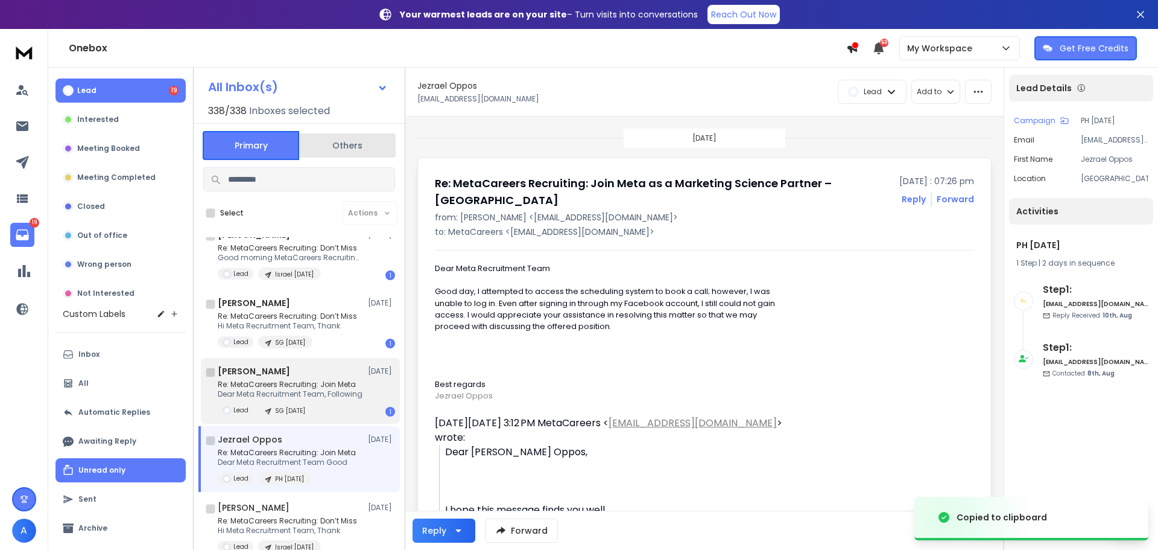
click at [378, 402] on div "Re: MetaCareers Recruiting: Join Meta Dear Meta Recruitment Team, Following Lea…" at bounding box center [306, 397] width 177 height 37
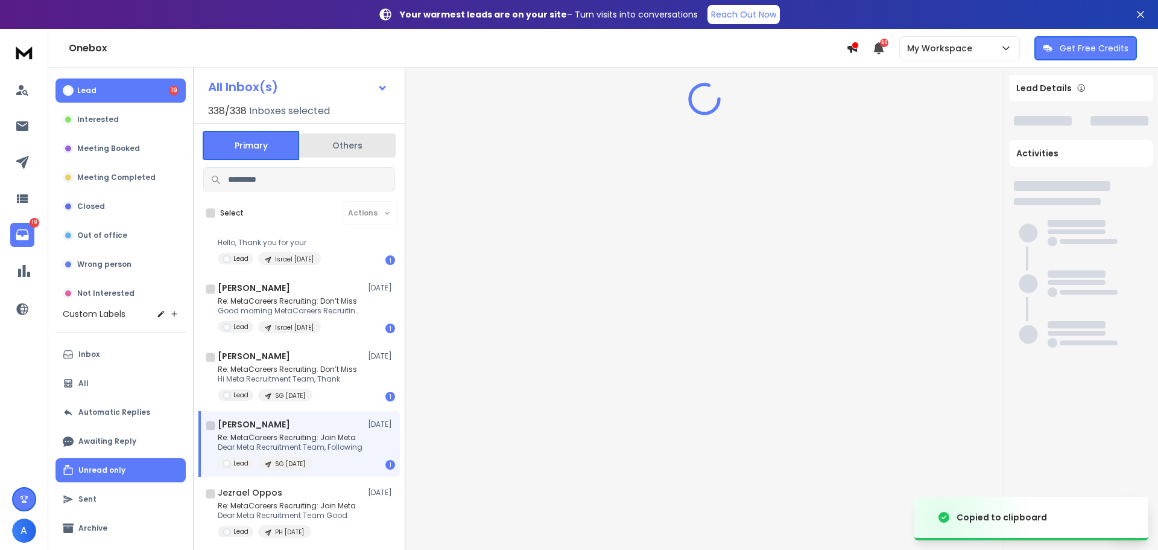
scroll to position [1117, 0]
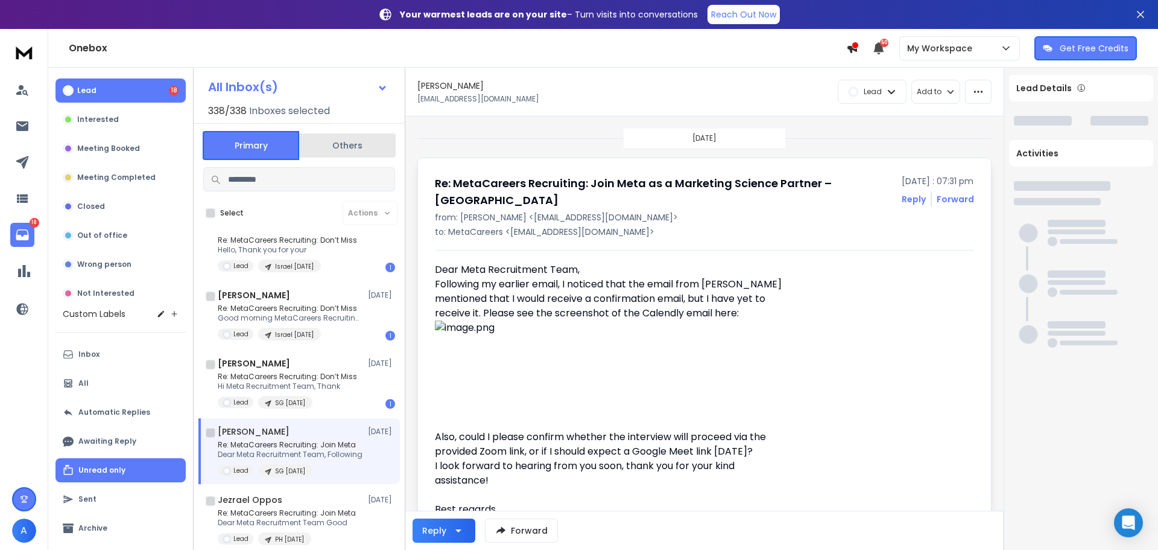
click at [496, 102] on p "[EMAIL_ADDRESS][DOMAIN_NAME]" at bounding box center [478, 99] width 122 height 10
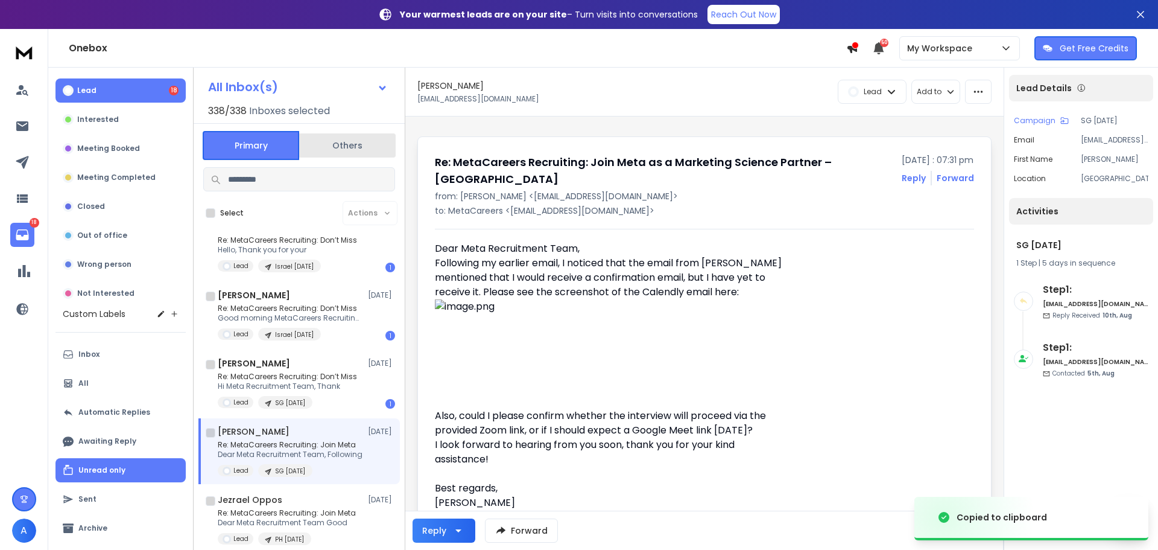
scroll to position [0, 0]
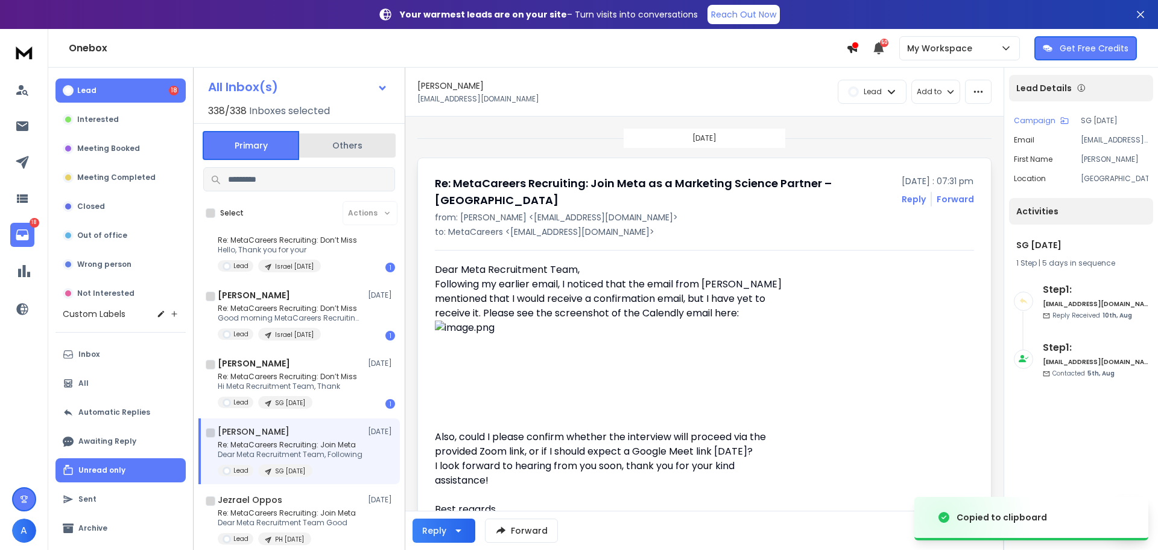
click at [516, 236] on p "to: MetaCareers <[EMAIL_ADDRESS][DOMAIN_NAME]>" at bounding box center [704, 232] width 539 height 12
drag, startPoint x: 516, startPoint y: 236, endPoint x: 651, endPoint y: 229, distance: 134.7
click at [652, 229] on p "to: MetaCareers <[EMAIL_ADDRESS][DOMAIN_NAME]>" at bounding box center [704, 232] width 539 height 12
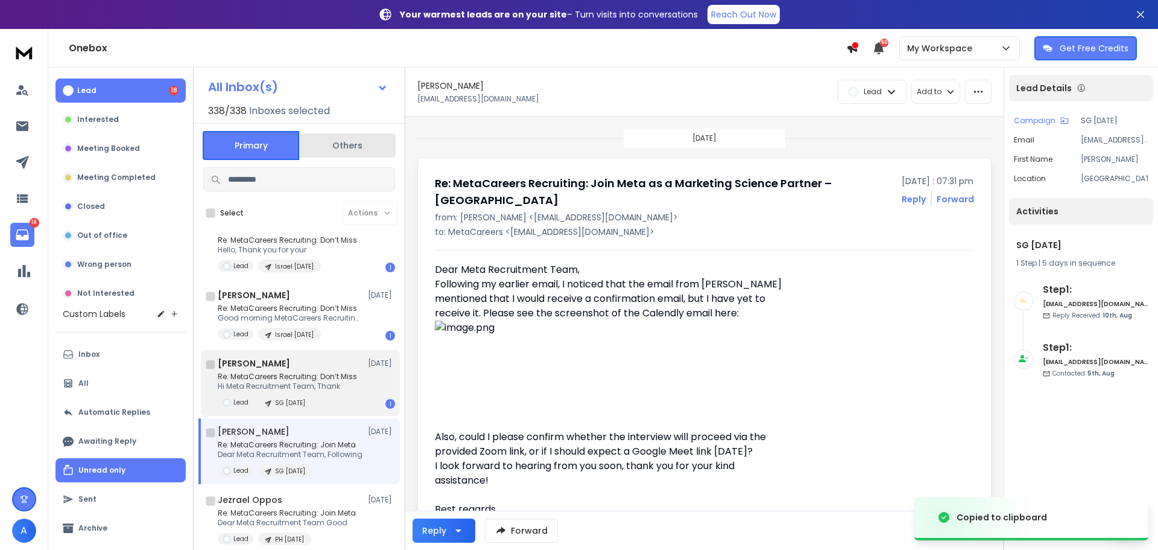
click at [329, 376] on p "Re: MetaCareers Recruiting: Don’t Miss" at bounding box center [287, 377] width 139 height 10
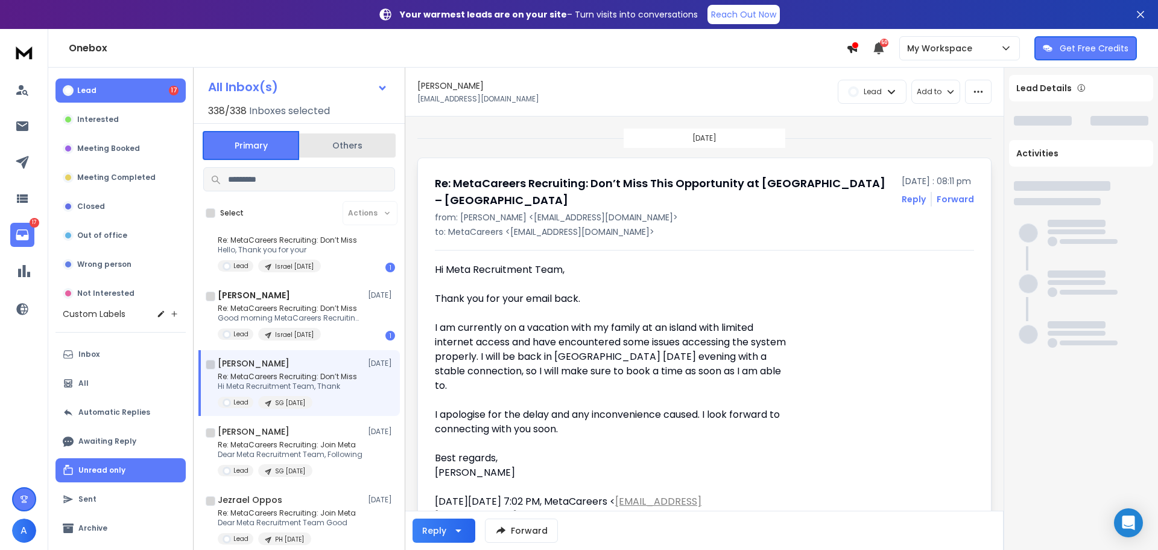
click at [493, 99] on p "[EMAIL_ADDRESS][DOMAIN_NAME]" at bounding box center [478, 99] width 122 height 10
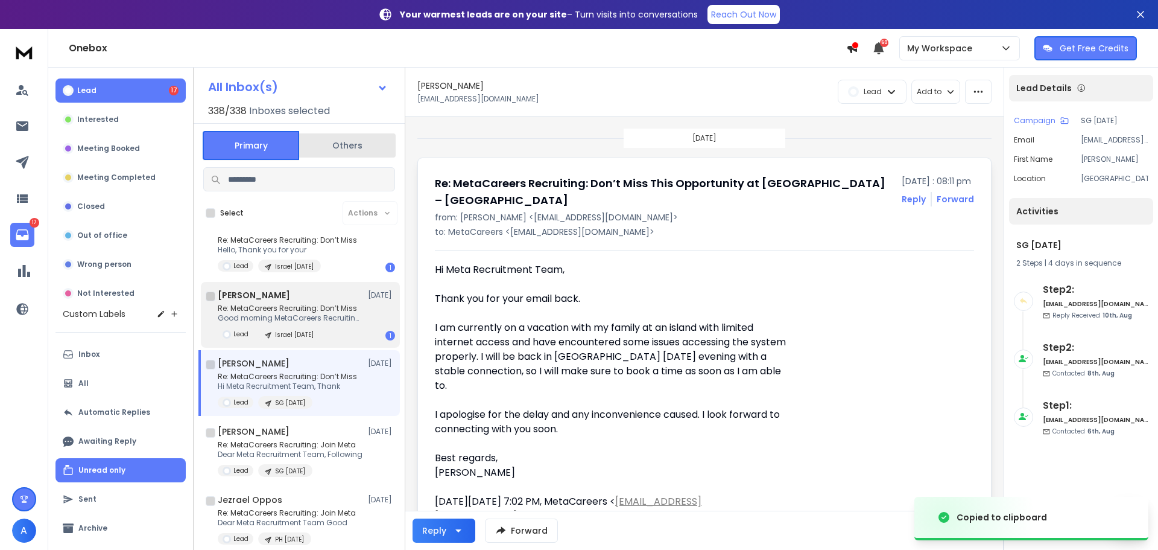
click at [313, 322] on p "Good morning MetaCareers Recruiting team," at bounding box center [290, 318] width 145 height 10
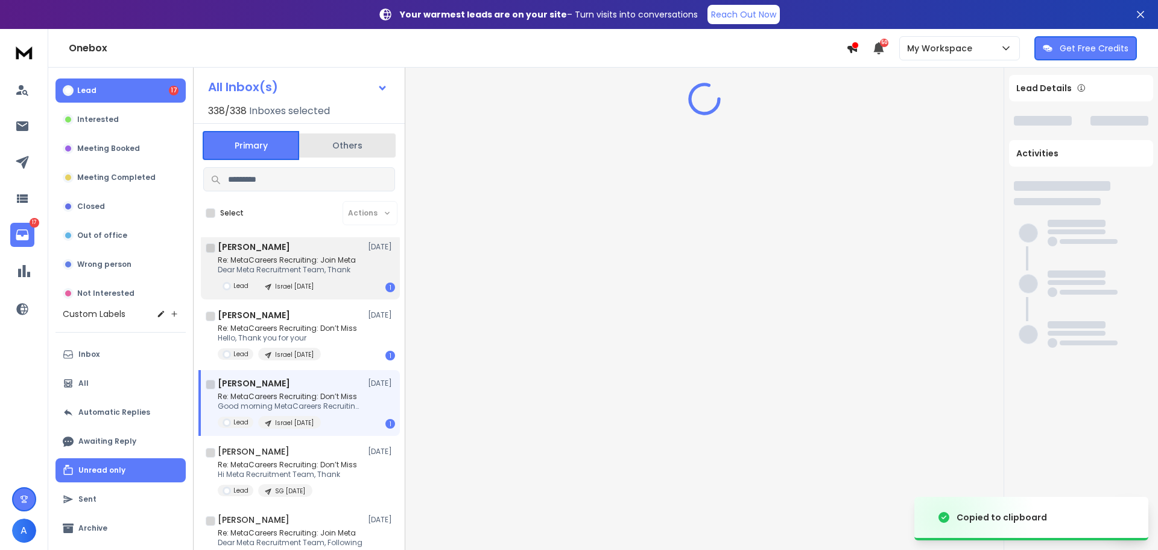
scroll to position [996, 0]
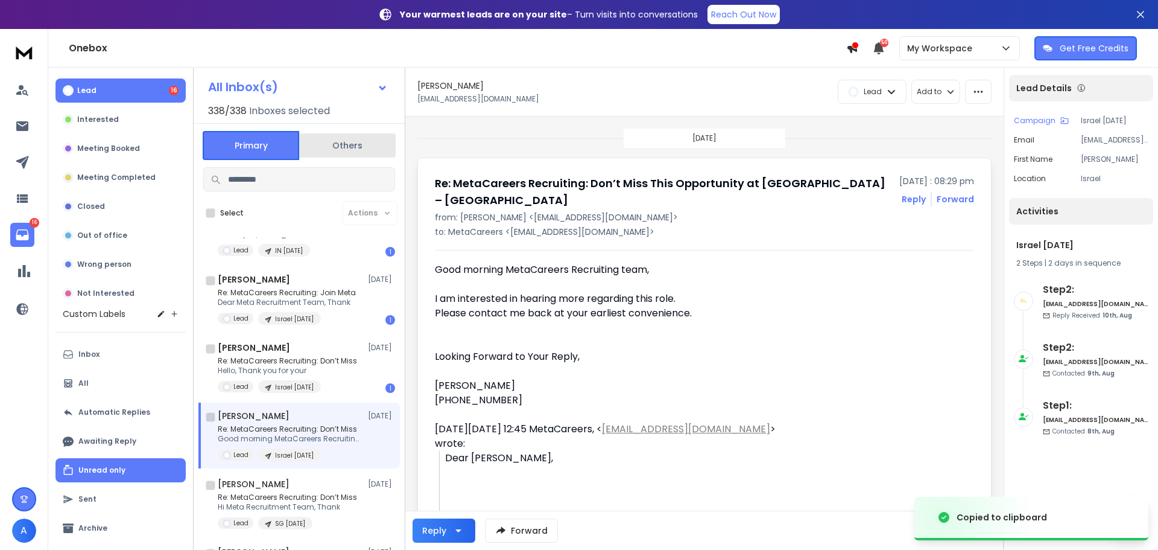
click at [481, 94] on p "[EMAIL_ADDRESS][DOMAIN_NAME]" at bounding box center [478, 99] width 122 height 10
click at [518, 230] on p "to: MetaCareers <[EMAIL_ADDRESS][DOMAIN_NAME]>" at bounding box center [704, 232] width 539 height 12
drag, startPoint x: 518, startPoint y: 230, endPoint x: 644, endPoint y: 229, distance: 125.5
click at [644, 229] on p "to: MetaCareers <[EMAIL_ADDRESS][DOMAIN_NAME]>" at bounding box center [704, 232] width 539 height 12
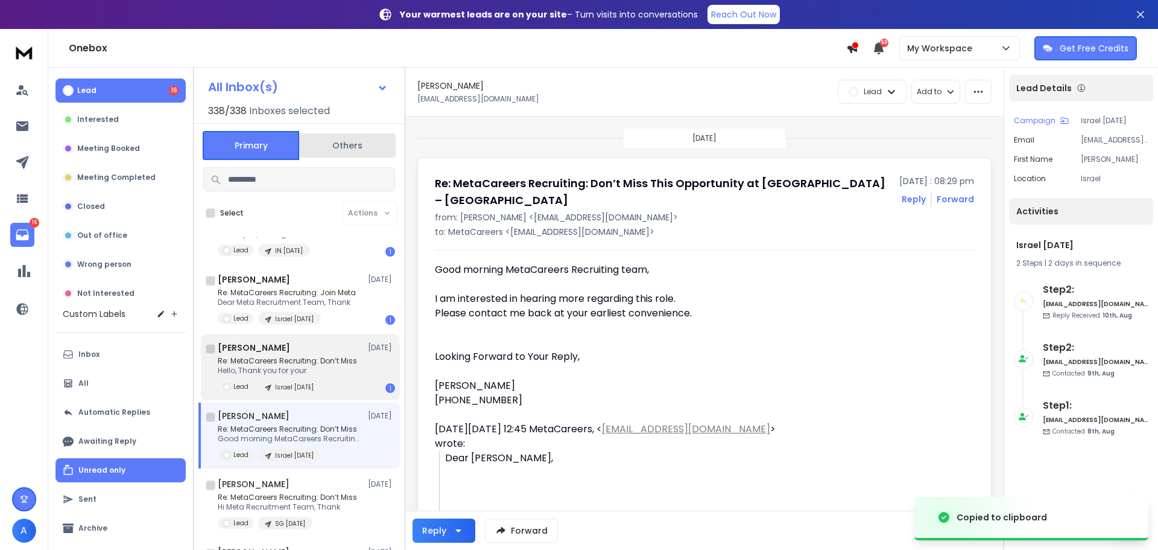
click at [349, 367] on p "Hello, Thank you for your" at bounding box center [287, 371] width 139 height 10
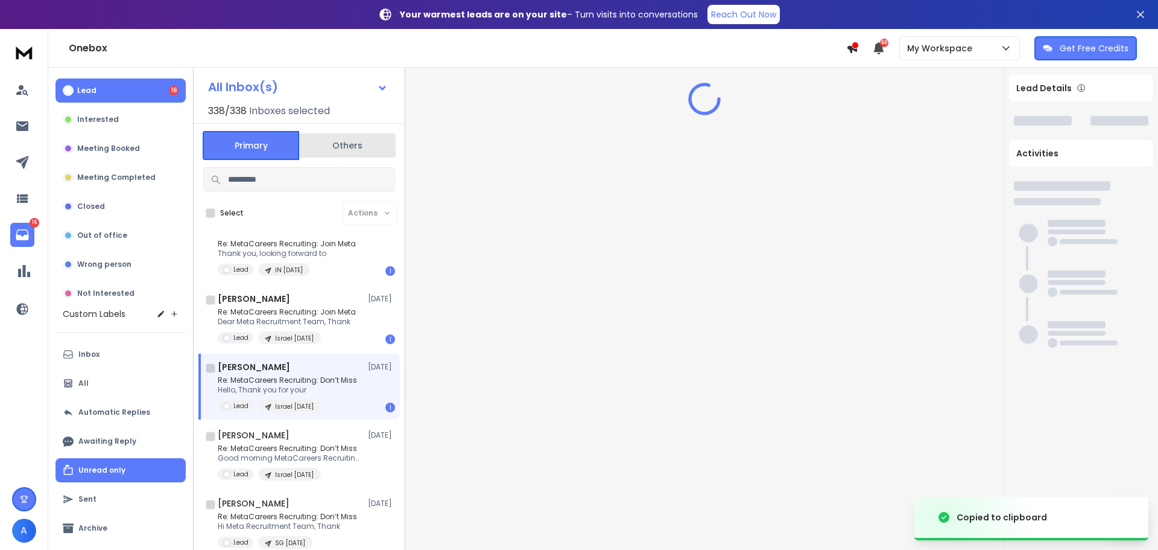
scroll to position [936, 0]
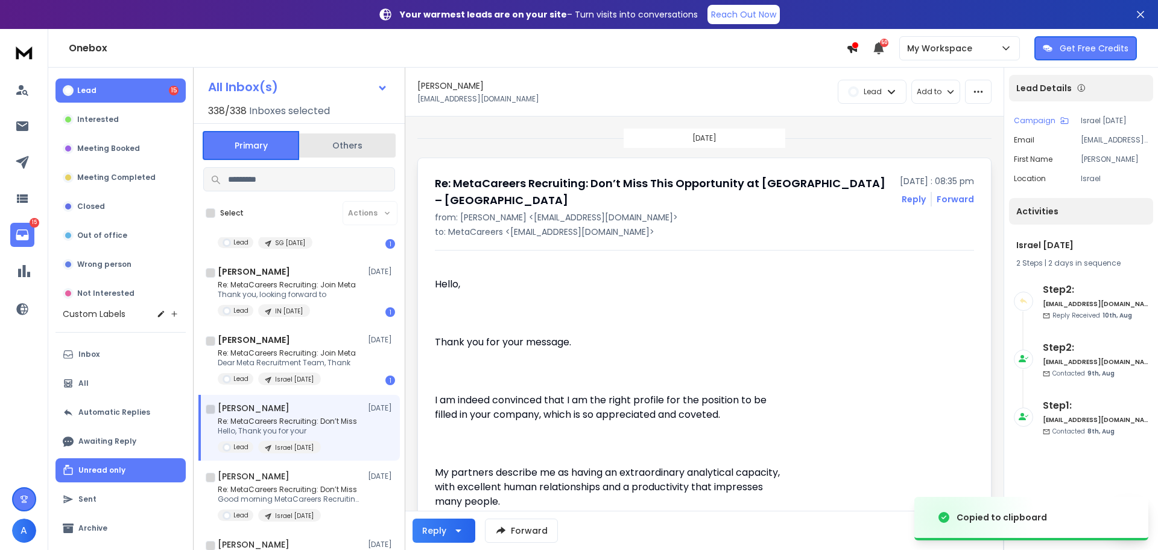
click at [483, 95] on p "[EMAIL_ADDRESS][DOMAIN_NAME]" at bounding box center [478, 99] width 122 height 10
click at [513, 232] on p "to: MetaCareers <[EMAIL_ADDRESS][DOMAIN_NAME]>" at bounding box center [704, 232] width 539 height 12
drag, startPoint x: 513, startPoint y: 232, endPoint x: 644, endPoint y: 230, distance: 130.9
click at [644, 230] on p "to: MetaCareers <[EMAIL_ADDRESS][DOMAIN_NAME]>" at bounding box center [704, 232] width 539 height 12
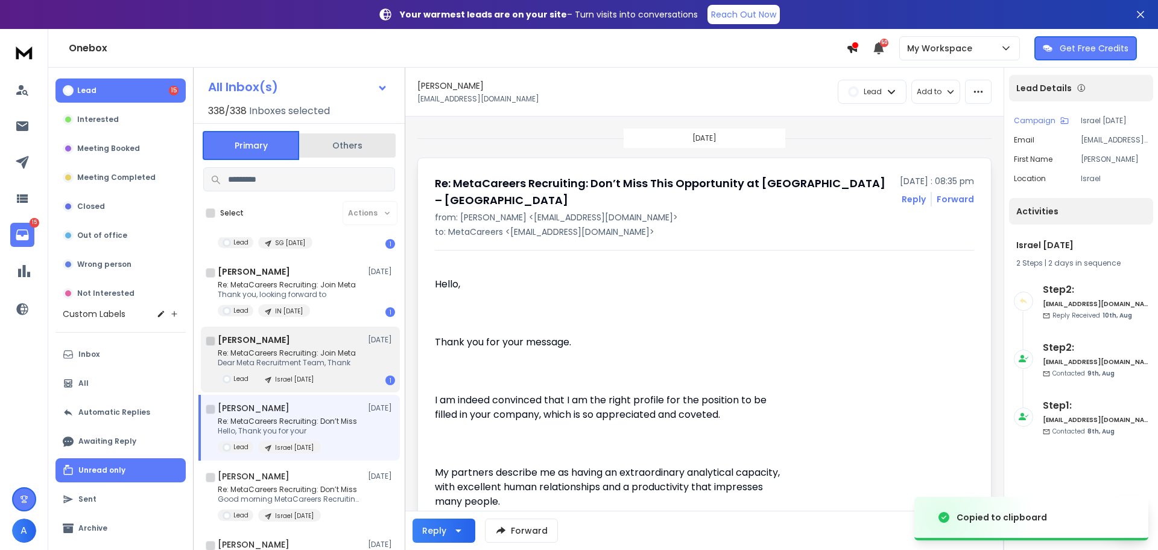
click at [341, 344] on div "Shiri Arad [DATE]" at bounding box center [306, 340] width 177 height 12
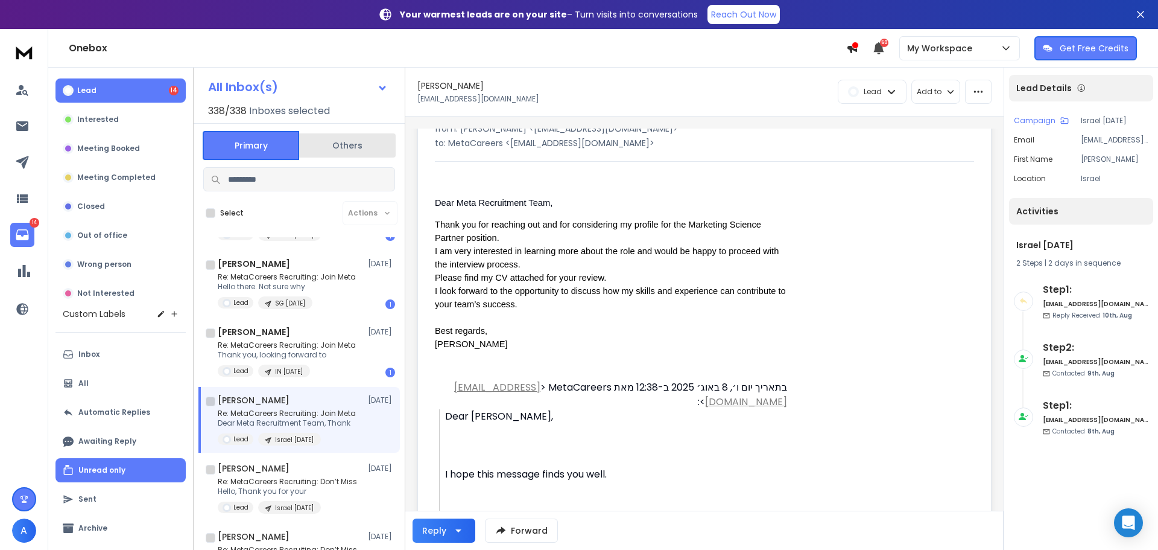
scroll to position [0, 0]
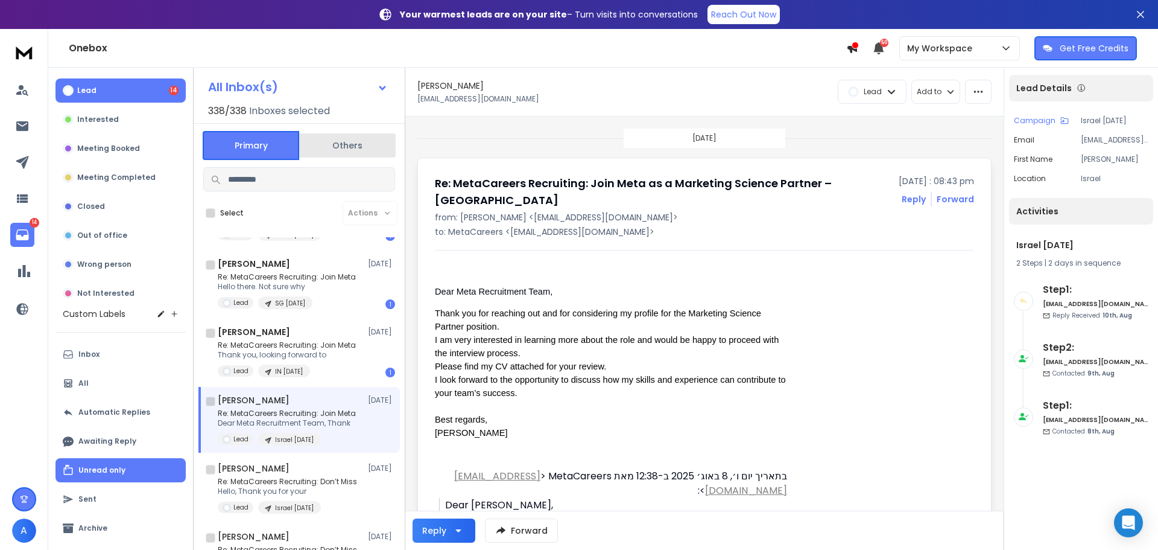
click at [459, 97] on p "[EMAIL_ADDRESS][DOMAIN_NAME]" at bounding box center [478, 99] width 122 height 10
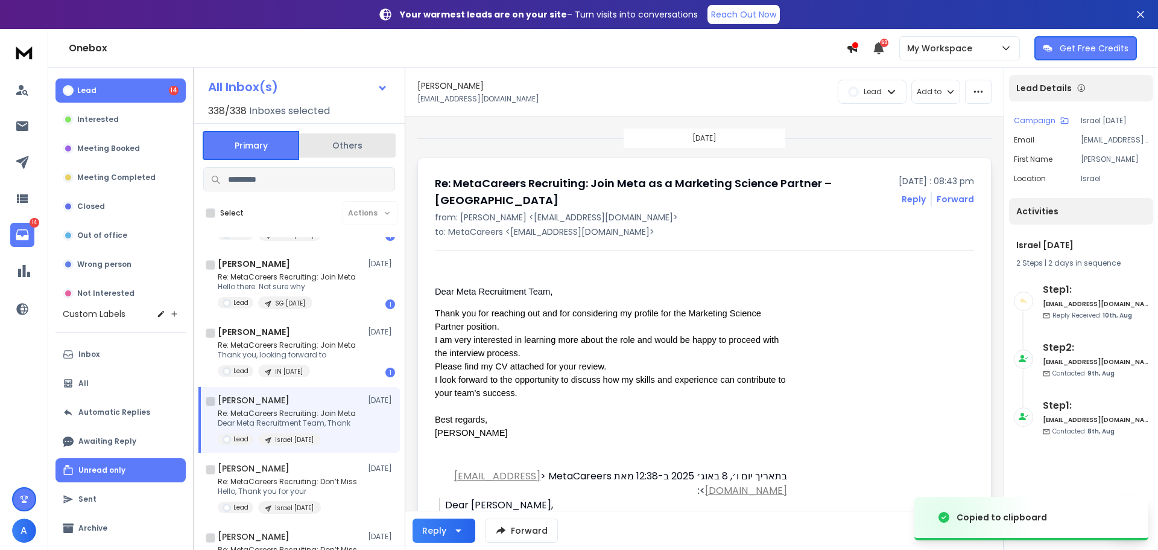
click at [517, 232] on p "to: MetaCareers <[EMAIL_ADDRESS][DOMAIN_NAME]>" at bounding box center [704, 232] width 539 height 12
click at [515, 231] on p "to: MetaCareers <[EMAIL_ADDRESS][DOMAIN_NAME]>" at bounding box center [704, 232] width 539 height 12
drag, startPoint x: 515, startPoint y: 231, endPoint x: 645, endPoint y: 233, distance: 130.3
click at [645, 233] on p "to: MetaCareers <[EMAIL_ADDRESS][DOMAIN_NAME]>" at bounding box center [704, 232] width 539 height 12
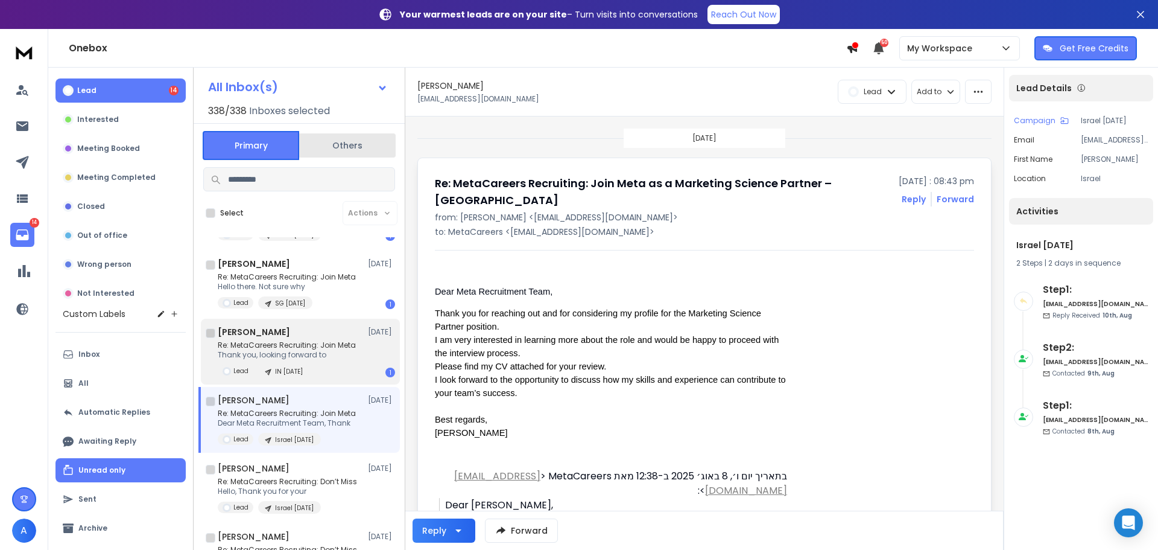
click at [349, 350] on p "Thank you, looking forward to" at bounding box center [287, 355] width 138 height 10
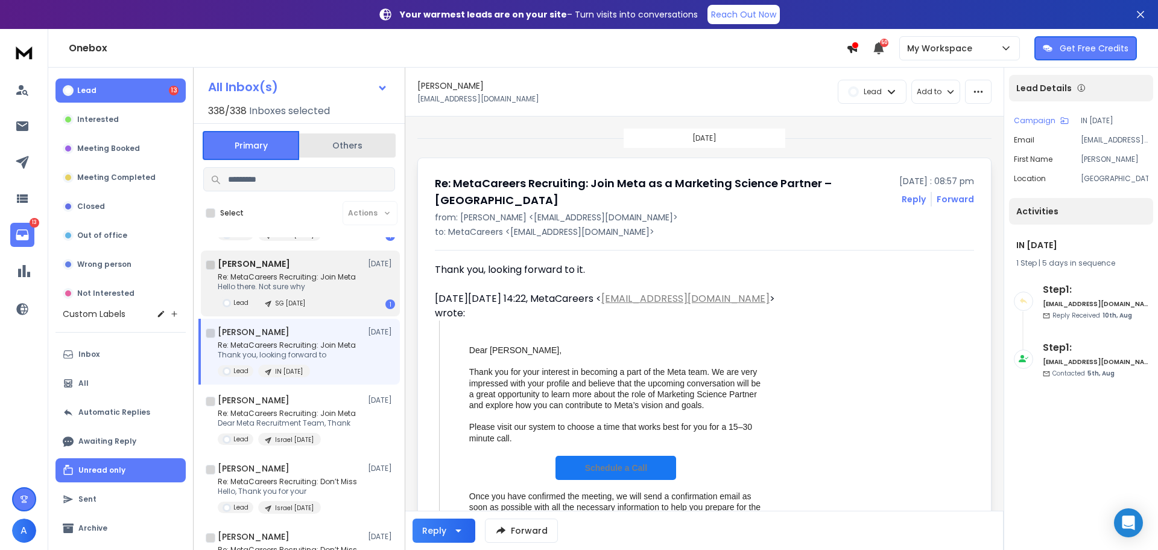
click at [354, 301] on div "Lead SG [DATE]" at bounding box center [287, 302] width 138 height 13
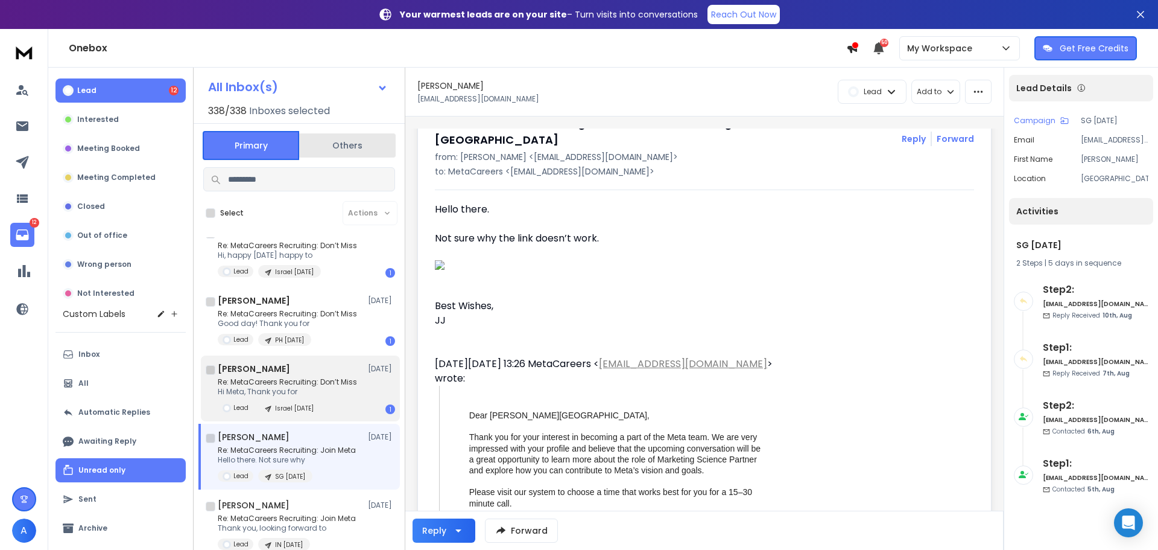
scroll to position [694, 0]
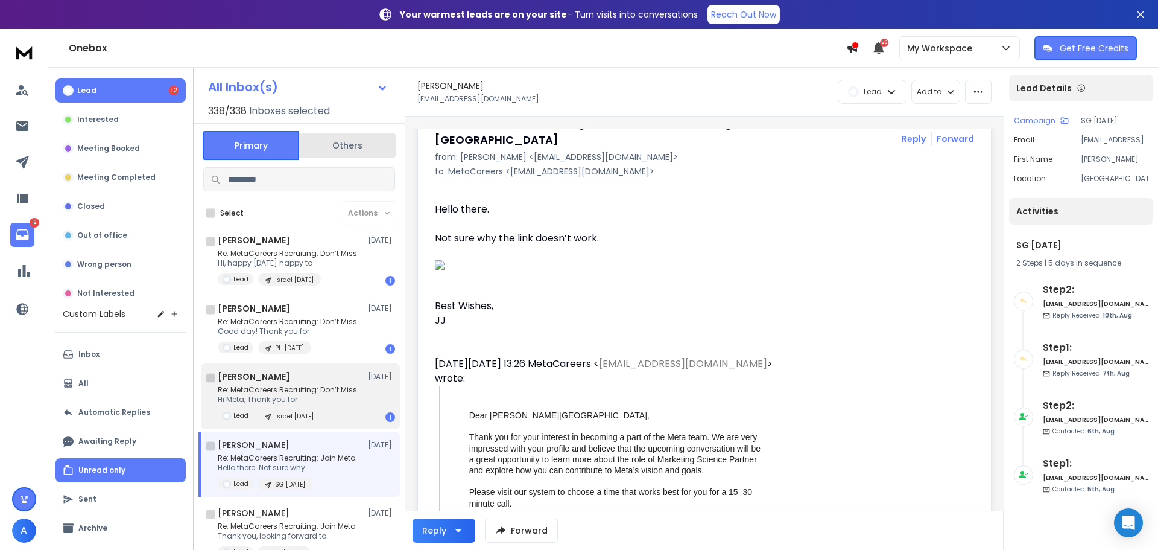
click at [338, 387] on p "Re: MetaCareers Recruiting: Don’t Miss" at bounding box center [287, 390] width 139 height 10
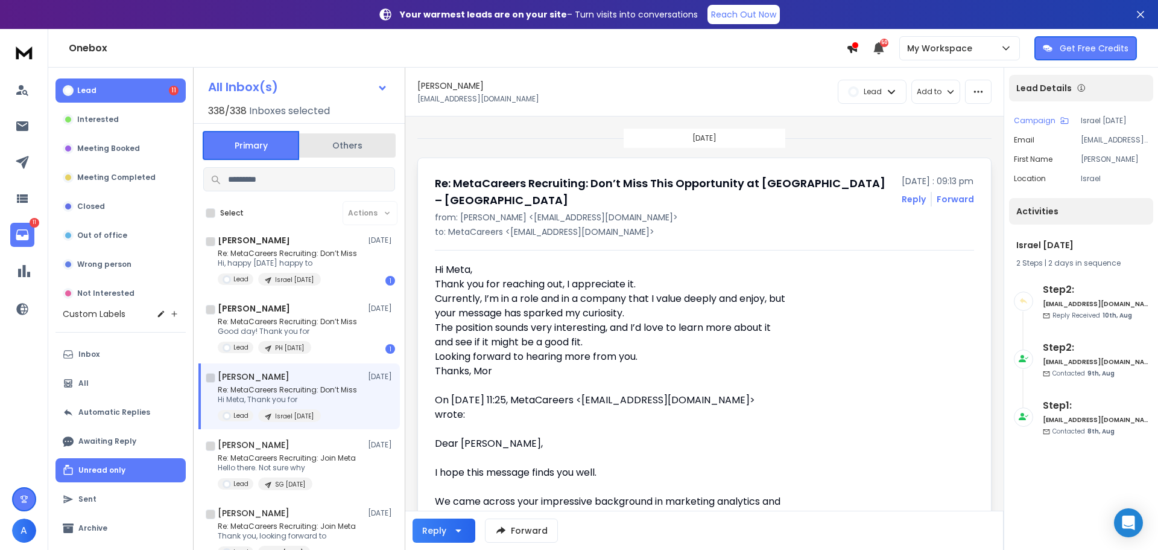
click at [483, 100] on p "[EMAIL_ADDRESS][DOMAIN_NAME]" at bounding box center [478, 99] width 122 height 10
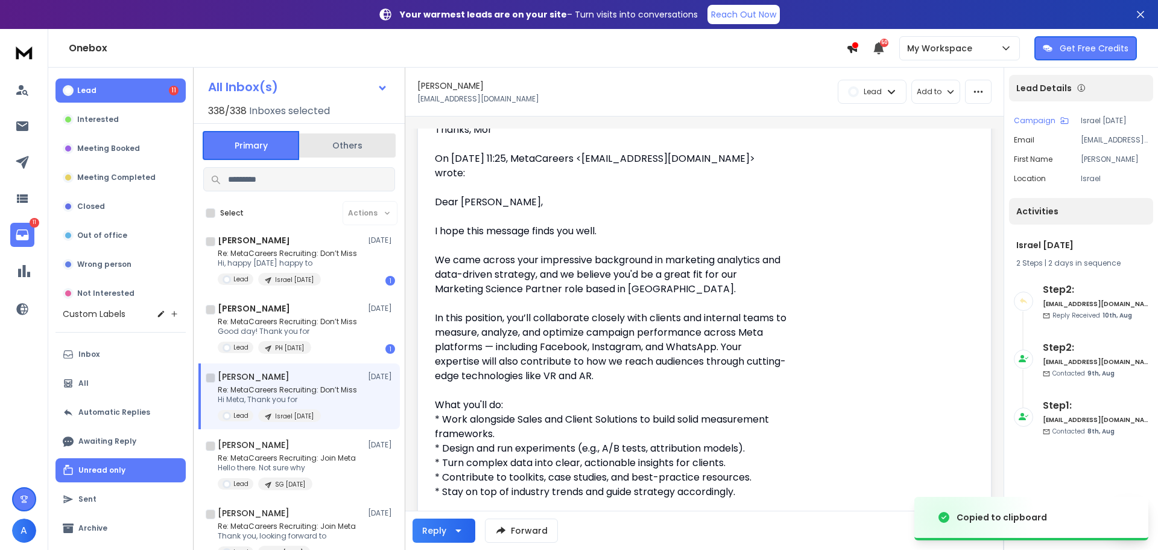
scroll to position [0, 0]
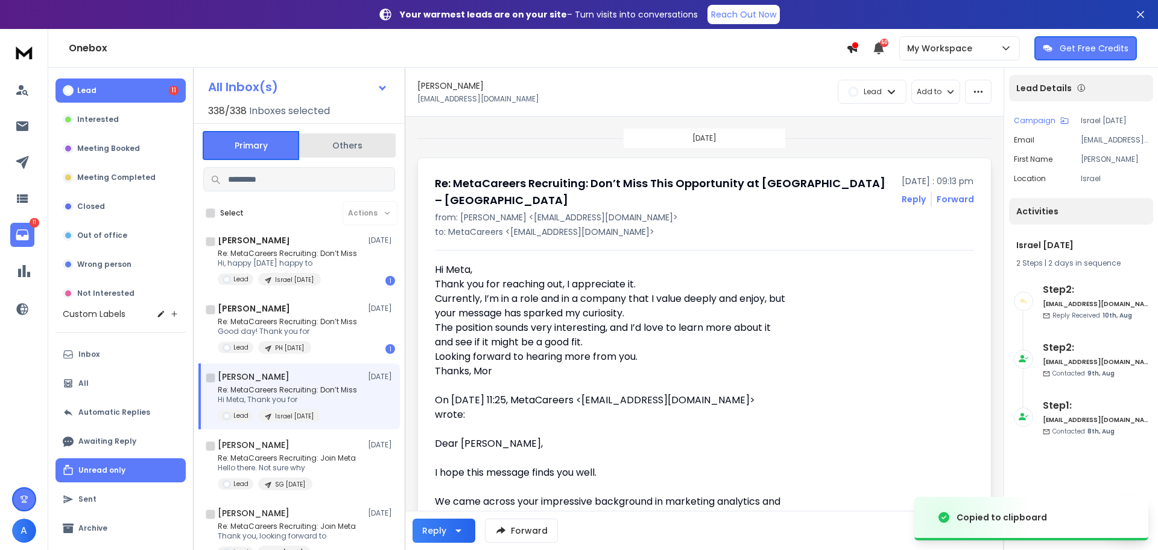
click at [515, 229] on p "to: MetaCareers <[EMAIL_ADDRESS][DOMAIN_NAME]>" at bounding box center [704, 232] width 539 height 12
drag, startPoint x: 515, startPoint y: 229, endPoint x: 661, endPoint y: 228, distance: 145.4
click at [661, 228] on p "to: MetaCareers <[EMAIL_ADDRESS][DOMAIN_NAME]>" at bounding box center [704, 232] width 539 height 12
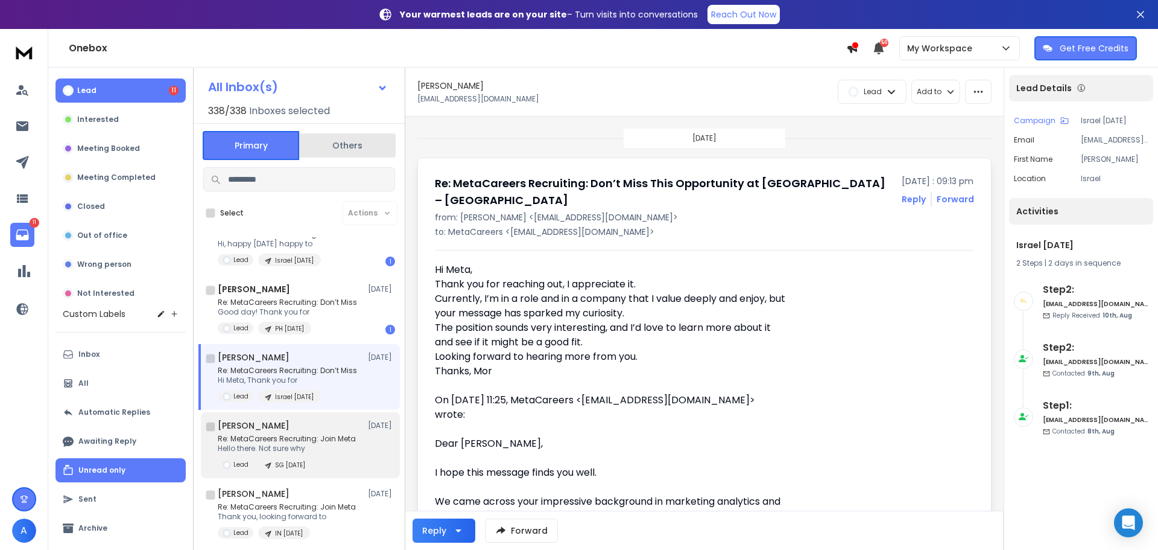
scroll to position [755, 0]
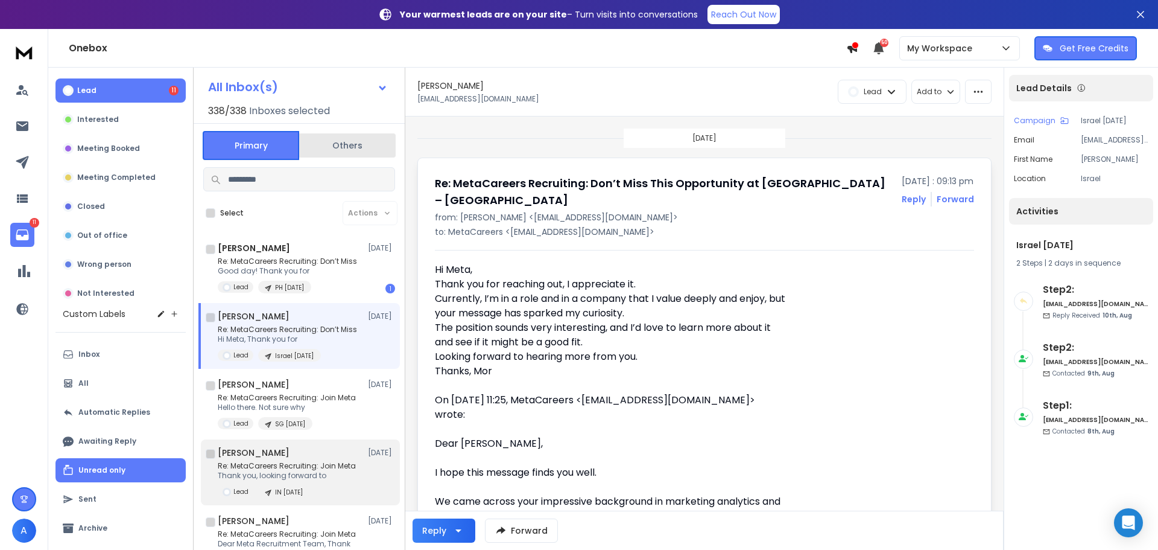
click at [334, 461] on p "Re: MetaCareers Recruiting: Join Meta" at bounding box center [287, 466] width 138 height 10
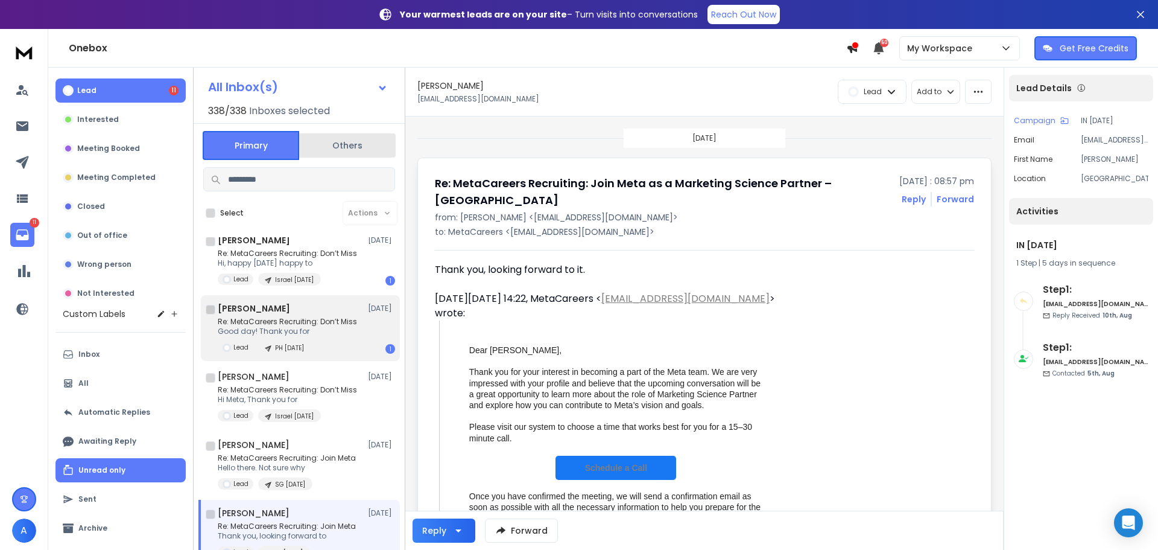
click at [331, 345] on div "Lead PH [DATE]" at bounding box center [287, 347] width 139 height 13
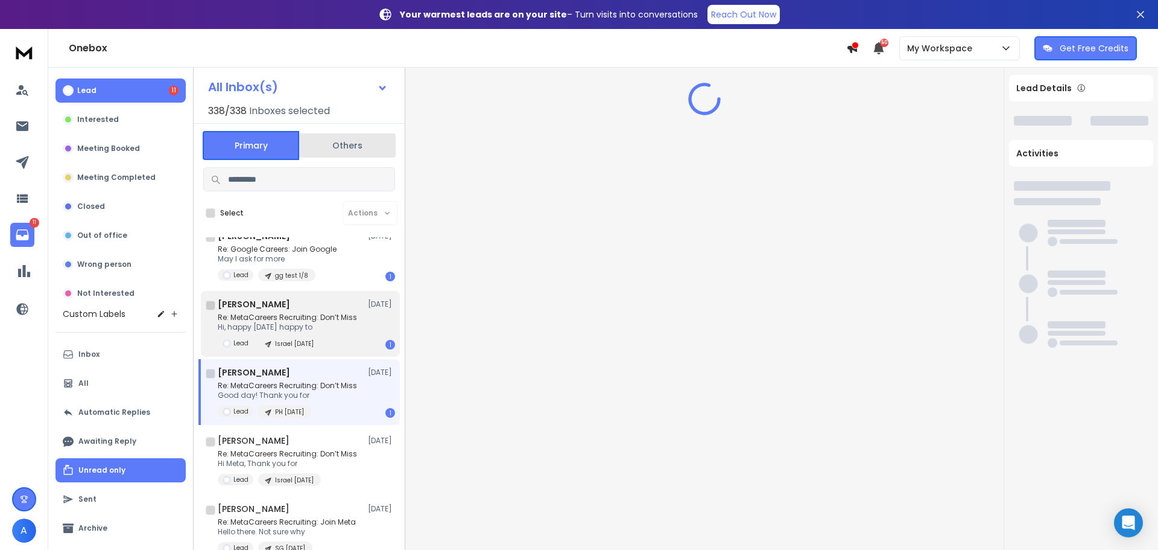
scroll to position [574, 0]
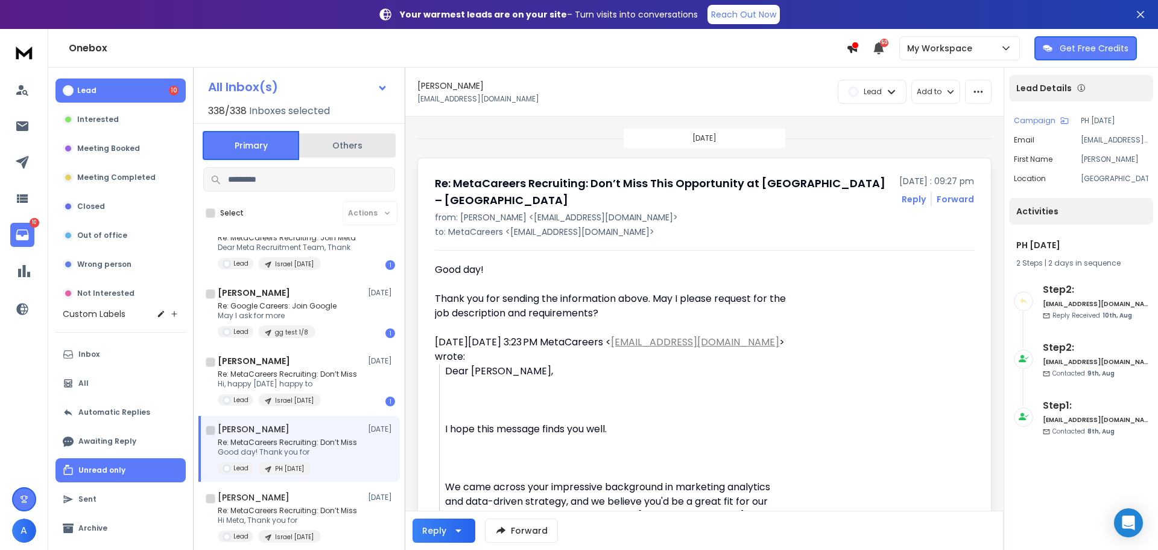
click at [483, 101] on p "[EMAIL_ADDRESS][DOMAIN_NAME]" at bounding box center [478, 99] width 122 height 10
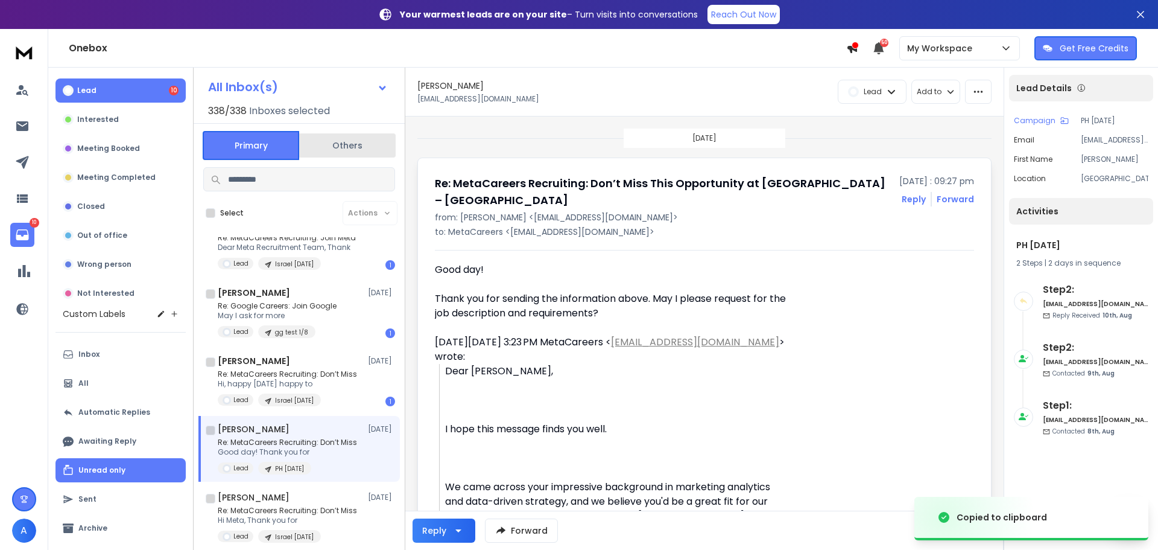
click at [515, 234] on p "to: MetaCareers <[EMAIL_ADDRESS][DOMAIN_NAME]>" at bounding box center [704, 232] width 539 height 12
drag, startPoint x: 515, startPoint y: 234, endPoint x: 638, endPoint y: 230, distance: 123.1
click at [638, 230] on p "to: MetaCareers <[EMAIL_ADDRESS][DOMAIN_NAME]>" at bounding box center [704, 232] width 539 height 12
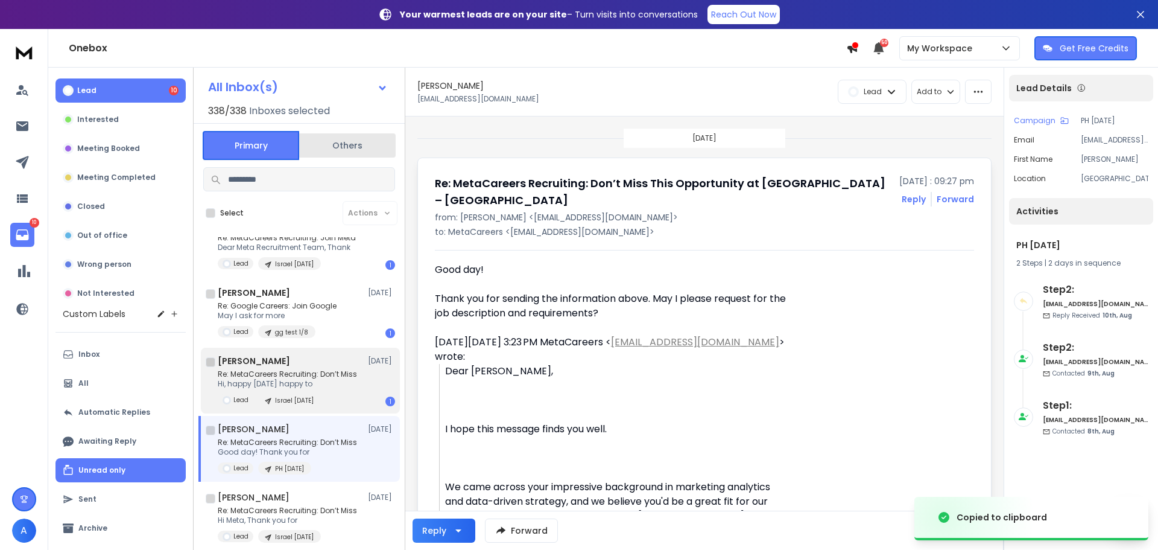
click at [358, 350] on div "[PERSON_NAME] [DATE] Re: MetaCareers Recruiting: Don’t Miss Hi, happy [DATE] ha…" at bounding box center [300, 380] width 199 height 66
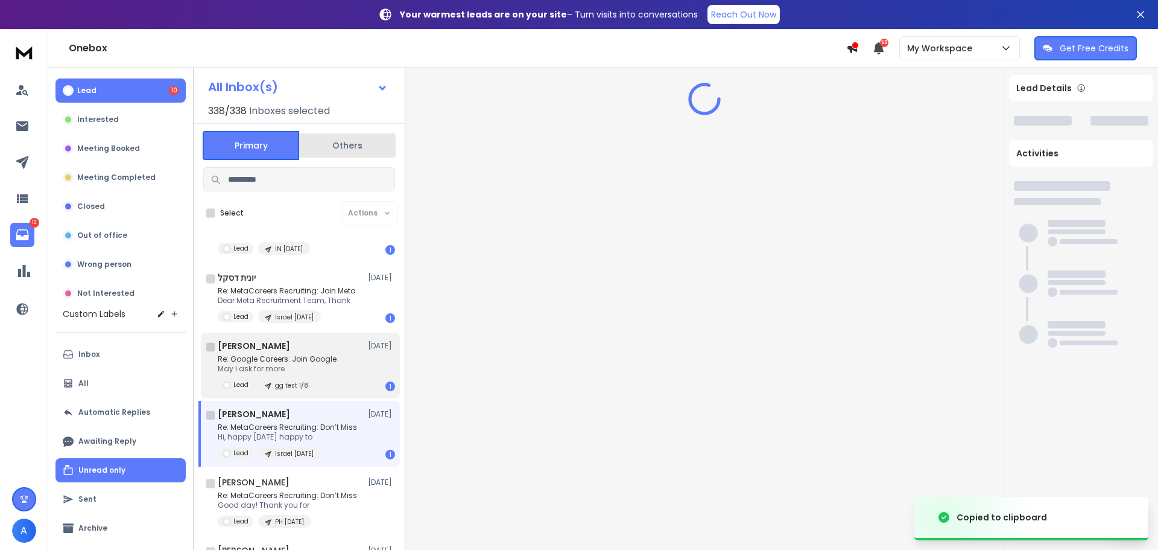
scroll to position [513, 0]
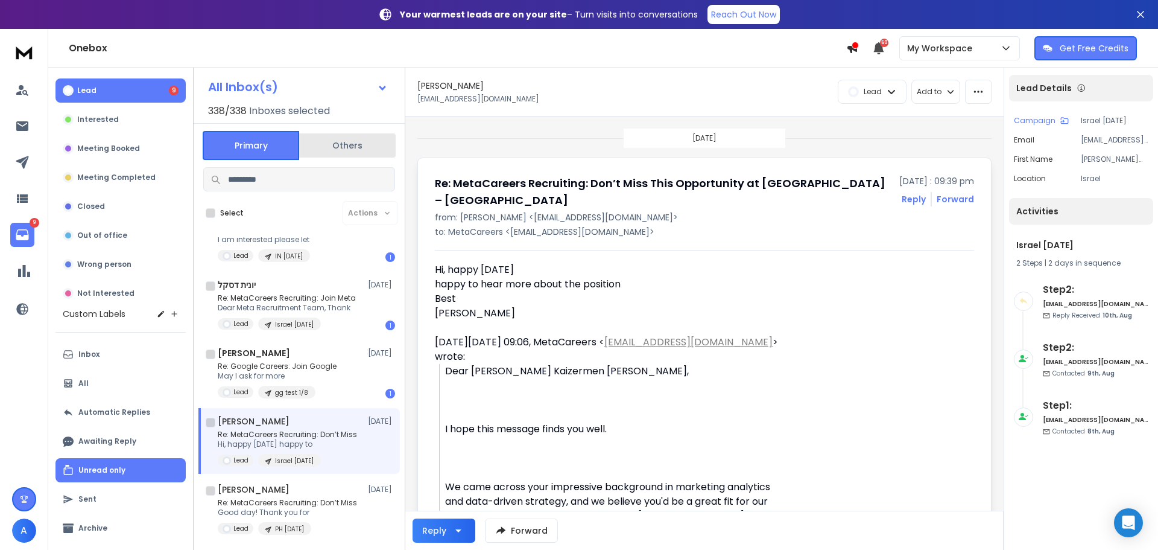
click at [494, 101] on p "[EMAIL_ADDRESS][DOMAIN_NAME]" at bounding box center [478, 99] width 122 height 10
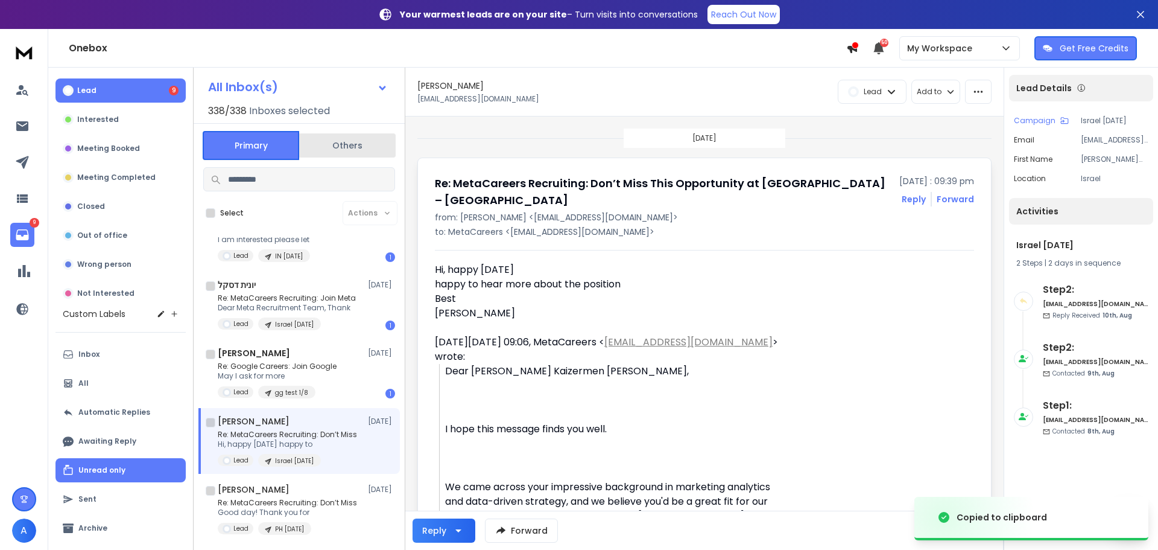
click at [525, 228] on p "to: MetaCareers <[EMAIL_ADDRESS][DOMAIN_NAME]>" at bounding box center [704, 232] width 539 height 12
click at [521, 229] on p "to: MetaCareers <[EMAIL_ADDRESS][DOMAIN_NAME]>" at bounding box center [704, 232] width 539 height 12
drag, startPoint x: 521, startPoint y: 229, endPoint x: 658, endPoint y: 229, distance: 137.5
click at [658, 229] on p "to: MetaCareers <[EMAIL_ADDRESS][DOMAIN_NAME]>" at bounding box center [704, 232] width 539 height 12
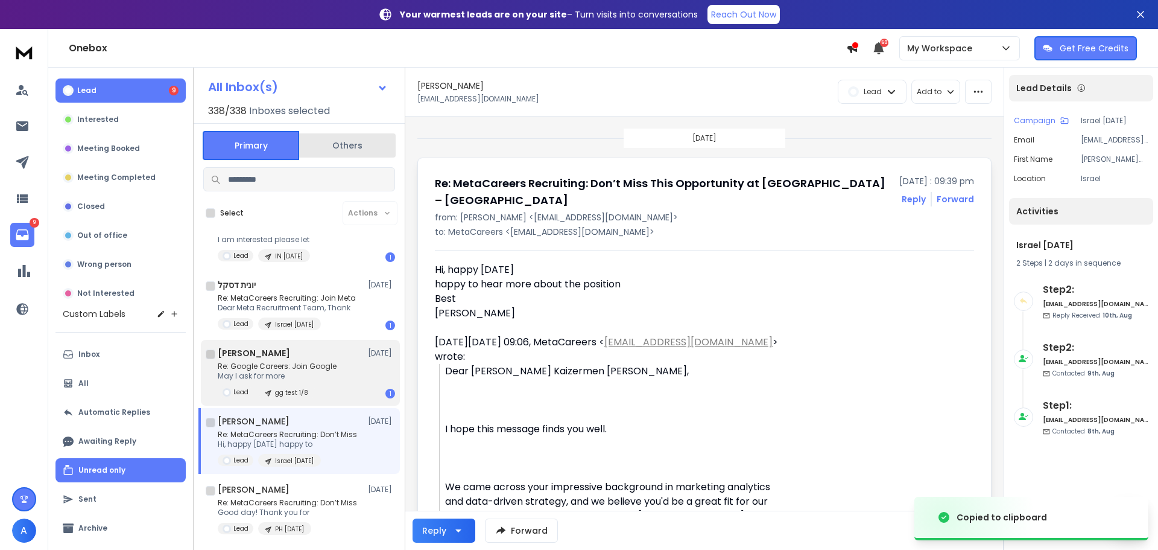
click at [366, 366] on div "Re: Google Careers: Join Google May I ask for more Lead gg test 1/8 1" at bounding box center [306, 379] width 177 height 37
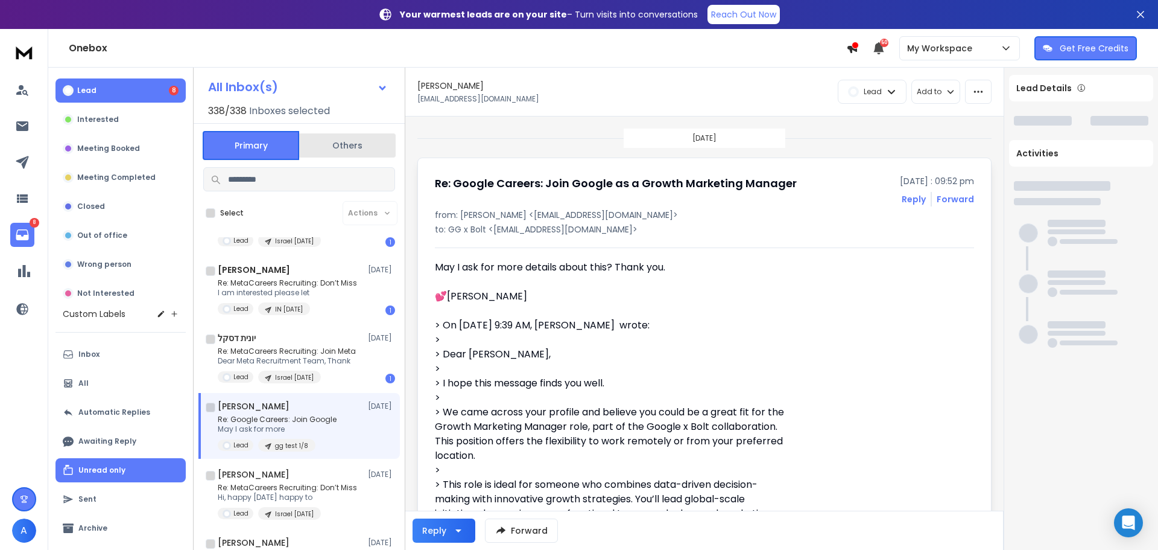
scroll to position [453, 0]
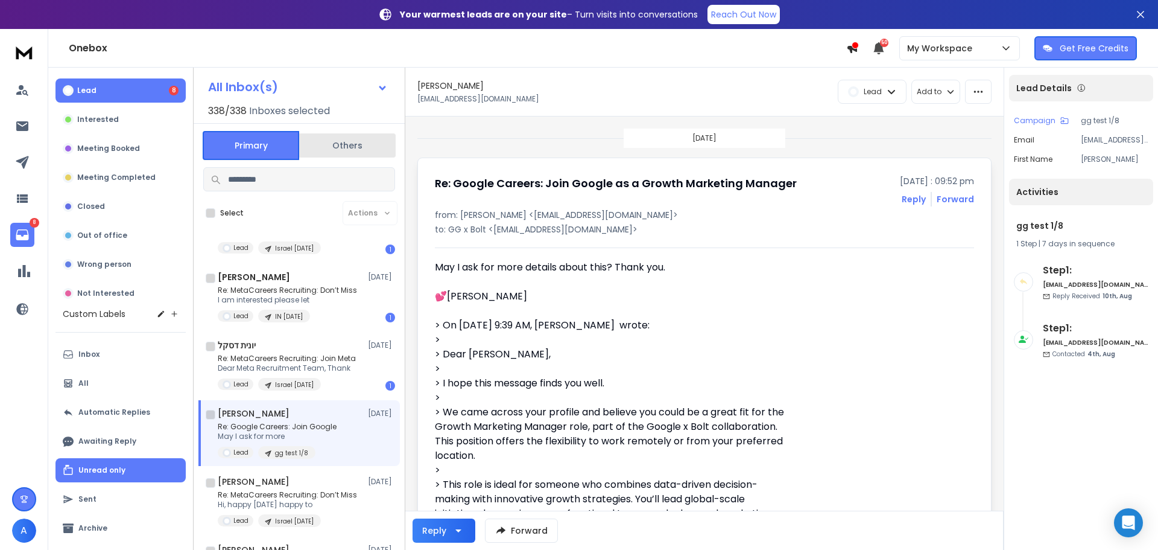
click at [494, 98] on p "[EMAIL_ADDRESS][DOMAIN_NAME]" at bounding box center [478, 99] width 122 height 10
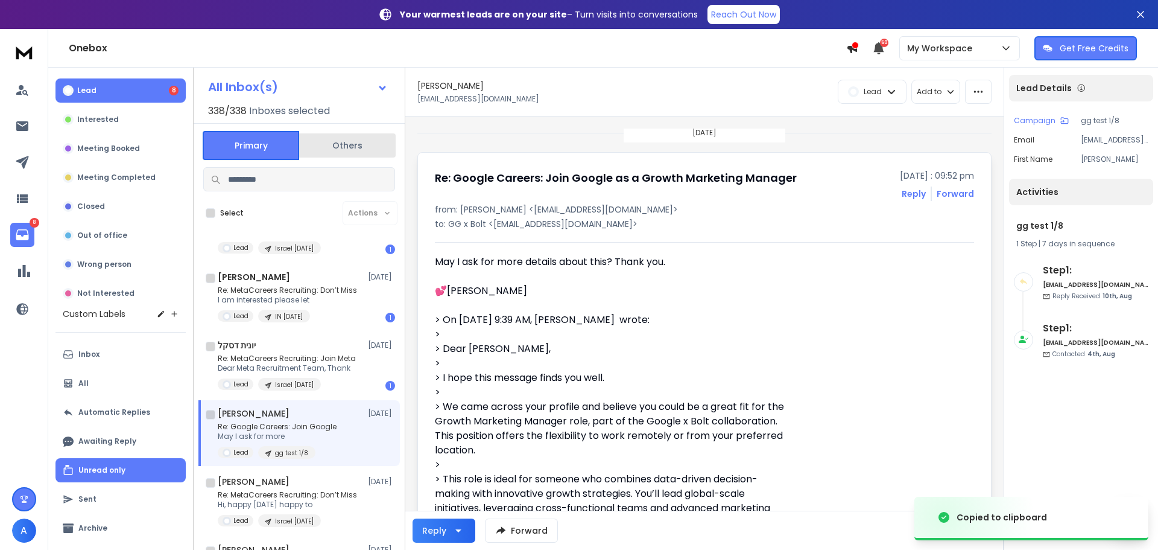
scroll to position [0, 0]
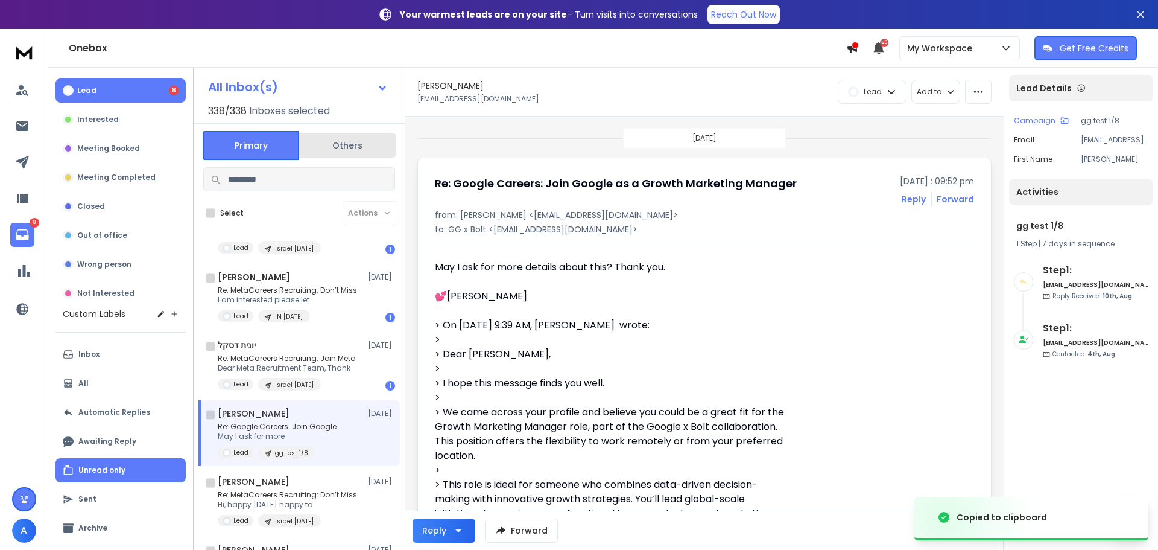
click at [497, 228] on p "to: GG x Bolt <[EMAIL_ADDRESS][DOMAIN_NAME]>" at bounding box center [704, 229] width 539 height 12
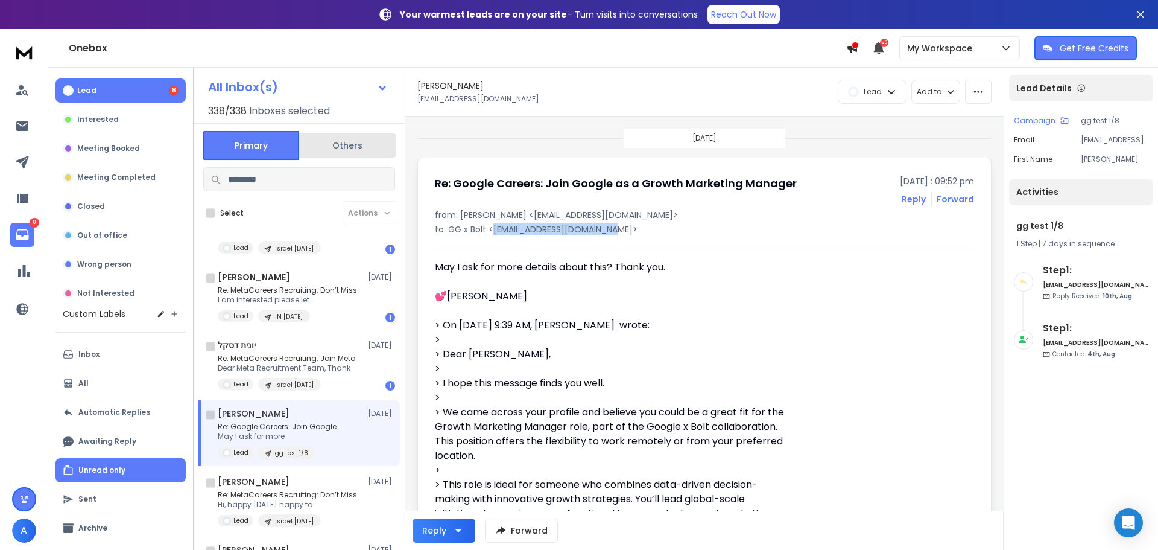
drag, startPoint x: 497, startPoint y: 228, endPoint x: 602, endPoint y: 225, distance: 105.0
click at [602, 225] on p "to: GG x Bolt <[EMAIL_ADDRESS][DOMAIN_NAME]>" at bounding box center [704, 229] width 539 height 12
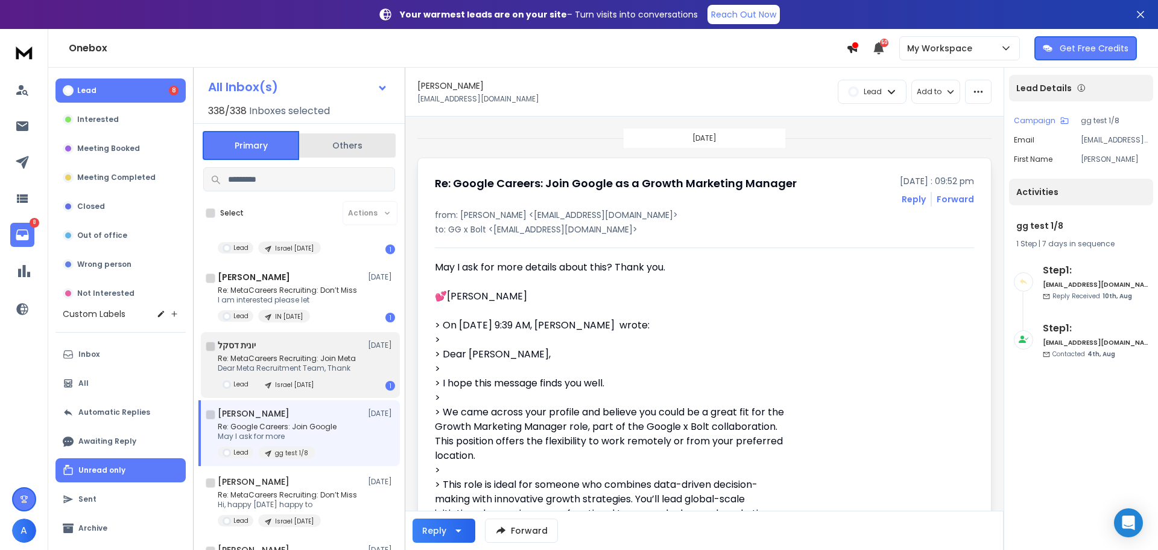
click at [333, 382] on div "Lead Israel [DATE]" at bounding box center [287, 384] width 138 height 13
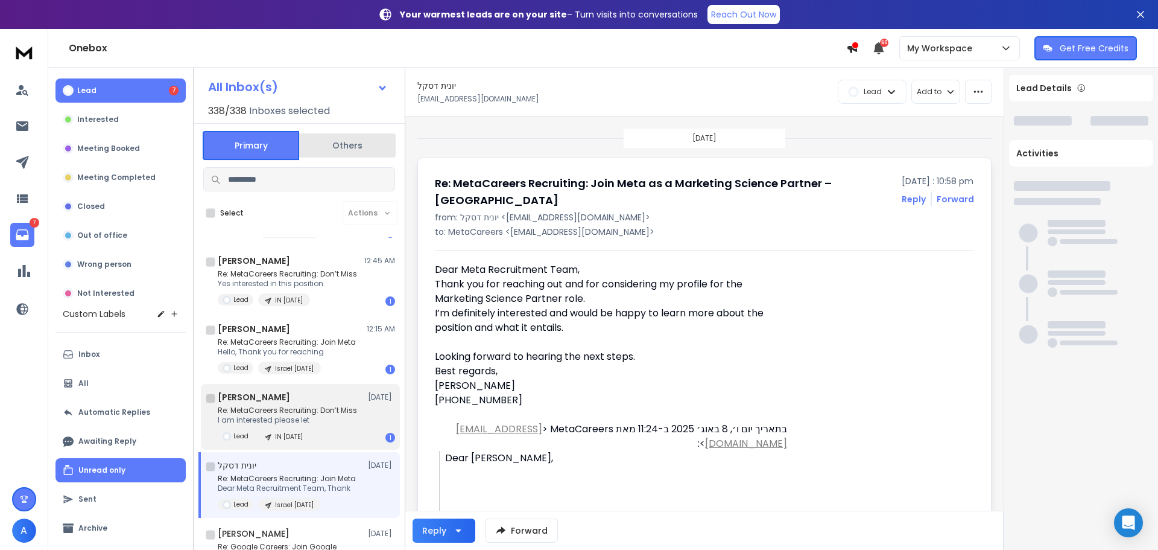
scroll to position [332, 0]
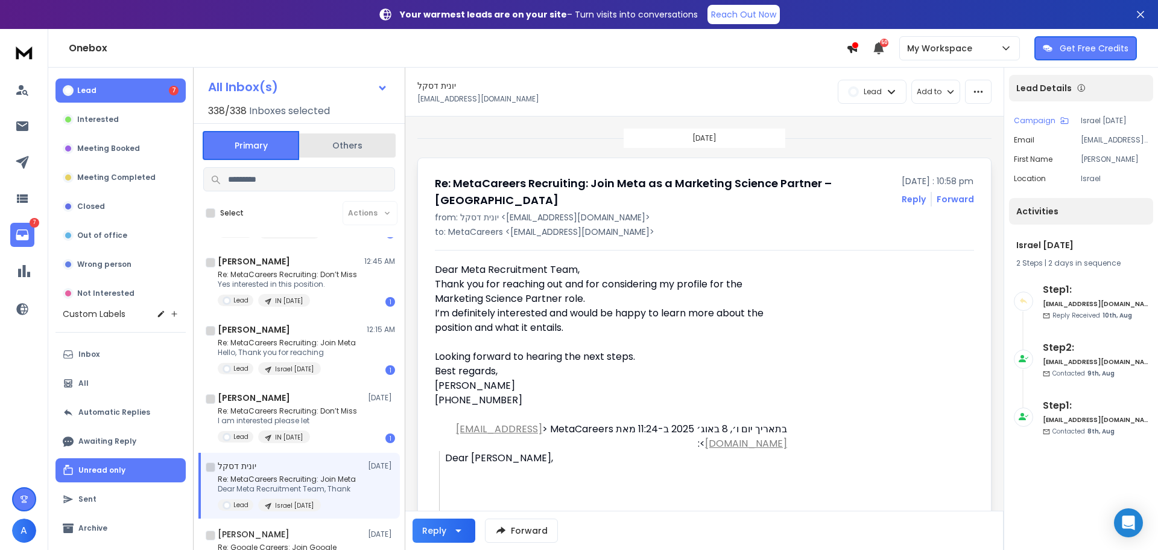
click at [463, 101] on p "[EMAIL_ADDRESS][DOMAIN_NAME]" at bounding box center [478, 99] width 122 height 10
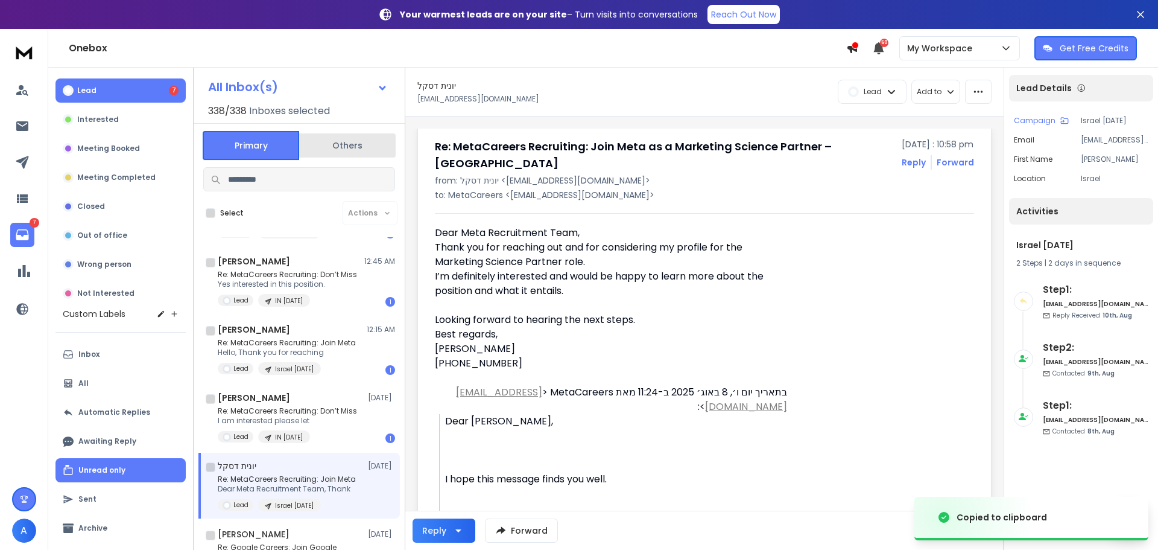
scroll to position [0, 0]
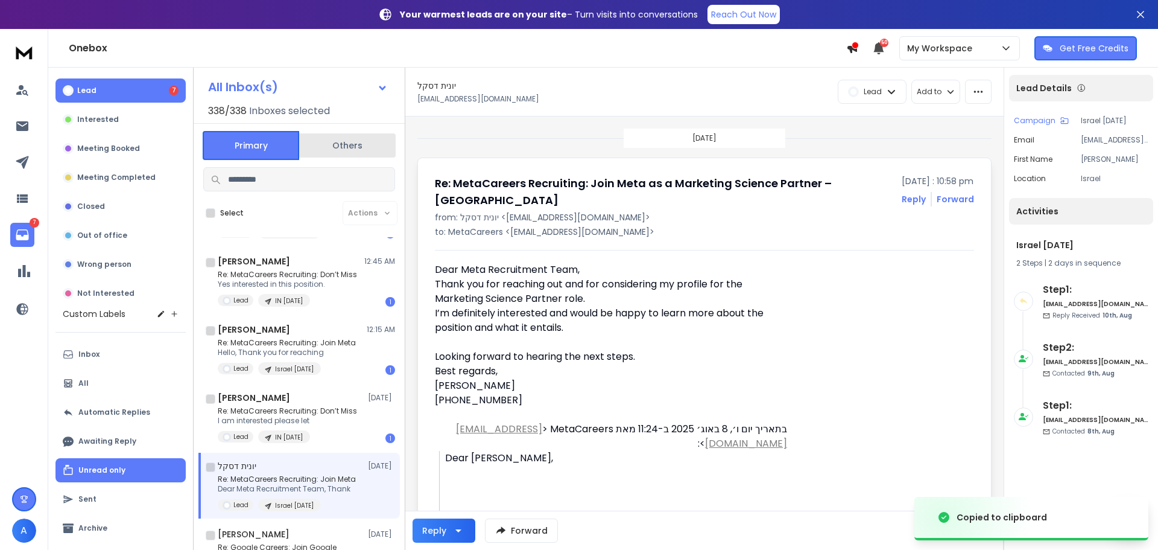
click at [521, 233] on p "to: MetaCareers <[EMAIL_ADDRESS][DOMAIN_NAME]>" at bounding box center [704, 232] width 539 height 12
drag, startPoint x: 521, startPoint y: 233, endPoint x: 627, endPoint y: 230, distance: 105.6
click at [627, 230] on p "to: MetaCareers <[EMAIL_ADDRESS][DOMAIN_NAME]>" at bounding box center [704, 232] width 539 height 12
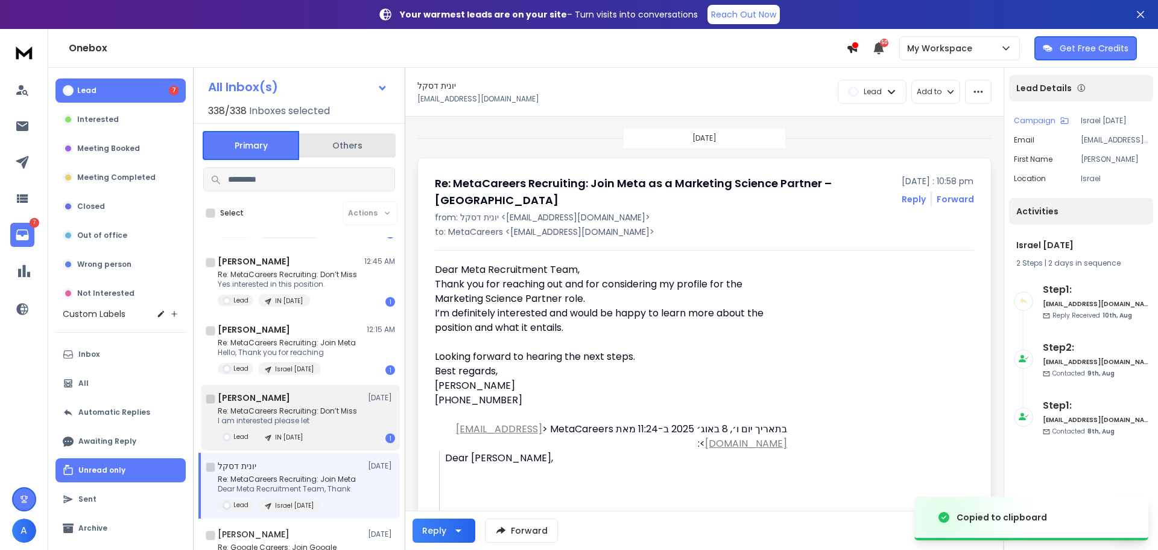
click at [358, 422] on div "Re: MetaCareers Recruiting: Don’t Miss I am interested please let Lead IN [DATE…" at bounding box center [306, 424] width 177 height 37
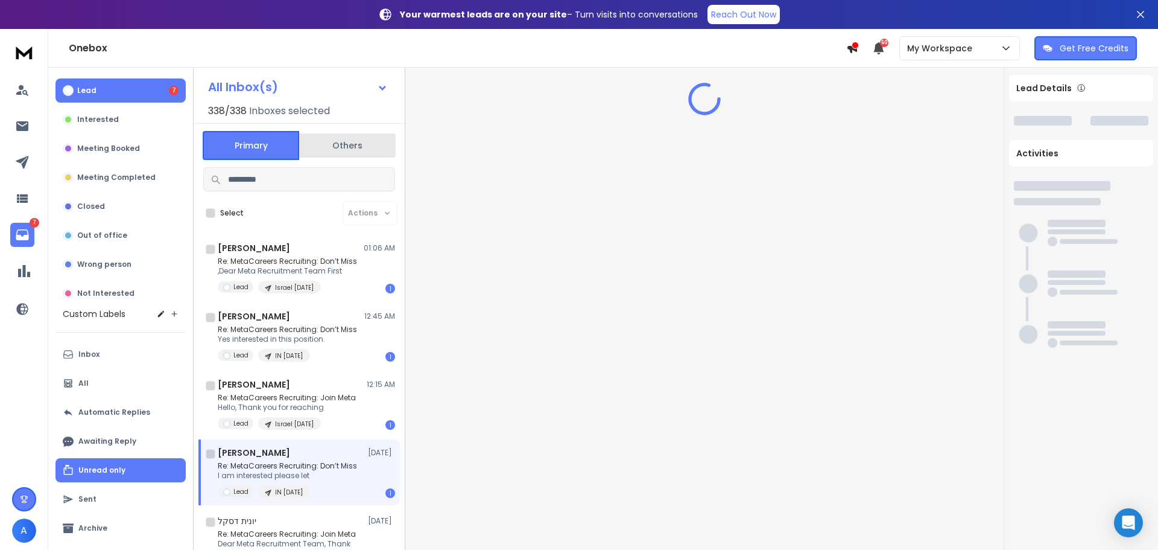
scroll to position [272, 0]
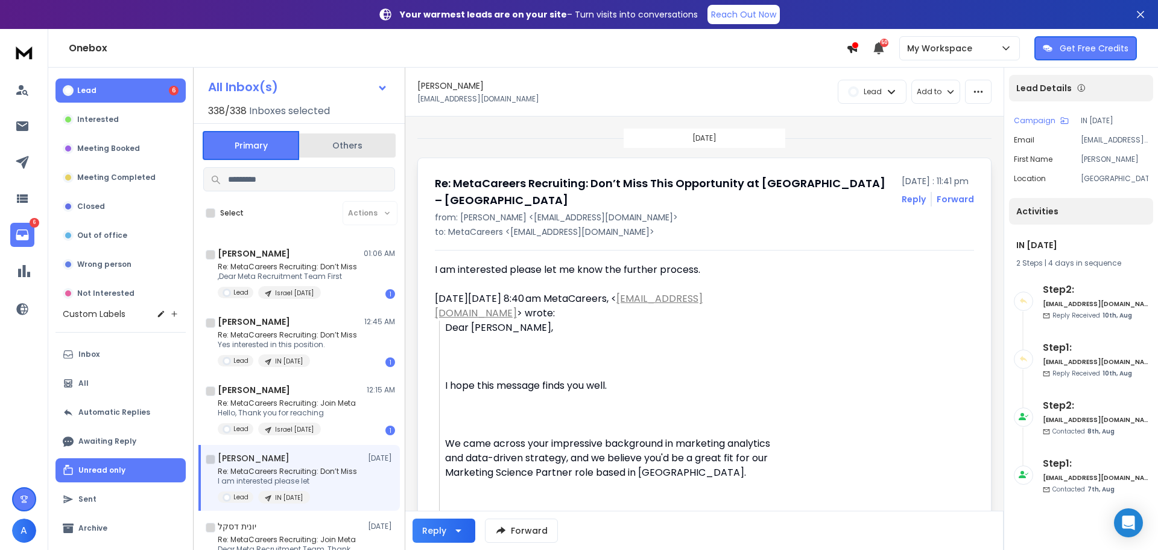
click at [497, 97] on p "[EMAIL_ADDRESS][DOMAIN_NAME]" at bounding box center [478, 99] width 122 height 10
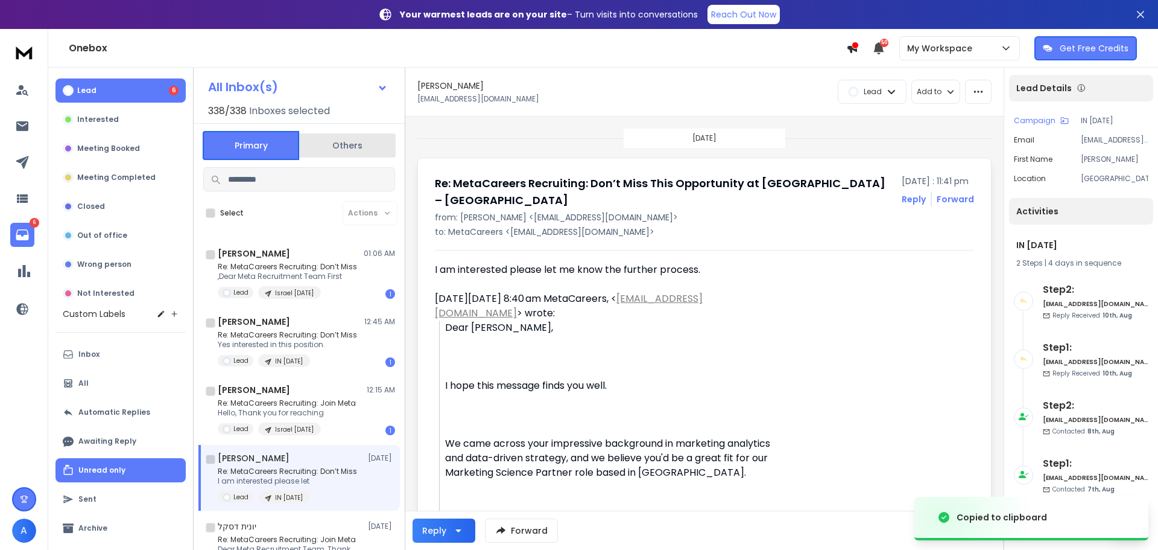
click at [530, 228] on p "to: MetaCareers <[EMAIL_ADDRESS][DOMAIN_NAME]>" at bounding box center [704, 232] width 539 height 12
drag, startPoint x: 530, startPoint y: 228, endPoint x: 665, endPoint y: 236, distance: 134.8
click at [292, 402] on p "Re: MetaCareers Recruiting: Join Meta" at bounding box center [287, 403] width 138 height 10
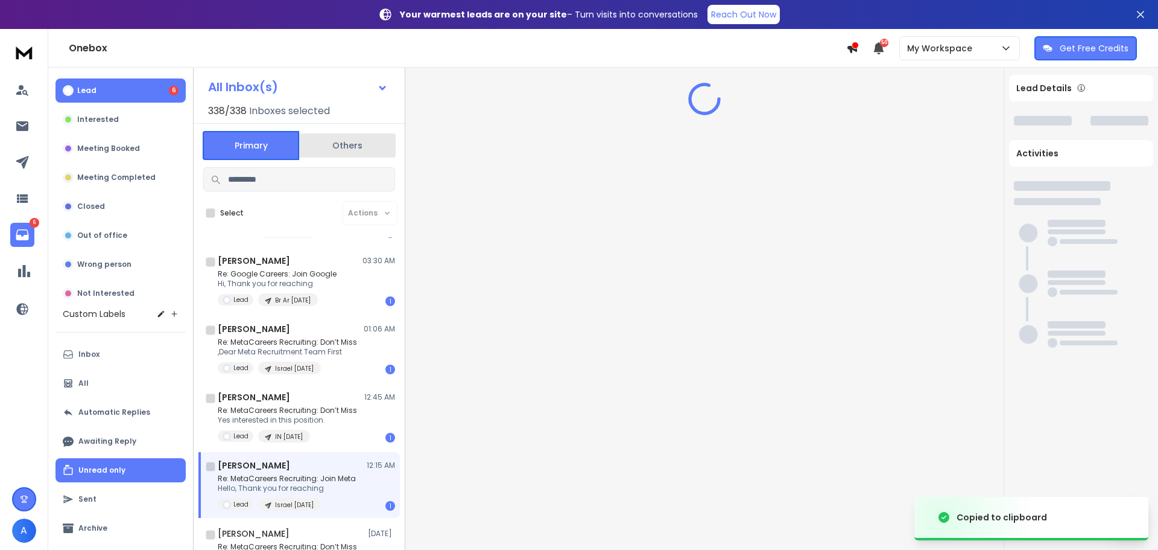
scroll to position [151, 0]
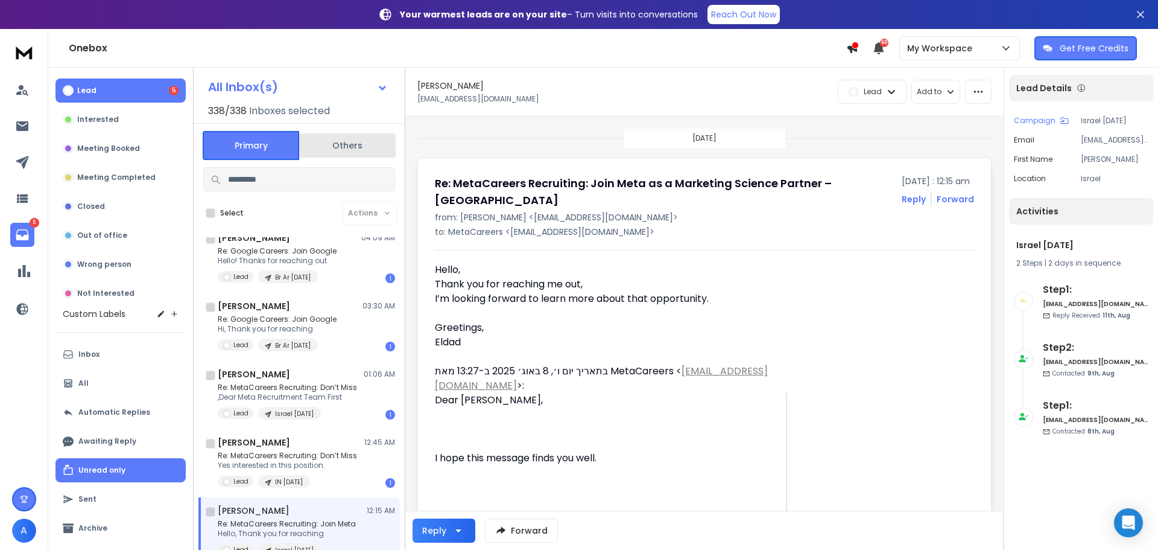
click at [471, 96] on p "[EMAIL_ADDRESS][DOMAIN_NAME]" at bounding box center [478, 99] width 122 height 10
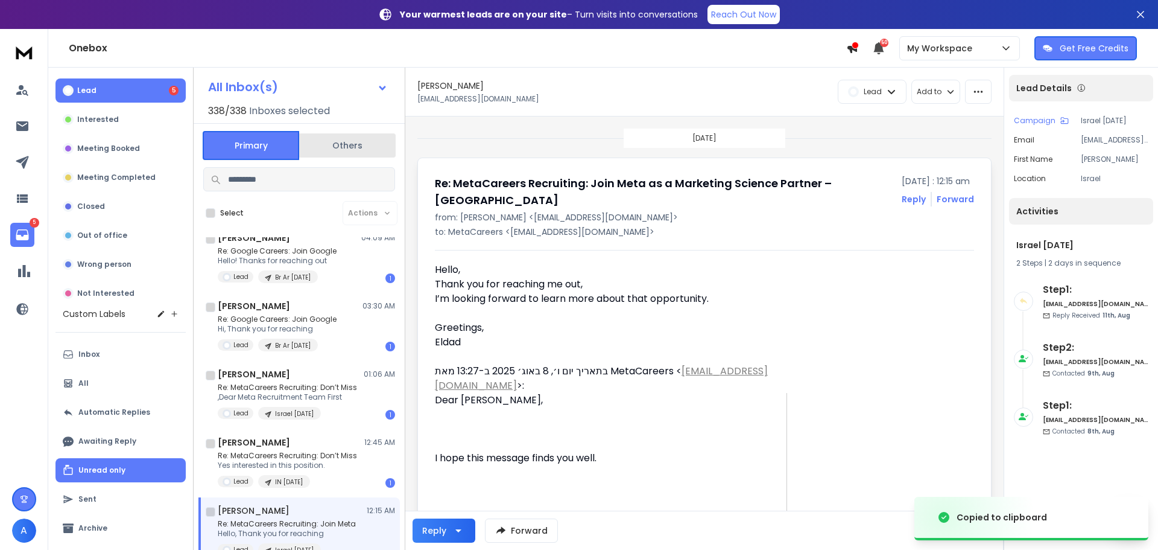
click at [512, 227] on p "to: MetaCareers <[EMAIL_ADDRESS][DOMAIN_NAME]>" at bounding box center [704, 232] width 539 height 12
drag, startPoint x: 512, startPoint y: 227, endPoint x: 629, endPoint y: 226, distance: 116.4
click at [629, 226] on p "to: MetaCareers <[EMAIL_ADDRESS][DOMAIN_NAME]>" at bounding box center [704, 232] width 539 height 12
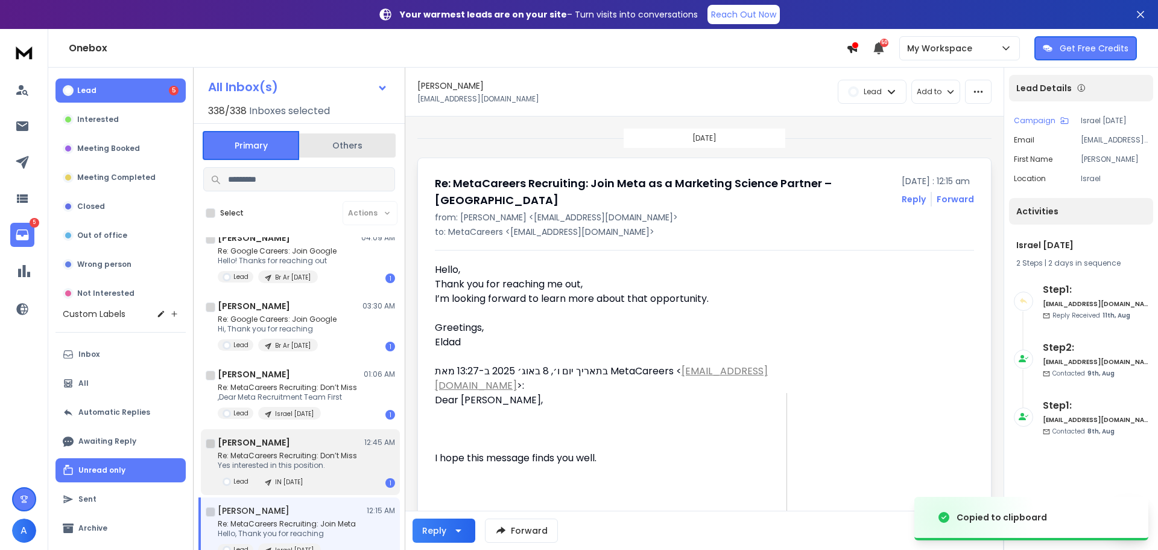
click at [326, 446] on div "[PERSON_NAME] 12:45 AM" at bounding box center [306, 442] width 177 height 12
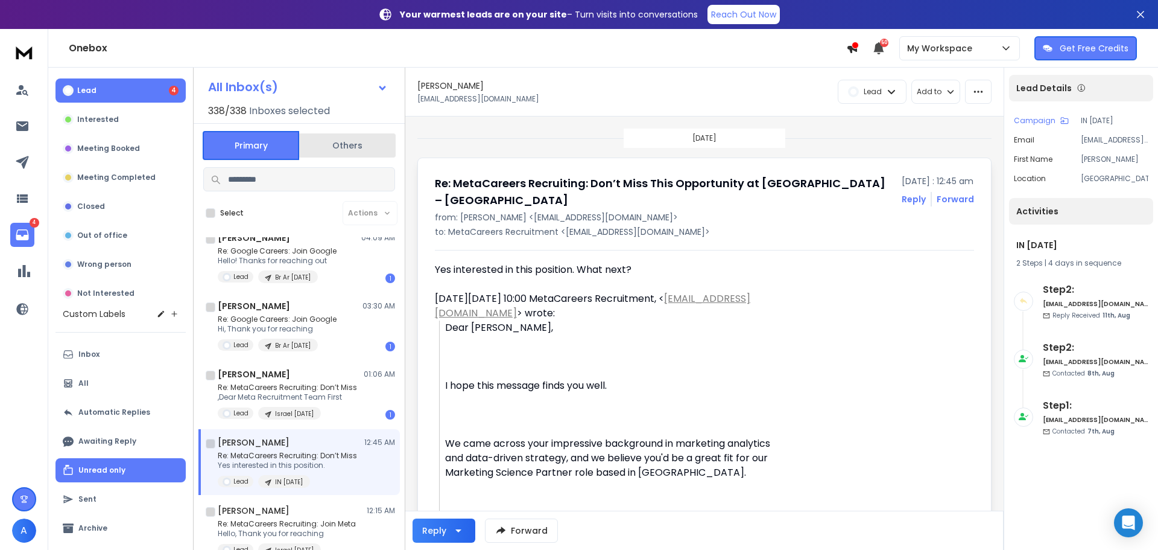
click at [486, 101] on p "[EMAIL_ADDRESS][DOMAIN_NAME]" at bounding box center [478, 99] width 122 height 10
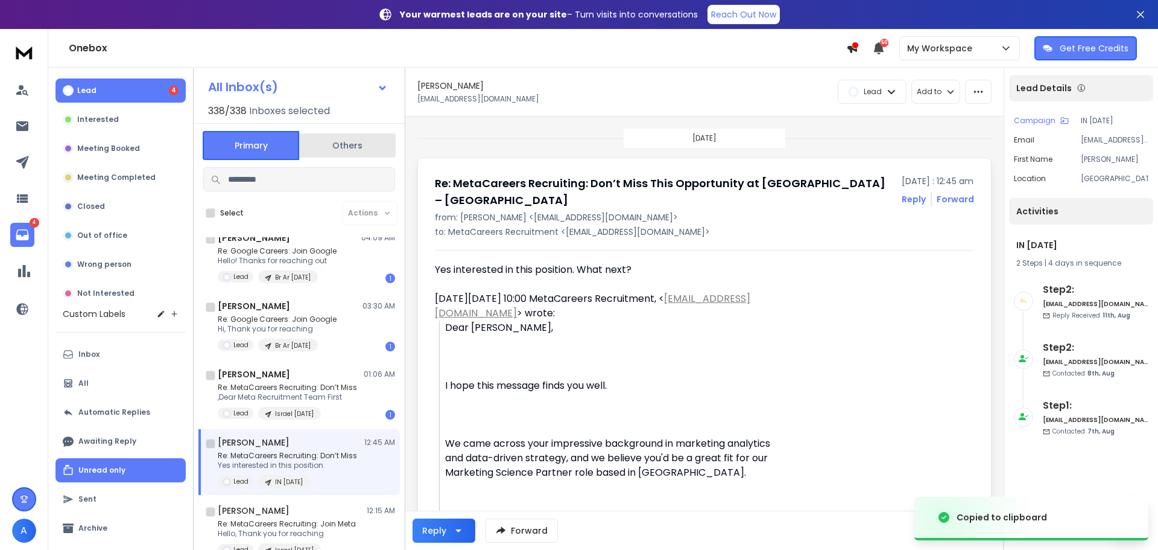
click at [507, 230] on p "to: MetaCareers Recruitment <[EMAIL_ADDRESS][DOMAIN_NAME]>" at bounding box center [704, 232] width 539 height 12
click at [579, 230] on p "to: MetaCareers Recruitment <[EMAIL_ADDRESS][DOMAIN_NAME]>" at bounding box center [704, 232] width 539 height 12
drag, startPoint x: 579, startPoint y: 230, endPoint x: 699, endPoint y: 227, distance: 120.1
click at [699, 227] on p "to: MetaCareers Recruitment <[EMAIL_ADDRESS][DOMAIN_NAME]>" at bounding box center [704, 232] width 539 height 12
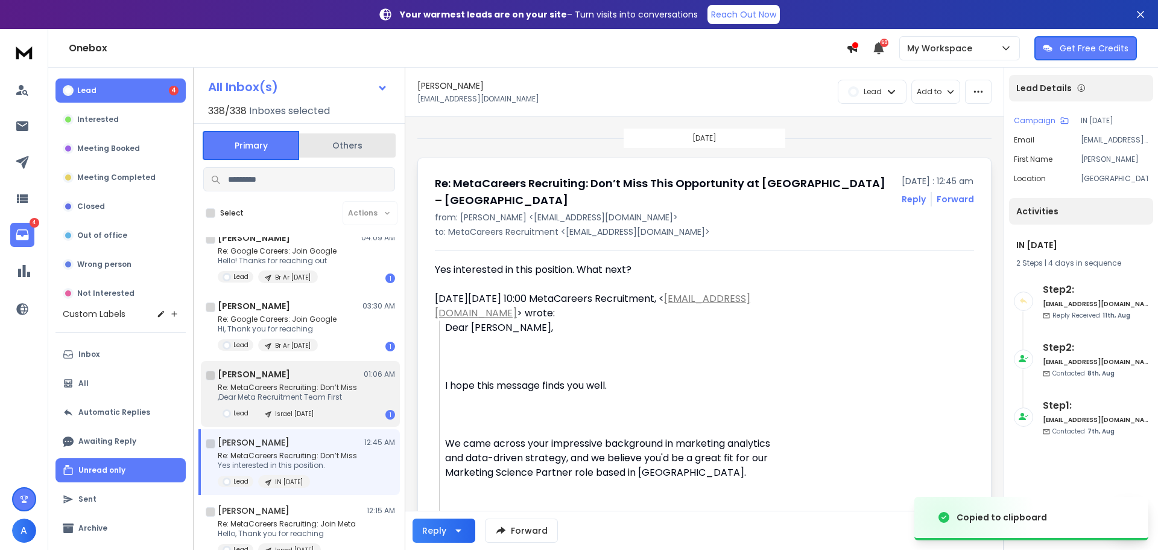
click at [326, 392] on p ",Dear Meta Recruitment Team First" at bounding box center [287, 397] width 139 height 10
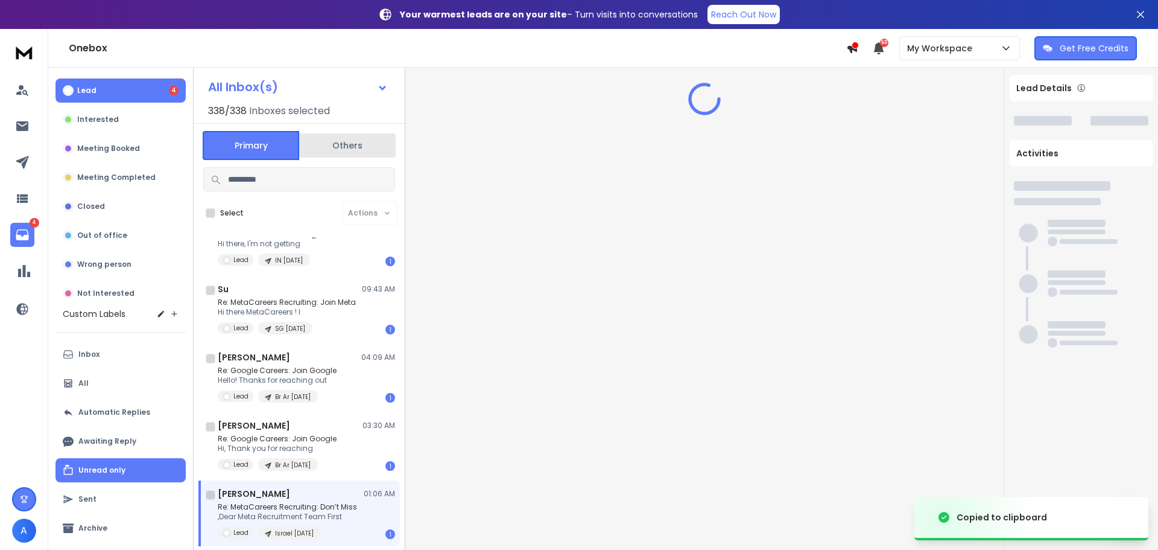
scroll to position [31, 0]
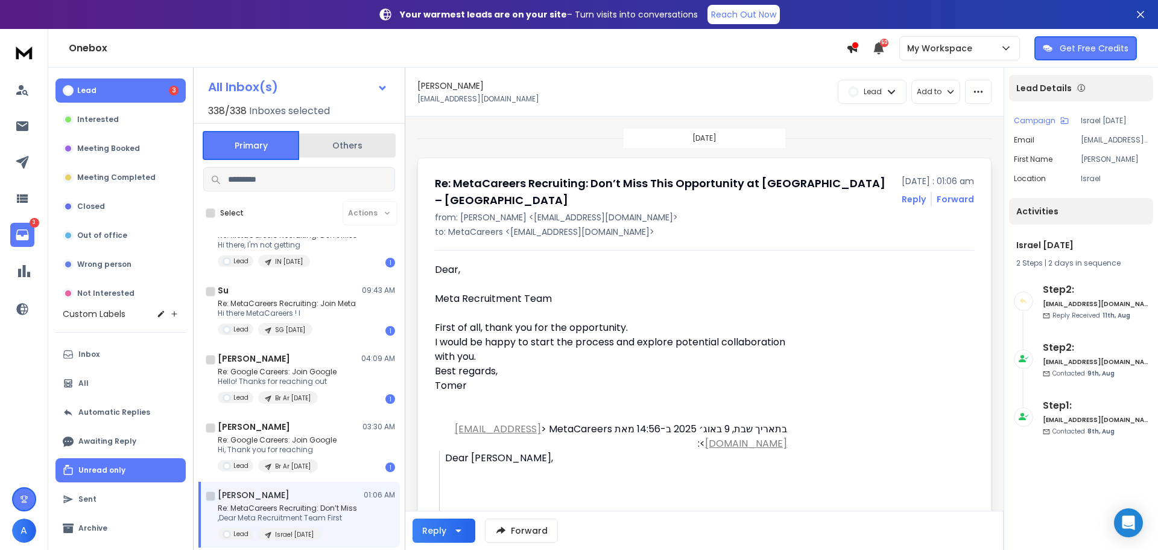
click at [506, 103] on p "[EMAIL_ADDRESS][DOMAIN_NAME]" at bounding box center [478, 99] width 122 height 10
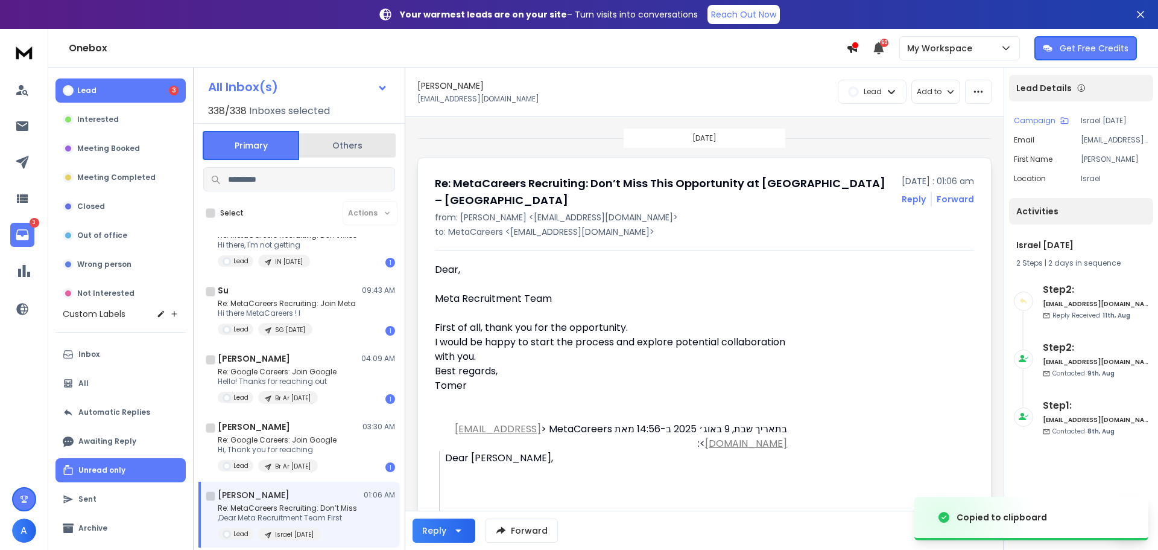
click at [519, 227] on p "to: MetaCareers <[EMAIL_ADDRESS][DOMAIN_NAME]>" at bounding box center [704, 232] width 539 height 12
drag, startPoint x: 519, startPoint y: 227, endPoint x: 641, endPoint y: 231, distance: 121.9
click at [641, 231] on p "to: MetaCareers <[EMAIL_ADDRESS][DOMAIN_NAME]>" at bounding box center [704, 232] width 539 height 12
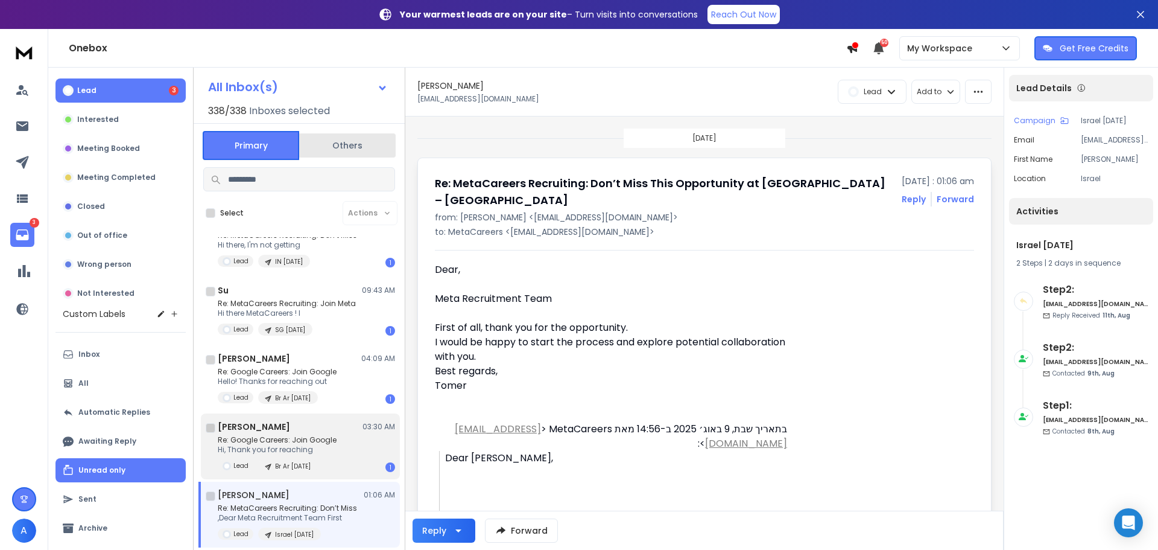
click at [324, 437] on p "Re: Google Careers: Join Google" at bounding box center [277, 440] width 119 height 10
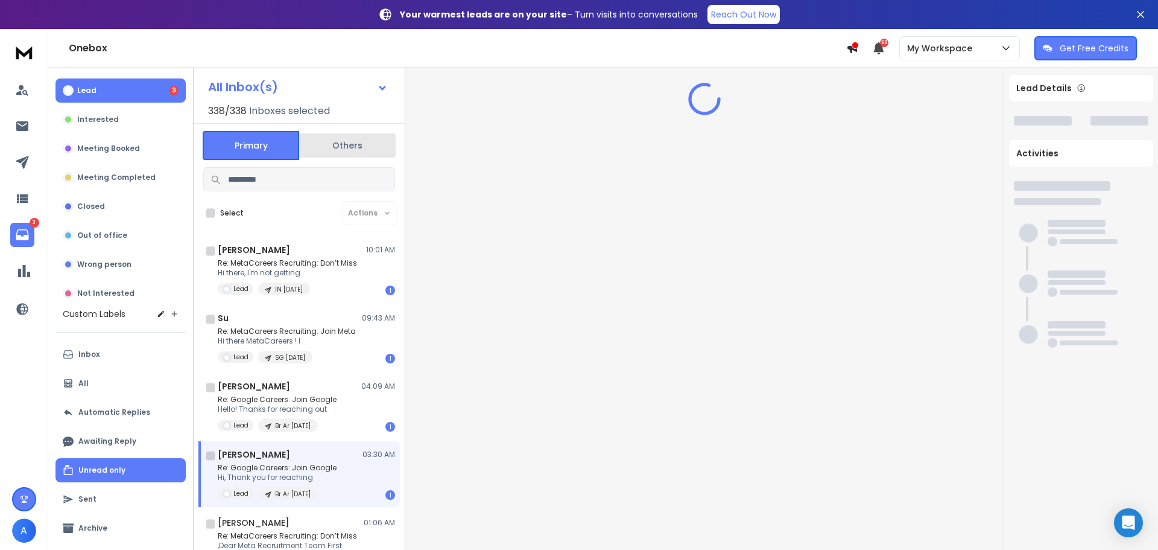
scroll to position [0, 0]
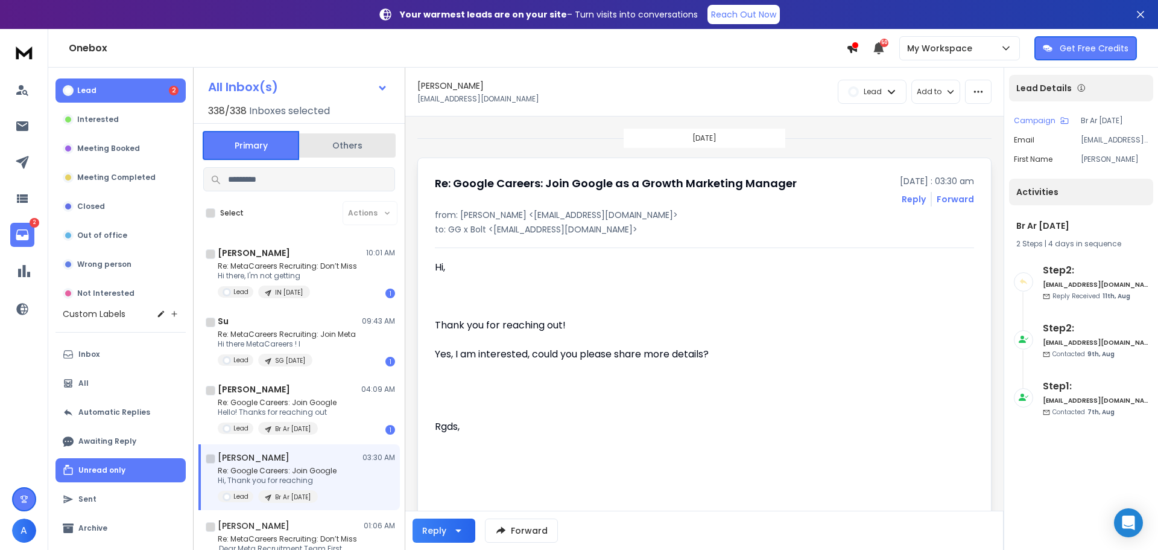
click at [484, 104] on div "[PERSON_NAME] [PERSON_NAME] [EMAIL_ADDRESS][DOMAIN_NAME] Lead Add to Lead Add to" at bounding box center [704, 92] width 598 height 49
click at [484, 100] on p "[EMAIL_ADDRESS][DOMAIN_NAME]" at bounding box center [478, 99] width 122 height 10
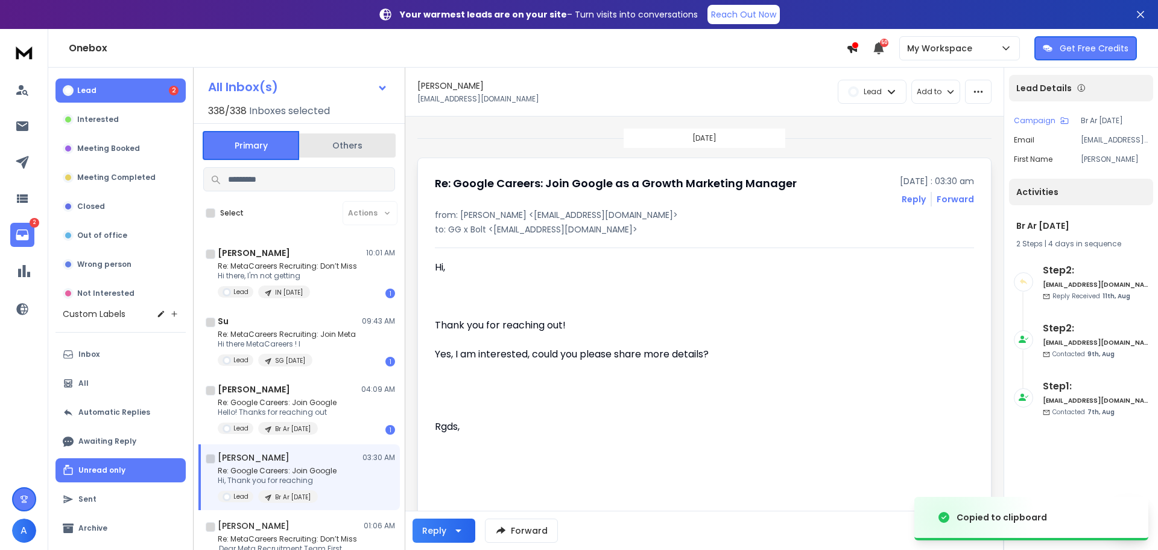
click at [503, 224] on p "to: [PERSON_NAME] <[EMAIL_ADDRESS][DOMAIN_NAME]>" at bounding box center [704, 229] width 539 height 12
drag, startPoint x: 503, startPoint y: 224, endPoint x: 633, endPoint y: 231, distance: 131.1
click at [633, 231] on p "to: [PERSON_NAME] <[EMAIL_ADDRESS][DOMAIN_NAME]>" at bounding box center [704, 229] width 539 height 12
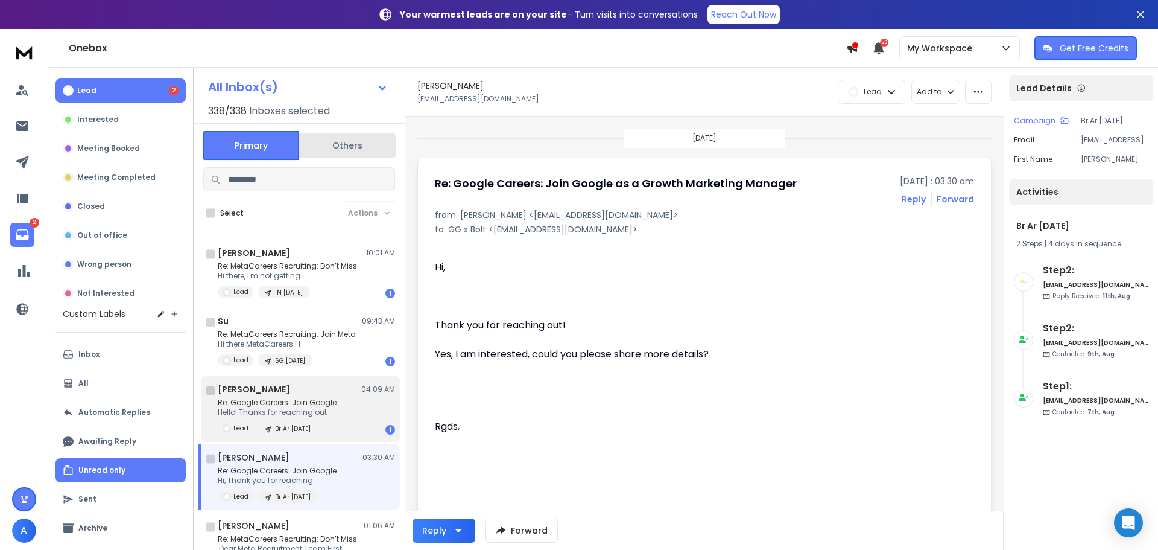
click at [370, 417] on div "Re: Google Careers: Join Google Hello! Thanks for reaching out Lead Br Ar [DATE…" at bounding box center [306, 416] width 177 height 37
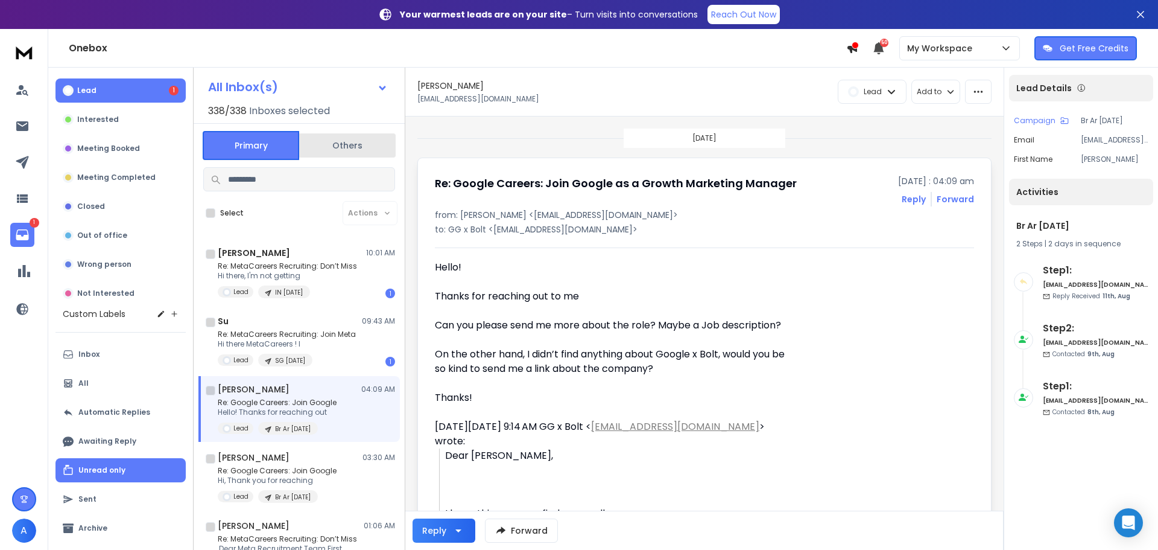
click at [501, 92] on div "[PERSON_NAME] [PERSON_NAME] [PERSON_NAME] [PERSON_NAME][EMAIL_ADDRESS][DOMAIN_N…" at bounding box center [559, 92] width 284 height 24
click at [500, 95] on p "[EMAIL_ADDRESS][DOMAIN_NAME]" at bounding box center [478, 99] width 122 height 10
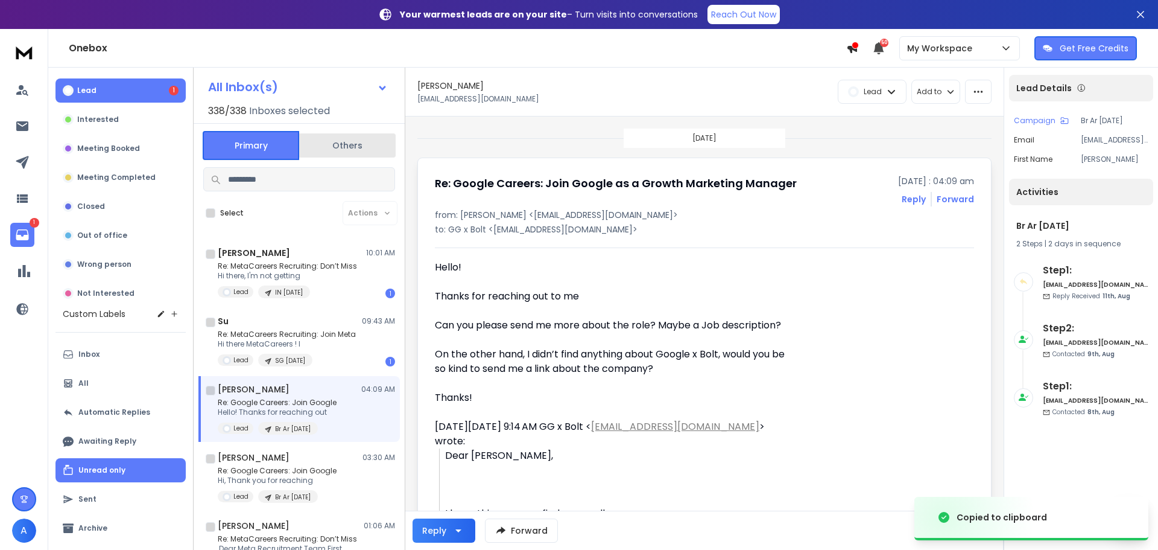
click at [503, 224] on p "to: GG x Bolt <[EMAIL_ADDRESS][DOMAIN_NAME]>" at bounding box center [704, 229] width 539 height 12
drag, startPoint x: 503, startPoint y: 224, endPoint x: 618, endPoint y: 229, distance: 115.3
click at [618, 229] on p "to: GG x Bolt <[EMAIL_ADDRESS][DOMAIN_NAME]>" at bounding box center [704, 229] width 539 height 12
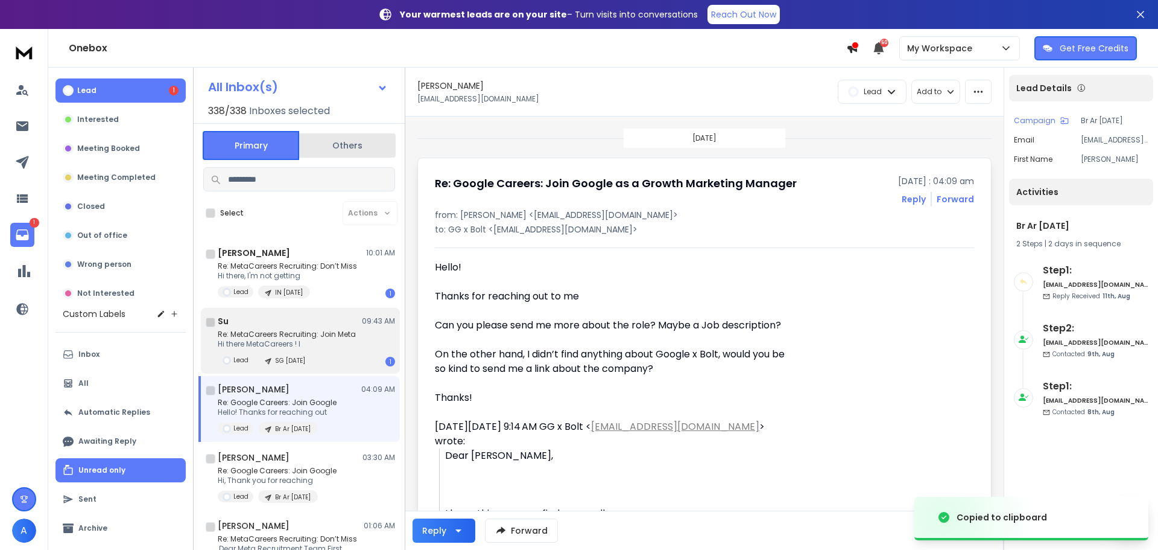
click at [347, 328] on div "Su 09:43 AM Re: MetaCareers Recruiting: Join Meta Hi there MetaCareers ! I Lead…" at bounding box center [306, 340] width 177 height 51
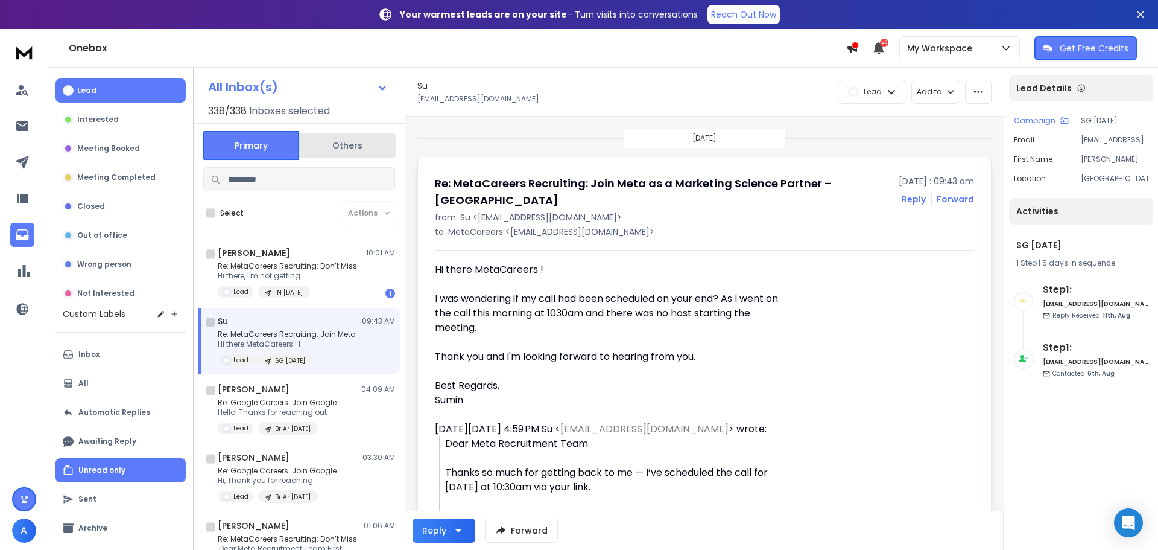
click at [480, 100] on p "[EMAIL_ADDRESS][DOMAIN_NAME]" at bounding box center [478, 99] width 122 height 10
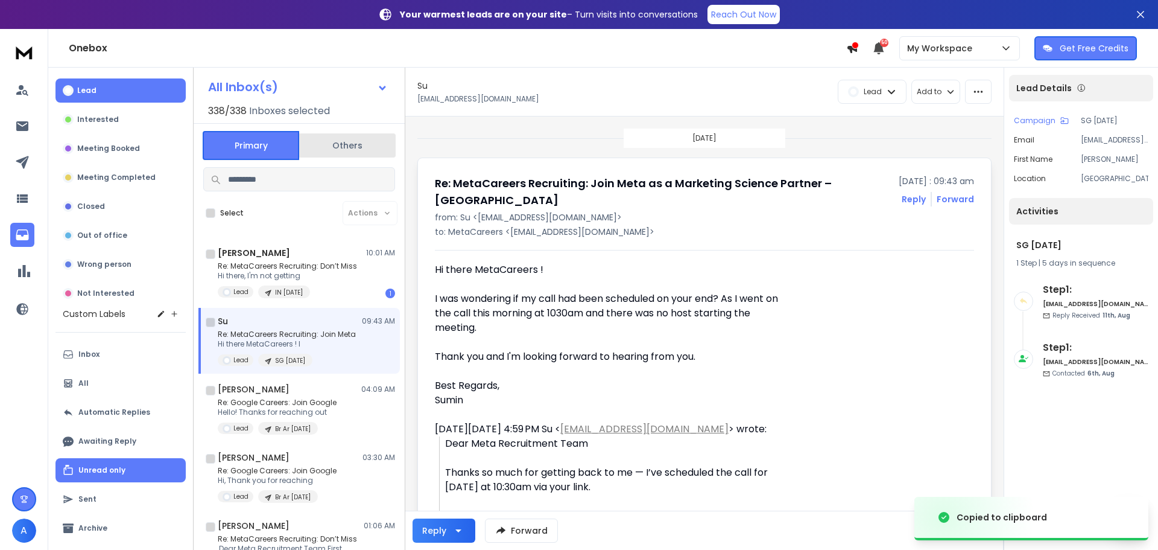
click at [525, 235] on p "to: MetaCareers <[EMAIL_ADDRESS][DOMAIN_NAME]>" at bounding box center [704, 232] width 539 height 12
drag, startPoint x: 525, startPoint y: 235, endPoint x: 661, endPoint y: 227, distance: 136.0
click at [661, 227] on p "to: MetaCareers <[EMAIL_ADDRESS][DOMAIN_NAME]>" at bounding box center [704, 232] width 539 height 12
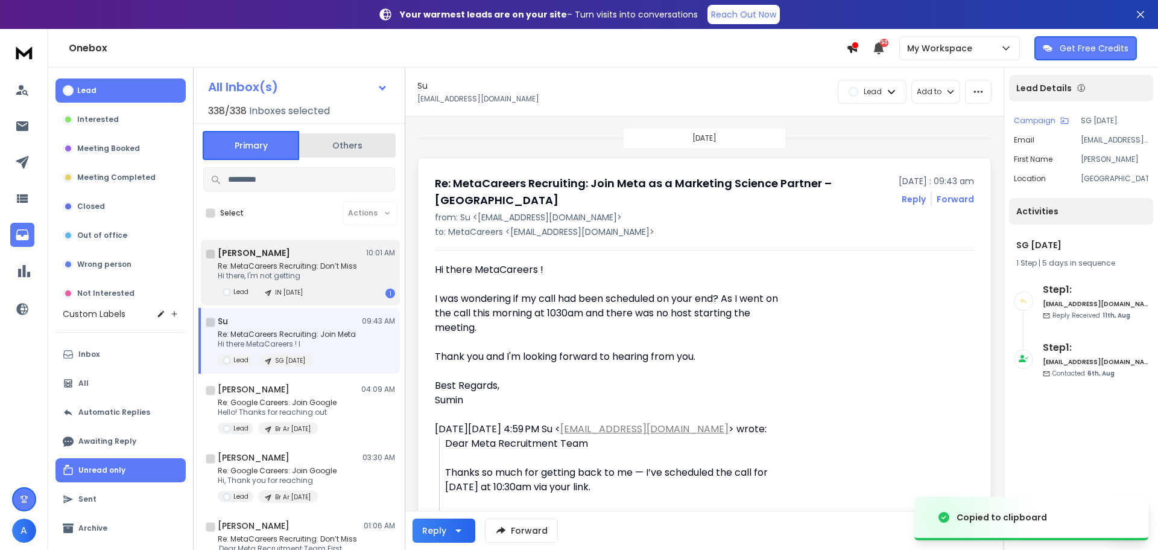
click at [316, 280] on p "Hi there, I'm not getting" at bounding box center [287, 276] width 139 height 10
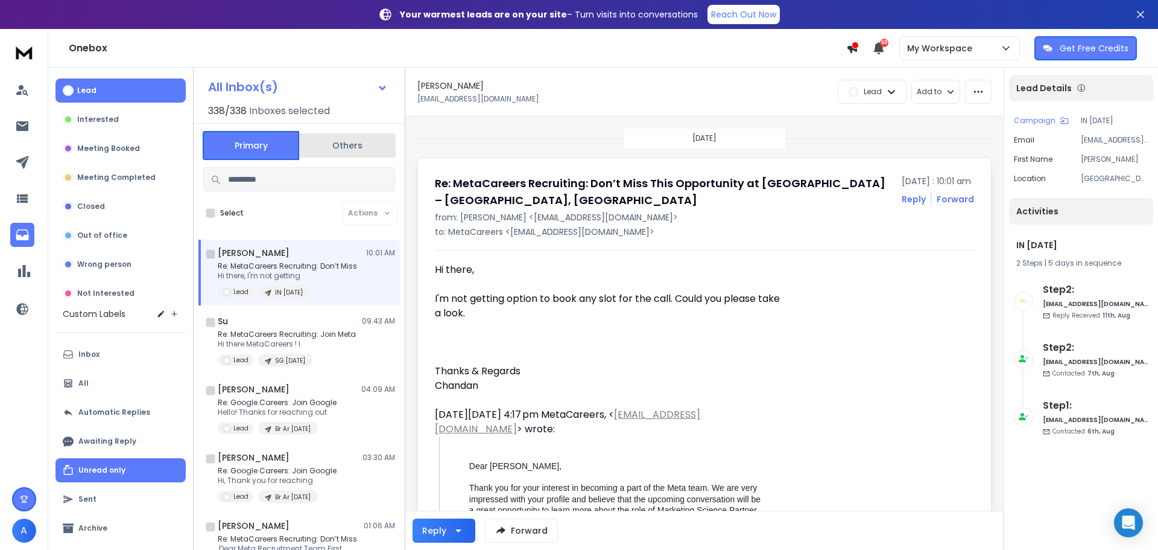
click at [325, 175] on input at bounding box center [299, 179] width 192 height 24
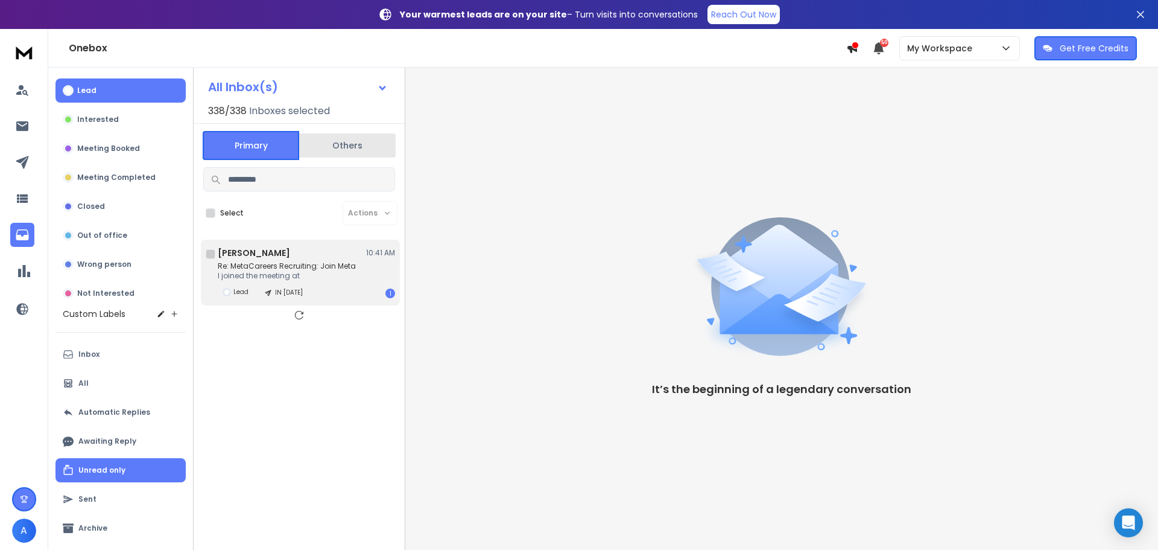
click at [245, 271] on p "I joined the meeting at" at bounding box center [287, 276] width 138 height 10
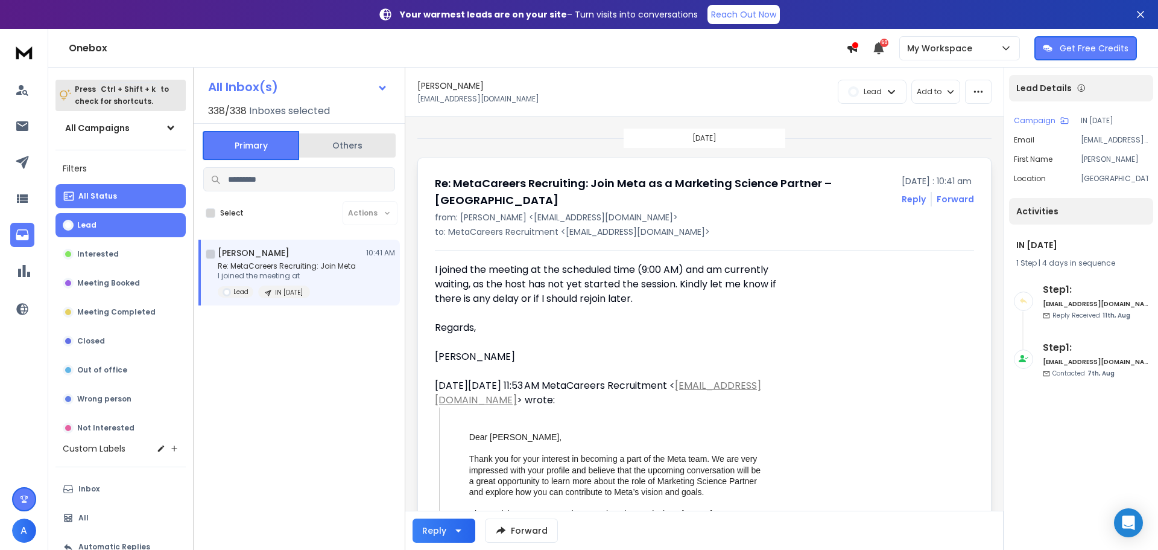
click at [119, 191] on button "All Status" at bounding box center [120, 196] width 130 height 24
